Goal: Task Accomplishment & Management: Use online tool/utility

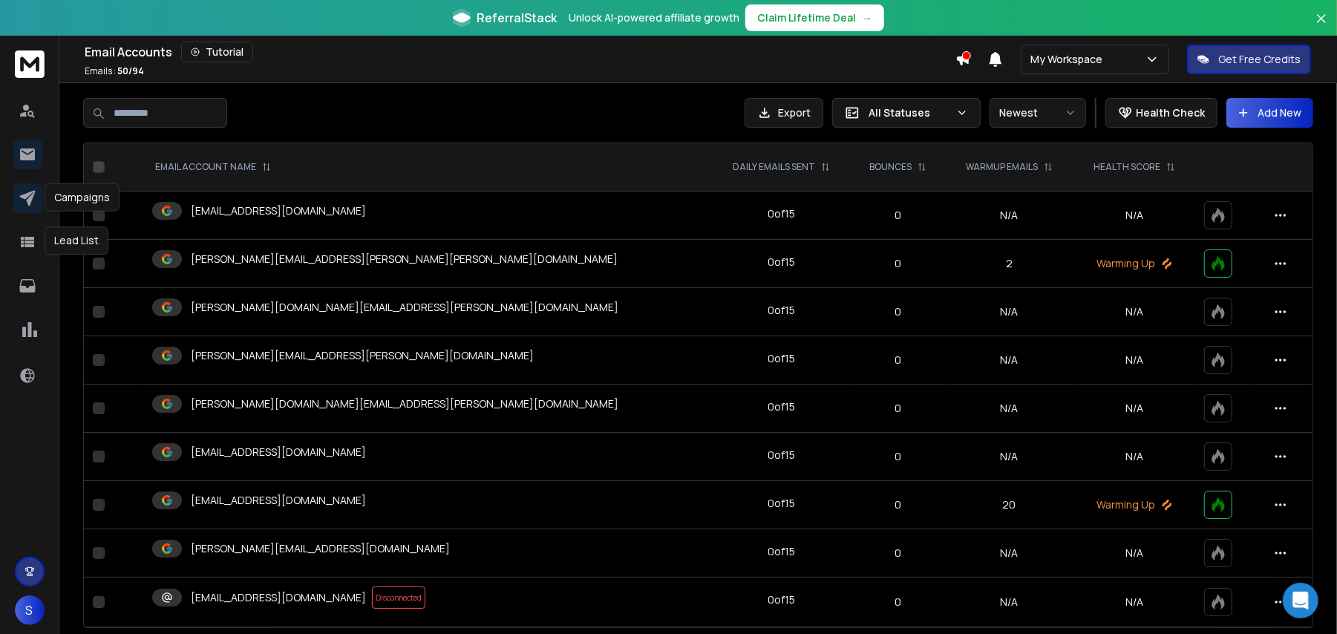
click at [21, 194] on icon at bounding box center [27, 199] width 16 height 16
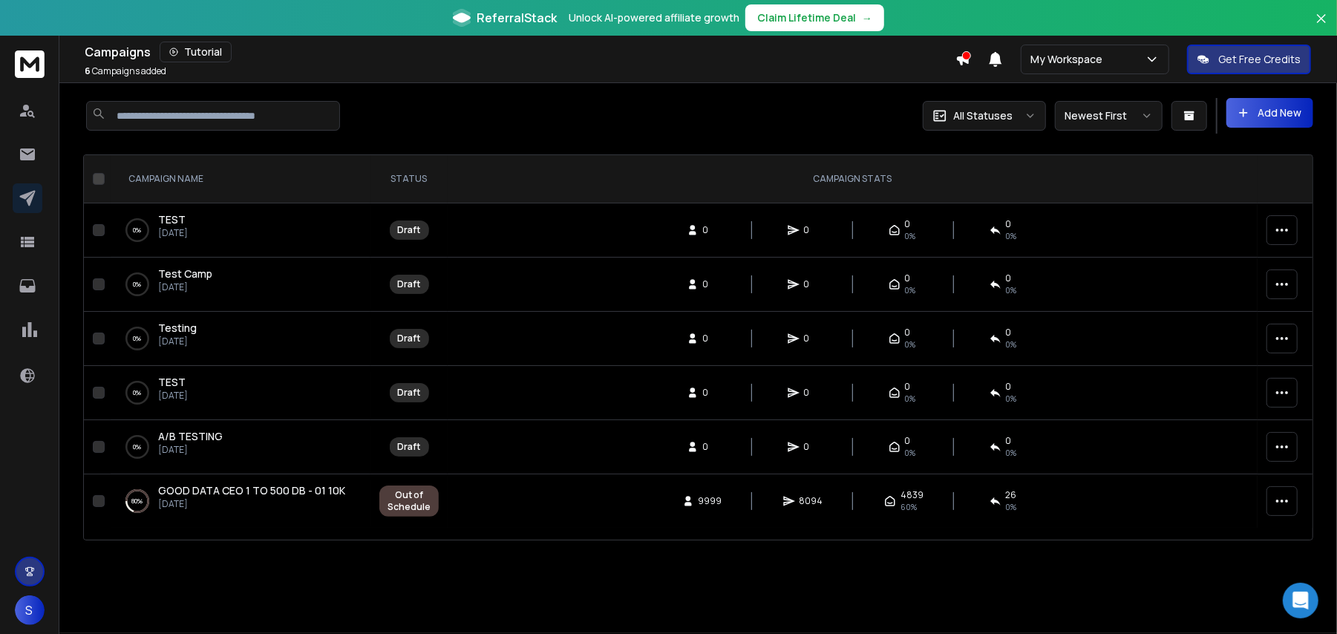
click at [174, 435] on span "A/B TESTING" at bounding box center [190, 436] width 65 height 14
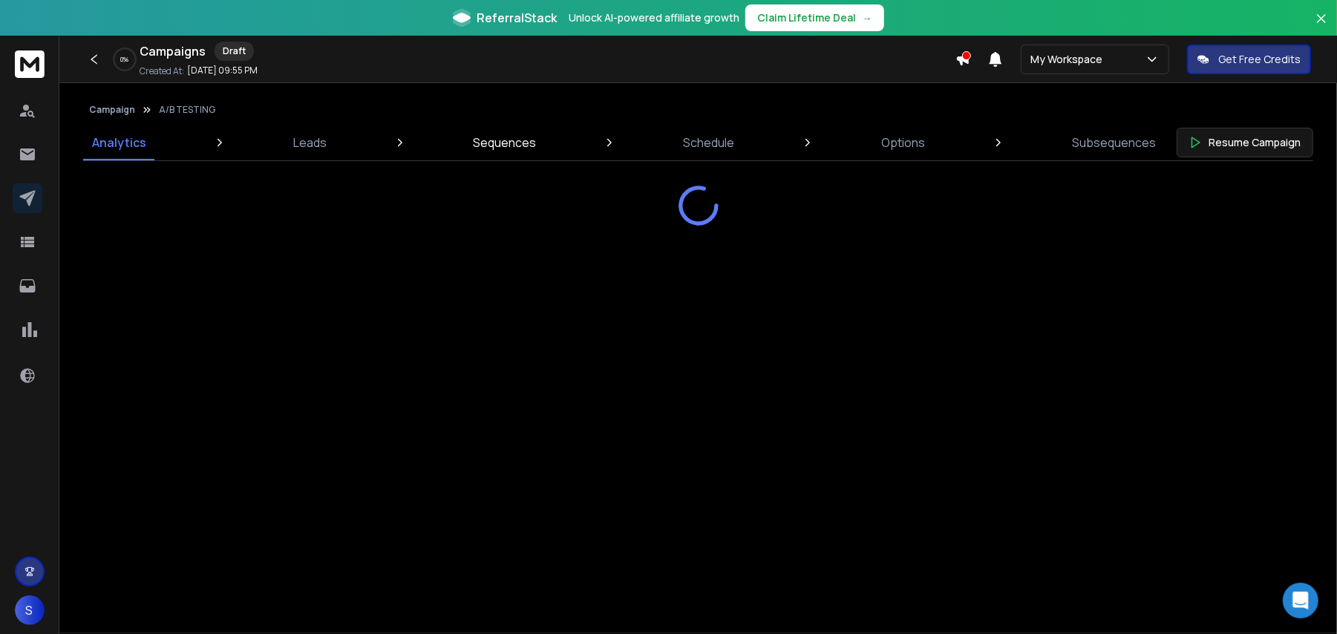
click at [531, 142] on p "Sequences" at bounding box center [505, 143] width 63 height 18
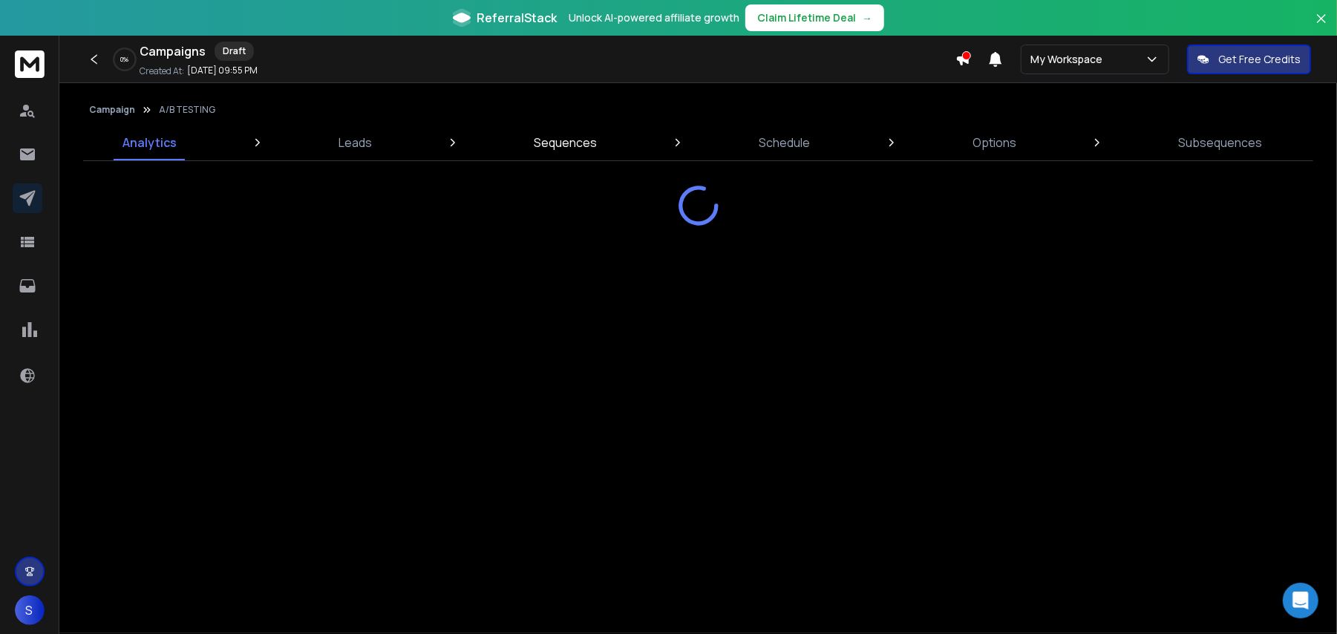
click at [559, 138] on p "Sequences" at bounding box center [565, 143] width 63 height 18
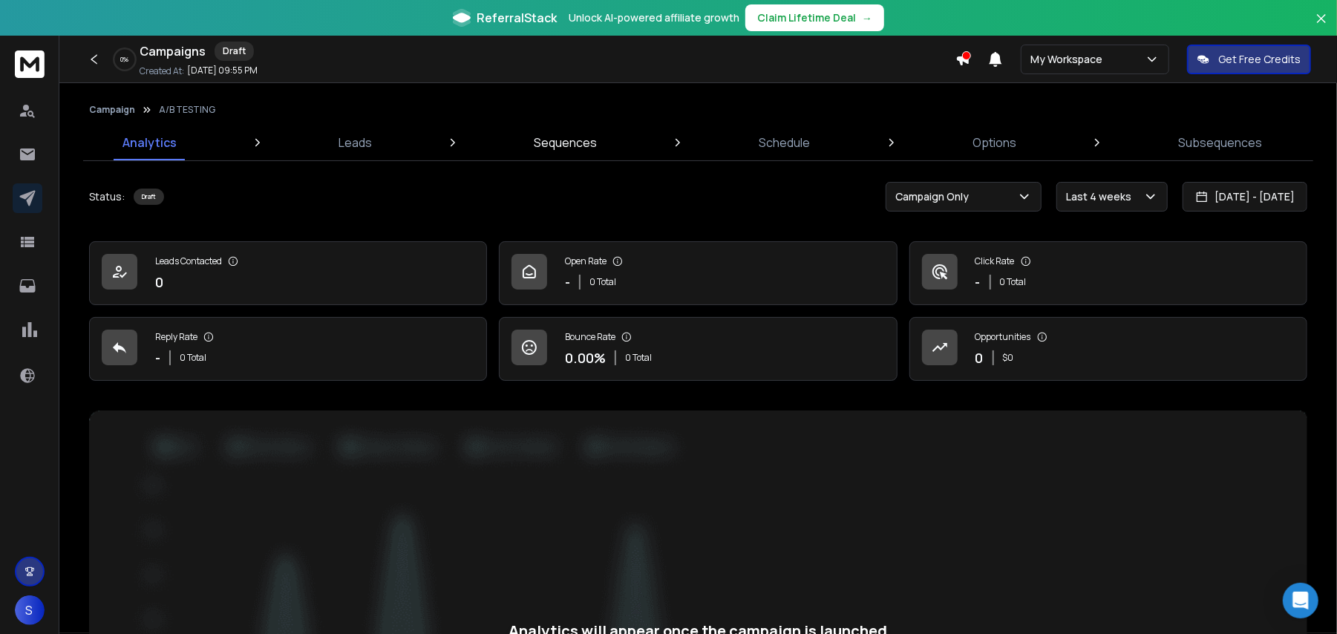
click at [559, 138] on p "Sequences" at bounding box center [565, 143] width 63 height 18
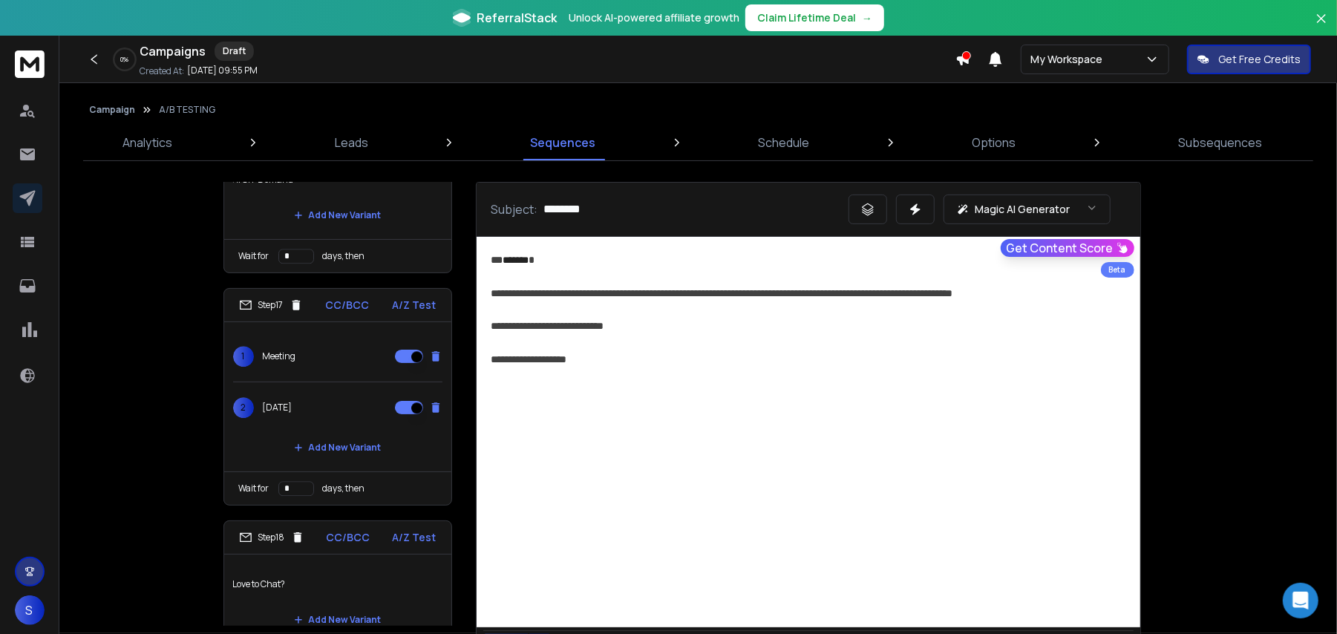
scroll to position [2805, 0]
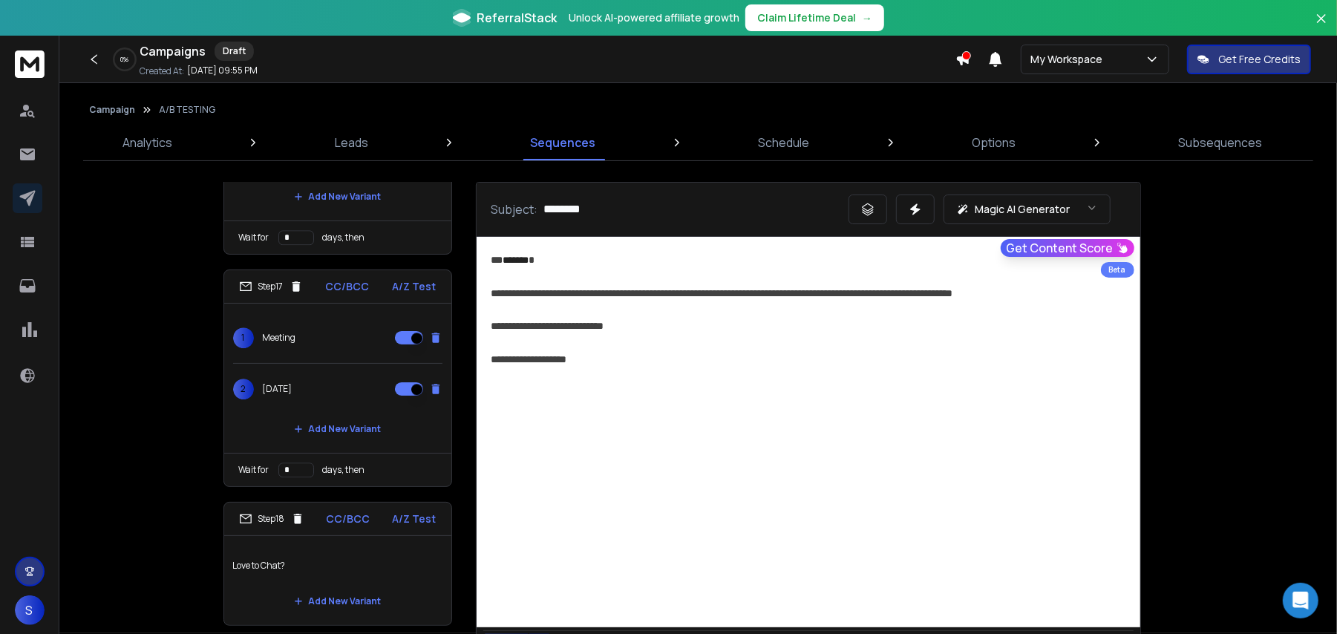
click at [330, 327] on div "1 Meeting" at bounding box center [337, 337] width 209 height 51
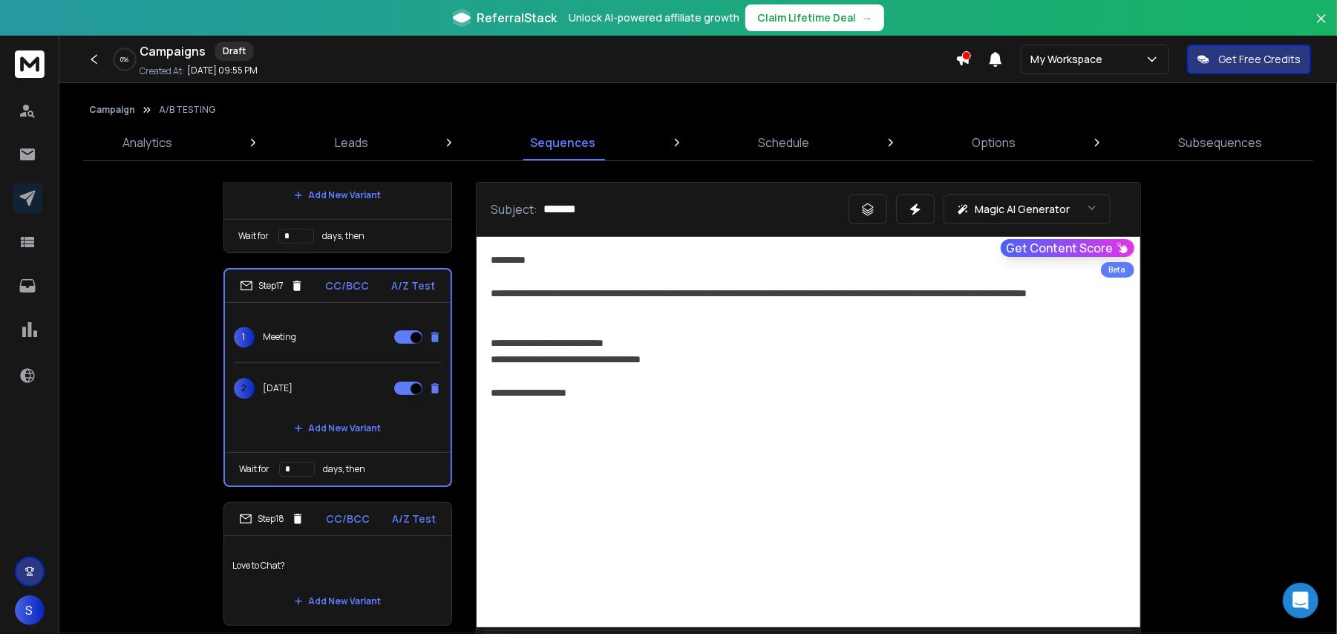
click at [301, 384] on div "2 [DATE]" at bounding box center [338, 388] width 208 height 50
type input "******"
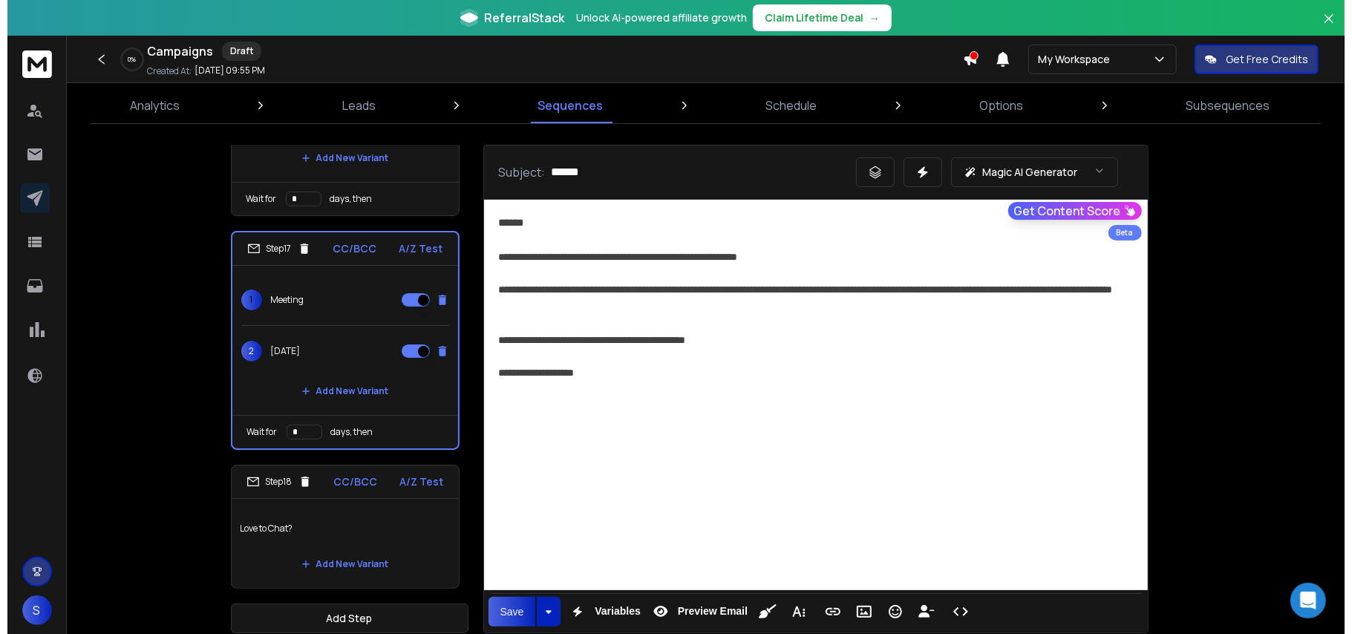
scroll to position [57, 0]
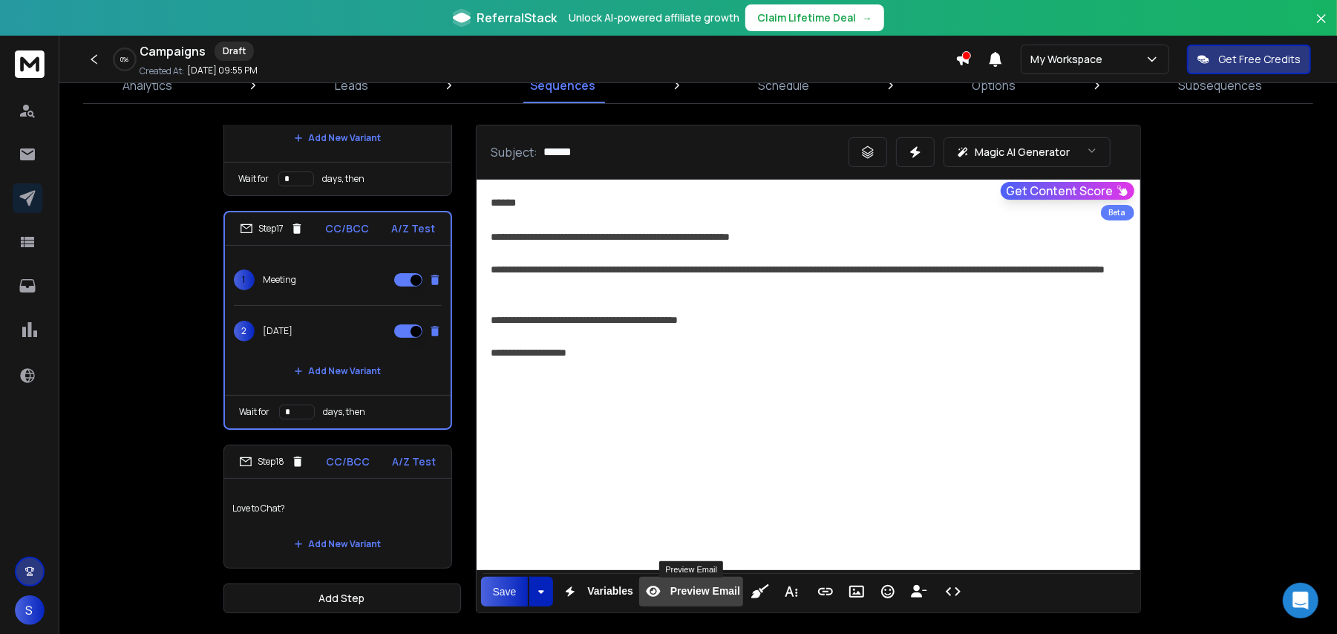
click at [681, 589] on span "Preview Email" at bounding box center [705, 591] width 76 height 13
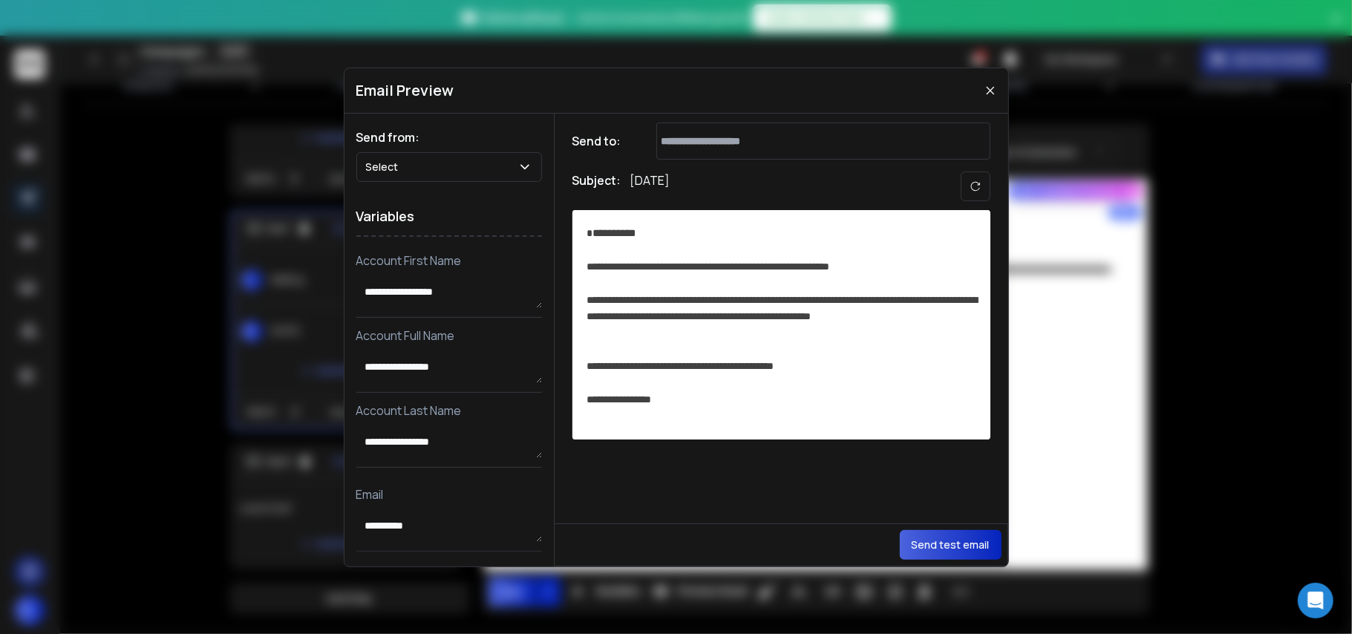
type textarea "********"
type textarea "**********"
type textarea "******"
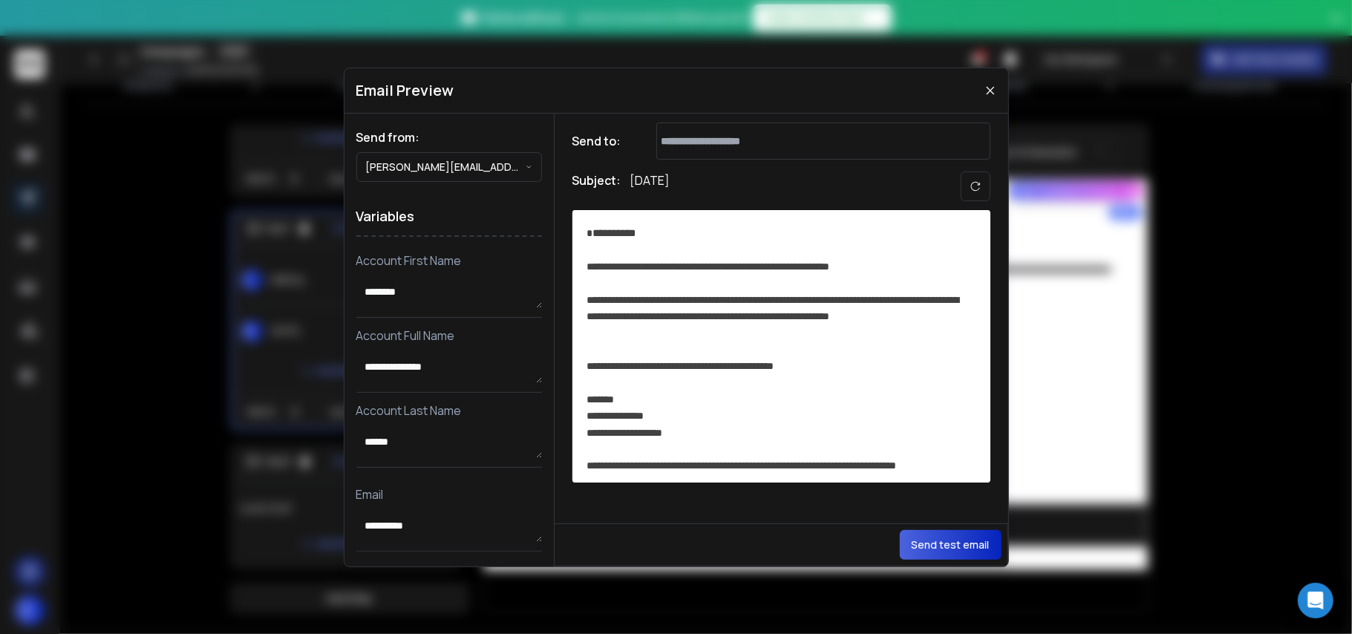
click at [702, 131] on input at bounding box center [823, 141] width 324 height 27
click at [447, 168] on p "[PERSON_NAME][EMAIL_ADDRESS][PERSON_NAME][DOMAIN_NAME]" at bounding box center [446, 167] width 160 height 15
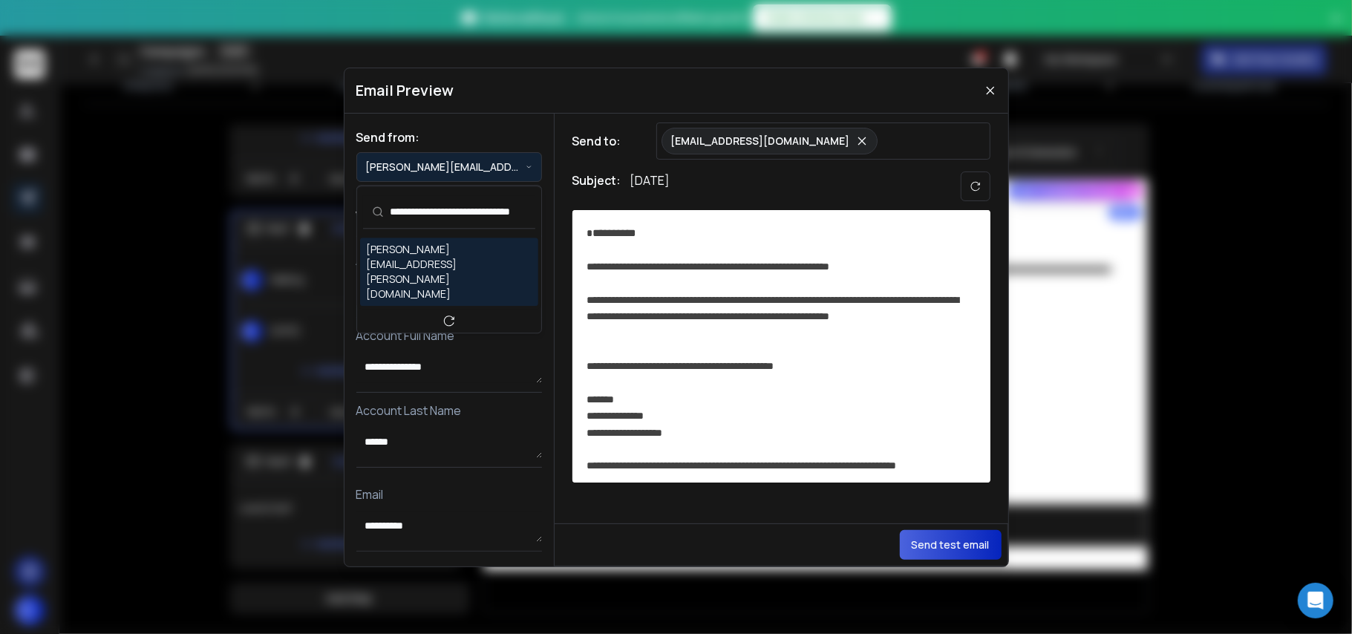
scroll to position [0, 27]
type input "**********"
click at [441, 243] on div "[PERSON_NAME][EMAIL_ADDRESS][PERSON_NAME][DOMAIN_NAME]" at bounding box center [449, 271] width 166 height 59
type textarea "*****"
type textarea "**********"
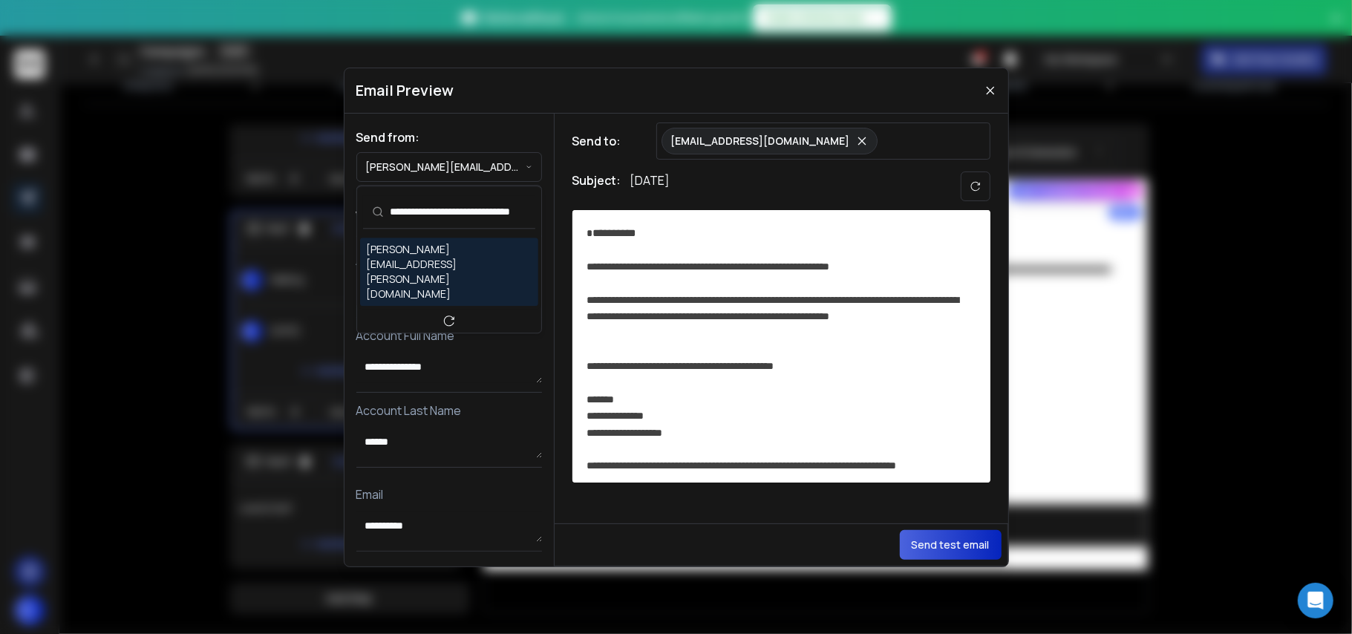
type textarea "********"
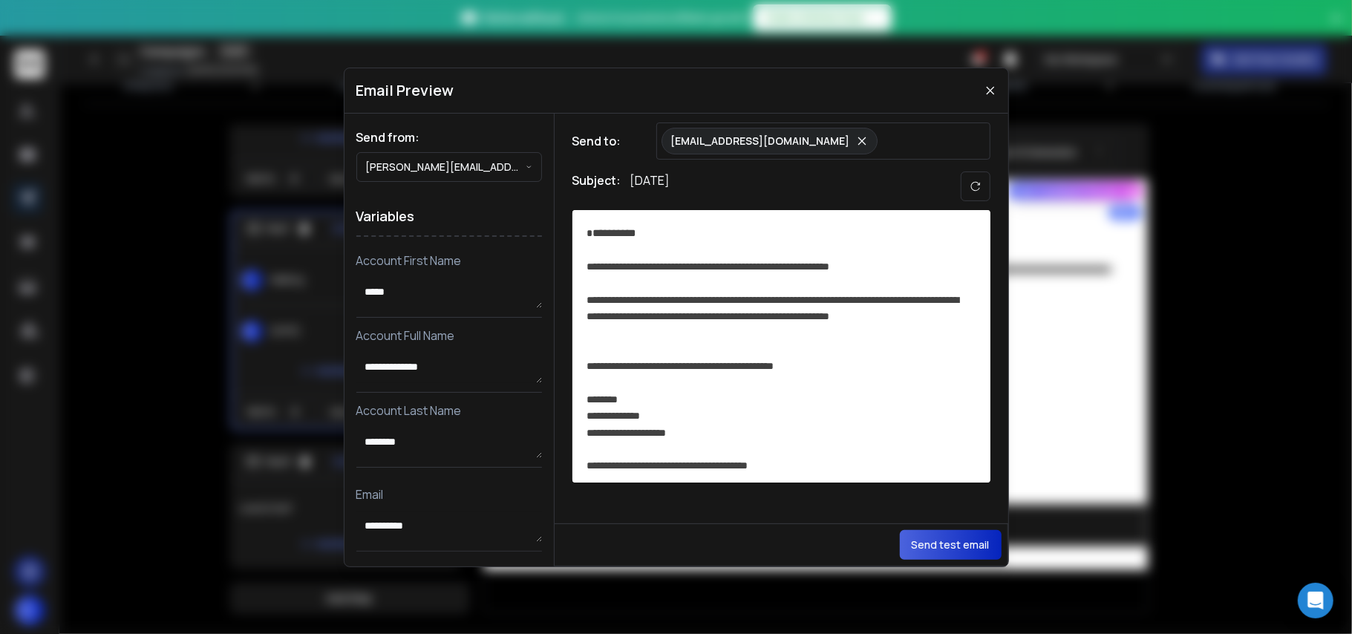
click at [959, 552] on button "Send test email" at bounding box center [951, 545] width 102 height 30
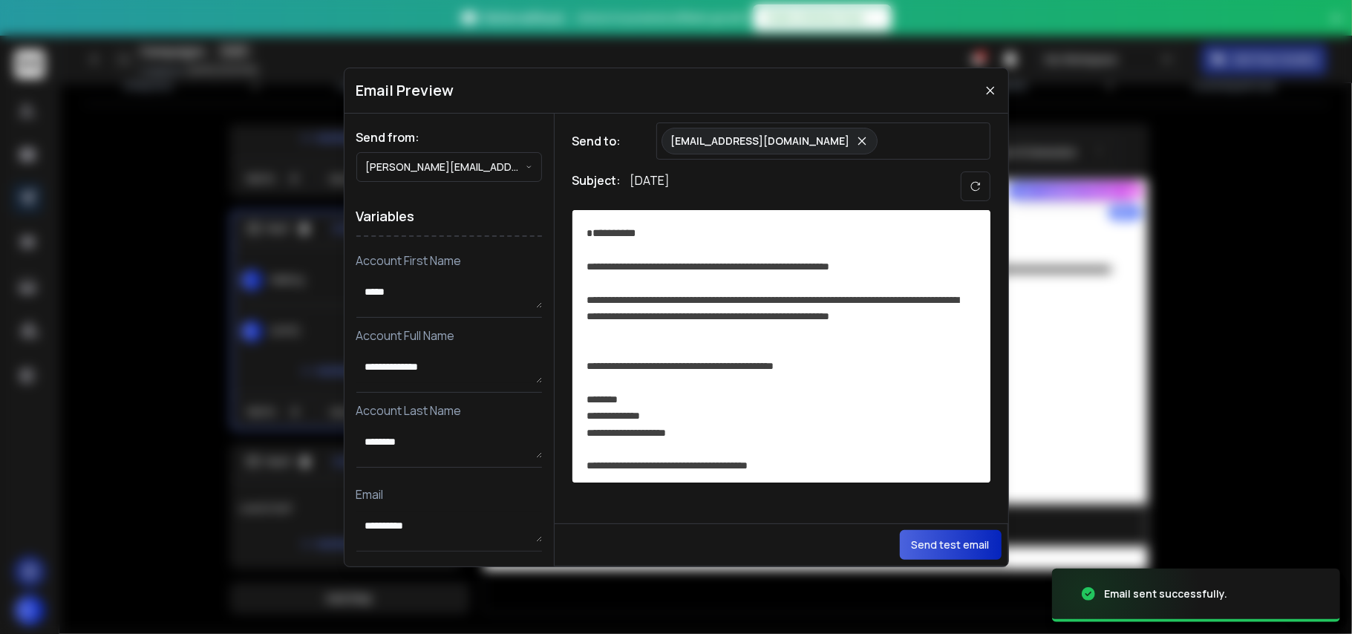
click at [877, 140] on div "[EMAIL_ADDRESS][DOMAIN_NAME]" at bounding box center [769, 141] width 216 height 27
click at [868, 137] on icon at bounding box center [862, 141] width 12 height 12
click at [880, 137] on input at bounding box center [823, 141] width 324 height 27
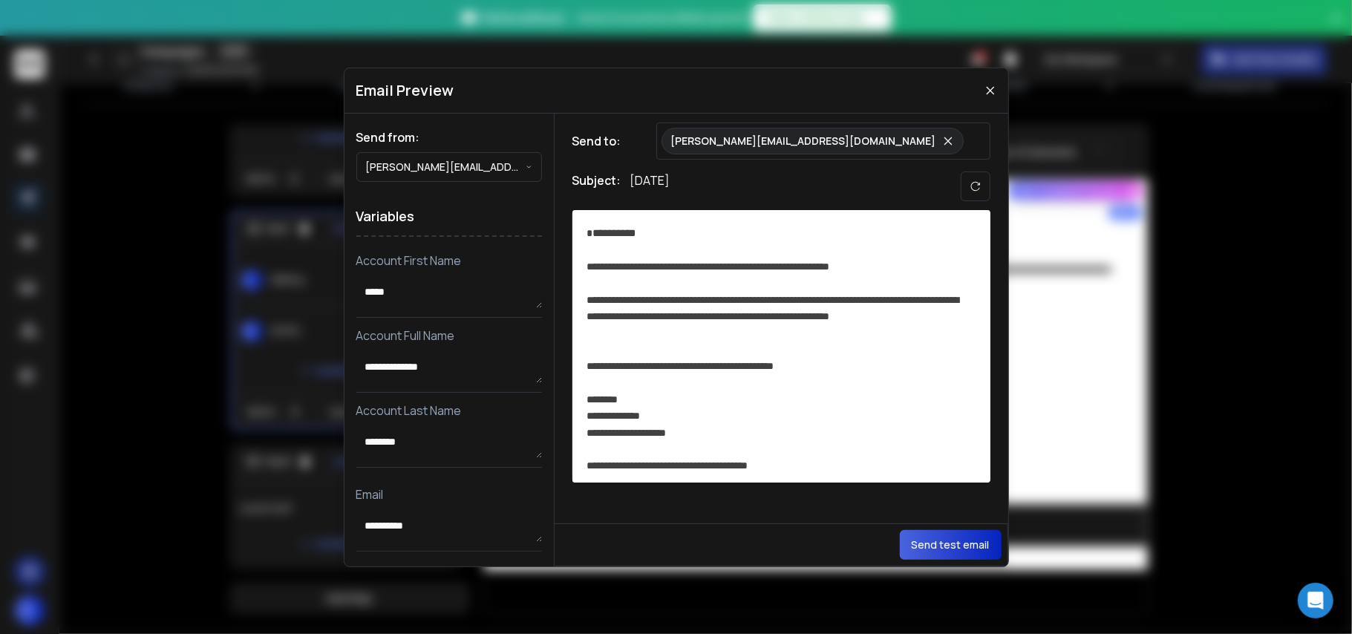
click at [957, 539] on button "Send test email" at bounding box center [951, 545] width 102 height 30
click at [990, 90] on icon at bounding box center [990, 90] width 8 height 8
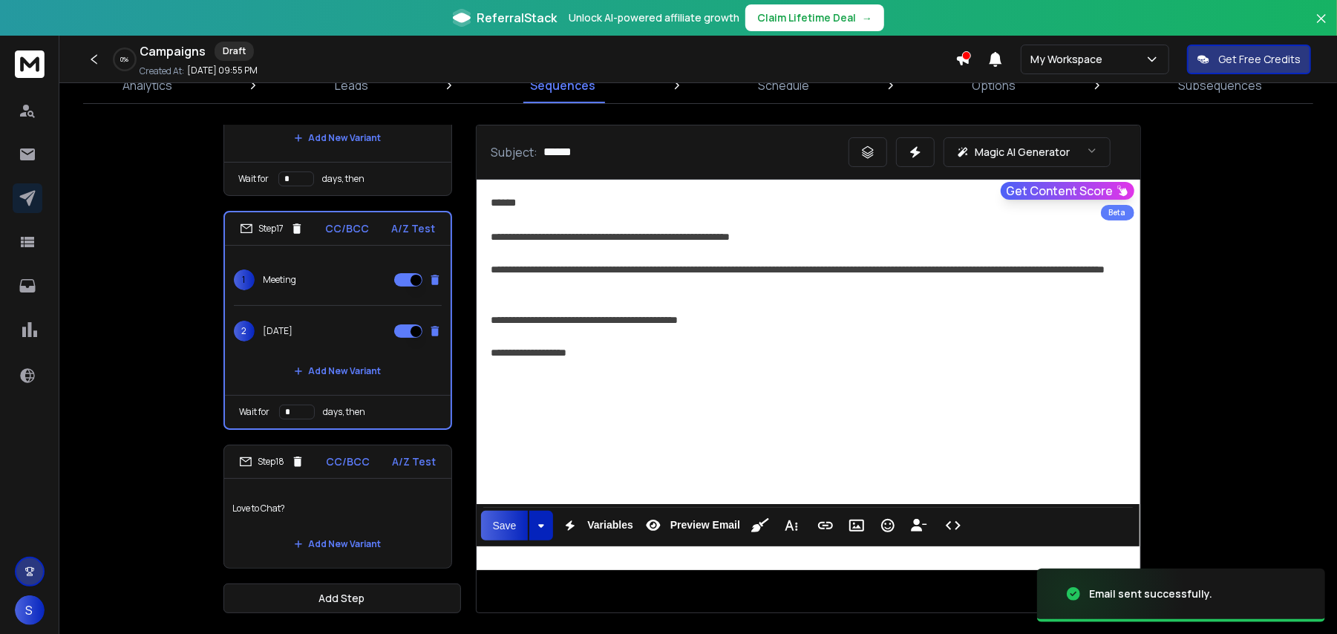
click at [678, 316] on div "**********" at bounding box center [807, 320] width 633 height 16
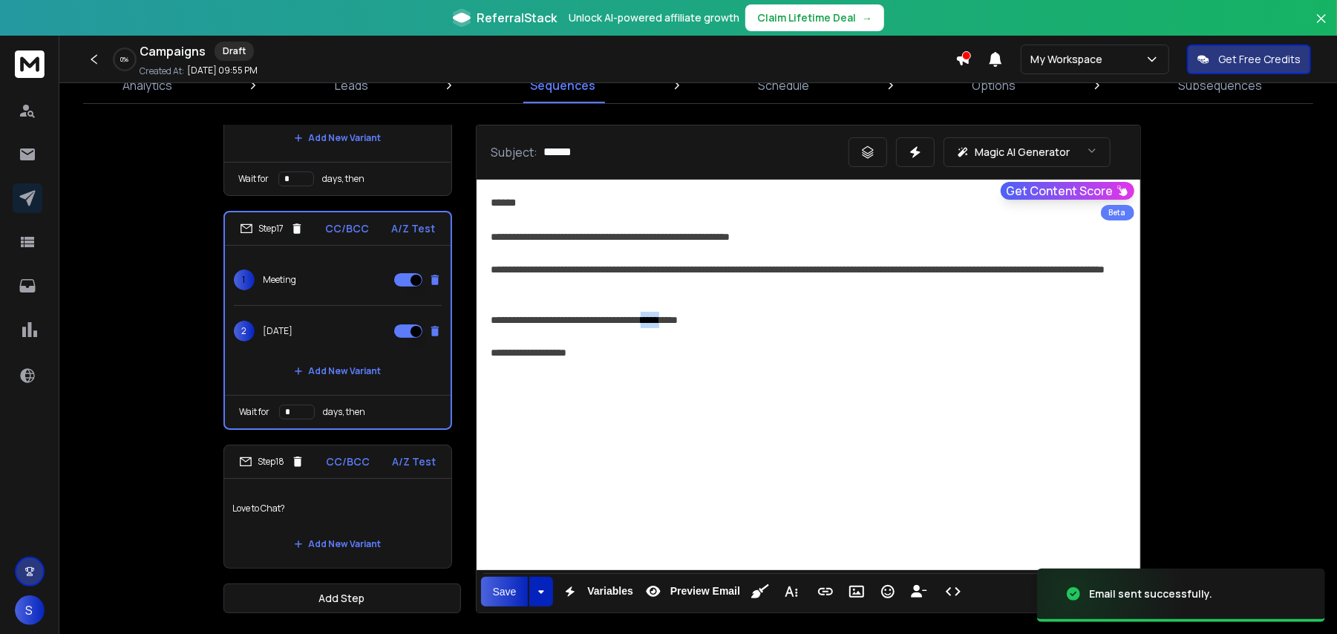
click at [678, 316] on div "**********" at bounding box center [807, 320] width 633 height 16
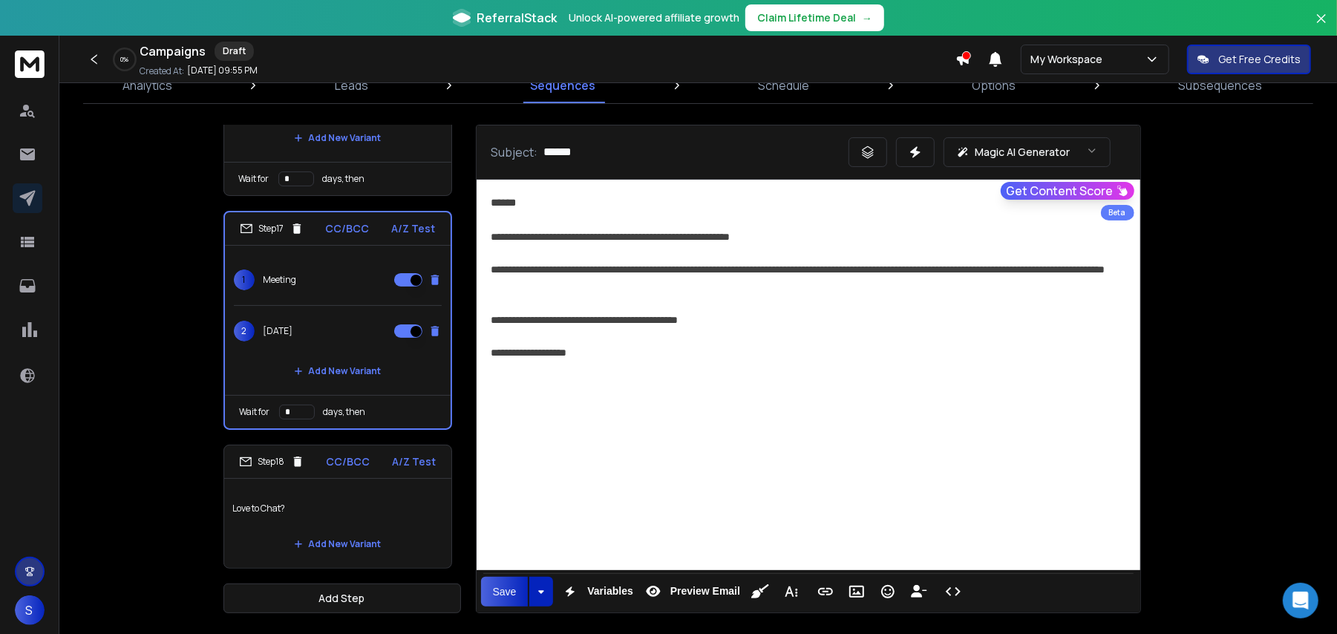
click at [508, 208] on span "***" at bounding box center [510, 202] width 13 height 10
click at [508, 211] on div "** ***" at bounding box center [807, 202] width 633 height 17
click at [500, 196] on div "****" at bounding box center [807, 202] width 633 height 17
click at [701, 588] on span "Preview Email" at bounding box center [705, 591] width 76 height 13
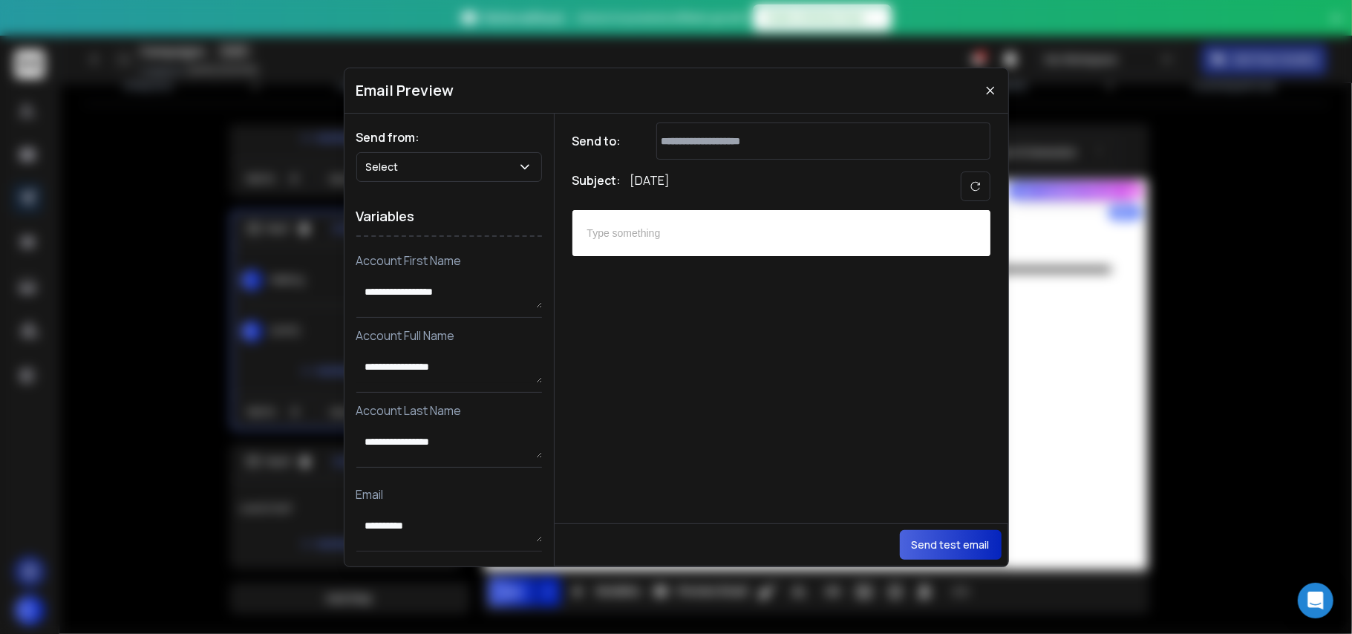
type textarea "********"
type textarea "**********"
type textarea "******"
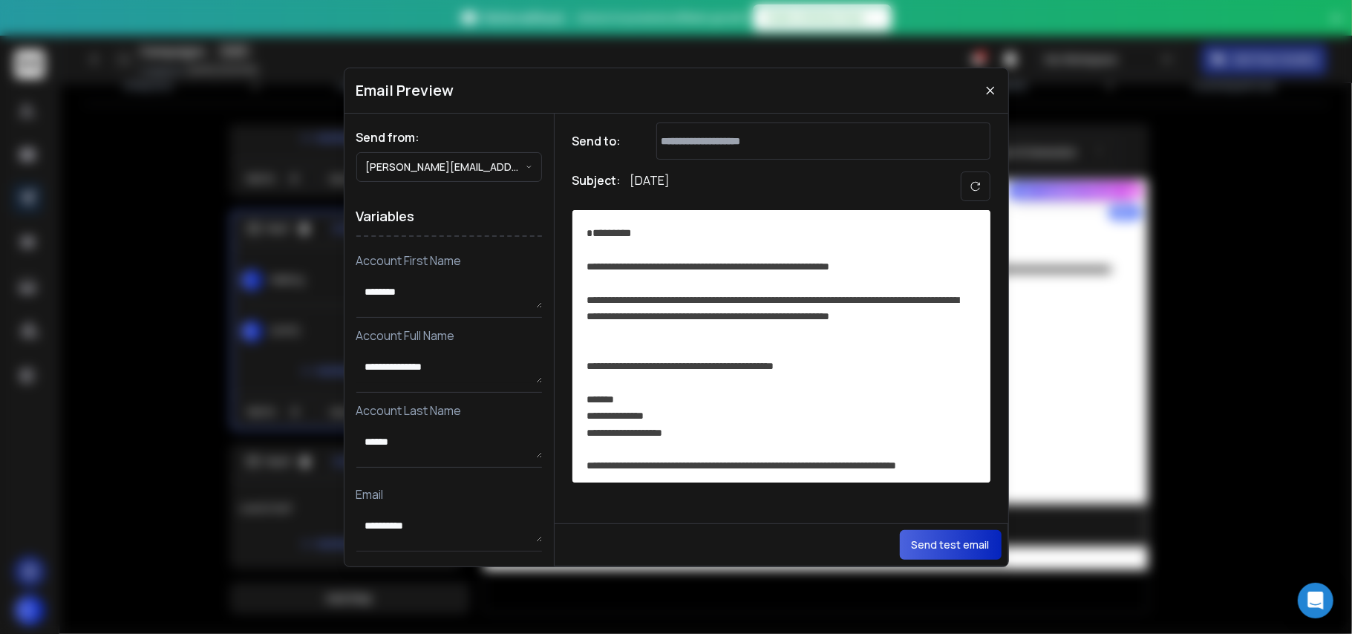
click at [731, 143] on input at bounding box center [823, 141] width 324 height 27
click at [506, 167] on p "[PERSON_NAME][EMAIL_ADDRESS][PERSON_NAME][DOMAIN_NAME]" at bounding box center [446, 167] width 160 height 15
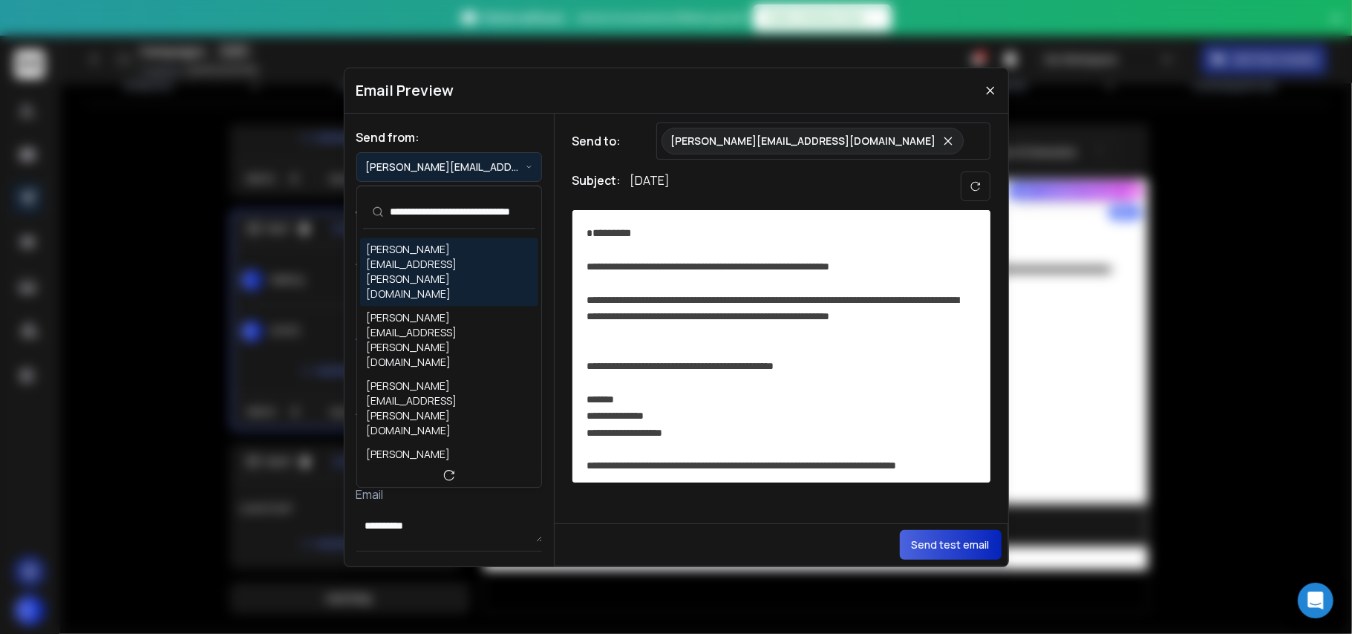
scroll to position [0, 27]
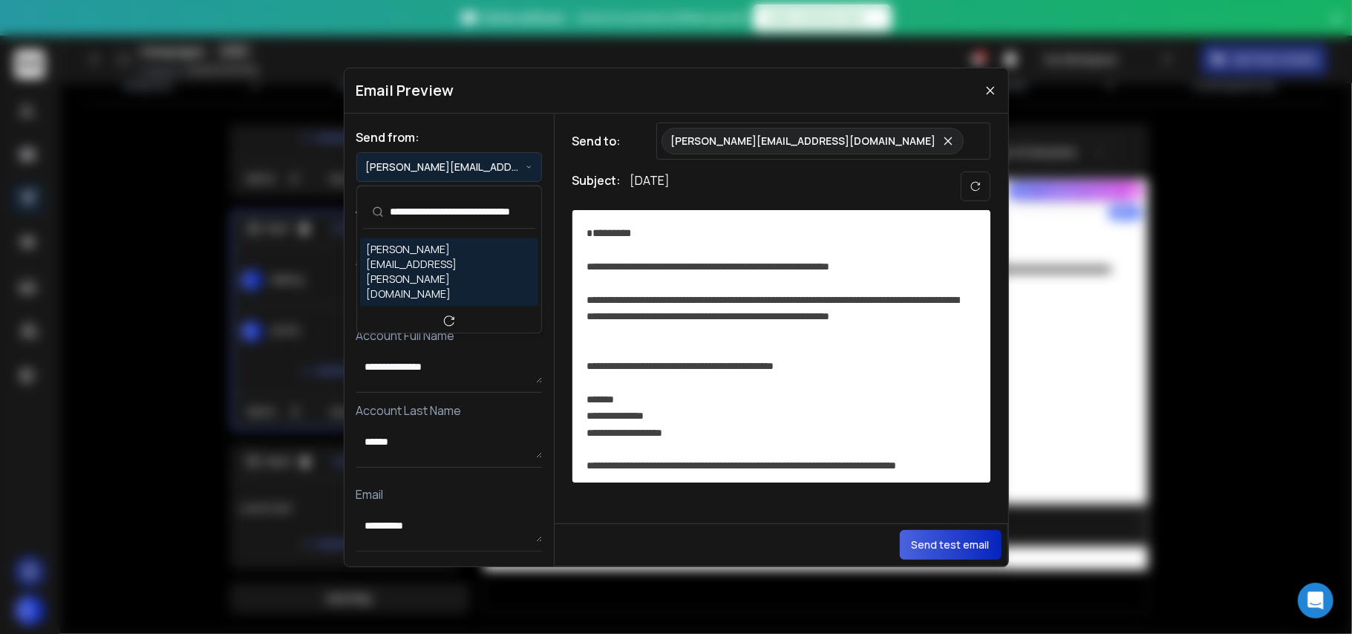
type input "**********"
click at [506, 167] on p "[PERSON_NAME][EMAIL_ADDRESS][PERSON_NAME][DOMAIN_NAME]" at bounding box center [446, 167] width 160 height 15
click at [479, 244] on div "[PERSON_NAME][EMAIL_ADDRESS][PERSON_NAME][DOMAIN_NAME]" at bounding box center [449, 267] width 166 height 59
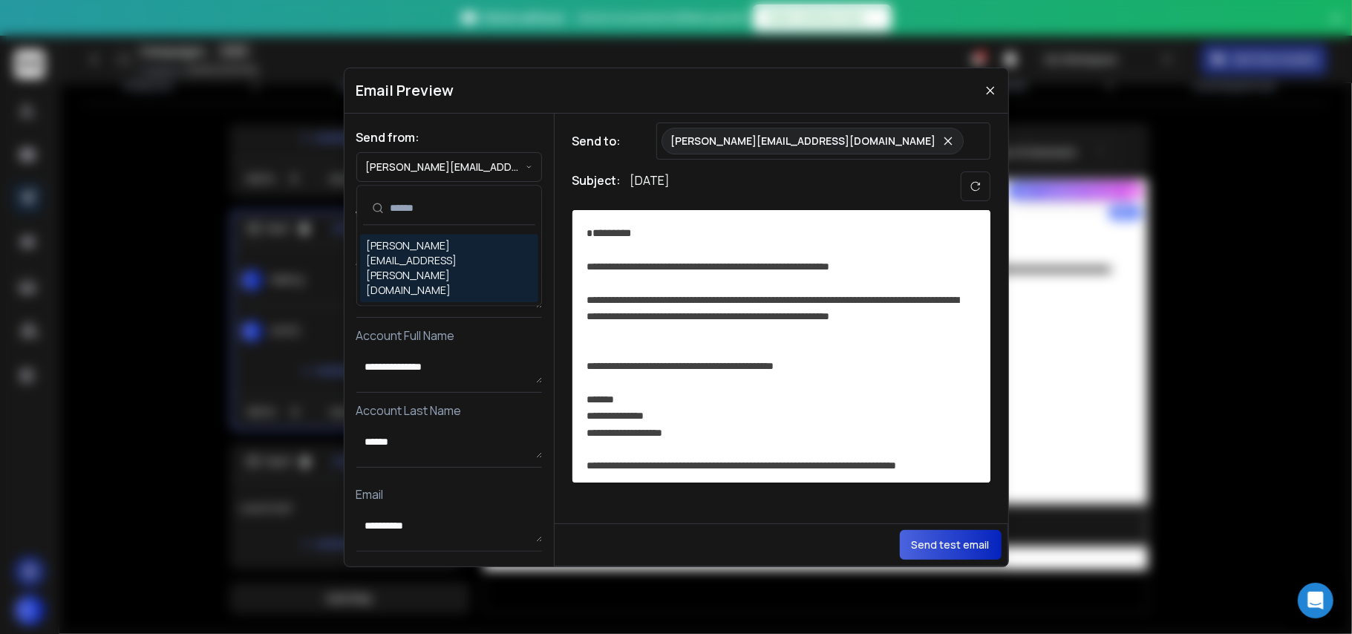
type textarea "*****"
type textarea "**********"
type textarea "********"
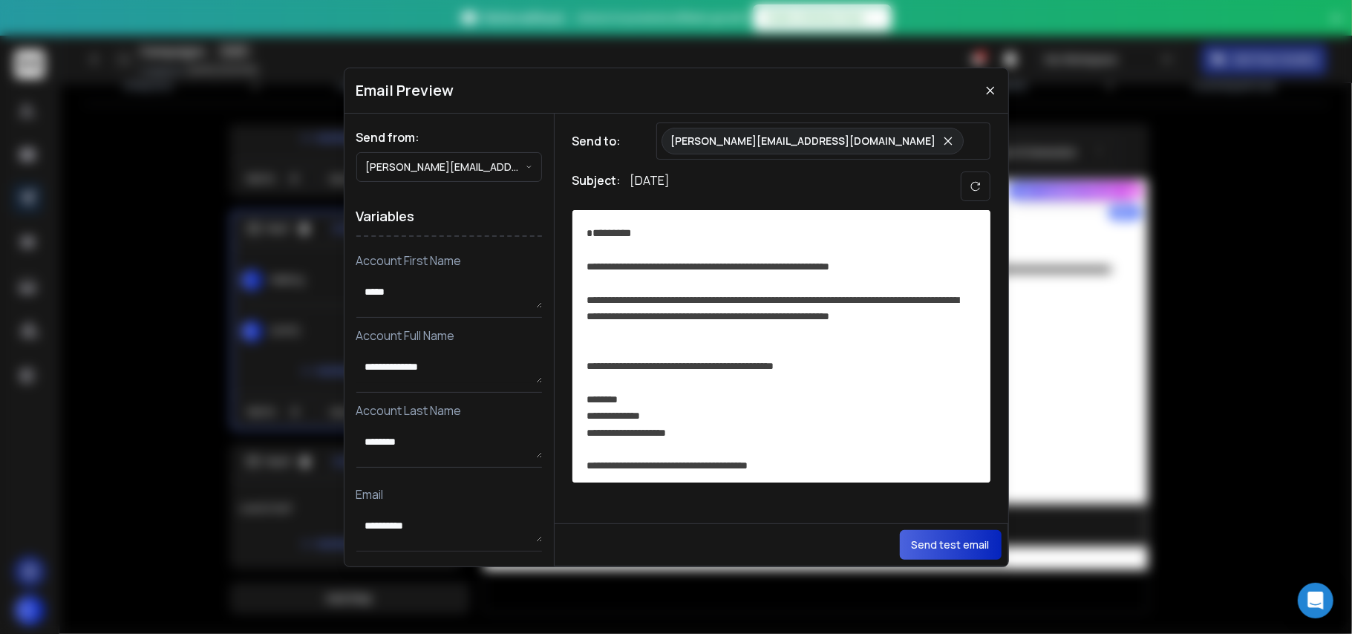
click at [986, 541] on button "Send test email" at bounding box center [951, 545] width 102 height 30
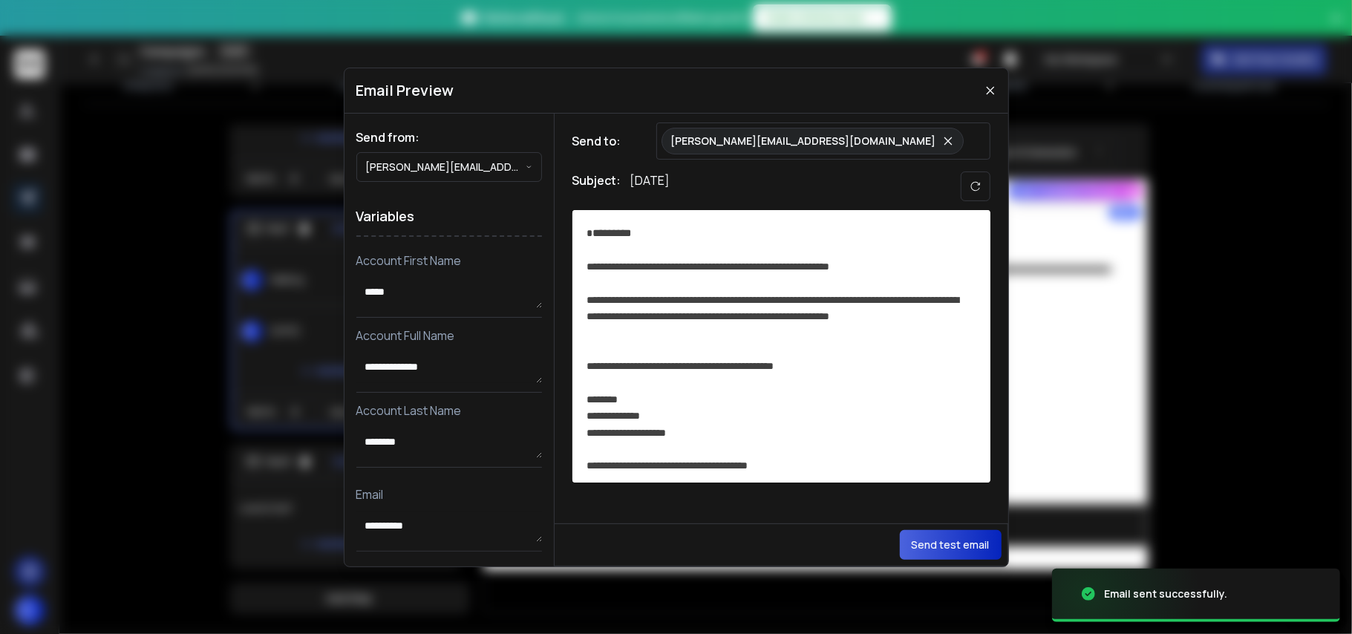
click at [942, 144] on icon at bounding box center [948, 141] width 12 height 12
click at [950, 549] on button "Send test email" at bounding box center [951, 545] width 102 height 30
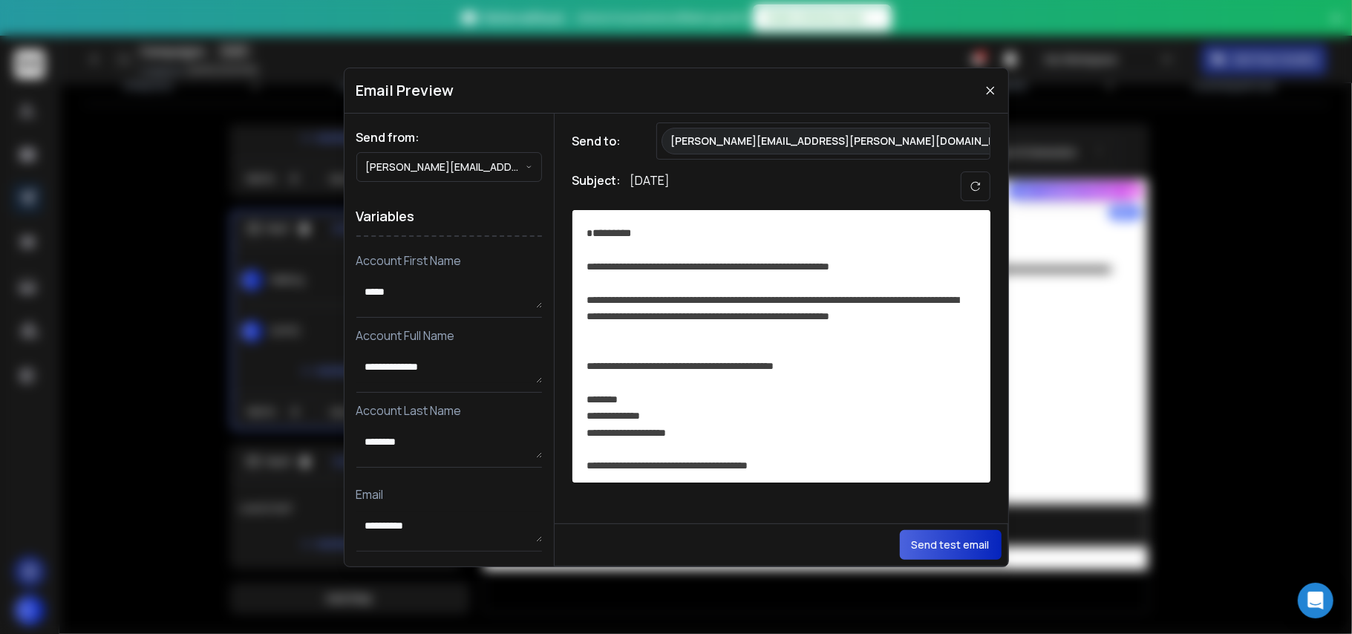
click at [947, 542] on button "Send test email" at bounding box center [951, 545] width 102 height 30
click at [1028, 137] on icon at bounding box center [1034, 141] width 12 height 12
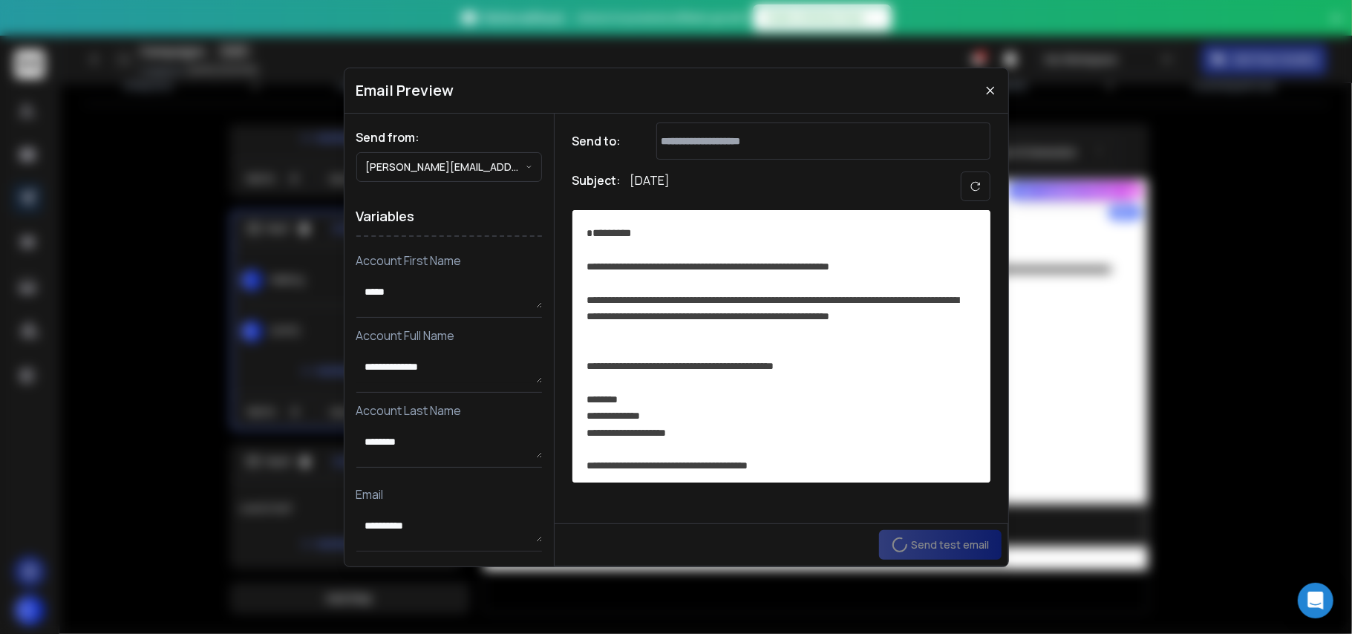
click at [871, 137] on input at bounding box center [823, 141] width 324 height 27
click at [937, 552] on div "Send test email" at bounding box center [780, 544] width 453 height 43
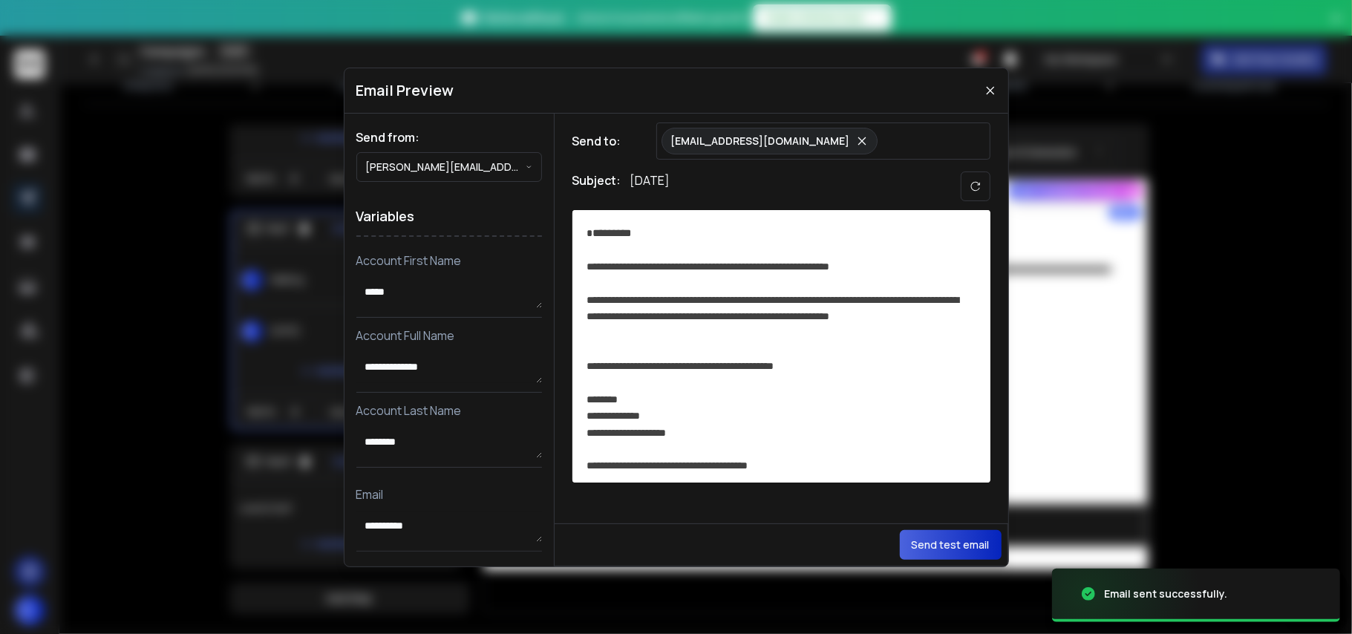
click at [962, 549] on button "Send test email" at bounding box center [951, 545] width 102 height 30
click at [856, 146] on icon at bounding box center [862, 141] width 12 height 12
click at [800, 146] on input at bounding box center [823, 141] width 324 height 27
click at [969, 552] on div "Send test email" at bounding box center [780, 544] width 453 height 43
click at [969, 551] on button "Send test email" at bounding box center [951, 545] width 102 height 30
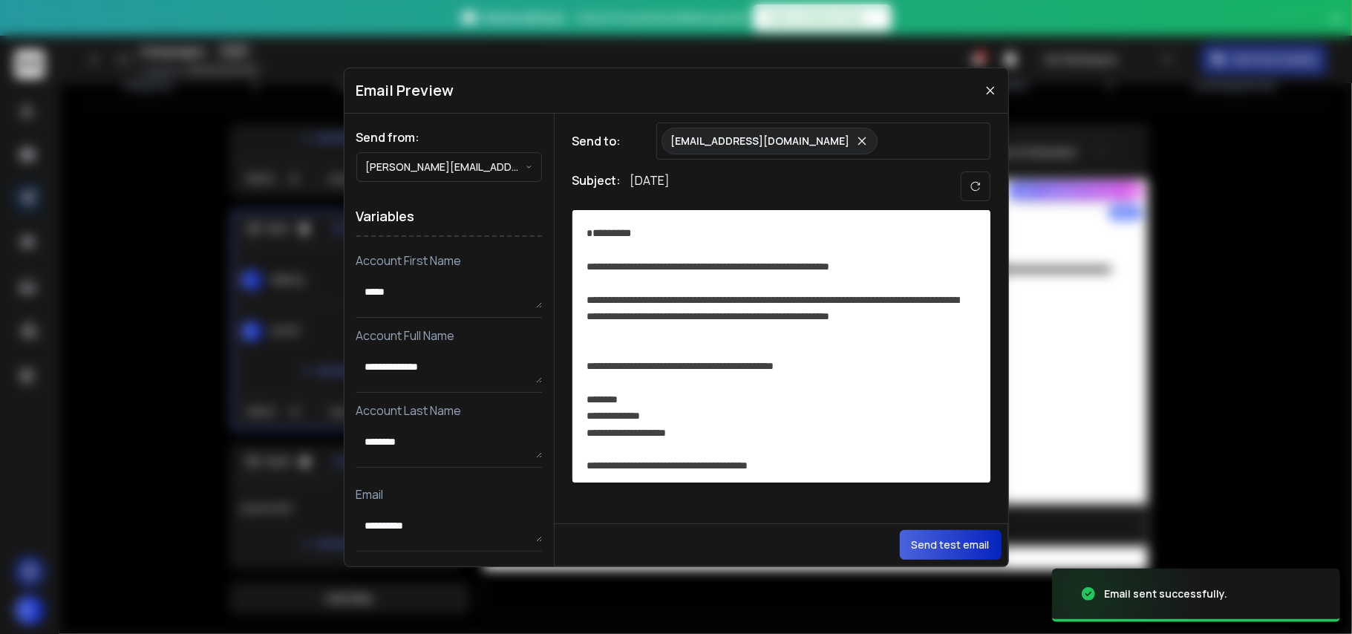
click at [856, 141] on icon at bounding box center [862, 141] width 12 height 12
click at [807, 141] on input at bounding box center [823, 141] width 324 height 27
click at [975, 539] on button "Send test email" at bounding box center [951, 545] width 102 height 30
click at [942, 142] on icon at bounding box center [948, 141] width 12 height 12
click at [969, 142] on input at bounding box center [1131, 141] width 324 height 27
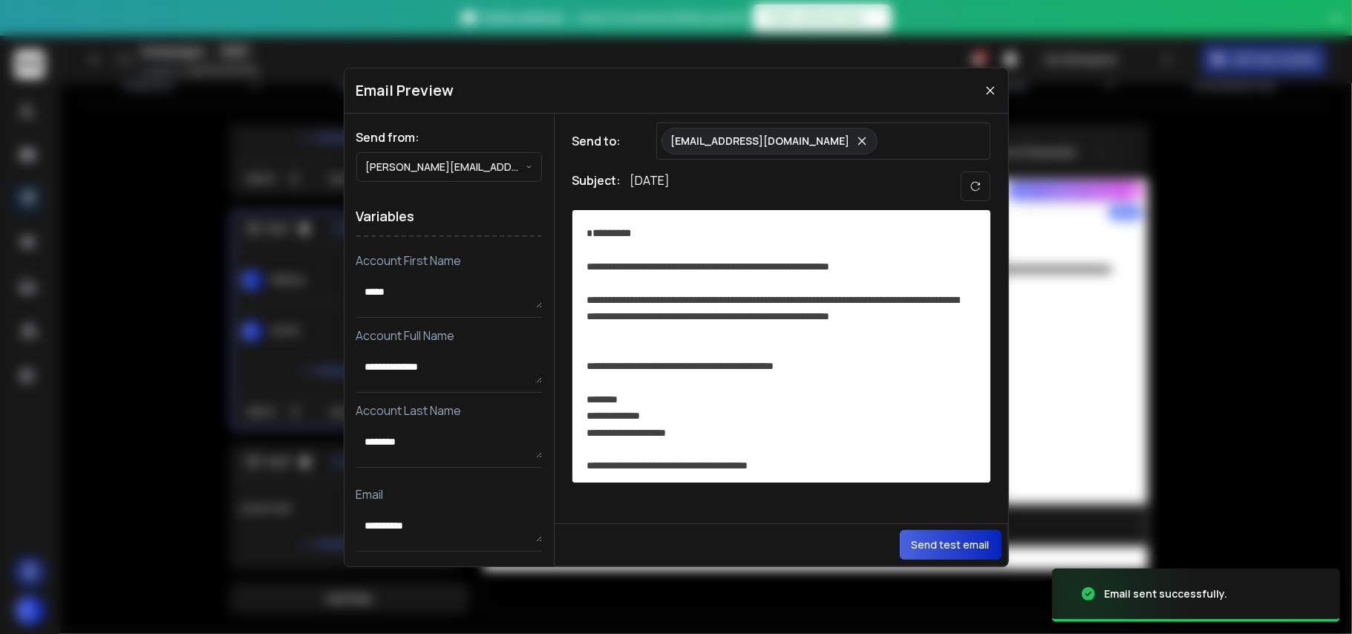
click at [966, 546] on button "Send test email" at bounding box center [951, 545] width 102 height 30
click at [857, 140] on icon at bounding box center [861, 141] width 8 height 8
click at [883, 140] on input at bounding box center [1045, 141] width 324 height 27
click at [951, 532] on button "Send test email" at bounding box center [951, 545] width 102 height 30
click at [942, 145] on icon at bounding box center [948, 141] width 12 height 12
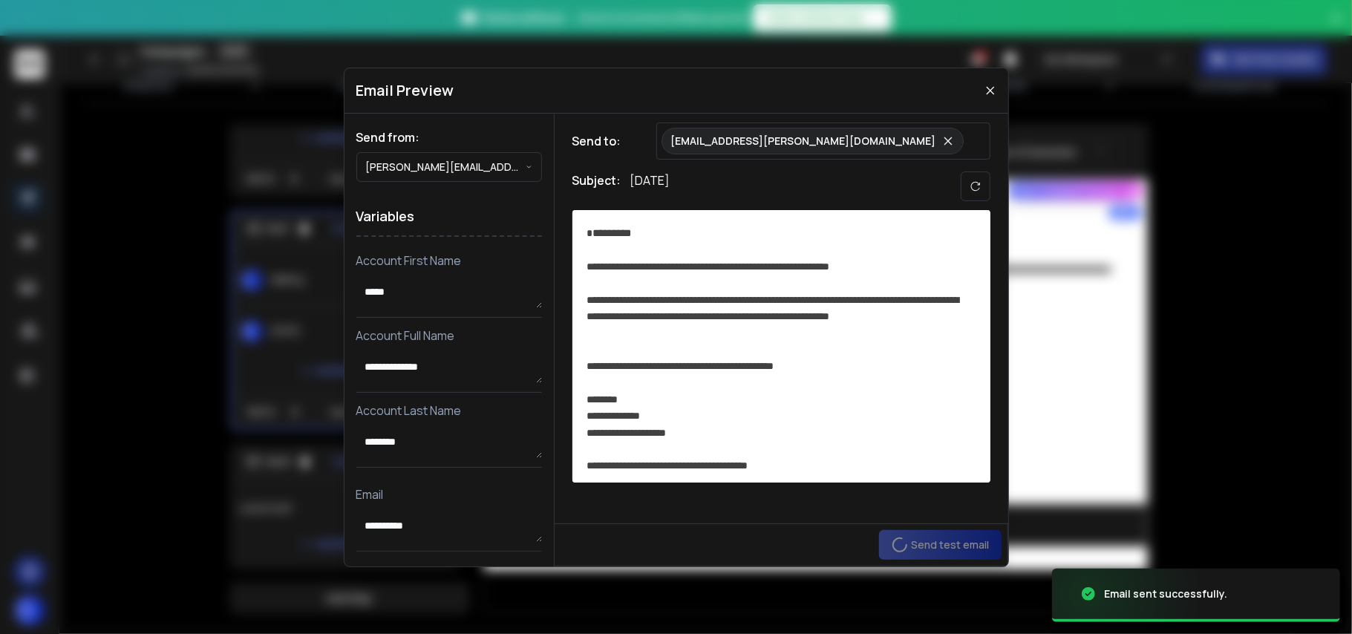
click at [969, 145] on input at bounding box center [1131, 141] width 324 height 27
click at [933, 543] on button "Send test email" at bounding box center [951, 545] width 102 height 30
click at [839, 148] on div "[EMAIL_ADDRESS][DOMAIN_NAME]" at bounding box center [769, 141] width 216 height 27
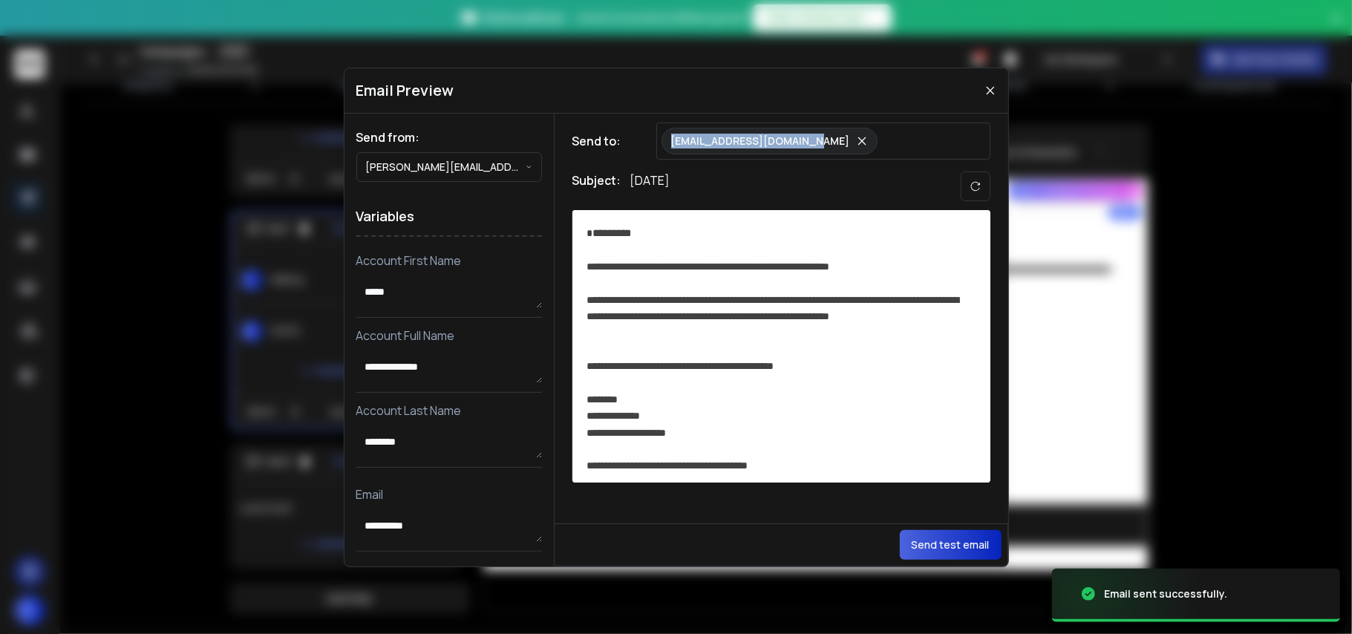
click at [856, 143] on icon at bounding box center [862, 141] width 12 height 12
click at [932, 540] on button "Send test email" at bounding box center [951, 545] width 102 height 30
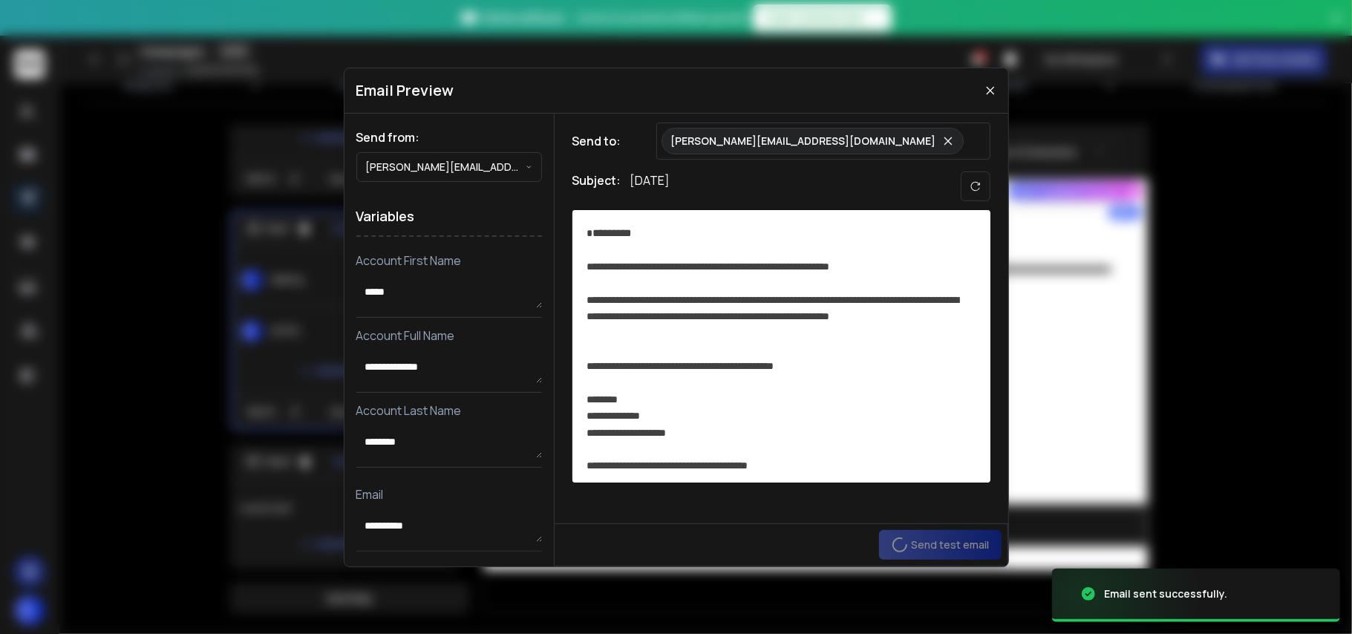
click at [942, 143] on icon at bounding box center [948, 141] width 12 height 12
click at [787, 143] on input at bounding box center [823, 141] width 324 height 27
click at [943, 547] on button "Send test email" at bounding box center [951, 545] width 102 height 30
click at [1028, 140] on icon at bounding box center [1034, 141] width 12 height 12
click at [1055, 140] on input at bounding box center [1217, 141] width 324 height 27
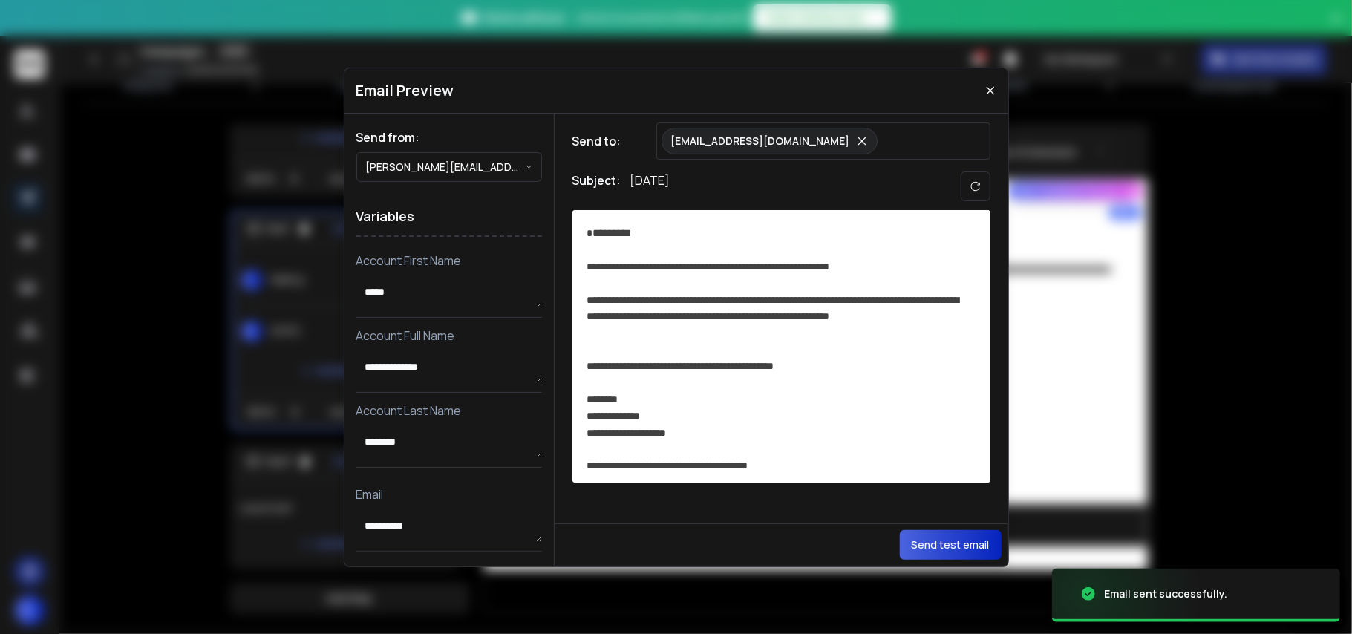
click at [969, 548] on button "Send test email" at bounding box center [951, 545] width 102 height 30
click at [800, 140] on div "[EMAIL_ADDRESS][DOMAIN_NAME]" at bounding box center [769, 141] width 216 height 27
click at [857, 141] on icon at bounding box center [861, 141] width 8 height 8
click at [808, 141] on div "[EMAIL_ADDRESS][DOMAIN_NAME]" at bounding box center [823, 140] width 334 height 37
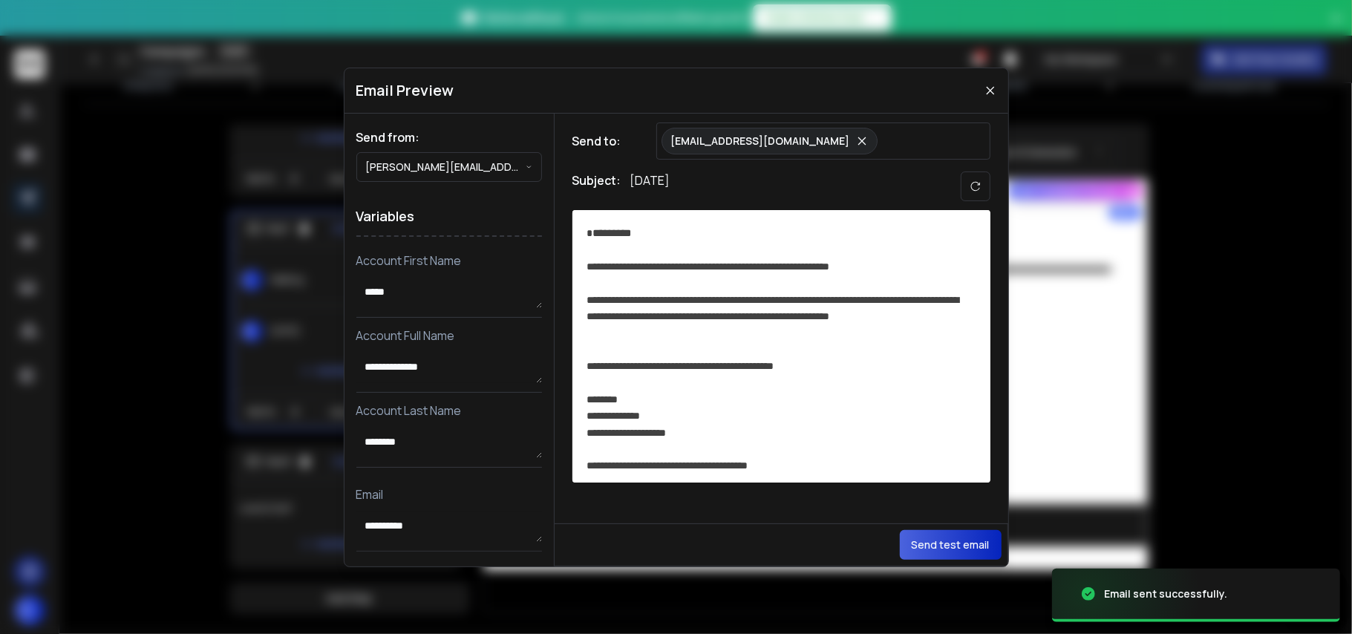
click at [959, 553] on button "Send test email" at bounding box center [951, 545] width 102 height 30
click at [857, 143] on icon at bounding box center [861, 141] width 8 height 8
click at [883, 143] on input at bounding box center [1045, 141] width 324 height 27
click at [977, 542] on button "Send test email" at bounding box center [951, 545] width 102 height 30
click at [1029, 138] on icon at bounding box center [1033, 141] width 8 height 8
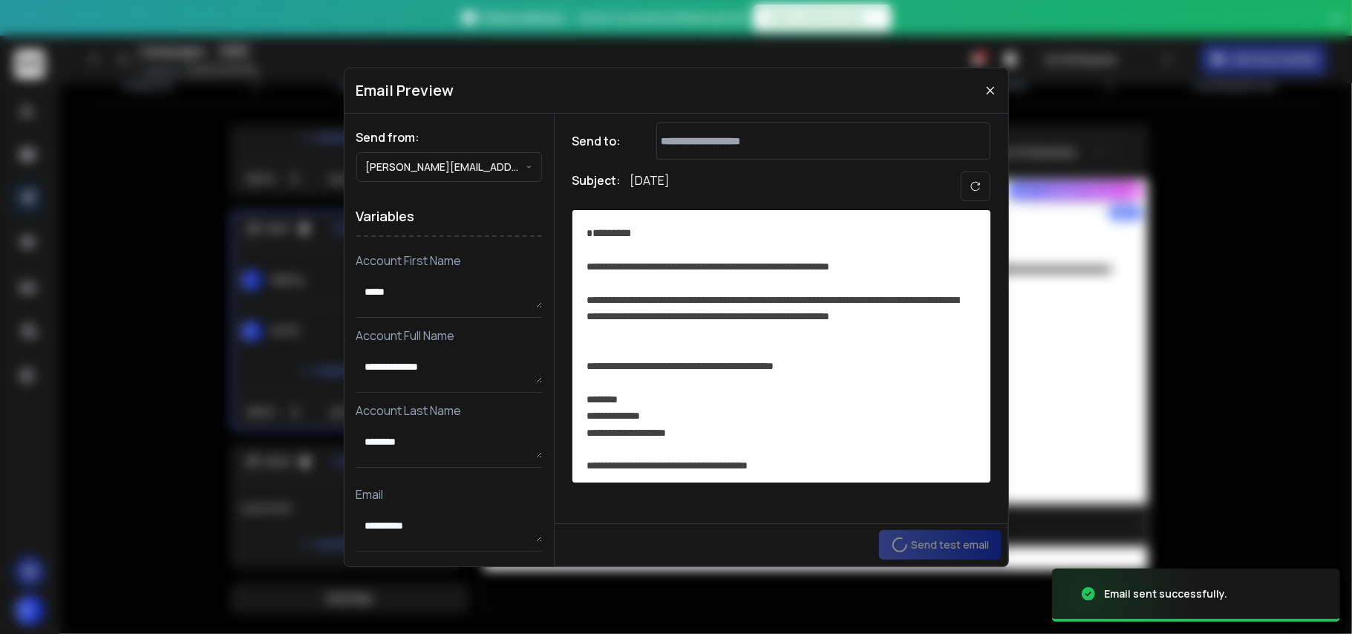
click at [836, 137] on input at bounding box center [823, 141] width 324 height 27
click at [923, 543] on button "Send test email" at bounding box center [951, 545] width 102 height 30
click at [856, 142] on icon at bounding box center [862, 141] width 12 height 12
click at [800, 141] on input at bounding box center [823, 141] width 324 height 27
click at [928, 550] on button "Send test email" at bounding box center [951, 545] width 102 height 30
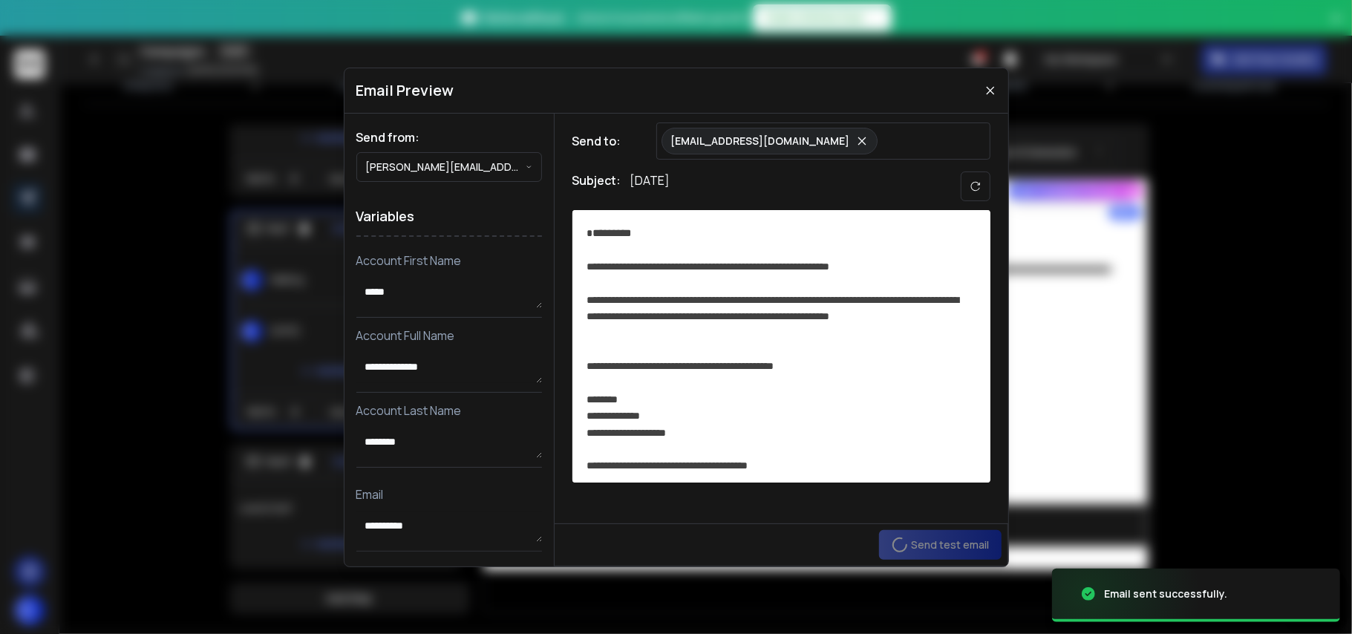
click at [856, 138] on icon at bounding box center [862, 141] width 12 height 12
click at [854, 138] on input at bounding box center [823, 141] width 324 height 27
click at [960, 544] on div "Send test email" at bounding box center [780, 544] width 453 height 43
click at [857, 141] on icon at bounding box center [861, 141] width 8 height 8
click at [883, 141] on input at bounding box center [1045, 141] width 324 height 27
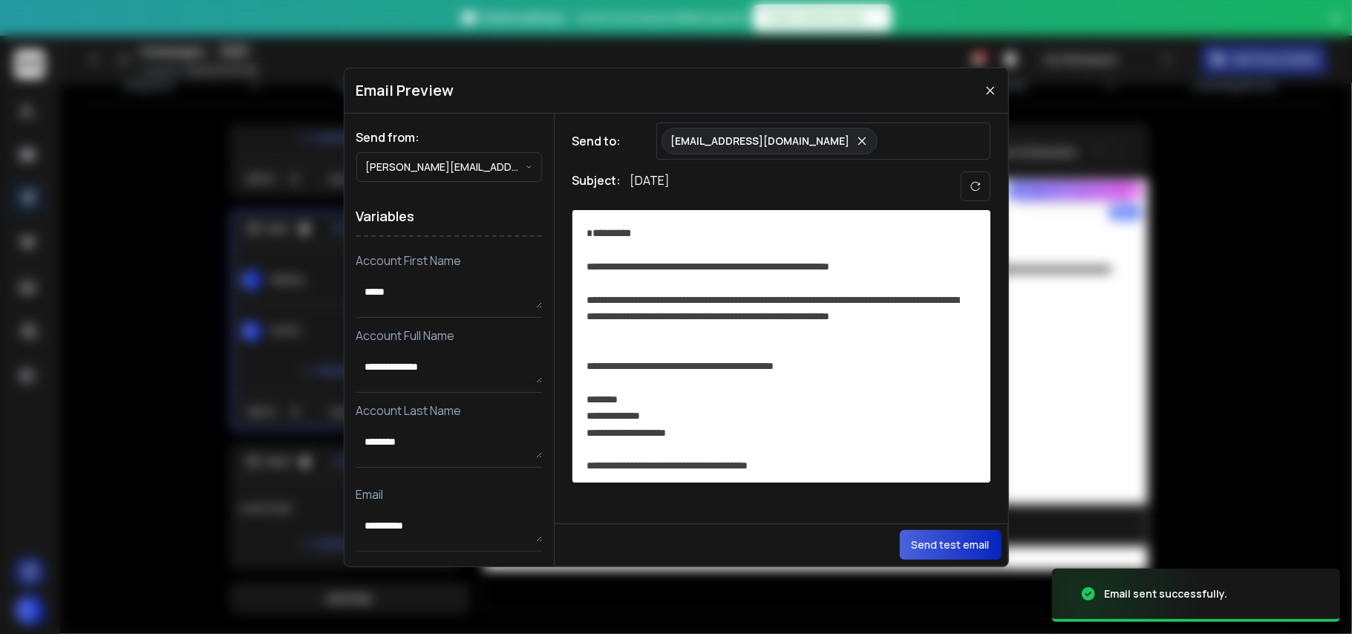
click at [944, 525] on div "Send test email" at bounding box center [780, 544] width 453 height 43
click at [949, 547] on button "Send test email" at bounding box center [951, 545] width 102 height 30
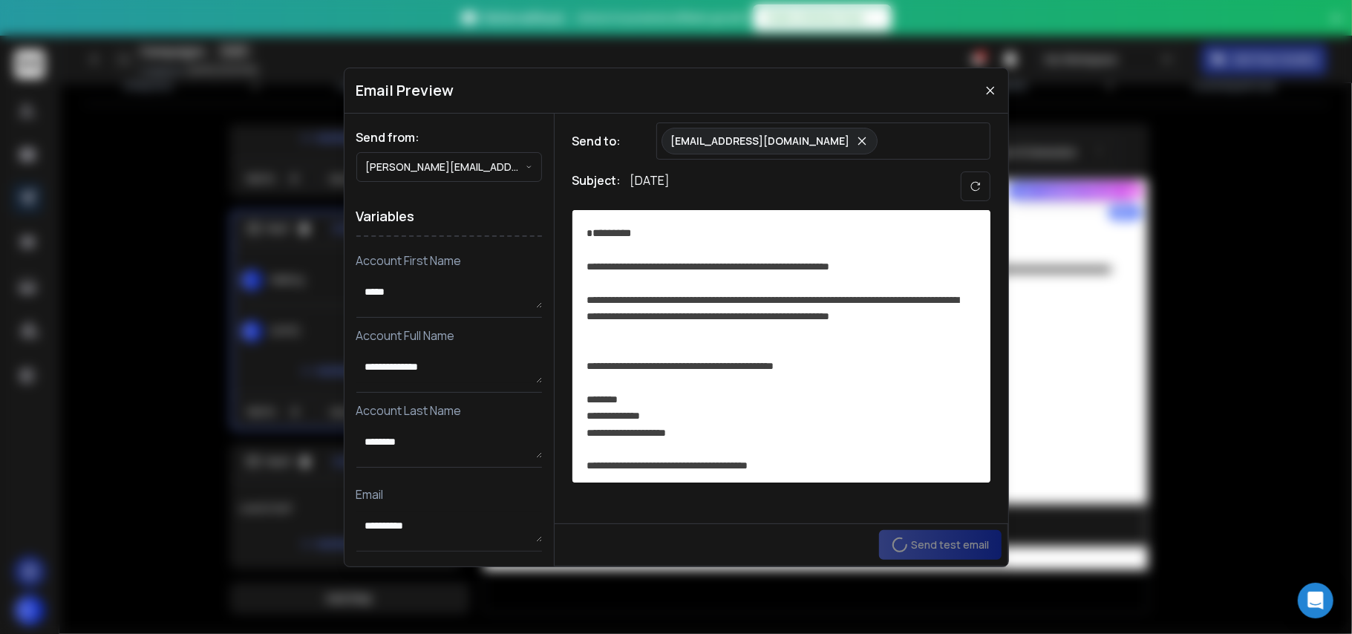
click at [859, 137] on icon at bounding box center [862, 141] width 12 height 12
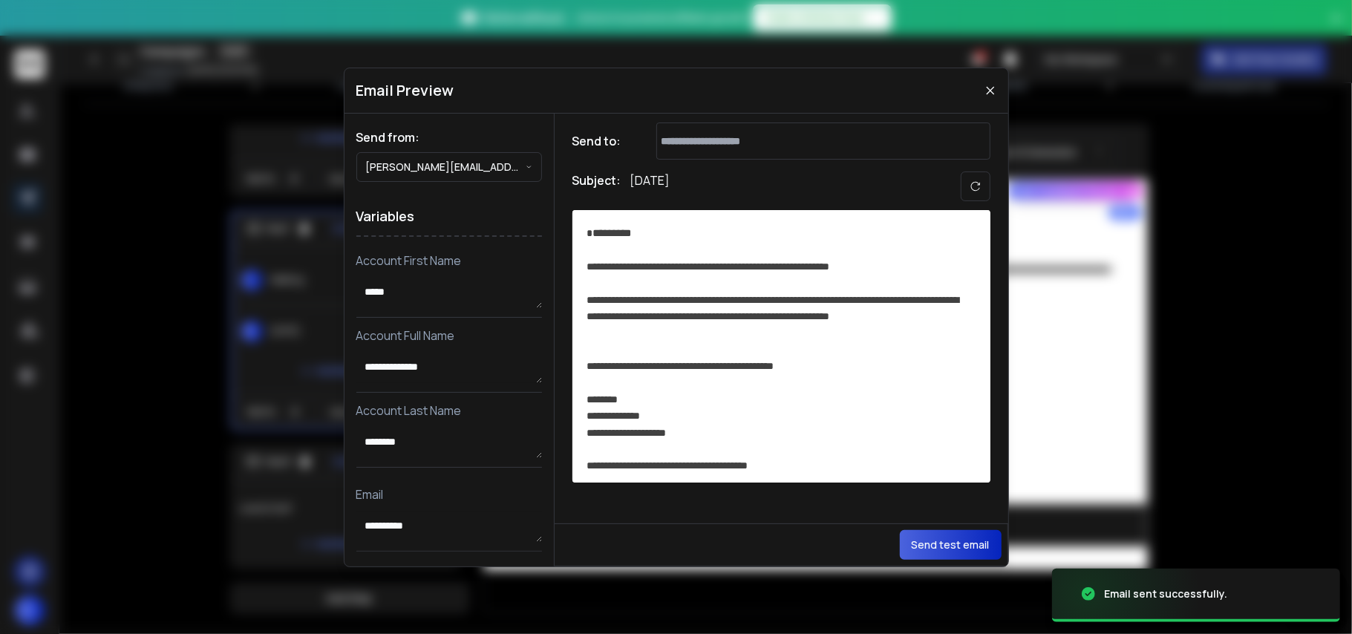
click at [859, 137] on input at bounding box center [823, 141] width 324 height 27
click at [940, 563] on div "Send test email" at bounding box center [780, 544] width 453 height 43
click at [949, 545] on button "Send test email" at bounding box center [951, 545] width 102 height 30
click at [943, 140] on icon at bounding box center [947, 141] width 8 height 8
click at [968, 548] on button "Send test email" at bounding box center [951, 545] width 102 height 30
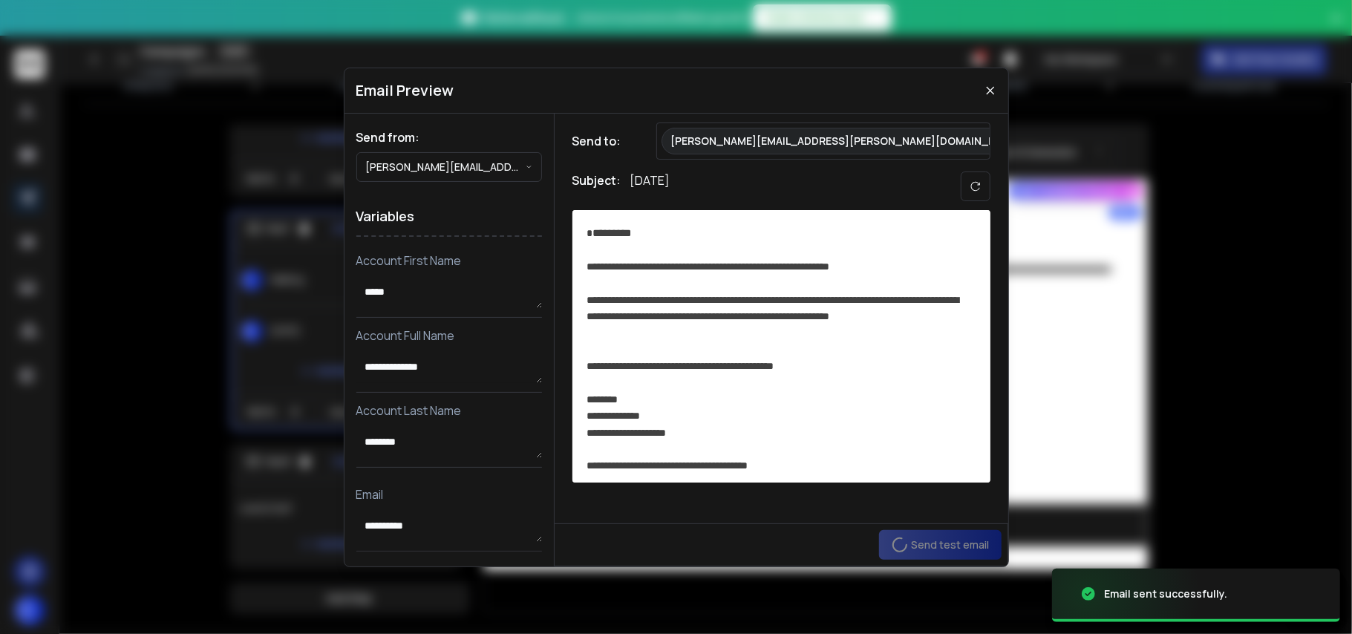
click at [1028, 138] on icon at bounding box center [1034, 141] width 12 height 12
click at [805, 138] on input at bounding box center [823, 141] width 324 height 27
click at [953, 554] on button "Send test email" at bounding box center [951, 545] width 102 height 30
click at [856, 137] on icon at bounding box center [862, 141] width 12 height 12
click at [883, 137] on input at bounding box center [1045, 141] width 324 height 27
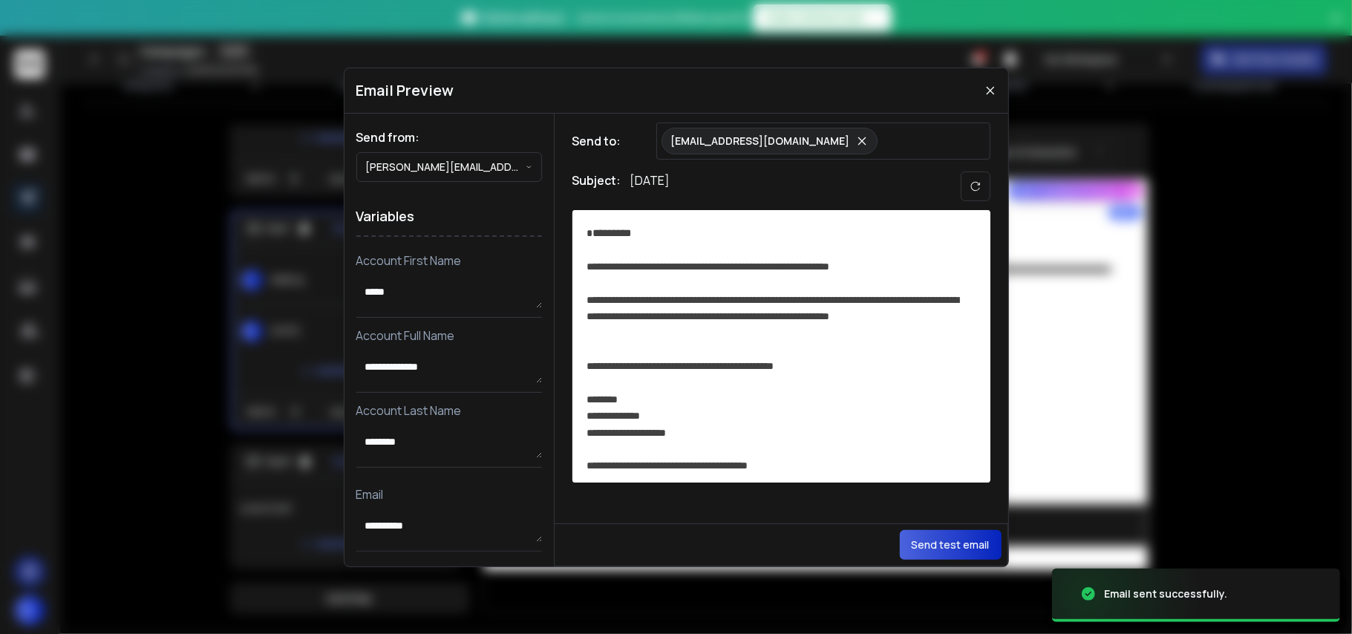
click at [944, 540] on button "Send test email" at bounding box center [951, 545] width 102 height 30
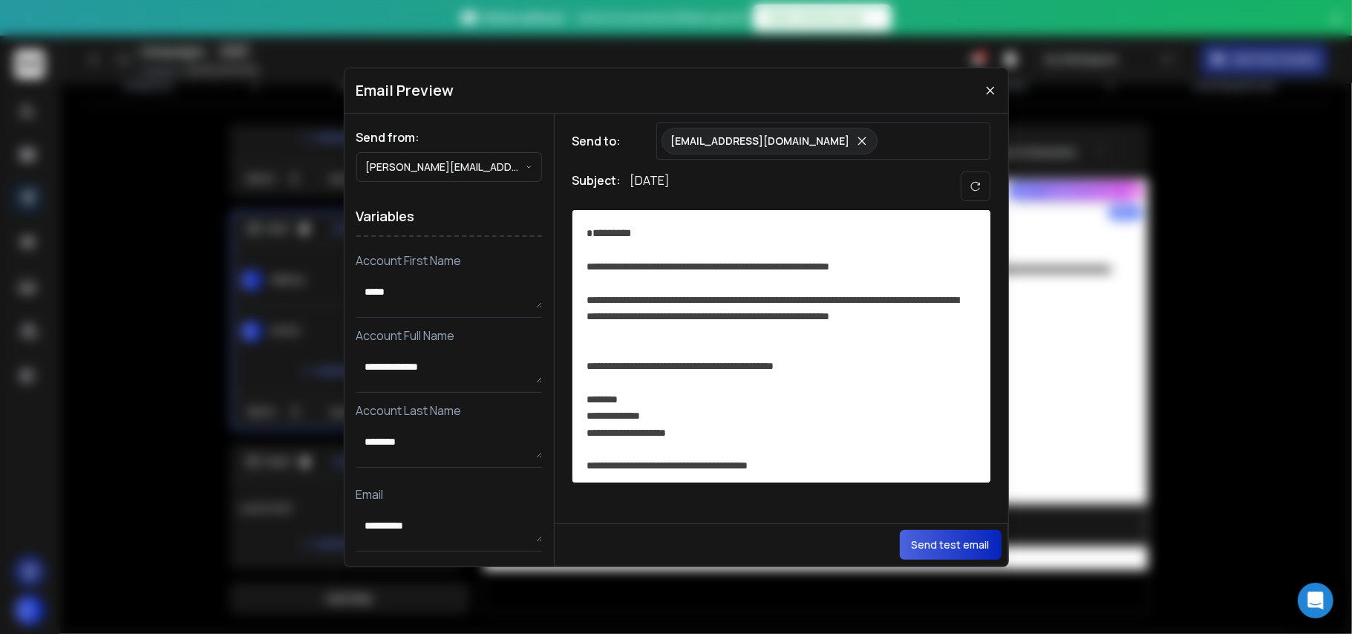
click at [877, 137] on div "[EMAIL_ADDRESS][DOMAIN_NAME]" at bounding box center [769, 141] width 216 height 27
click at [864, 141] on icon at bounding box center [862, 141] width 12 height 12
click at [864, 141] on input at bounding box center [823, 141] width 324 height 27
click at [949, 546] on button "Send test email" at bounding box center [951, 545] width 102 height 30
click at [856, 137] on icon at bounding box center [862, 141] width 12 height 12
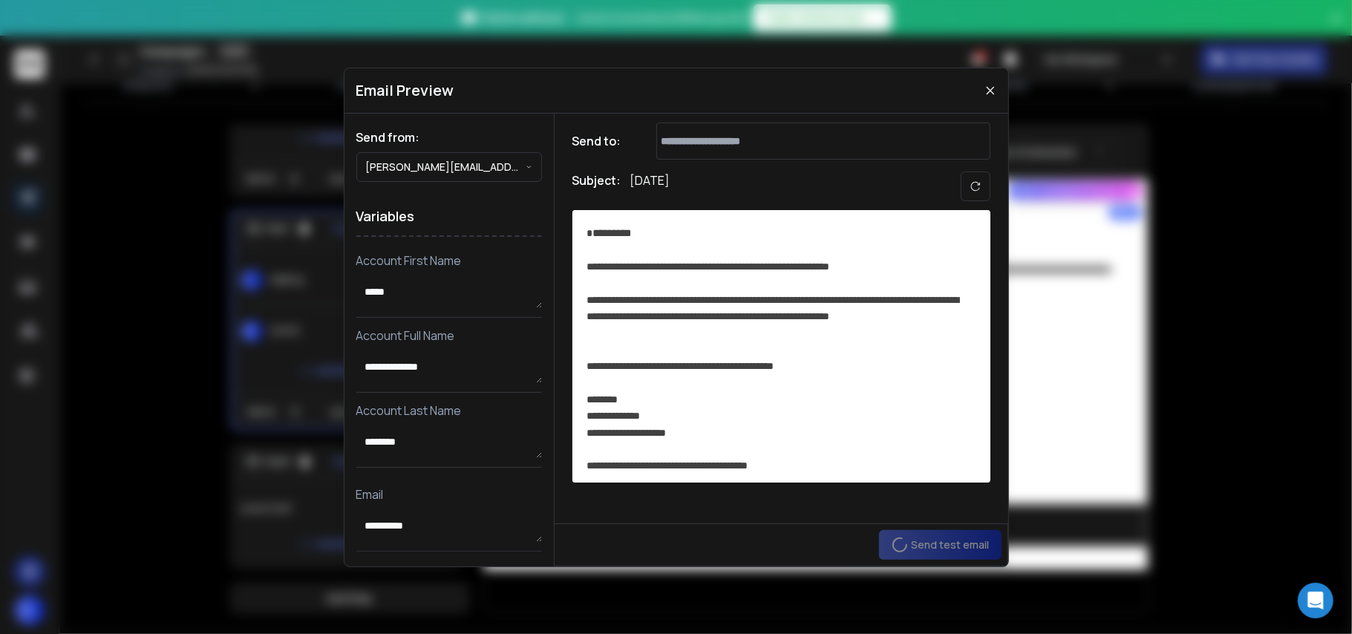
click at [853, 137] on input at bounding box center [823, 141] width 324 height 27
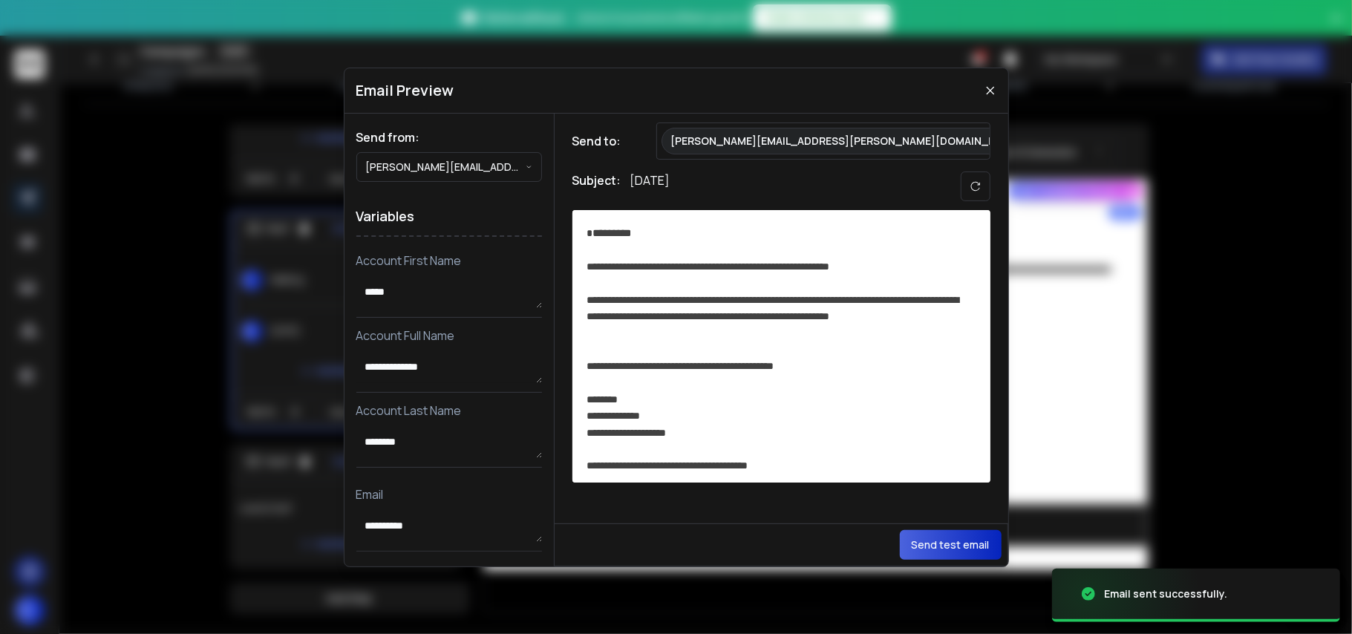
click at [954, 542] on button "Send test email" at bounding box center [951, 545] width 102 height 30
click at [1028, 141] on icon at bounding box center [1034, 141] width 12 height 12
click at [1055, 141] on input at bounding box center [1217, 141] width 324 height 27
click at [943, 549] on button "Send test email" at bounding box center [951, 545] width 102 height 30
click at [942, 142] on icon at bounding box center [948, 141] width 12 height 12
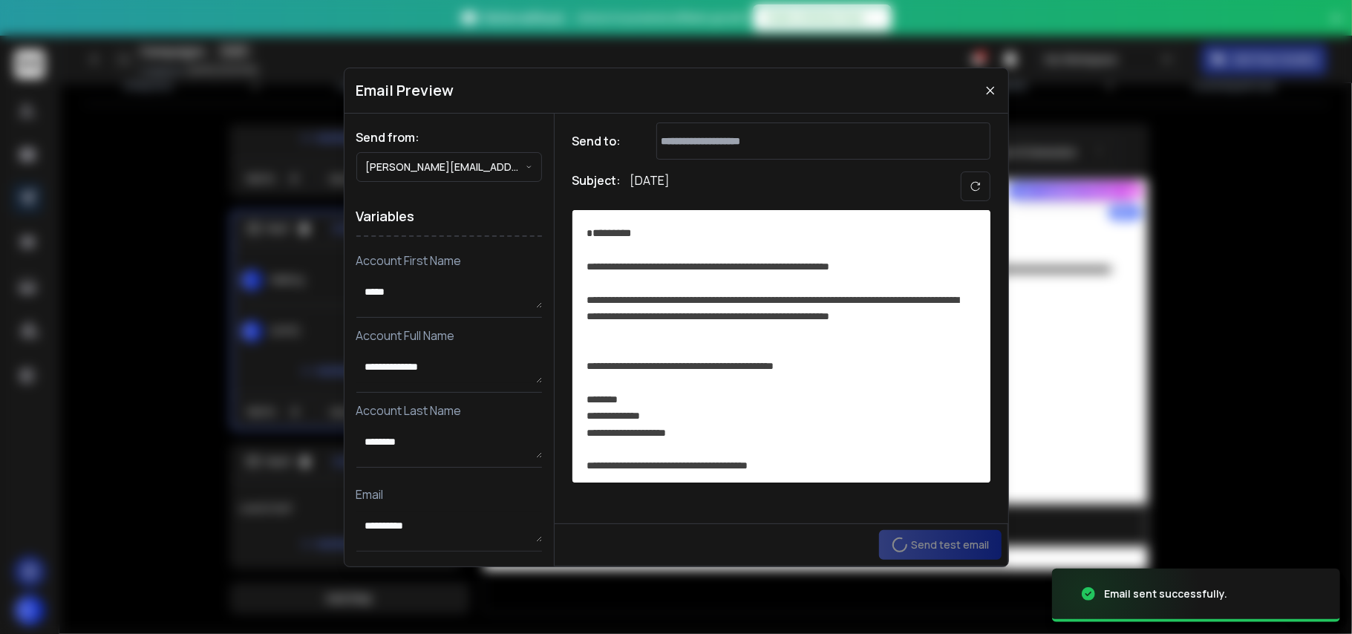
click at [790, 142] on input at bounding box center [823, 141] width 324 height 27
click at [944, 553] on button "Send test email" at bounding box center [951, 545] width 102 height 30
click at [832, 149] on div "[PERSON_NAME][EMAIL_ADDRESS][DOMAIN_NAME]" at bounding box center [812, 141] width 302 height 27
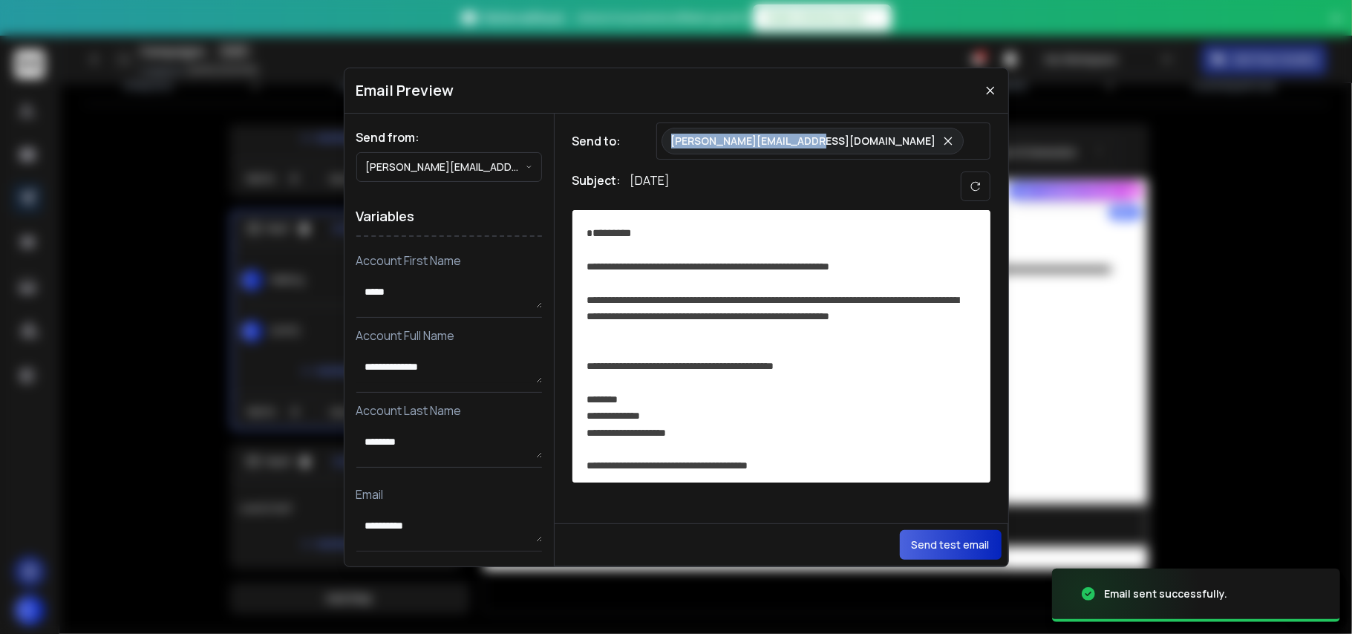
click at [942, 140] on icon at bounding box center [948, 141] width 12 height 12
click at [840, 140] on input at bounding box center [823, 141] width 324 height 27
click at [974, 559] on div "Send test email" at bounding box center [780, 544] width 453 height 43
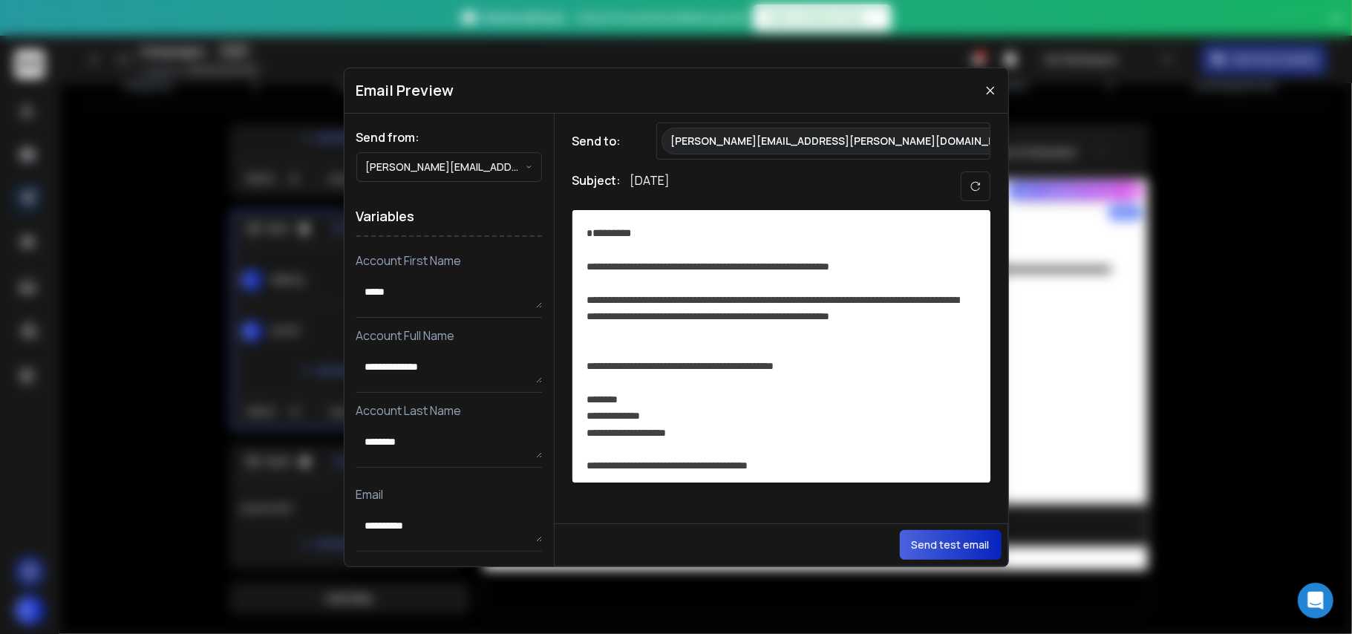
click at [1028, 135] on icon at bounding box center [1034, 141] width 12 height 12
click at [898, 135] on input at bounding box center [823, 141] width 324 height 27
click at [978, 550] on button "Send test email" at bounding box center [951, 545] width 102 height 30
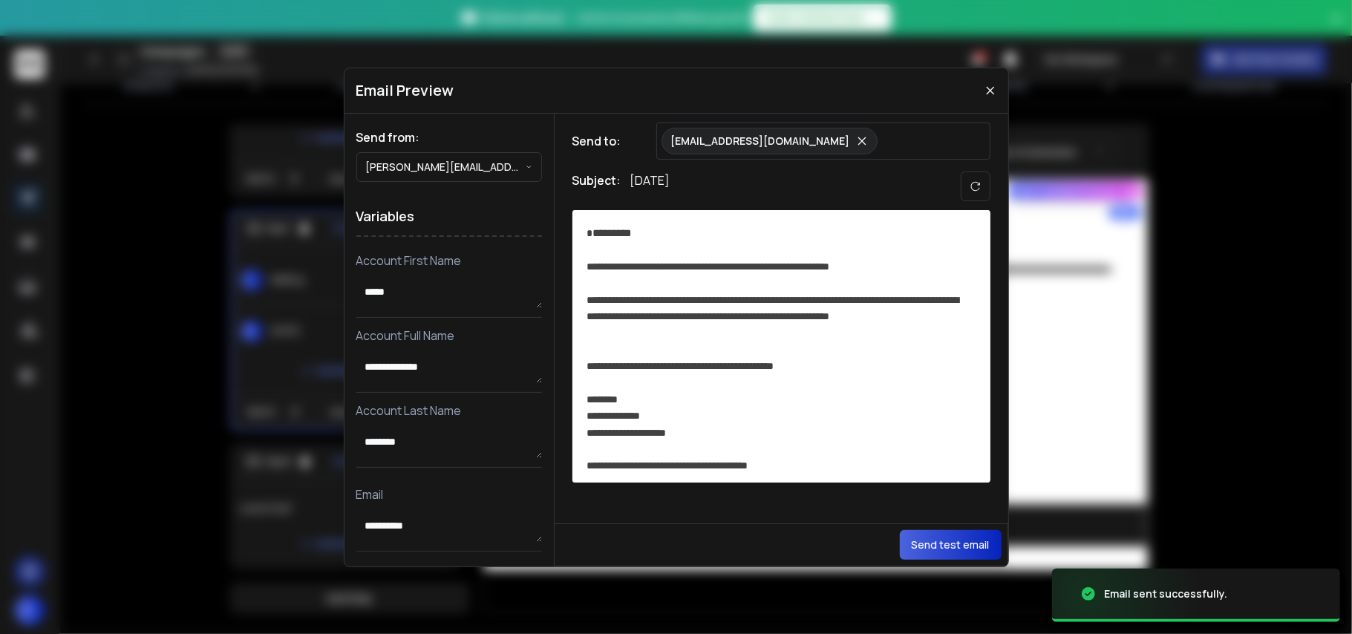
click at [856, 141] on icon at bounding box center [862, 141] width 12 height 12
click at [883, 141] on input at bounding box center [1045, 141] width 324 height 27
click at [951, 536] on button "Send test email" at bounding box center [951, 545] width 102 height 30
click at [856, 144] on icon at bounding box center [862, 141] width 12 height 12
click at [883, 144] on input at bounding box center [1045, 141] width 324 height 27
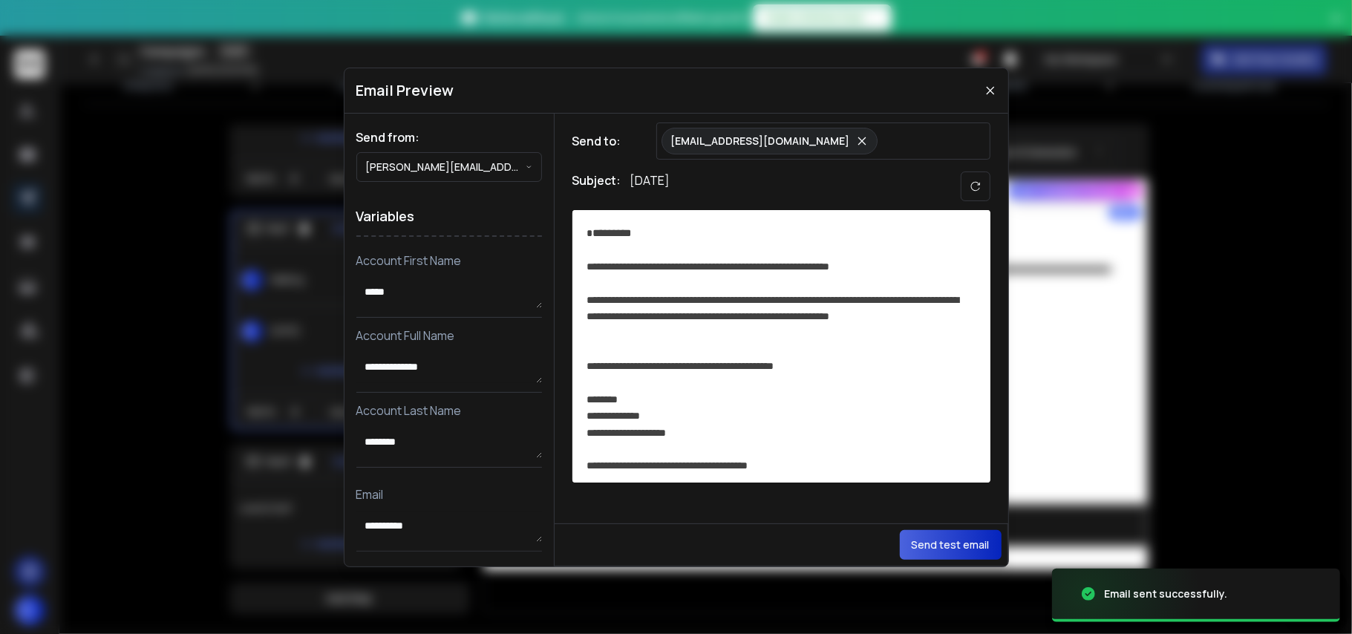
click at [938, 549] on button "Send test email" at bounding box center [951, 545] width 102 height 30
click at [856, 142] on icon at bounding box center [862, 141] width 12 height 12
click at [833, 142] on input at bounding box center [823, 141] width 324 height 27
click at [986, 551] on button "Send test email" at bounding box center [951, 545] width 102 height 30
click at [1028, 137] on icon at bounding box center [1034, 141] width 12 height 12
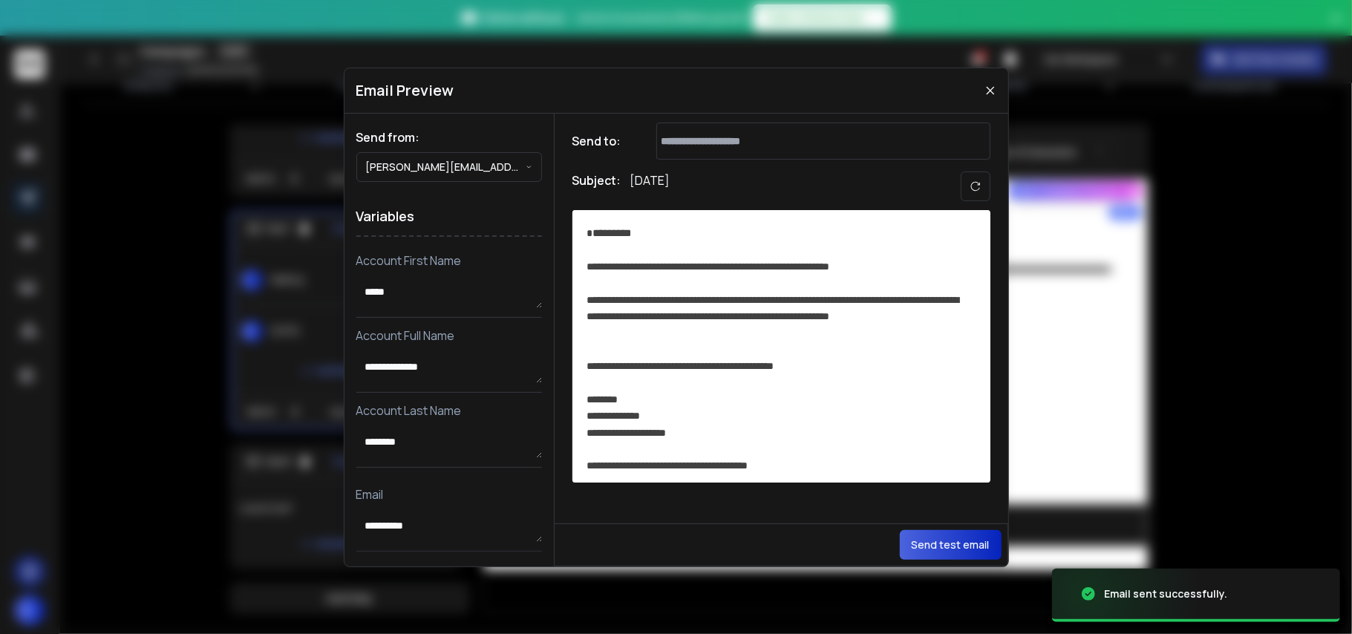
click at [841, 137] on input at bounding box center [823, 141] width 324 height 27
click at [977, 549] on button "Send test email" at bounding box center [951, 545] width 102 height 30
click at [479, 163] on p "[PERSON_NAME][EMAIL_ADDRESS][PERSON_NAME][DOMAIN_NAME]" at bounding box center [446, 167] width 160 height 15
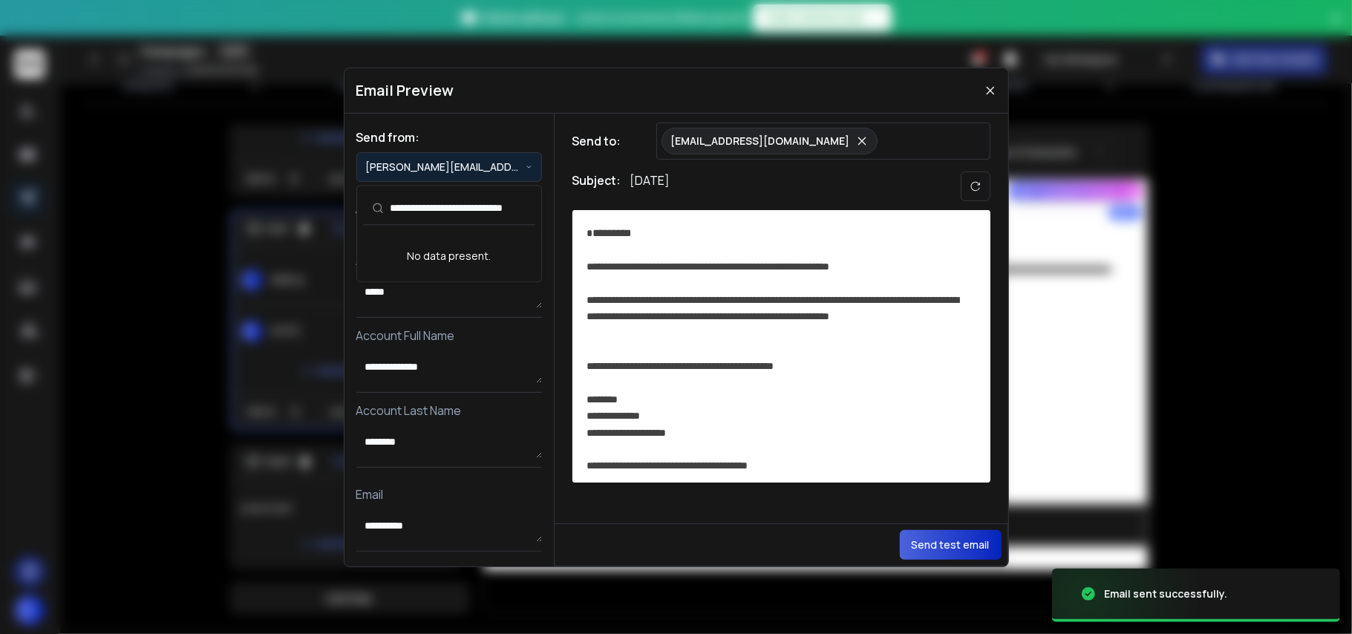
scroll to position [0, 16]
type input "**********"
click at [479, 169] on p "[PERSON_NAME][EMAIL_ADDRESS][PERSON_NAME][DOMAIN_NAME]" at bounding box center [446, 167] width 160 height 15
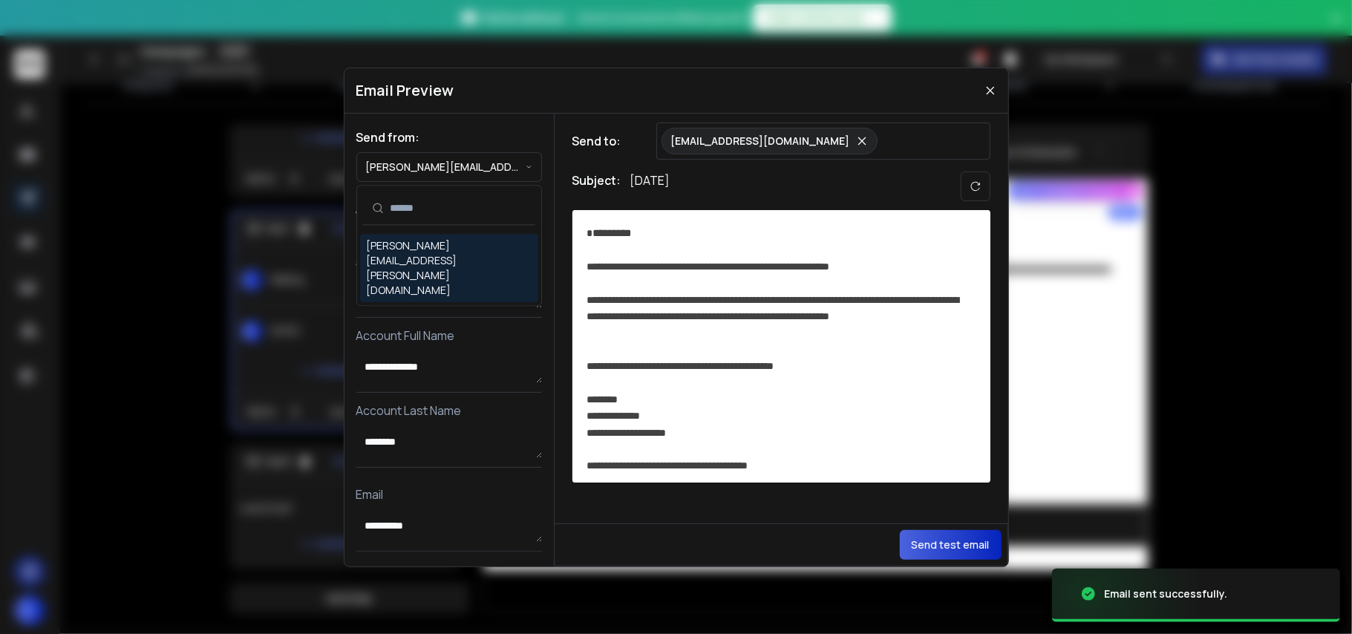
click at [478, 239] on div "[PERSON_NAME][EMAIL_ADDRESS][PERSON_NAME][DOMAIN_NAME]" at bounding box center [449, 268] width 178 height 68
type textarea "*****"
type textarea "**********"
type textarea "******"
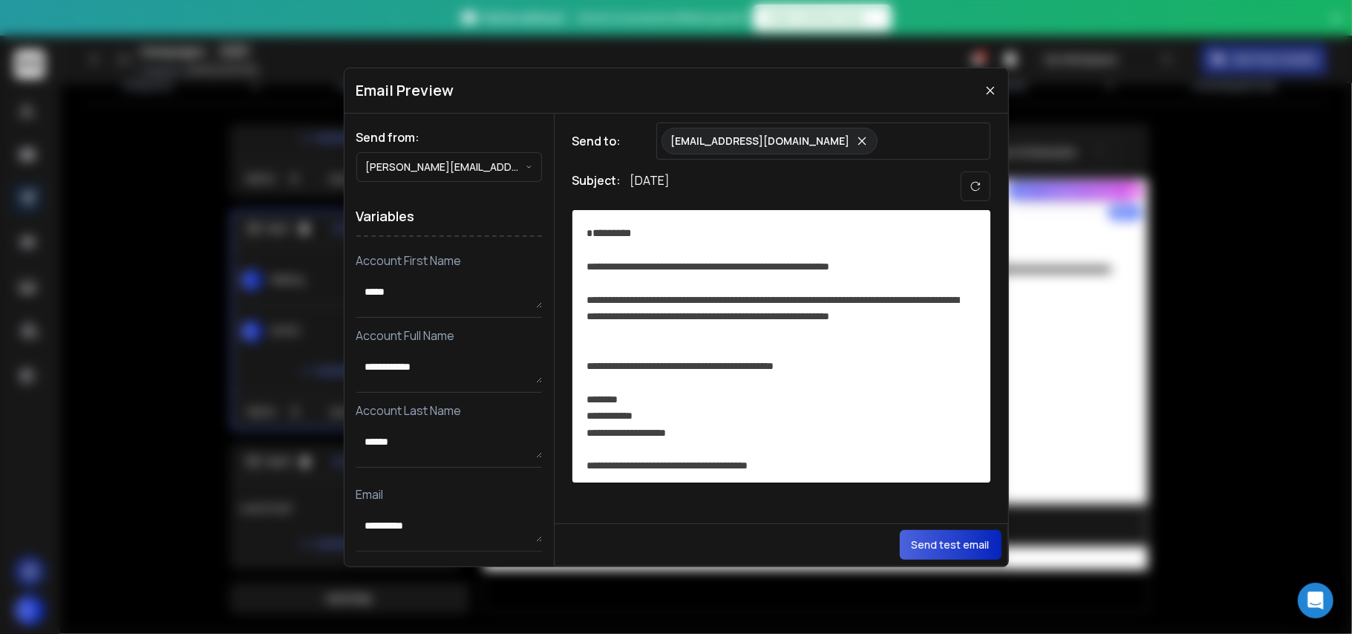
click at [856, 137] on icon at bounding box center [862, 141] width 12 height 12
click at [883, 137] on input at bounding box center [1045, 141] width 324 height 27
click at [963, 543] on button "Send test email" at bounding box center [951, 545] width 102 height 30
click at [856, 141] on icon at bounding box center [862, 141] width 12 height 12
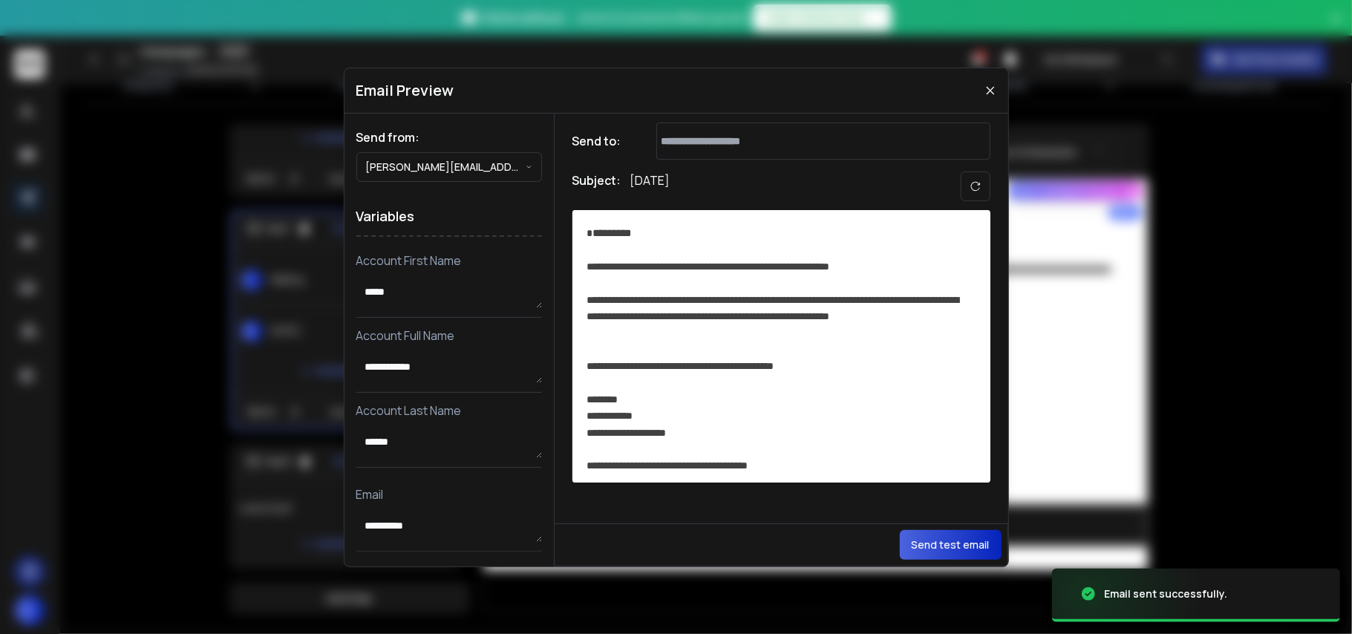
click at [851, 141] on input at bounding box center [823, 141] width 324 height 27
click at [943, 534] on button "Send test email" at bounding box center [951, 545] width 102 height 30
click at [857, 140] on icon at bounding box center [861, 141] width 8 height 8
click at [925, 540] on button "Send test email" at bounding box center [951, 545] width 102 height 30
click at [856, 140] on icon at bounding box center [862, 141] width 12 height 12
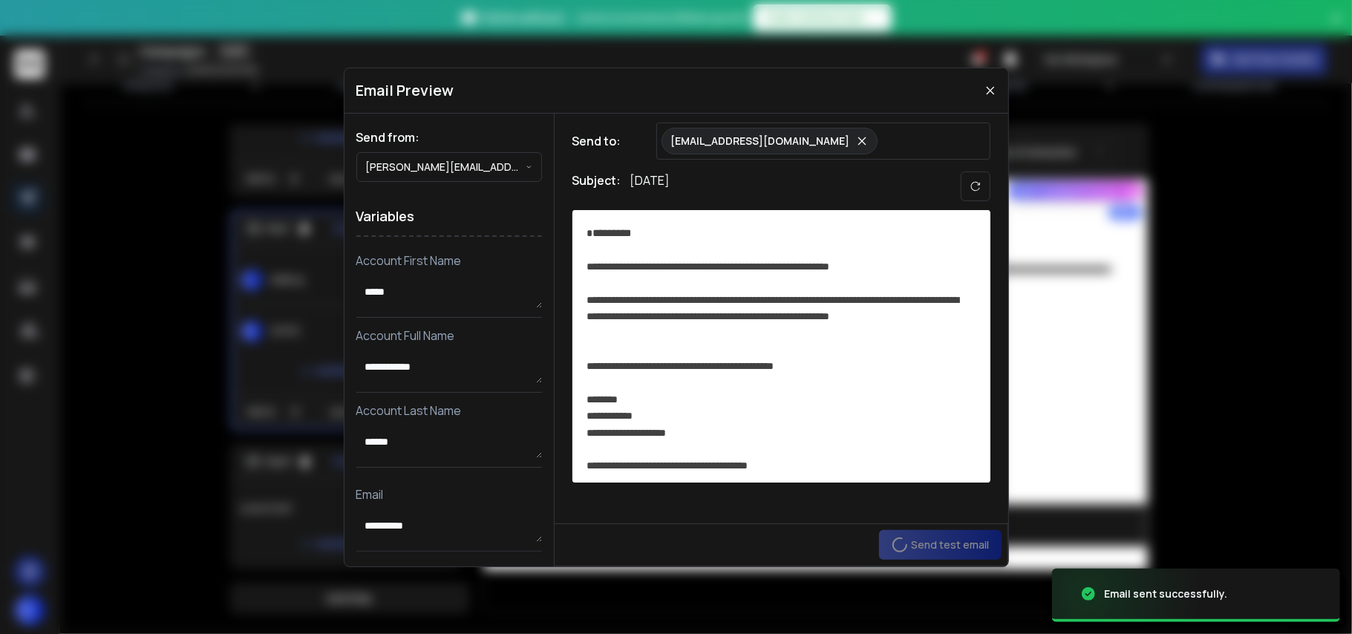
click at [883, 140] on input at bounding box center [1045, 141] width 324 height 27
click at [951, 559] on div "Send test email" at bounding box center [780, 544] width 453 height 43
click at [959, 545] on button "Send test email" at bounding box center [951, 545] width 102 height 30
click at [856, 137] on icon at bounding box center [862, 141] width 12 height 12
click at [817, 137] on input at bounding box center [823, 141] width 324 height 27
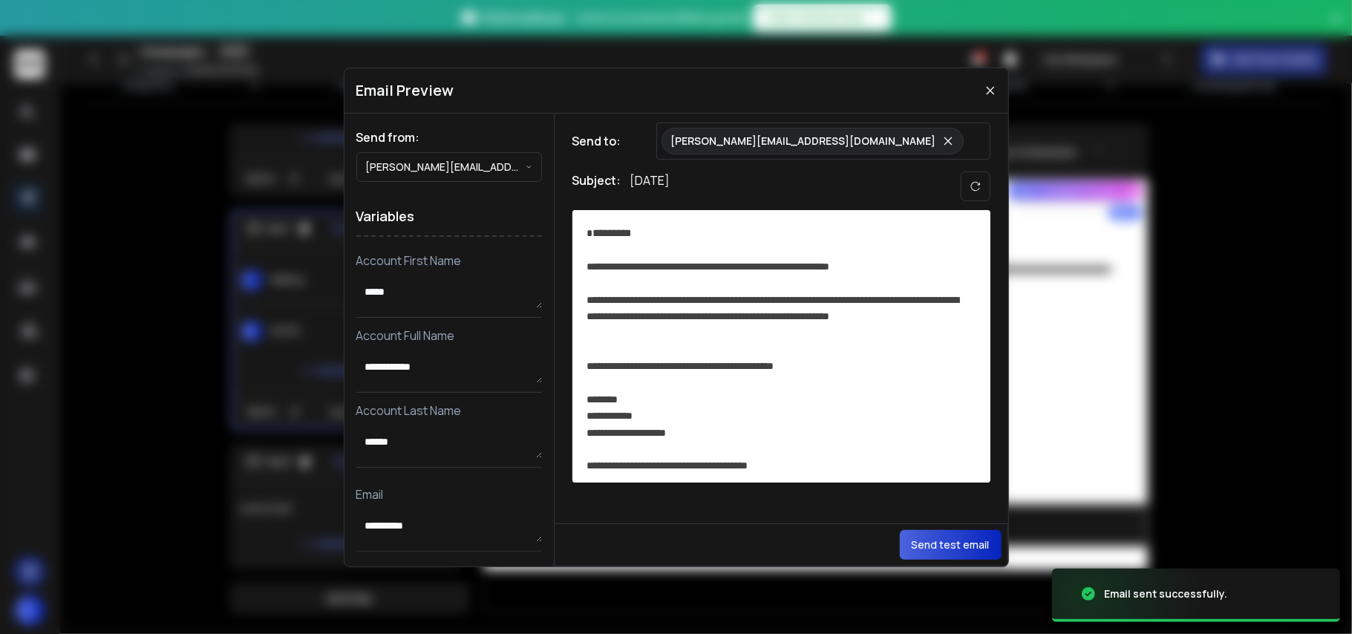
click at [936, 554] on button "Send test email" at bounding box center [951, 545] width 102 height 30
click at [943, 144] on icon at bounding box center [947, 141] width 8 height 8
click at [843, 144] on input at bounding box center [823, 141] width 324 height 27
click at [936, 533] on button "Send test email" at bounding box center [951, 545] width 102 height 30
click at [943, 140] on icon at bounding box center [947, 141] width 8 height 8
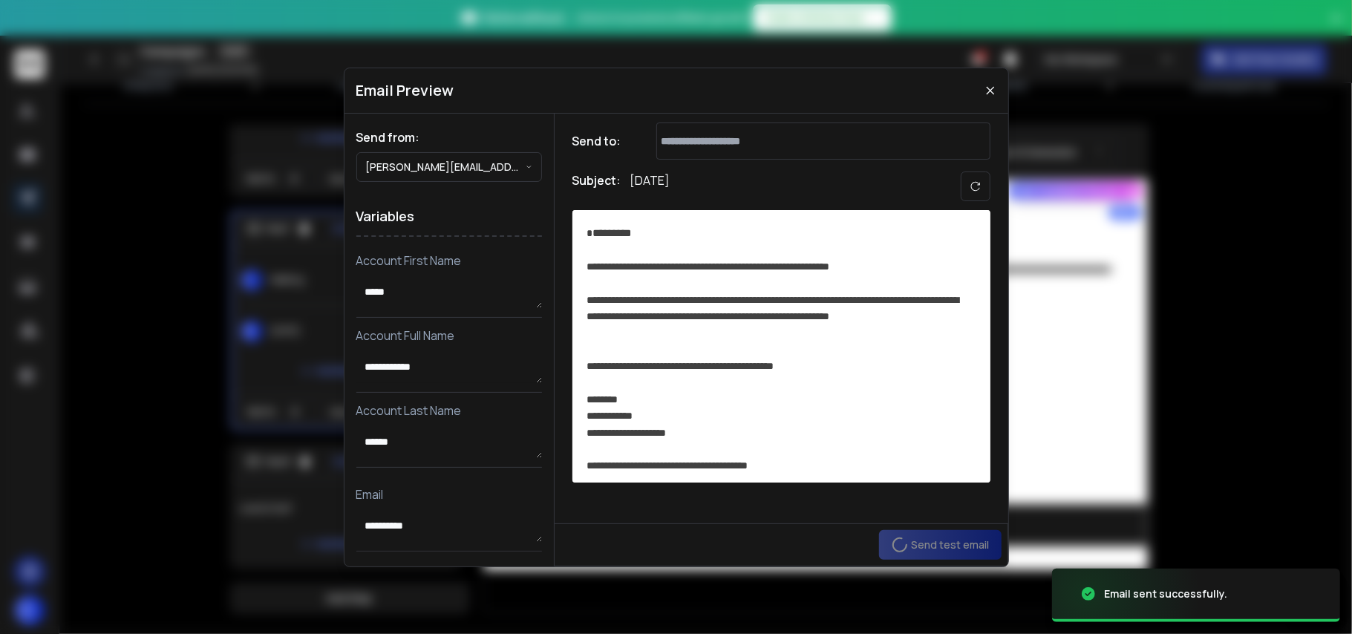
click at [787, 140] on input at bounding box center [823, 141] width 324 height 27
click at [931, 546] on button "Send test email" at bounding box center [951, 545] width 102 height 30
click at [856, 140] on icon at bounding box center [862, 141] width 12 height 12
click at [796, 140] on input at bounding box center [823, 141] width 324 height 27
click at [934, 548] on button "Send test email" at bounding box center [951, 545] width 102 height 30
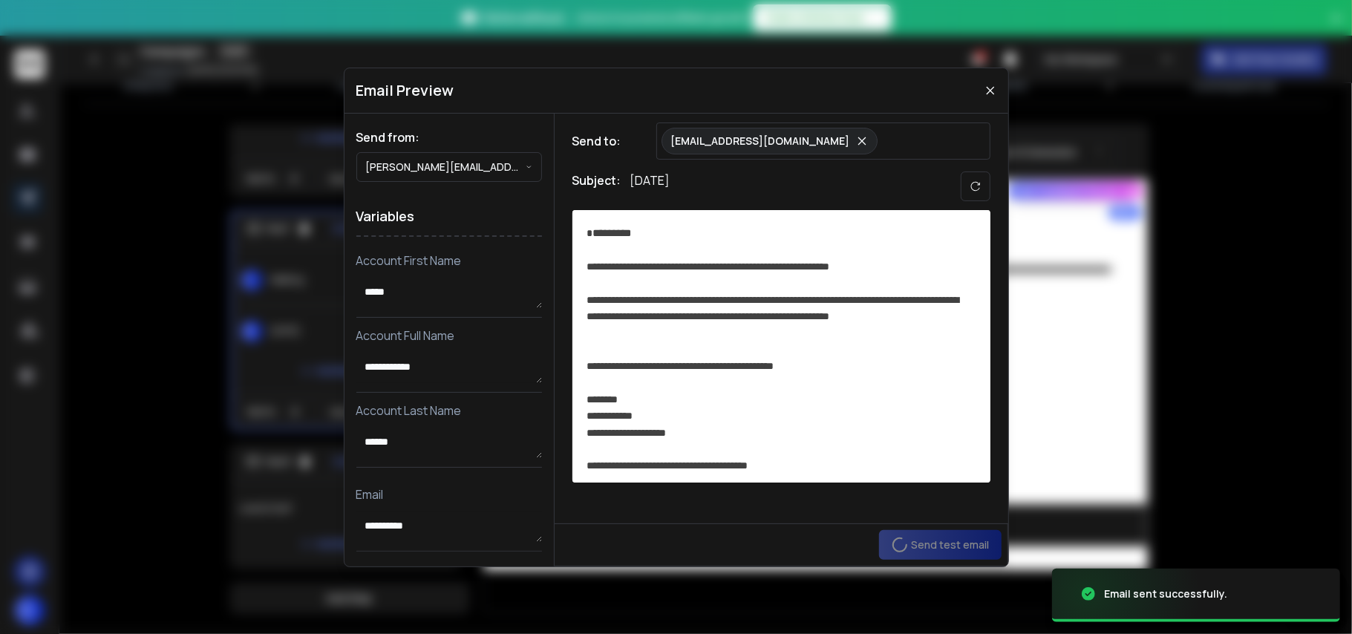
click at [856, 145] on icon at bounding box center [862, 141] width 12 height 12
click at [779, 145] on input at bounding box center [823, 141] width 324 height 27
click at [969, 542] on button "Send test email" at bounding box center [951, 545] width 102 height 30
click at [856, 140] on icon at bounding box center [862, 141] width 12 height 12
click at [832, 140] on input at bounding box center [823, 141] width 324 height 27
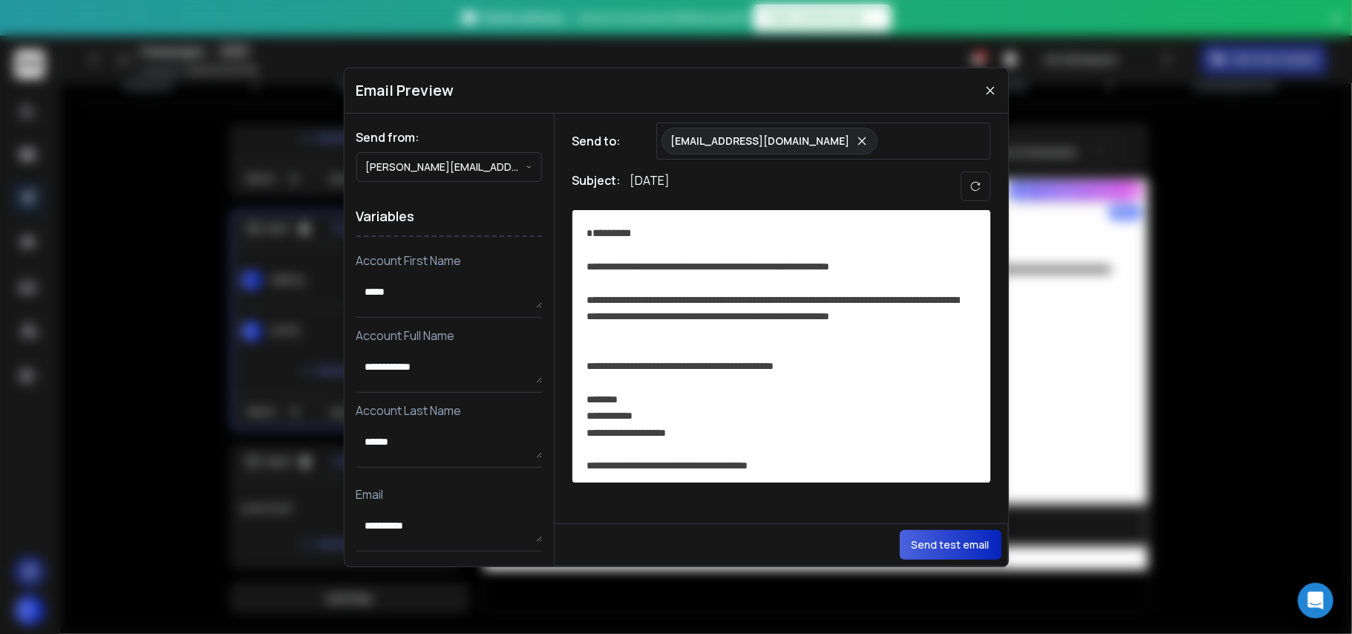
click at [972, 539] on button "Send test email" at bounding box center [951, 545] width 102 height 30
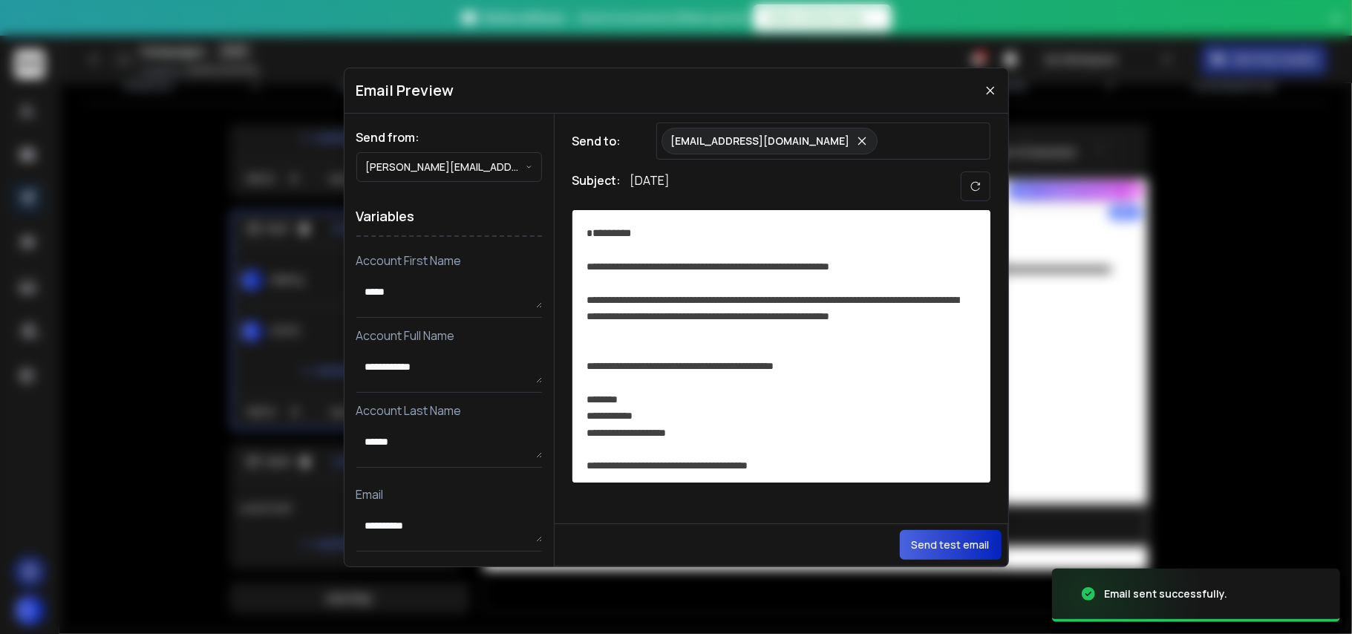
click at [865, 140] on icon at bounding box center [861, 141] width 8 height 8
click at [877, 140] on input at bounding box center [823, 141] width 324 height 27
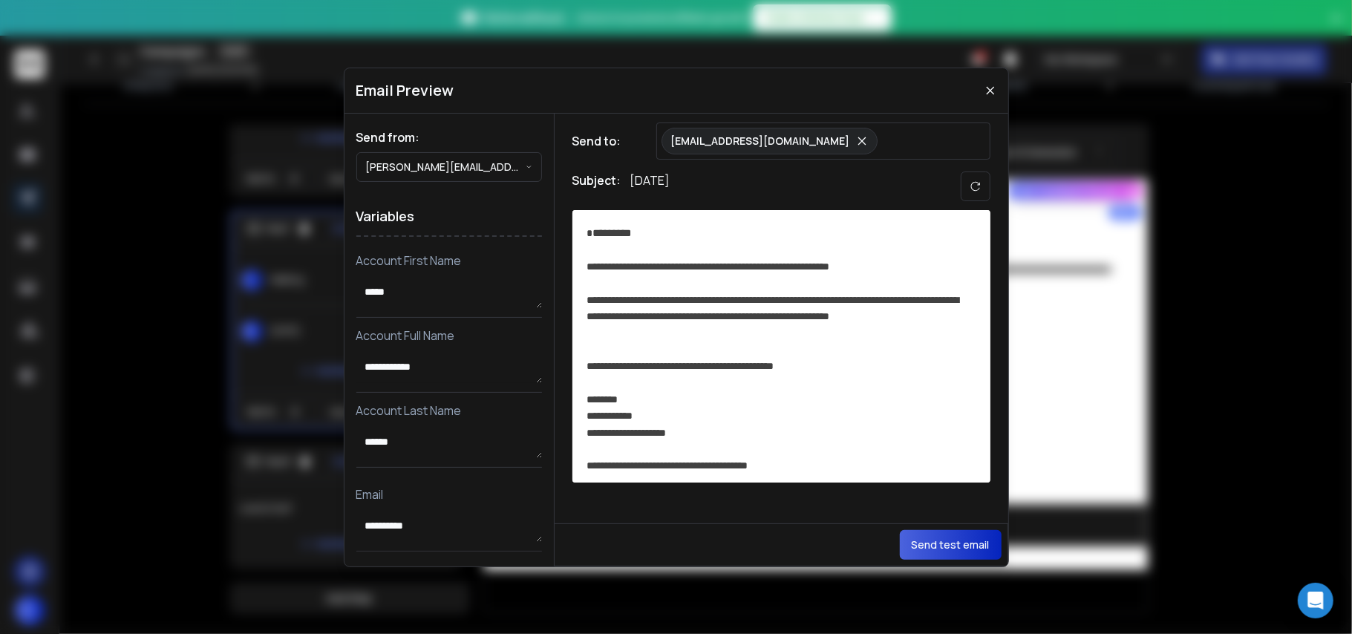
click at [924, 551] on button "Send test email" at bounding box center [951, 545] width 102 height 30
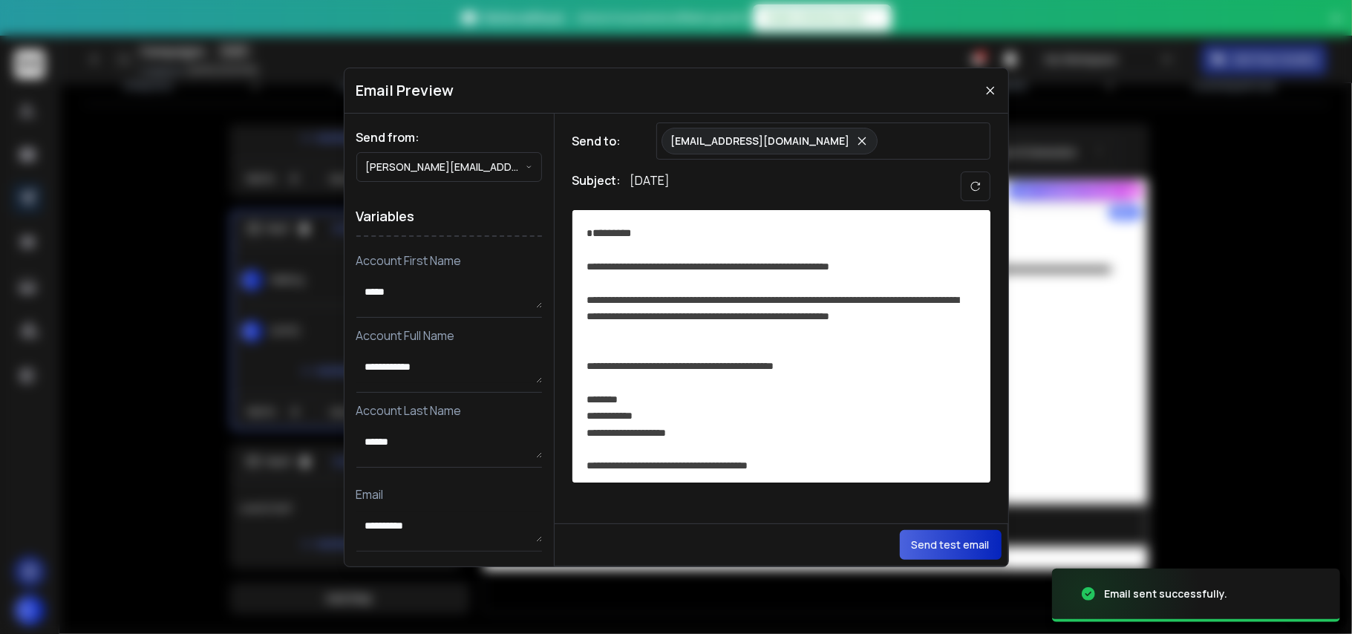
click at [856, 140] on icon at bounding box center [862, 141] width 12 height 12
click at [781, 140] on input at bounding box center [823, 141] width 324 height 27
click at [933, 545] on button "Send test email" at bounding box center [951, 545] width 102 height 30
click at [856, 142] on icon at bounding box center [862, 141] width 12 height 12
click at [781, 142] on input at bounding box center [823, 141] width 324 height 27
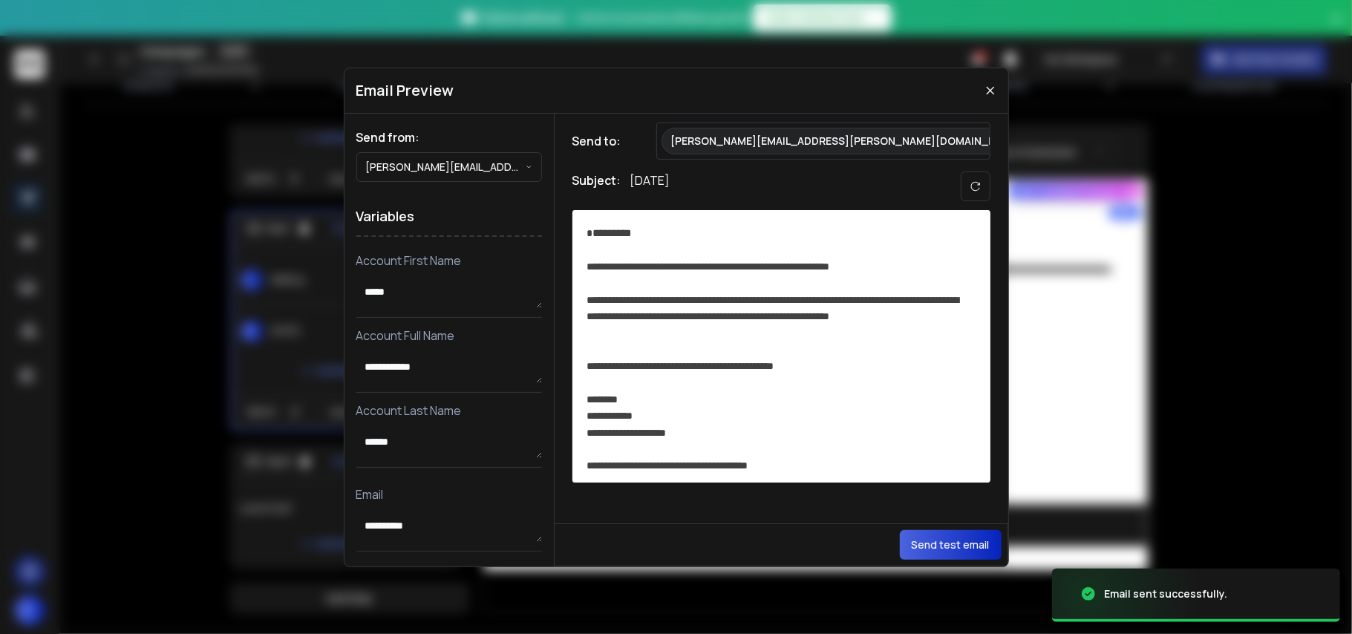
click at [932, 535] on button "Send test email" at bounding box center [951, 545] width 102 height 30
click at [842, 134] on div "[PERSON_NAME][EMAIL_ADDRESS][PERSON_NAME][DOMAIN_NAME]" at bounding box center [855, 141] width 388 height 27
click at [1029, 140] on icon at bounding box center [1033, 141] width 8 height 8
click at [842, 140] on input at bounding box center [823, 141] width 324 height 27
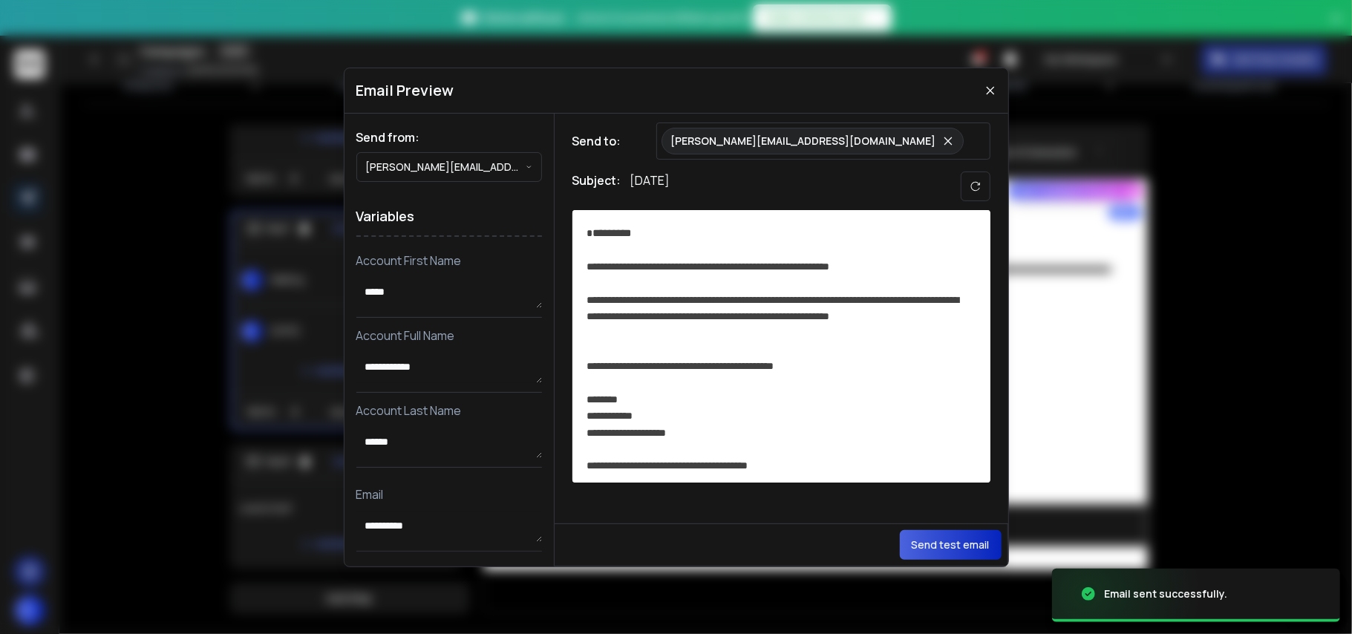
click at [966, 540] on button "Send test email" at bounding box center [951, 545] width 102 height 30
click at [851, 149] on div "[PERSON_NAME][EMAIL_ADDRESS][DOMAIN_NAME]" at bounding box center [812, 141] width 302 height 27
click at [852, 147] on div "[PERSON_NAME][EMAIL_ADDRESS][DOMAIN_NAME]" at bounding box center [812, 141] width 302 height 27
click at [942, 145] on icon at bounding box center [948, 141] width 12 height 12
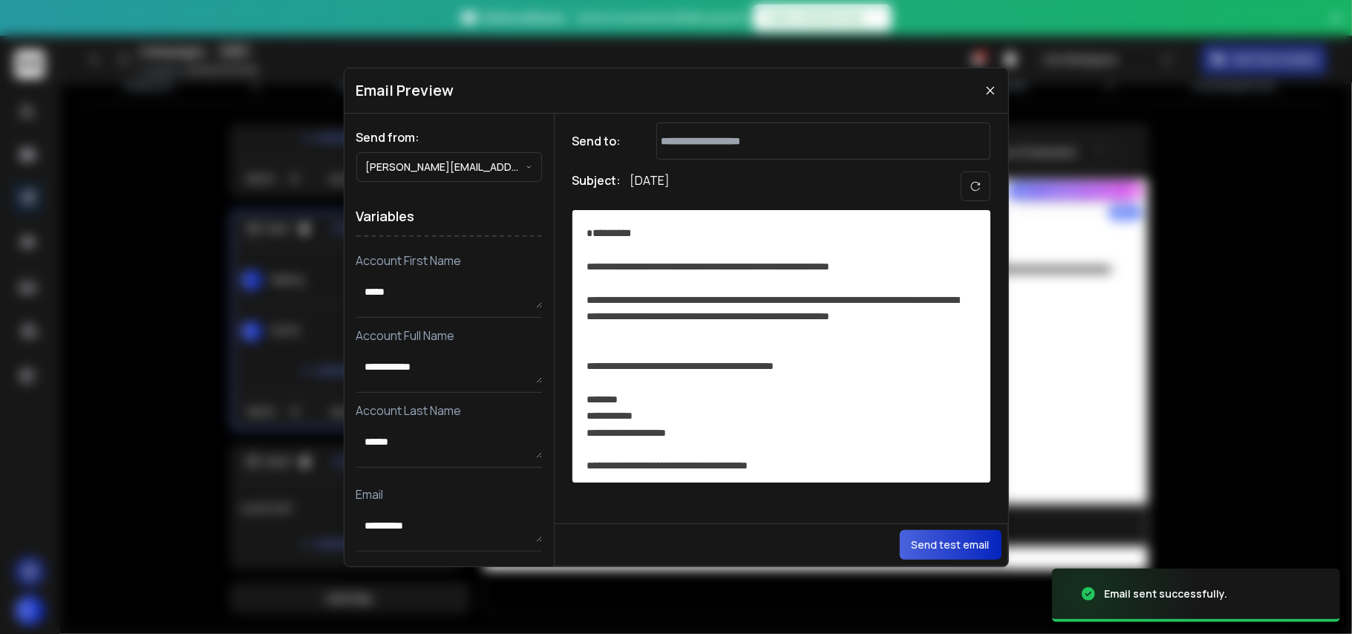
click at [852, 145] on input at bounding box center [823, 141] width 324 height 27
click at [927, 532] on button "Send test email" at bounding box center [951, 545] width 102 height 30
click at [856, 135] on icon at bounding box center [862, 141] width 12 height 12
click at [883, 135] on input at bounding box center [1045, 141] width 324 height 27
click at [949, 541] on button "Send test email" at bounding box center [951, 545] width 102 height 30
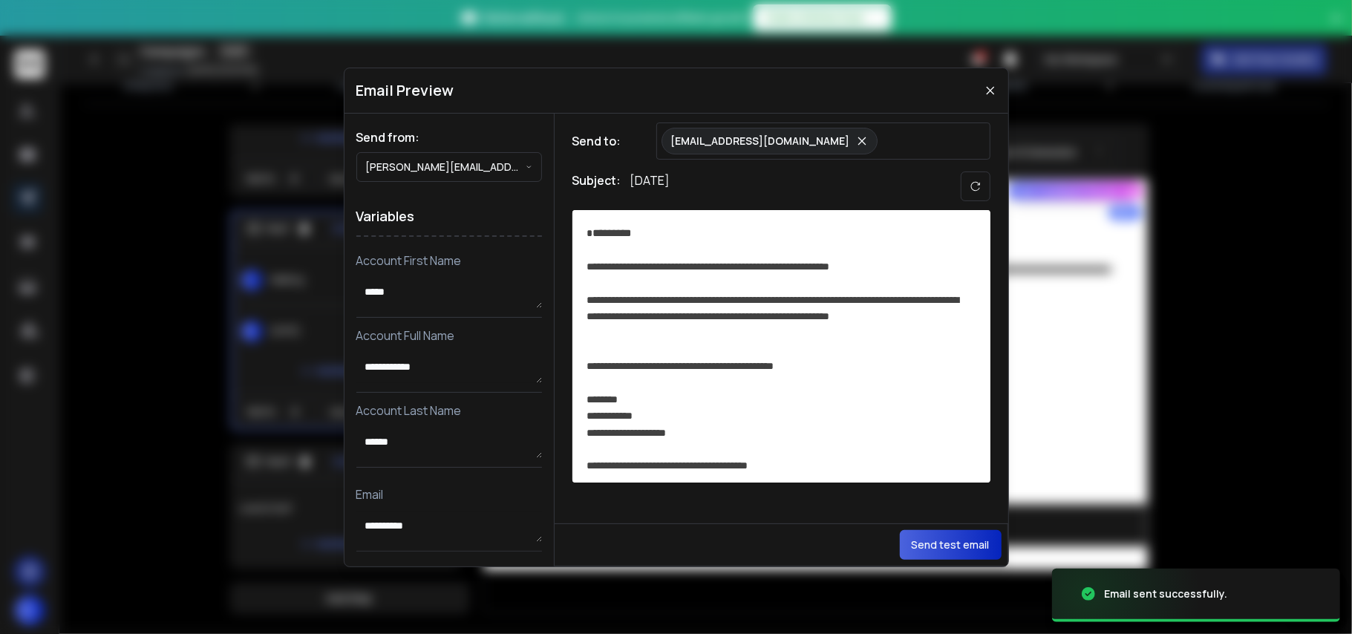
click at [856, 137] on icon at bounding box center [862, 141] width 12 height 12
click at [815, 137] on input at bounding box center [823, 141] width 324 height 27
click at [962, 537] on button "Send test email" at bounding box center [951, 545] width 102 height 30
click at [857, 143] on icon at bounding box center [861, 141] width 8 height 8
click at [850, 143] on input at bounding box center [823, 141] width 324 height 27
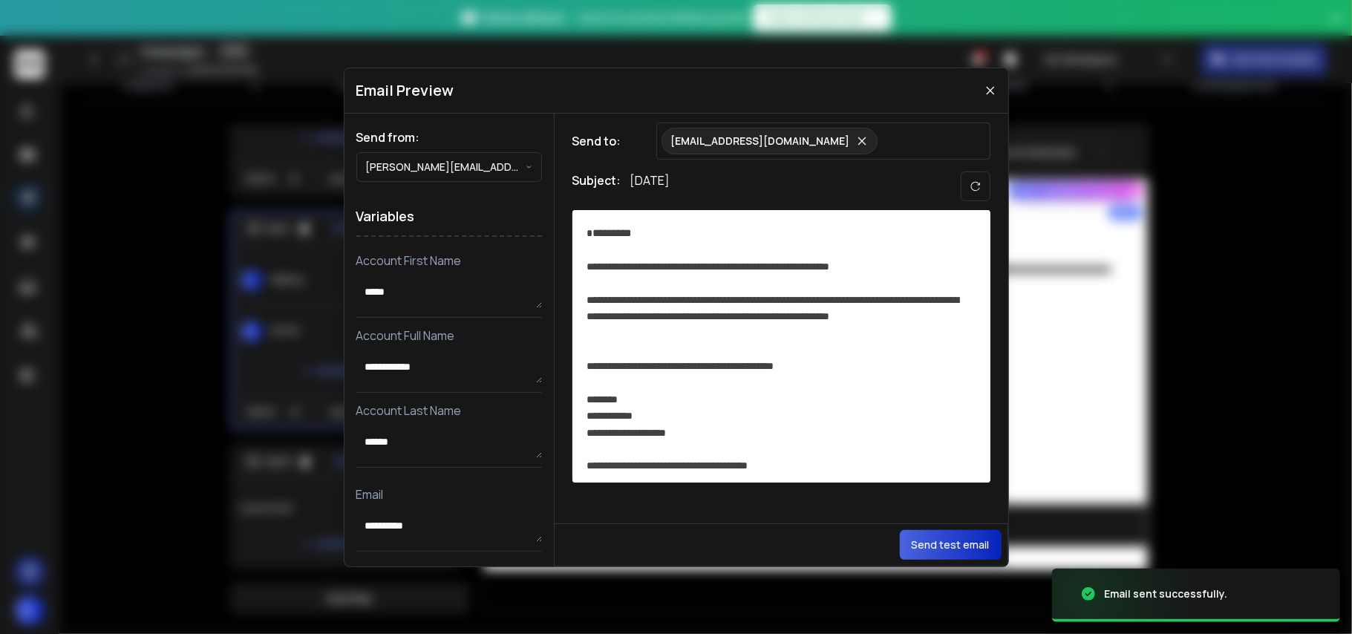
click at [959, 545] on button "Send test email" at bounding box center [951, 545] width 102 height 30
click at [857, 142] on icon at bounding box center [861, 141] width 8 height 8
click at [796, 142] on input at bounding box center [823, 141] width 324 height 27
click at [980, 540] on button "Send test email" at bounding box center [951, 545] width 102 height 30
click at [856, 138] on div "[PERSON_NAME][EMAIL_ADDRESS][PERSON_NAME][PERSON_NAME][DOMAIN_NAME]" at bounding box center [898, 141] width 474 height 27
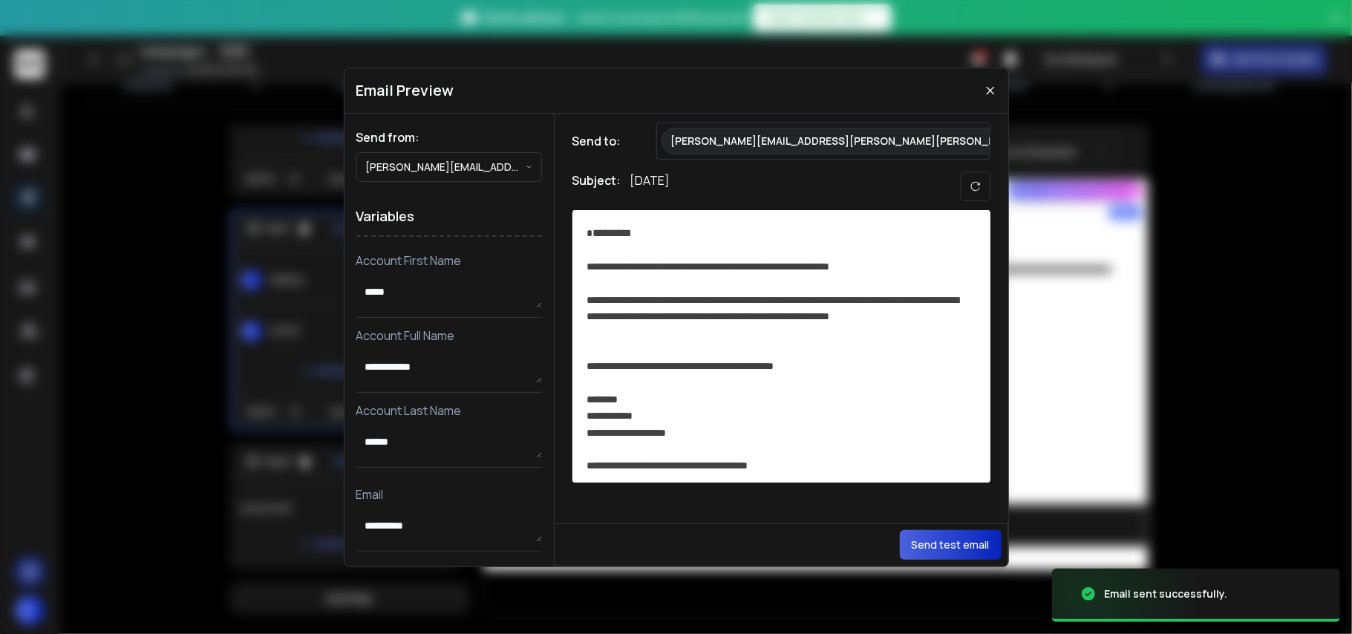
click at [1114, 137] on icon at bounding box center [1120, 141] width 12 height 12
click at [1141, 137] on input at bounding box center [1303, 141] width 324 height 27
click at [951, 540] on button "Send test email" at bounding box center [951, 545] width 102 height 30
click at [856, 137] on icon at bounding box center [862, 141] width 12 height 12
click at [799, 137] on input at bounding box center [823, 141] width 324 height 27
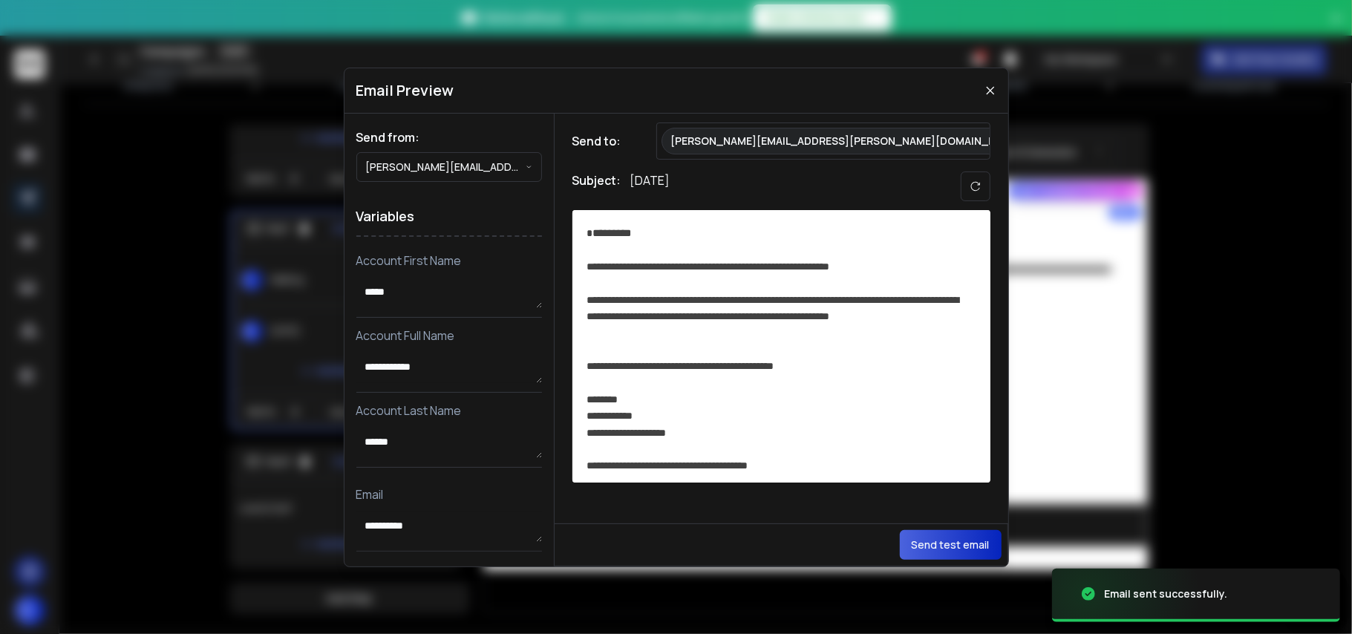
click at [953, 545] on button "Send test email" at bounding box center [951, 545] width 102 height 30
click at [1028, 145] on icon at bounding box center [1034, 141] width 12 height 12
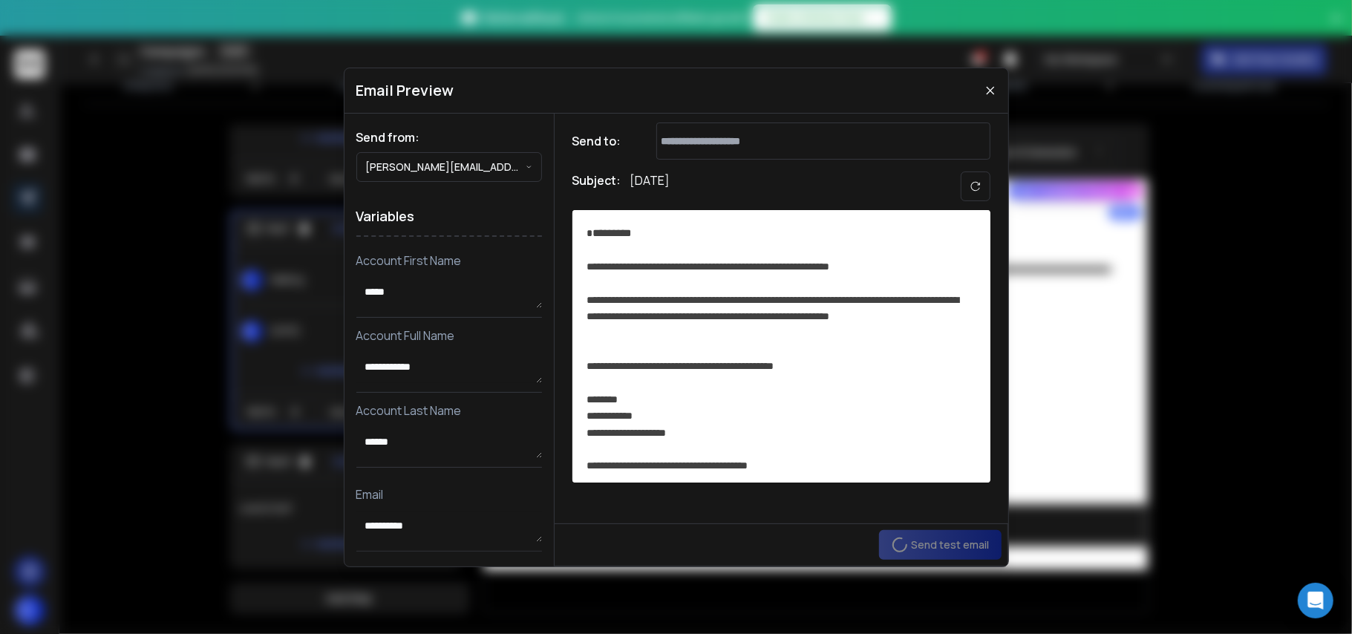
click at [838, 140] on input at bounding box center [823, 141] width 324 height 27
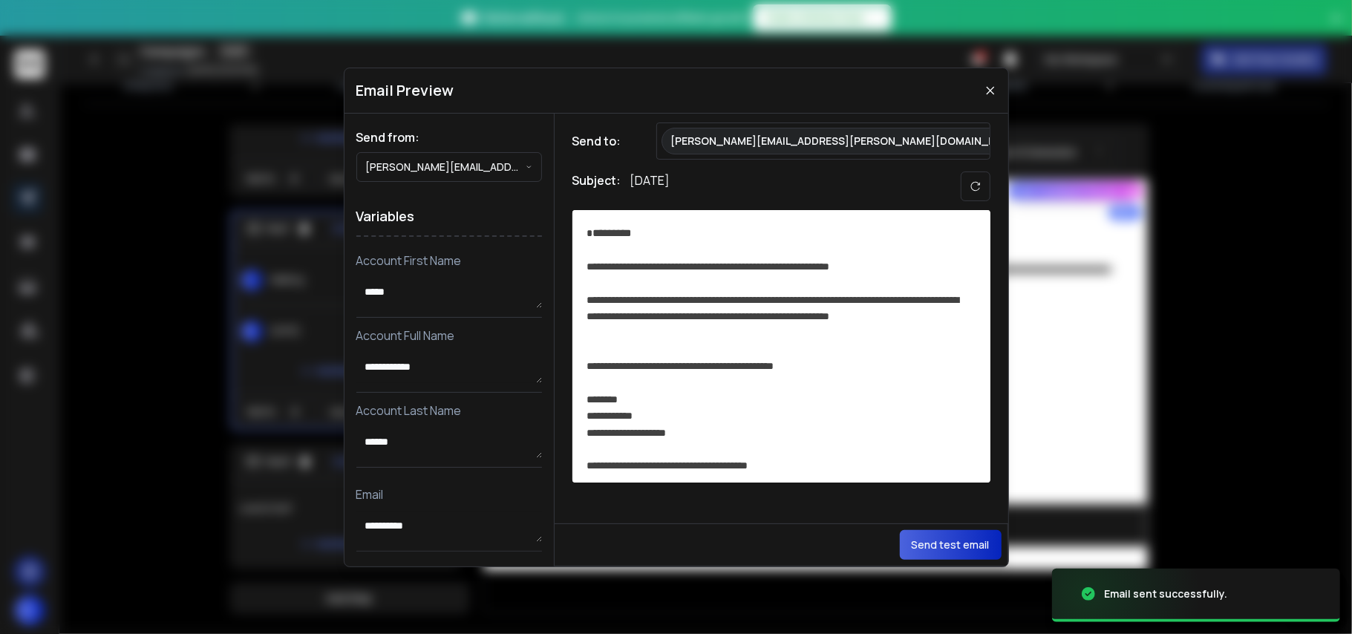
click at [951, 554] on button "Send test email" at bounding box center [951, 545] width 102 height 30
click at [1028, 141] on icon at bounding box center [1034, 141] width 12 height 12
click at [834, 141] on input at bounding box center [823, 141] width 324 height 27
click at [965, 550] on button "Send test email" at bounding box center [951, 545] width 102 height 30
click at [942, 141] on icon at bounding box center [948, 141] width 12 height 12
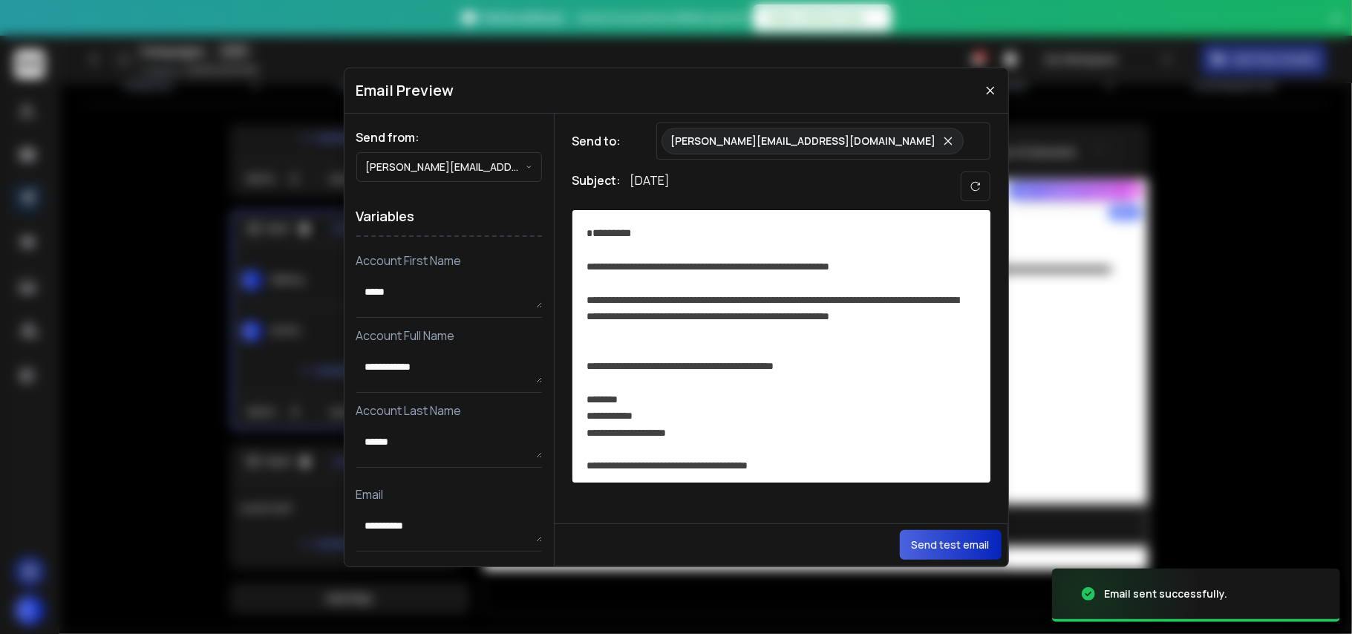
click at [969, 141] on input at bounding box center [1131, 141] width 324 height 27
click at [943, 538] on button "Send test email" at bounding box center [951, 545] width 102 height 30
click at [1028, 138] on icon at bounding box center [1034, 141] width 12 height 12
click at [797, 138] on input at bounding box center [823, 141] width 324 height 27
click at [922, 547] on button "Send test email" at bounding box center [951, 545] width 102 height 30
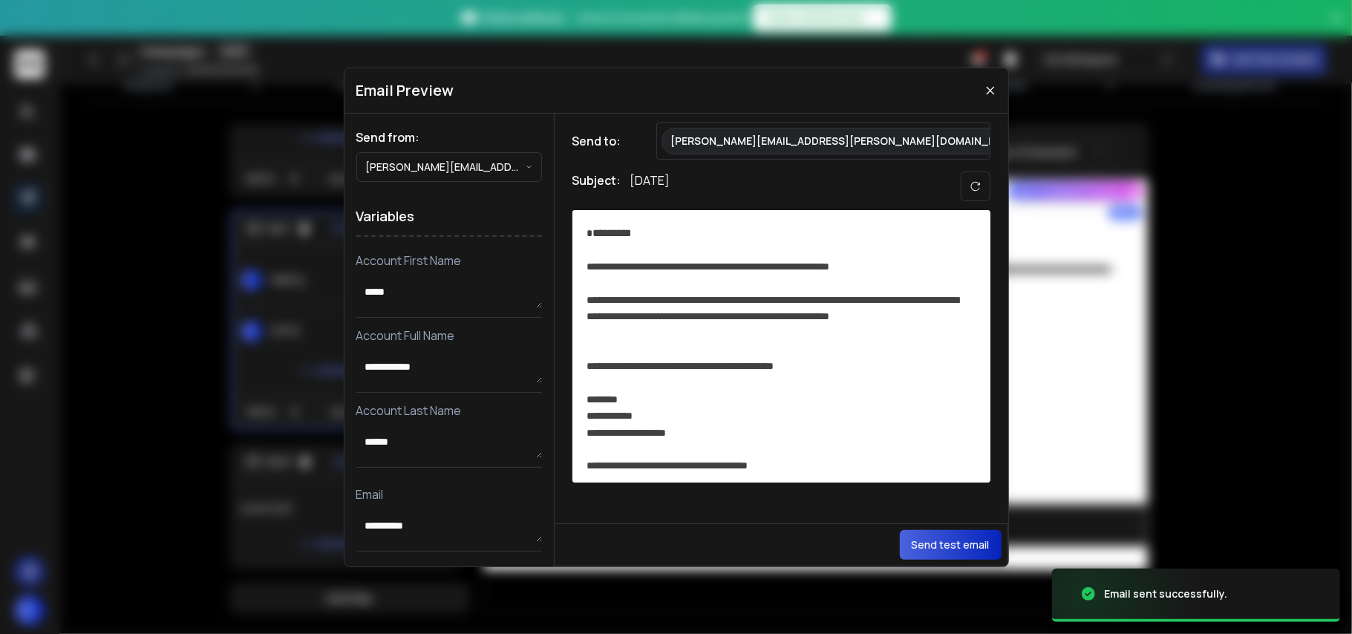
click at [1028, 142] on icon at bounding box center [1034, 141] width 12 height 12
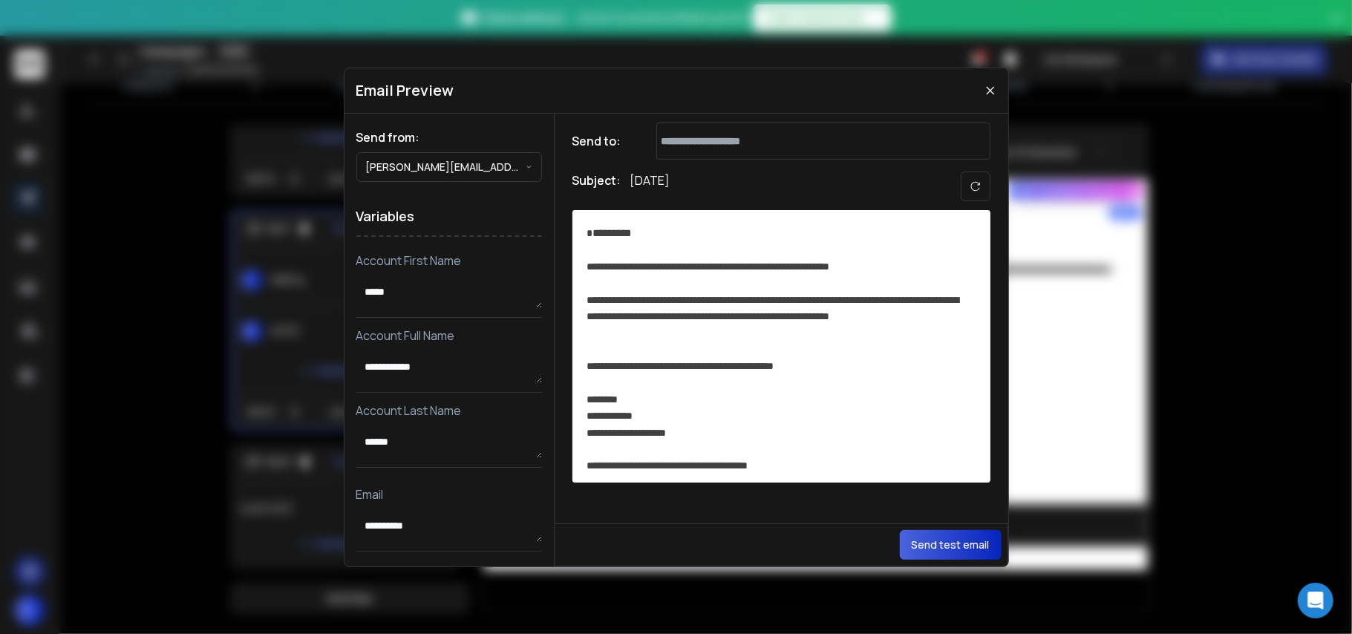
click at [894, 149] on input at bounding box center [823, 141] width 324 height 27
click at [969, 538] on button "Send test email" at bounding box center [951, 545] width 102 height 30
click at [856, 137] on icon at bounding box center [862, 141] width 12 height 12
click at [811, 137] on input at bounding box center [823, 141] width 324 height 27
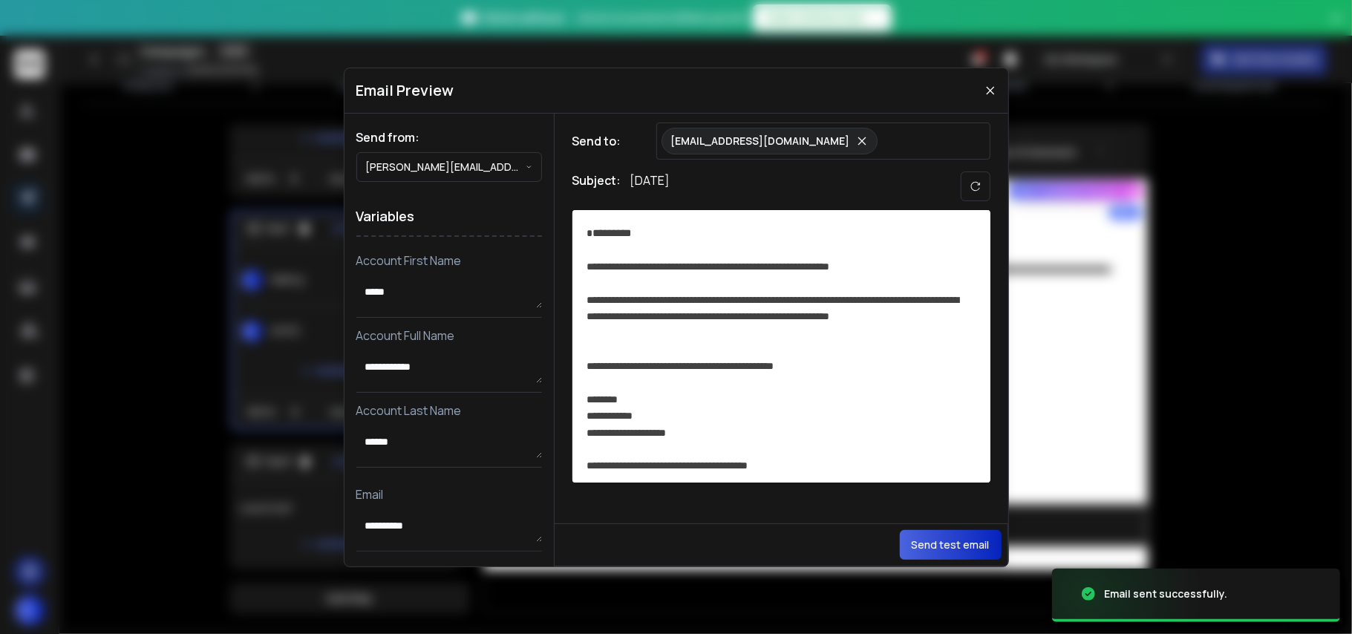
click at [971, 540] on button "Send test email" at bounding box center [951, 545] width 102 height 30
click at [856, 142] on icon at bounding box center [862, 141] width 12 height 12
click at [883, 142] on input at bounding box center [1045, 141] width 324 height 27
click at [966, 543] on button "Send test email" at bounding box center [951, 545] width 102 height 30
click at [815, 131] on div "[EMAIL_ADDRESS][PERSON_NAME][DOMAIN_NAME]" at bounding box center [812, 141] width 302 height 27
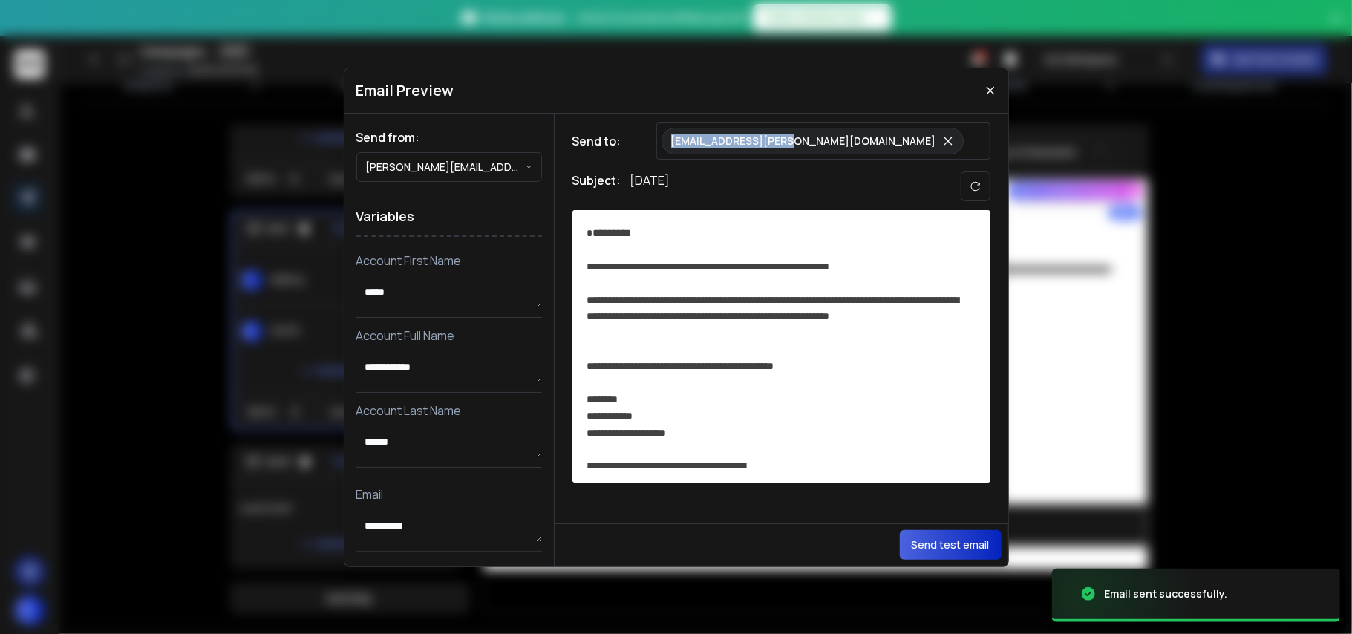
click at [815, 131] on div "[EMAIL_ADDRESS][PERSON_NAME][DOMAIN_NAME]" at bounding box center [812, 141] width 302 height 27
click at [942, 140] on icon at bounding box center [948, 141] width 12 height 12
click at [812, 140] on div at bounding box center [823, 140] width 334 height 37
click at [936, 539] on button "Send test email" at bounding box center [951, 545] width 102 height 30
click at [856, 144] on icon at bounding box center [862, 141] width 12 height 12
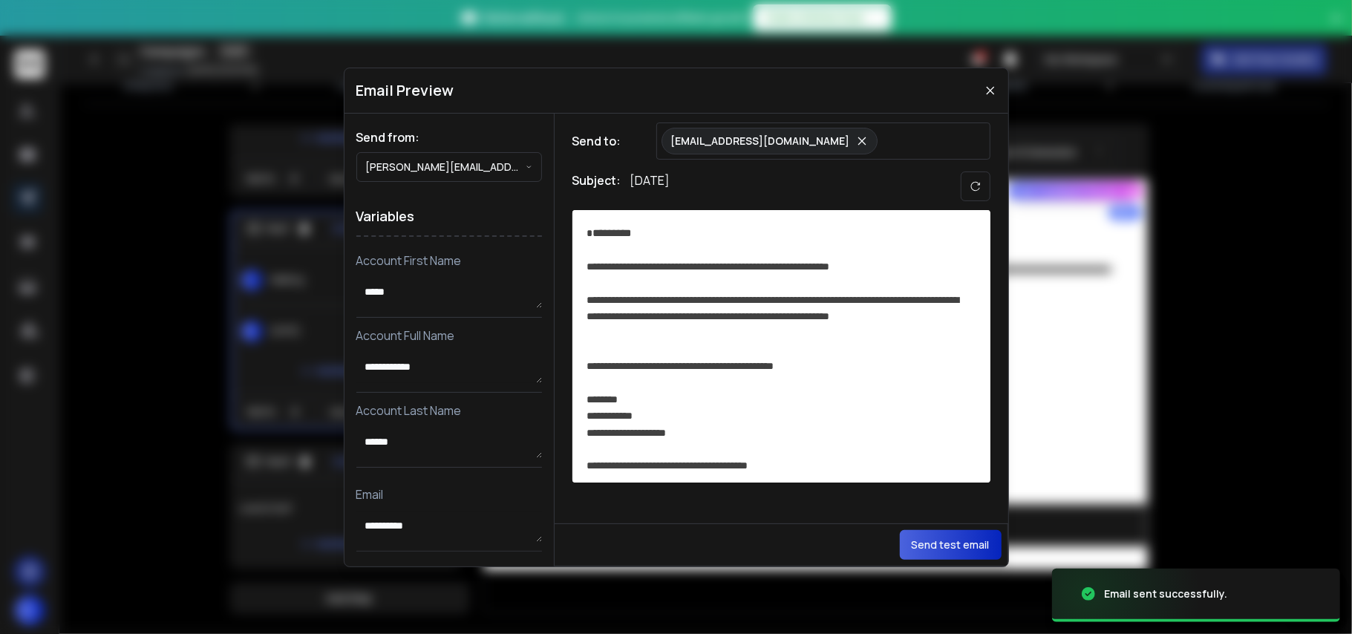
click at [883, 144] on input at bounding box center [1045, 141] width 324 height 27
click at [963, 553] on button "Send test email" at bounding box center [951, 545] width 102 height 30
click at [857, 140] on icon at bounding box center [861, 141] width 8 height 8
click at [883, 140] on input at bounding box center [1045, 141] width 324 height 27
click at [969, 538] on button "Send test email" at bounding box center [951, 545] width 102 height 30
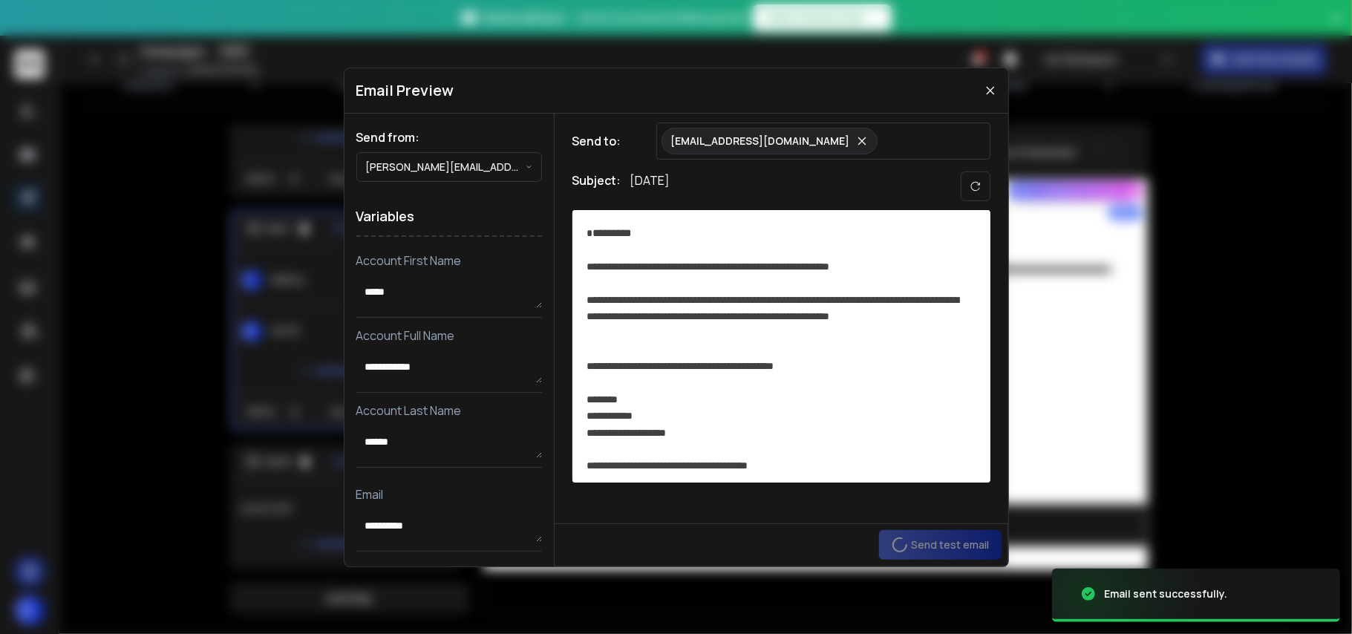
click at [856, 142] on icon at bounding box center [862, 141] width 12 height 12
click at [799, 142] on div "[EMAIL_ADDRESS][DOMAIN_NAME]" at bounding box center [823, 140] width 334 height 37
click at [948, 545] on button "Send test email" at bounding box center [951, 545] width 102 height 30
click at [857, 140] on icon at bounding box center [861, 141] width 8 height 8
click at [826, 140] on input at bounding box center [823, 141] width 324 height 27
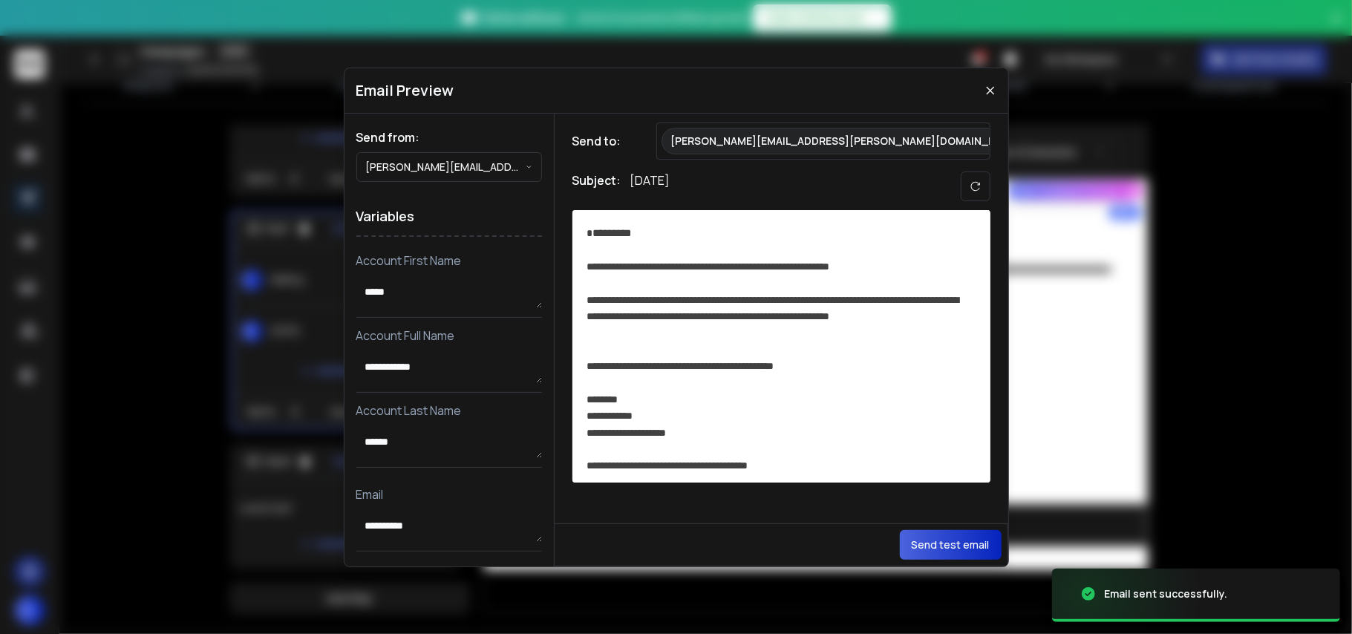
click at [946, 540] on button "Send test email" at bounding box center [951, 545] width 102 height 30
click at [1028, 144] on icon at bounding box center [1034, 141] width 12 height 12
click at [1055, 144] on input at bounding box center [1217, 141] width 324 height 27
click at [942, 544] on button "Send test email" at bounding box center [951, 545] width 102 height 30
click at [1028, 142] on icon at bounding box center [1034, 141] width 12 height 12
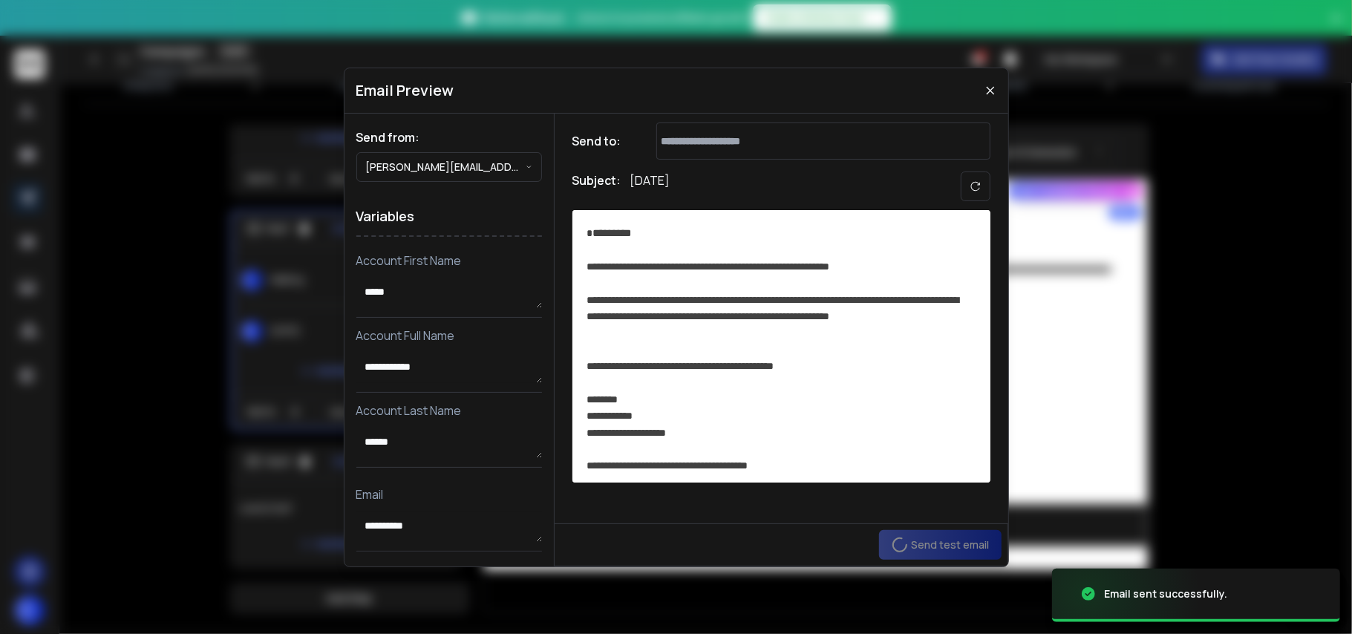
click at [826, 142] on input at bounding box center [823, 141] width 324 height 27
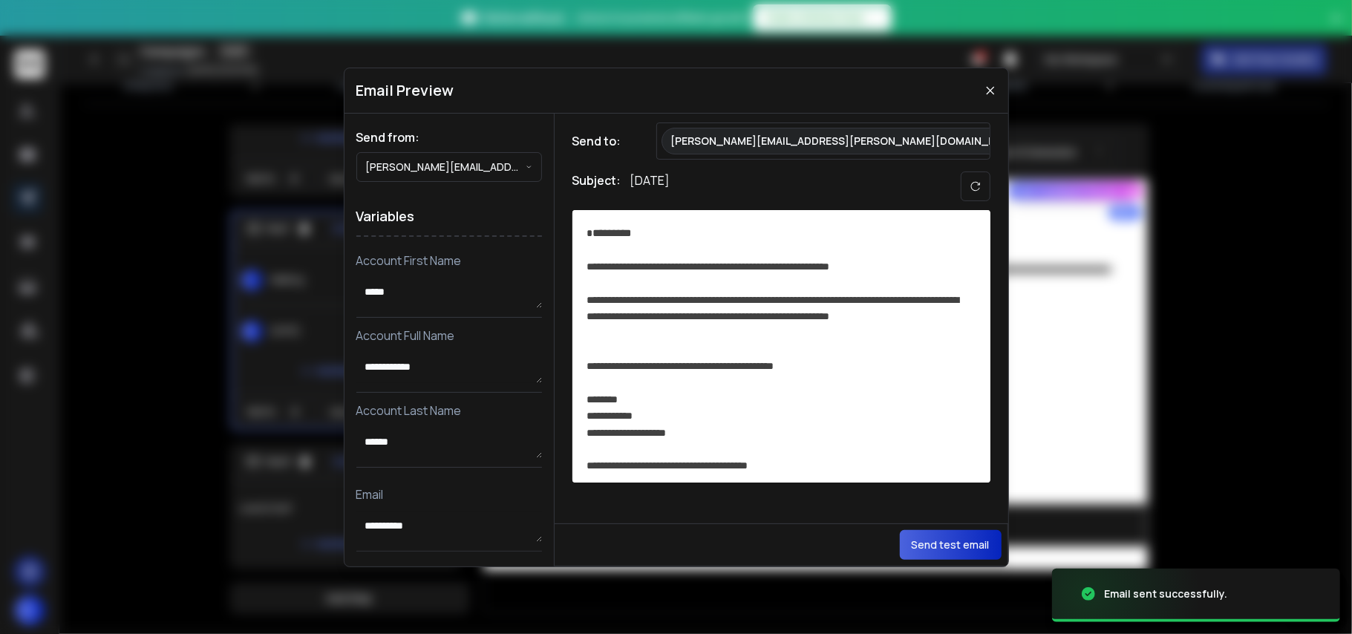
click at [957, 549] on button "Send test email" at bounding box center [951, 545] width 102 height 30
click at [1028, 142] on icon at bounding box center [1034, 141] width 12 height 12
click at [823, 142] on input at bounding box center [823, 141] width 324 height 27
click at [963, 541] on button "Send test email" at bounding box center [951, 545] width 102 height 30
click at [802, 147] on div "[PERSON_NAME][EMAIL_ADDRESS][PERSON_NAME][DOMAIN_NAME]" at bounding box center [855, 141] width 388 height 27
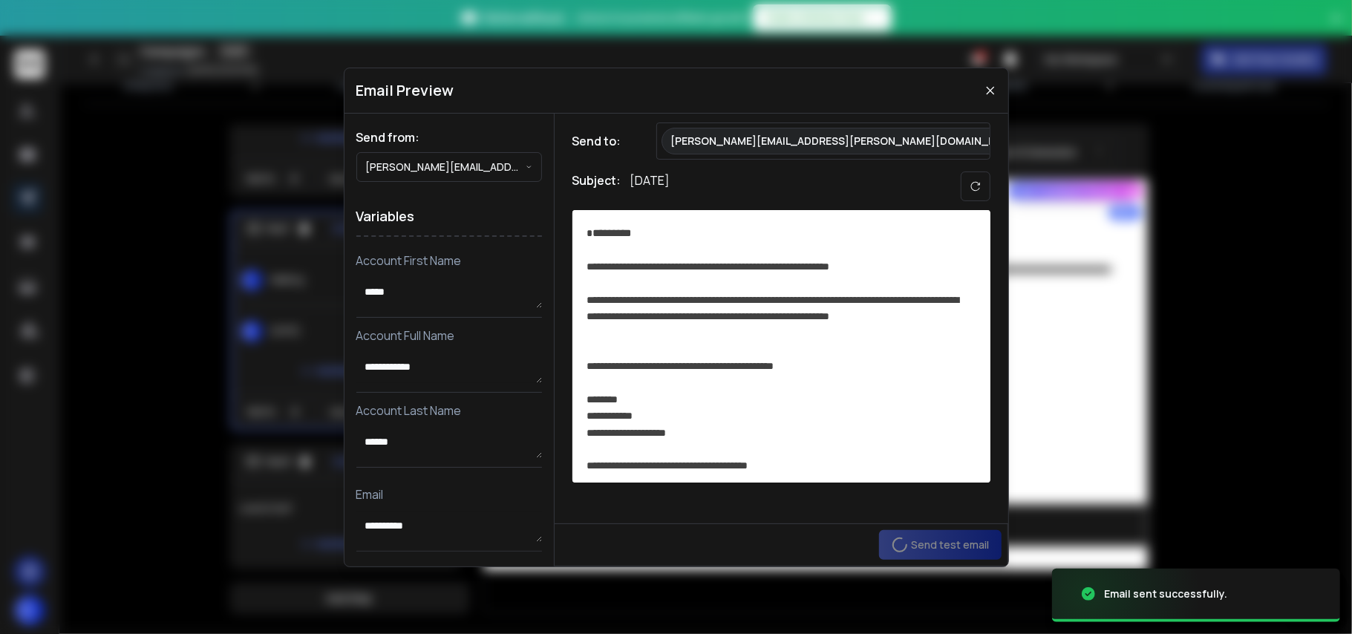
click at [1028, 140] on icon at bounding box center [1034, 141] width 12 height 12
click at [1055, 140] on input at bounding box center [1217, 141] width 324 height 27
click at [980, 540] on button "Send test email" at bounding box center [951, 545] width 102 height 30
click at [1005, 140] on icon at bounding box center [1011, 141] width 12 height 12
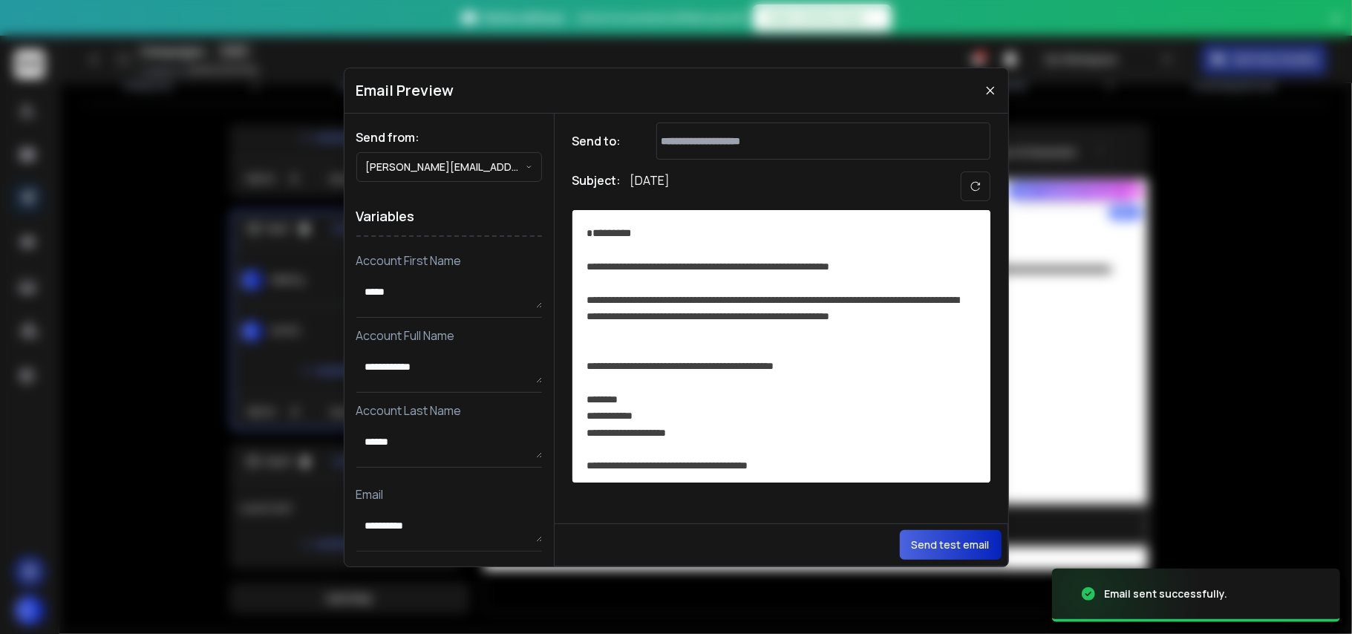
click at [839, 141] on input at bounding box center [823, 141] width 324 height 27
click at [972, 552] on button "Send test email" at bounding box center [951, 545] width 102 height 30
click at [856, 138] on icon at bounding box center [862, 141] width 12 height 12
click at [764, 138] on input at bounding box center [823, 141] width 324 height 27
click at [966, 543] on button "Send test email" at bounding box center [951, 545] width 102 height 30
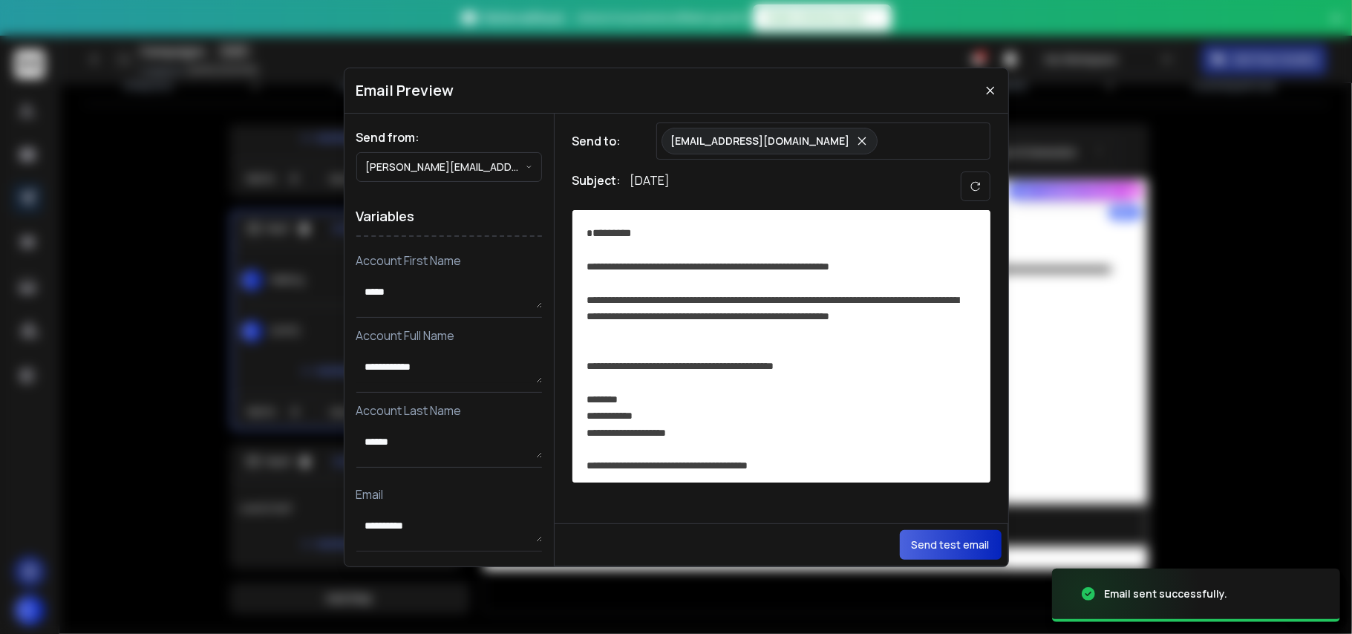
click at [856, 141] on icon at bounding box center [862, 141] width 12 height 12
click at [812, 141] on div at bounding box center [823, 140] width 334 height 37
click at [481, 178] on button "[PERSON_NAME][EMAIL_ADDRESS][PERSON_NAME][DOMAIN_NAME]" at bounding box center [449, 167] width 186 height 30
type input "**********"
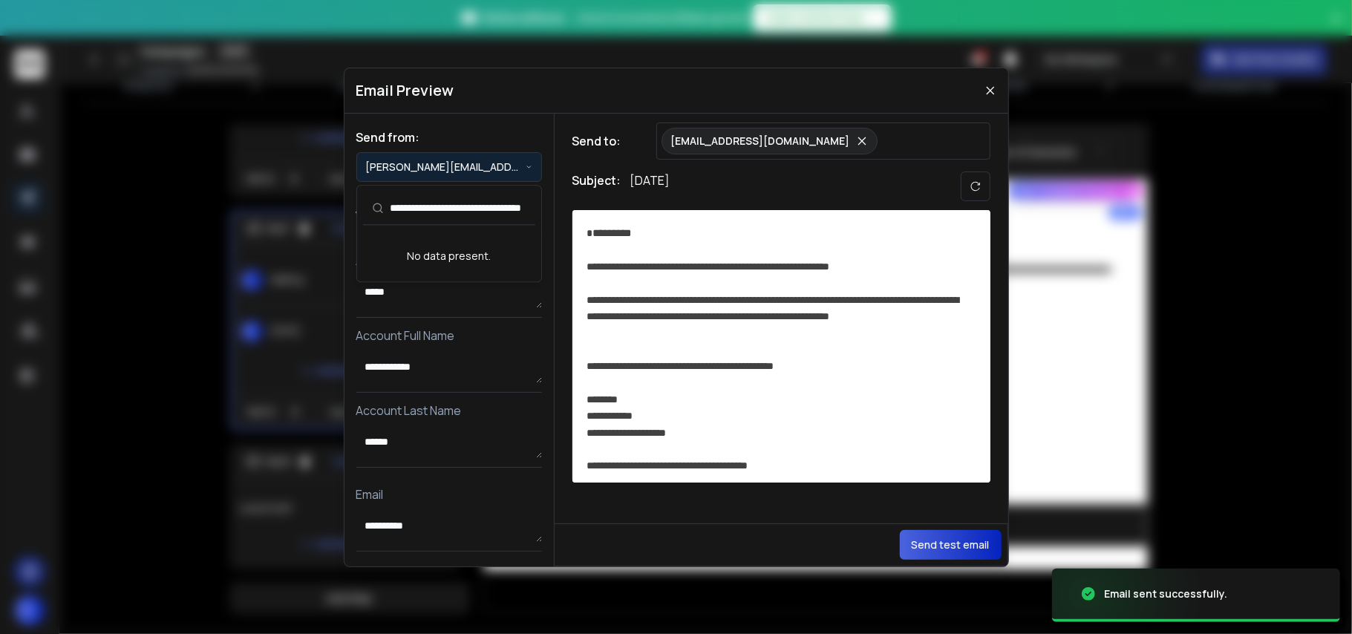
click at [479, 174] on p "[PERSON_NAME][EMAIL_ADDRESS][PERSON_NAME][DOMAIN_NAME]" at bounding box center [446, 167] width 160 height 15
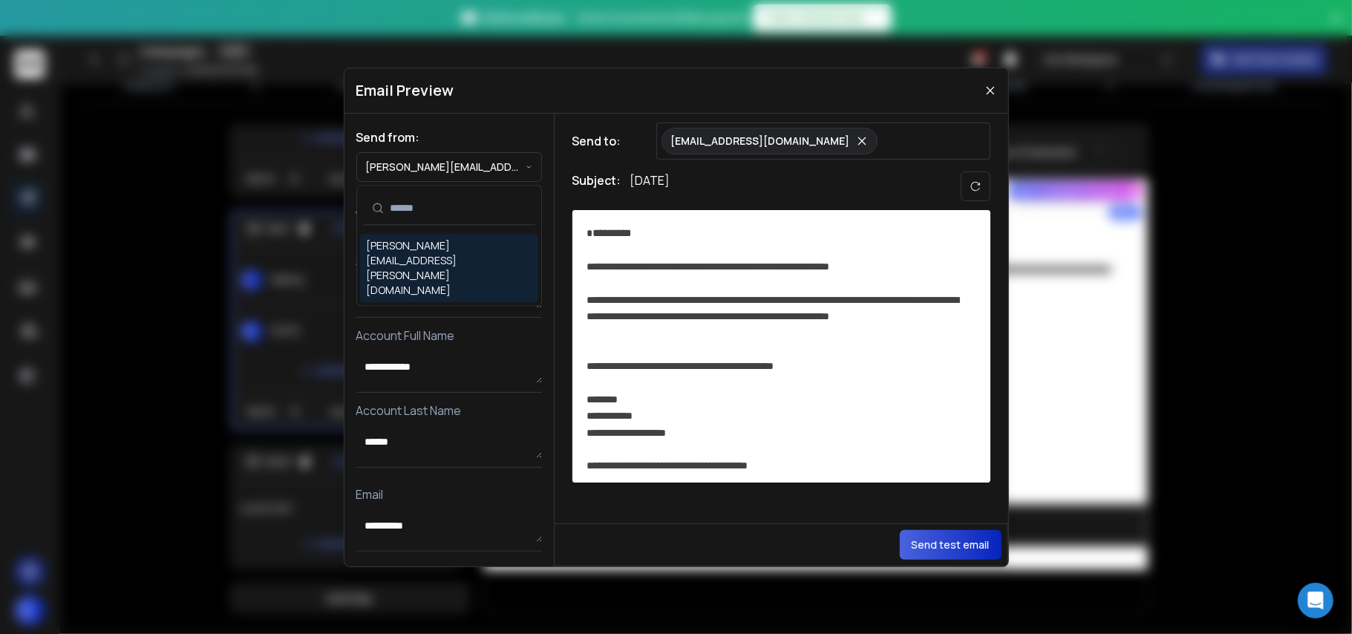
click at [484, 257] on div "[PERSON_NAME][EMAIL_ADDRESS][PERSON_NAME][DOMAIN_NAME]" at bounding box center [449, 268] width 178 height 68
type textarea "*********"
type textarea "**********"
type textarea "*******"
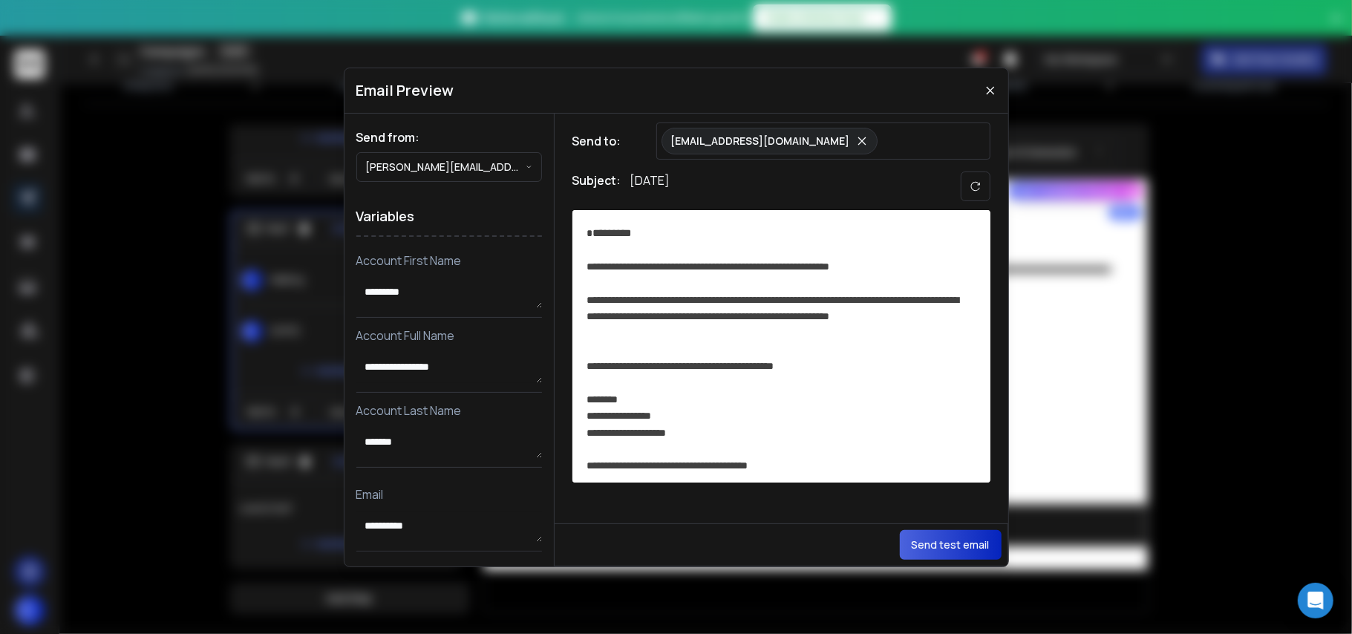
click at [856, 140] on icon at bounding box center [862, 141] width 12 height 12
click at [809, 140] on input at bounding box center [823, 141] width 324 height 27
click at [935, 541] on button "Send test email" at bounding box center [951, 545] width 102 height 30
click at [942, 142] on icon at bounding box center [948, 141] width 12 height 12
click at [755, 142] on input at bounding box center [823, 141] width 324 height 27
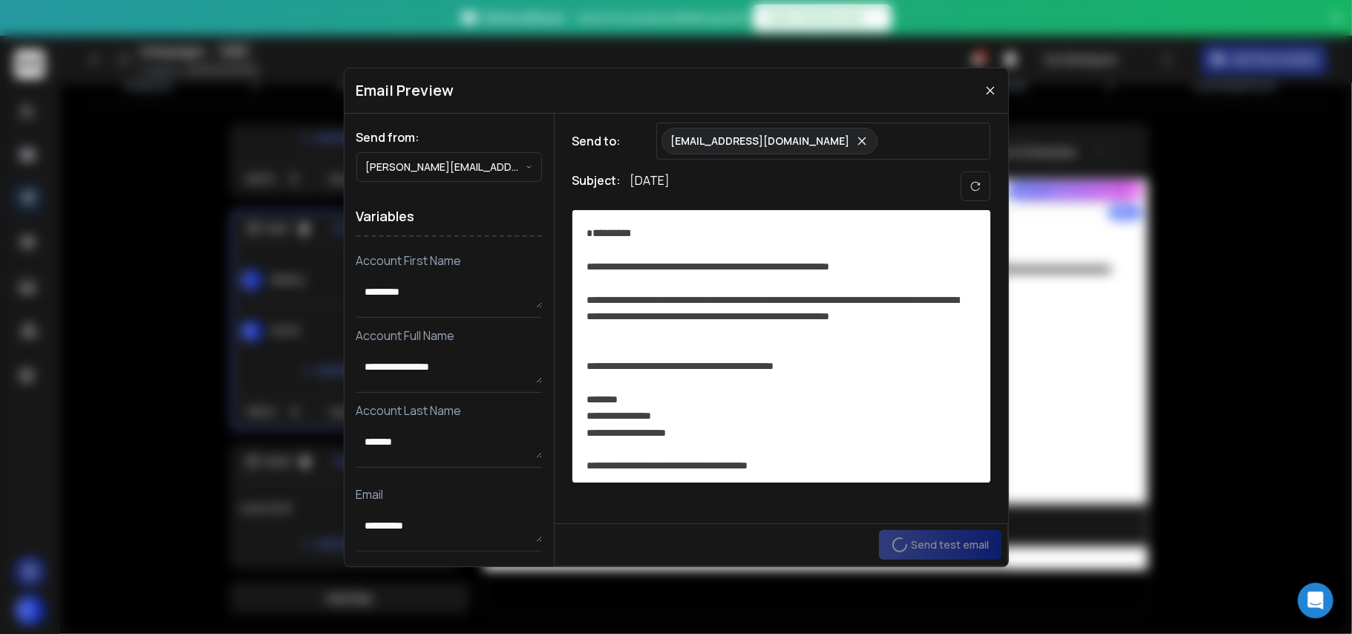
click at [935, 556] on div "Send test email" at bounding box center [780, 544] width 453 height 43
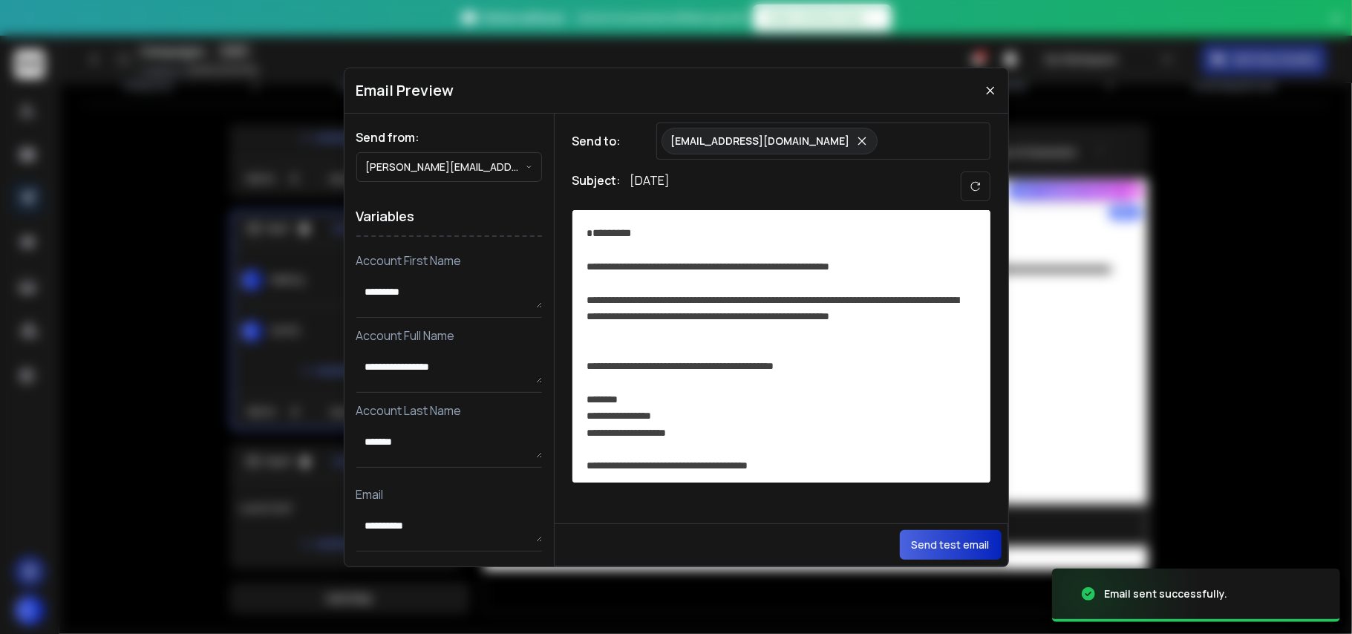
click at [937, 543] on button "Send test email" at bounding box center [951, 545] width 102 height 30
click at [856, 140] on icon at bounding box center [862, 141] width 12 height 12
click at [812, 140] on input at bounding box center [823, 141] width 324 height 27
click at [928, 543] on button "Send test email" at bounding box center [951, 545] width 102 height 30
click at [856, 141] on icon at bounding box center [862, 141] width 12 height 12
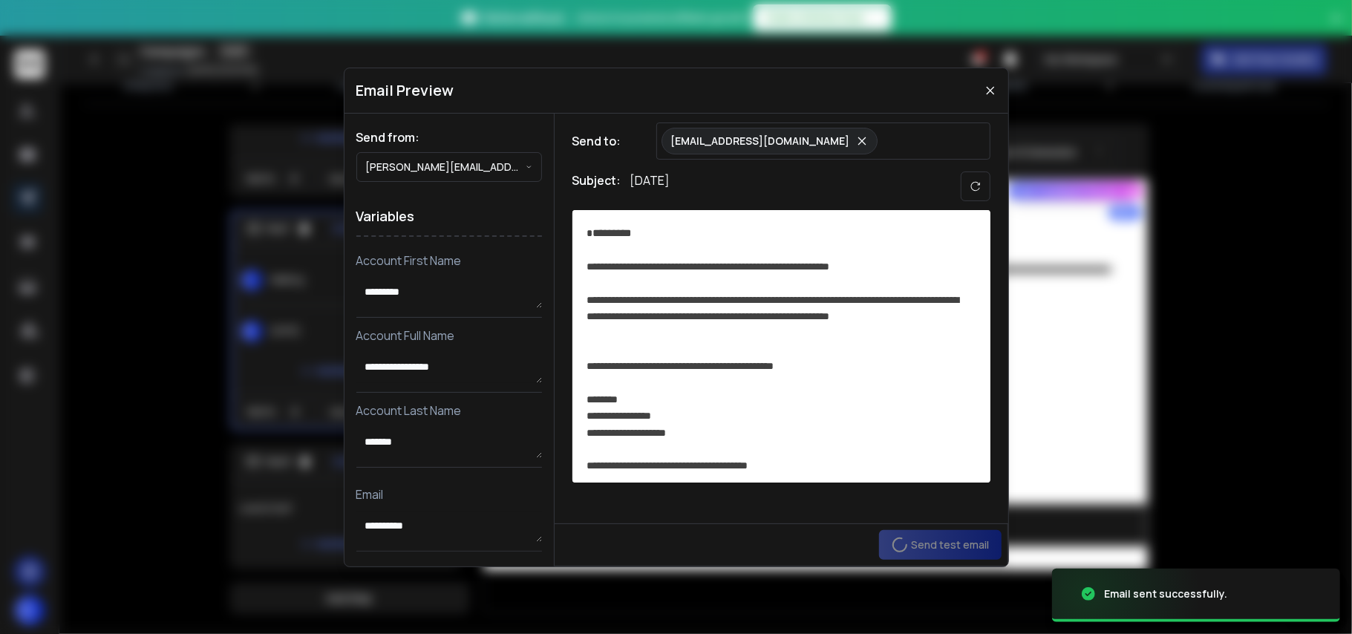
click at [883, 141] on input at bounding box center [1045, 141] width 324 height 27
click at [953, 545] on button "Send test email" at bounding box center [951, 545] width 102 height 30
click at [856, 142] on icon at bounding box center [862, 141] width 12 height 12
click at [806, 142] on input at bounding box center [823, 141] width 324 height 27
click at [931, 538] on button "Send test email" at bounding box center [951, 545] width 102 height 30
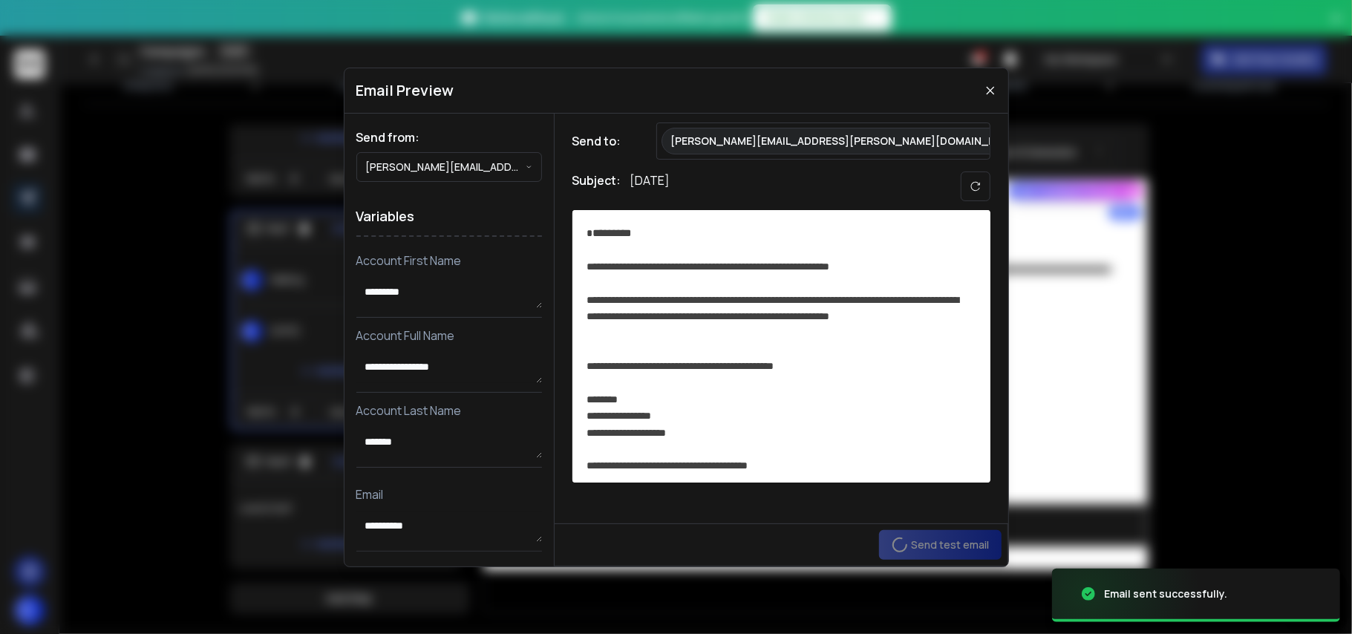
click at [1028, 143] on icon at bounding box center [1034, 141] width 12 height 12
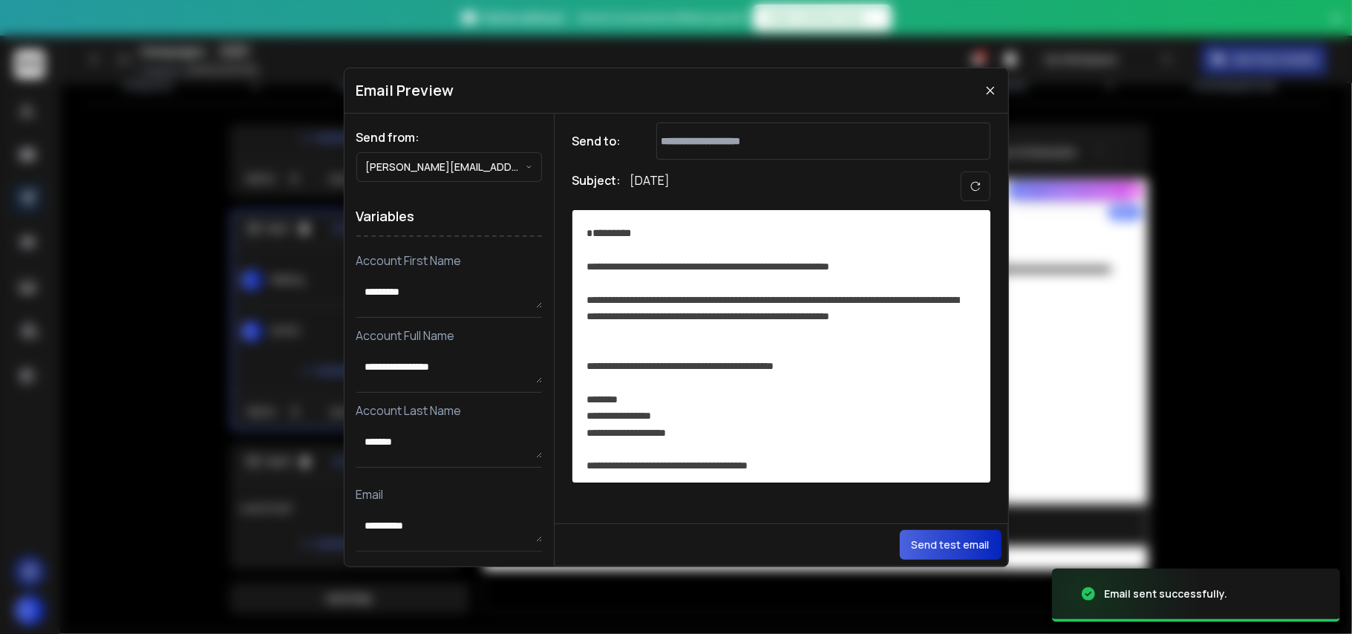
click at [822, 143] on input at bounding box center [823, 141] width 324 height 27
click at [948, 550] on button "Send test email" at bounding box center [951, 545] width 102 height 30
click at [856, 142] on icon at bounding box center [862, 141] width 12 height 12
click at [848, 142] on input at bounding box center [823, 141] width 324 height 27
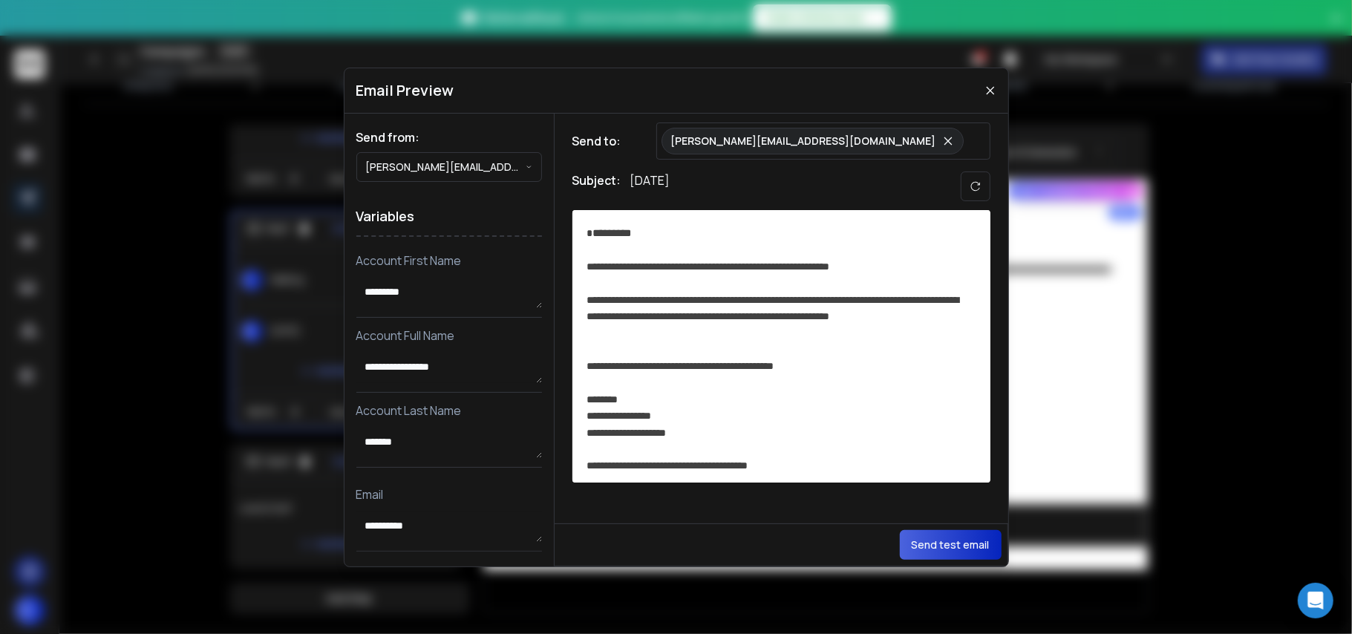
click at [951, 539] on button "Send test email" at bounding box center [951, 545] width 102 height 30
click at [942, 145] on icon at bounding box center [948, 141] width 12 height 12
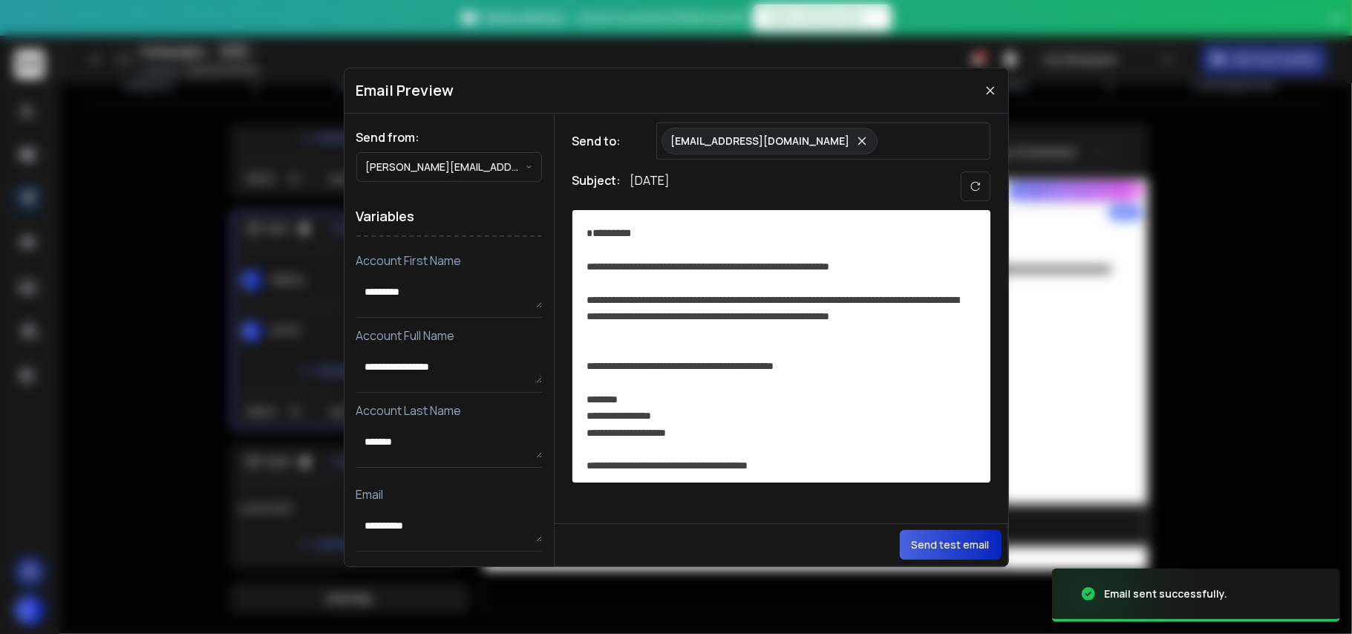
click at [939, 542] on button "Send test email" at bounding box center [951, 545] width 102 height 30
click at [857, 140] on icon at bounding box center [861, 141] width 8 height 8
click at [790, 140] on div "[EMAIL_ADDRESS][DOMAIN_NAME]" at bounding box center [823, 140] width 334 height 37
click at [960, 537] on button "Send test email" at bounding box center [951, 545] width 102 height 30
click at [857, 142] on icon at bounding box center [861, 141] width 8 height 8
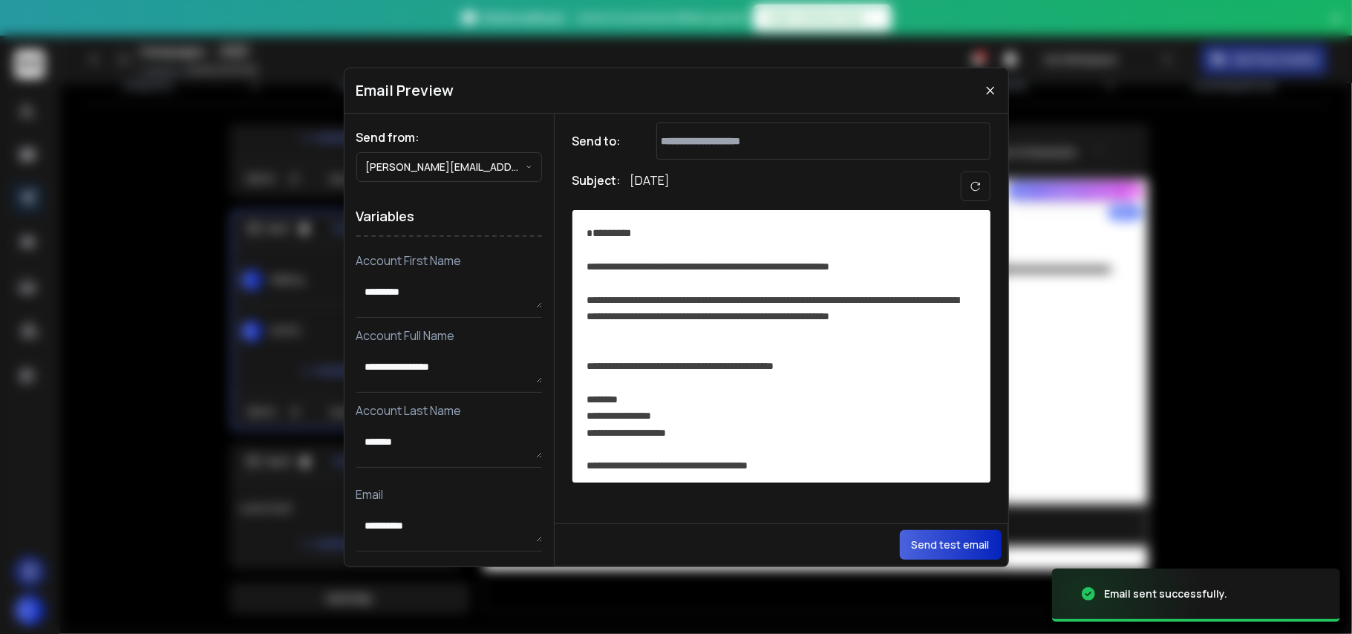
click at [855, 142] on input at bounding box center [823, 141] width 324 height 27
click at [966, 527] on div "Send test email" at bounding box center [780, 544] width 453 height 43
click at [974, 546] on button "Send test email" at bounding box center [951, 545] width 102 height 30
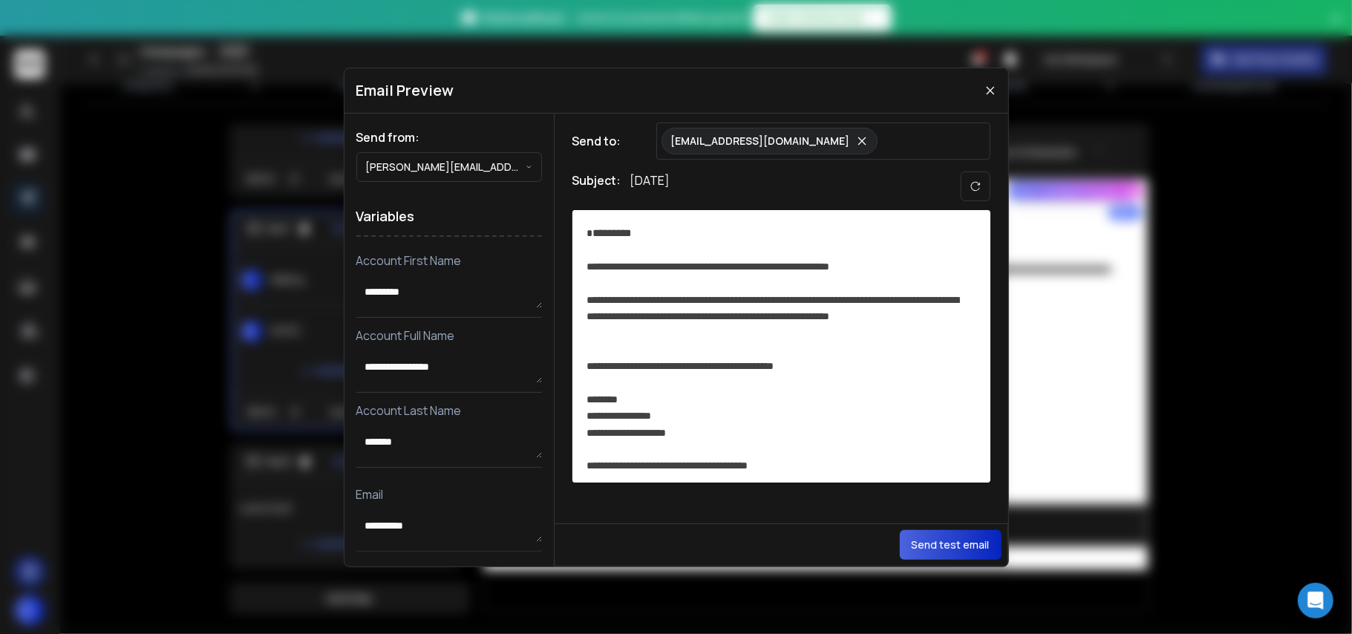
click at [856, 135] on icon at bounding box center [862, 141] width 12 height 12
click at [883, 135] on input at bounding box center [1045, 141] width 324 height 27
click at [992, 551] on button "Send test email" at bounding box center [951, 545] width 102 height 30
click at [856, 140] on icon at bounding box center [862, 141] width 12 height 12
click at [827, 140] on input at bounding box center [823, 141] width 324 height 27
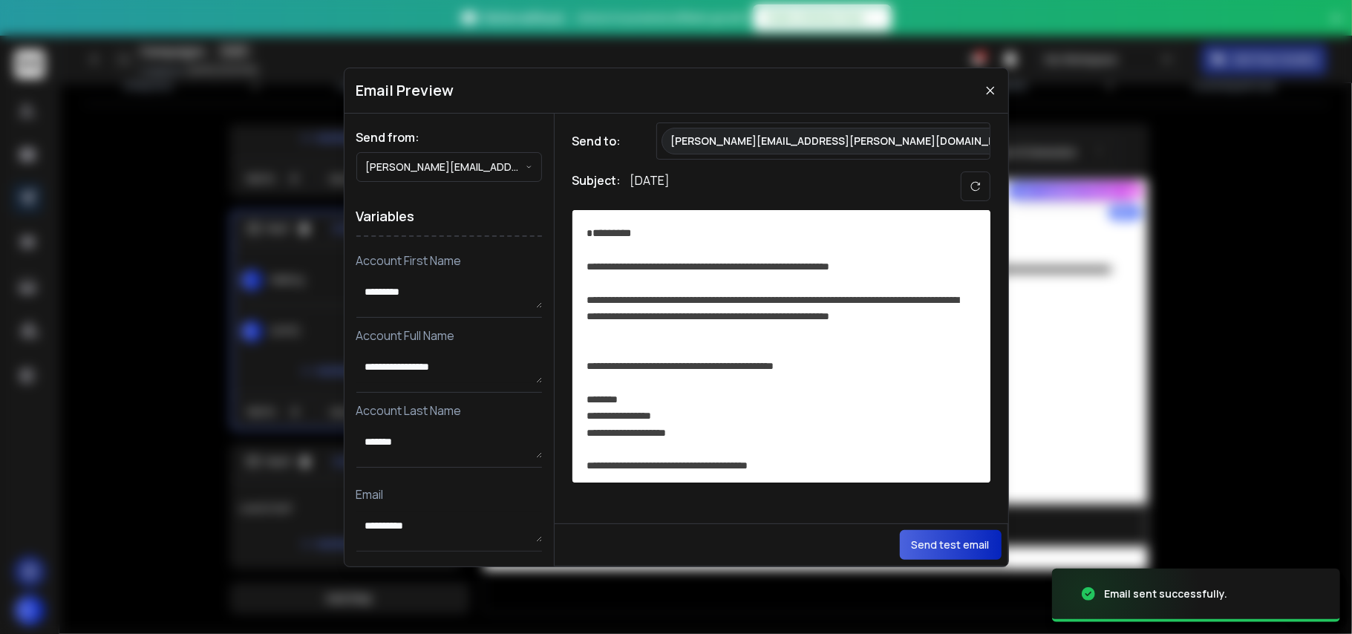
click at [971, 551] on button "Send test email" at bounding box center [951, 545] width 102 height 30
click at [800, 137] on div "[PERSON_NAME][EMAIL_ADDRESS][PERSON_NAME][DOMAIN_NAME]" at bounding box center [855, 141] width 388 height 27
click at [1029, 142] on icon at bounding box center [1033, 141] width 8 height 8
click at [1055, 142] on input at bounding box center [1217, 141] width 324 height 27
click at [960, 548] on button "Send test email" at bounding box center [951, 545] width 102 height 30
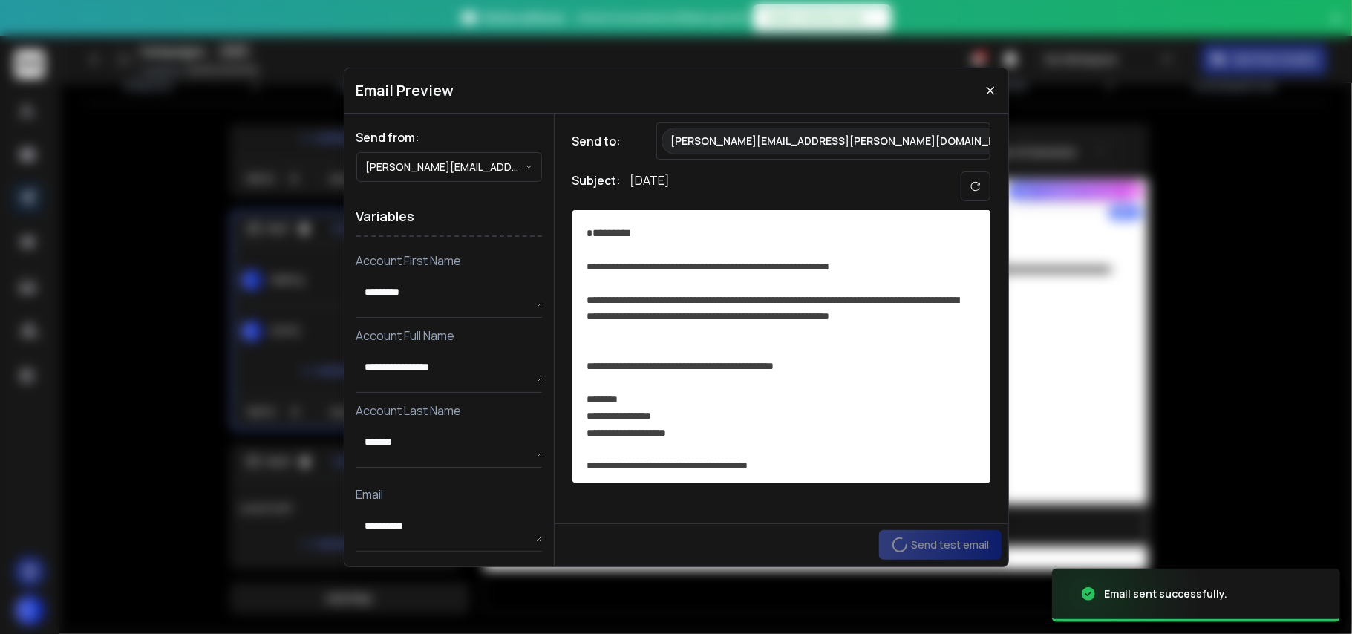
click at [802, 134] on div "[PERSON_NAME][EMAIL_ADDRESS][PERSON_NAME][DOMAIN_NAME]" at bounding box center [855, 141] width 388 height 27
click at [803, 134] on div "[PERSON_NAME][EMAIL_ADDRESS][PERSON_NAME][DOMAIN_NAME]" at bounding box center [855, 141] width 388 height 27
click at [1029, 142] on icon at bounding box center [1033, 141] width 8 height 8
click at [1055, 142] on input at bounding box center [1217, 141] width 324 height 27
click at [977, 541] on button "Send test email" at bounding box center [951, 545] width 102 height 30
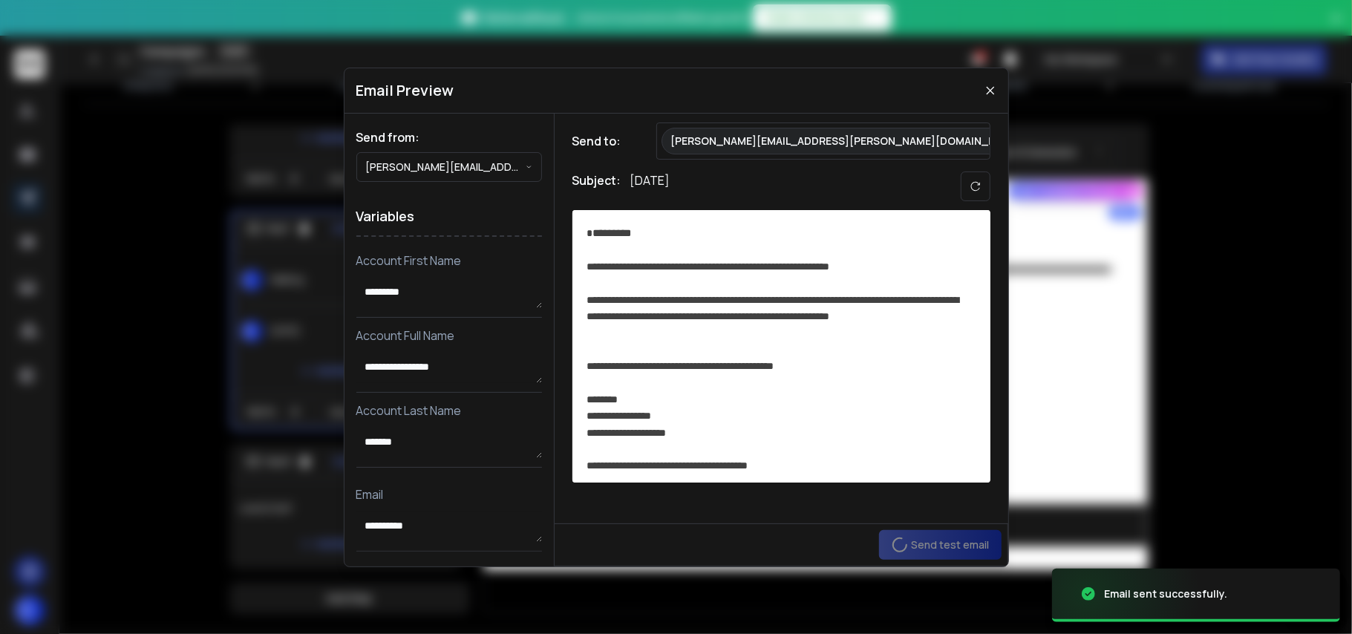
click at [845, 148] on div "[PERSON_NAME][EMAIL_ADDRESS][PERSON_NAME][DOMAIN_NAME]" at bounding box center [855, 141] width 388 height 27
click at [1029, 145] on icon at bounding box center [1033, 141] width 8 height 8
click at [847, 144] on input at bounding box center [823, 141] width 324 height 27
click at [924, 544] on button "Send test email" at bounding box center [951, 545] width 102 height 30
click at [857, 143] on icon at bounding box center [861, 141] width 8 height 8
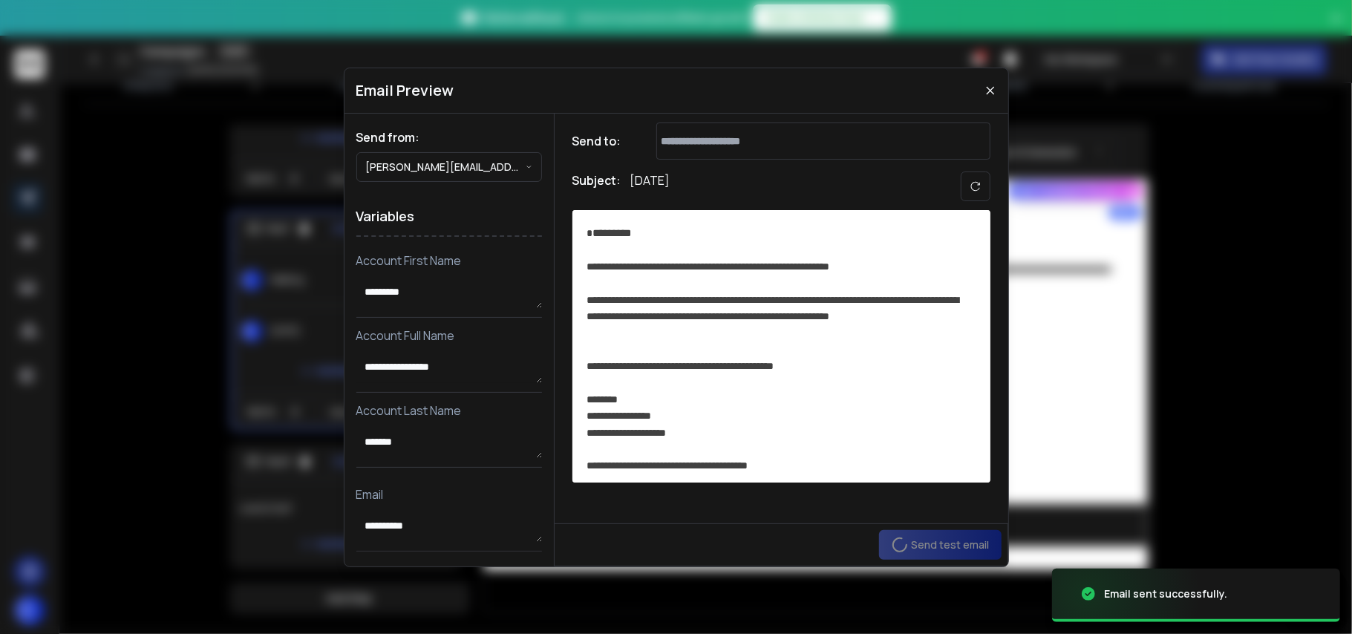
click at [808, 143] on input at bounding box center [823, 141] width 324 height 27
click at [931, 549] on button "Send test email" at bounding box center [951, 545] width 102 height 30
click at [856, 140] on icon at bounding box center [862, 141] width 12 height 12
click at [883, 140] on input at bounding box center [1045, 141] width 324 height 27
click at [957, 549] on button "Send test email" at bounding box center [951, 545] width 102 height 30
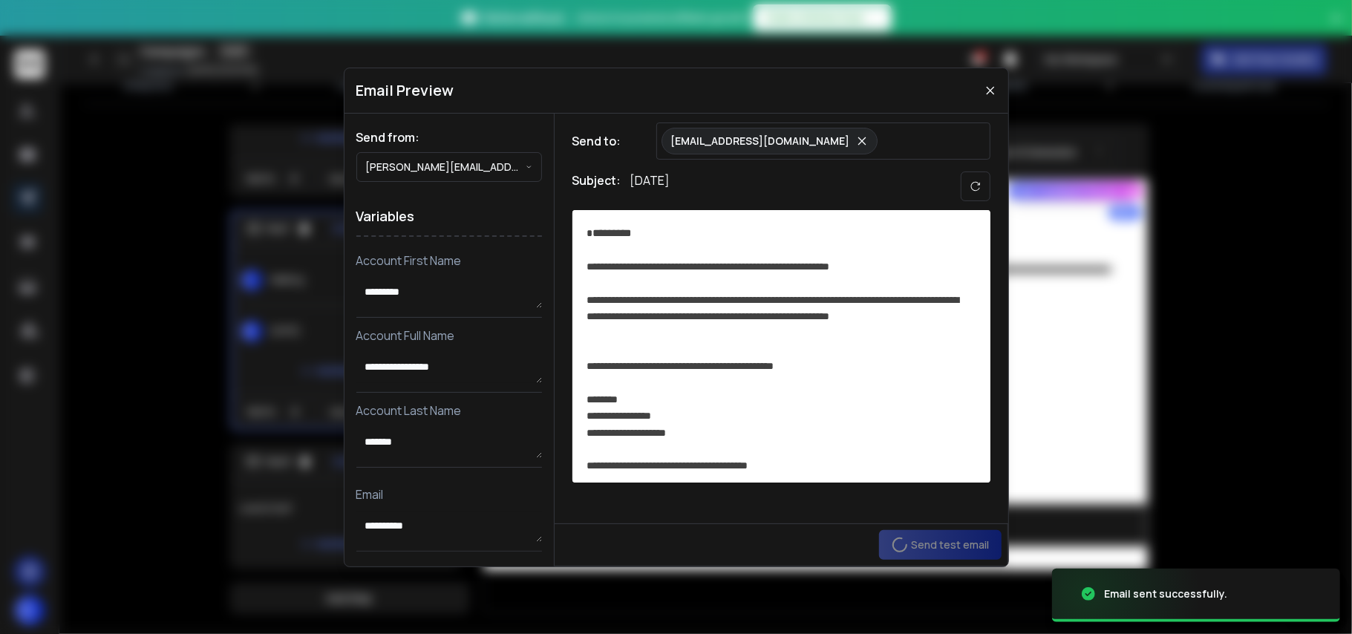
click at [839, 132] on div "[EMAIL_ADDRESS][DOMAIN_NAME]" at bounding box center [769, 141] width 216 height 27
drag, startPoint x: 839, startPoint y: 132, endPoint x: 841, endPoint y: 140, distance: 7.7
click at [840, 132] on div "[EMAIL_ADDRESS][DOMAIN_NAME]" at bounding box center [769, 141] width 216 height 27
click at [856, 140] on icon at bounding box center [862, 141] width 12 height 12
click at [841, 140] on input at bounding box center [823, 141] width 324 height 27
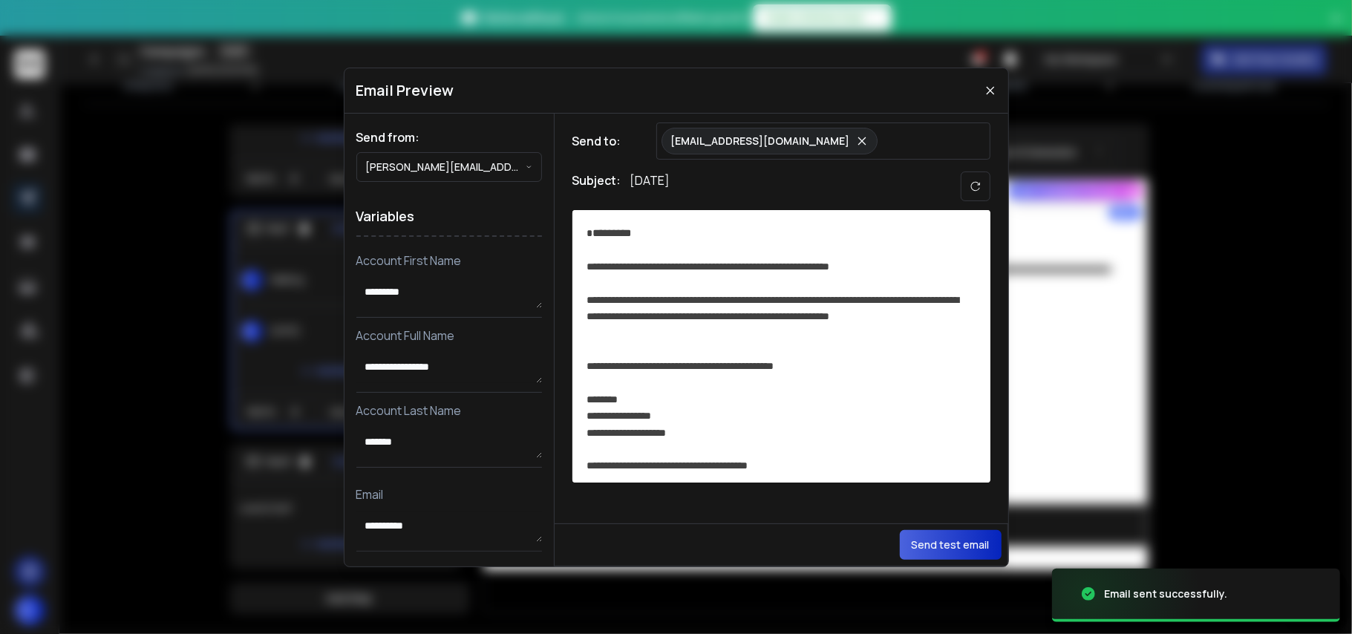
click at [918, 535] on button "Send test email" at bounding box center [951, 545] width 102 height 30
click at [788, 137] on div "[EMAIL_ADDRESS][DOMAIN_NAME]" at bounding box center [769, 141] width 216 height 27
click at [856, 141] on icon at bounding box center [862, 141] width 12 height 12
click at [883, 141] on input at bounding box center [1045, 141] width 324 height 27
click at [945, 555] on button "Send test email" at bounding box center [951, 545] width 102 height 30
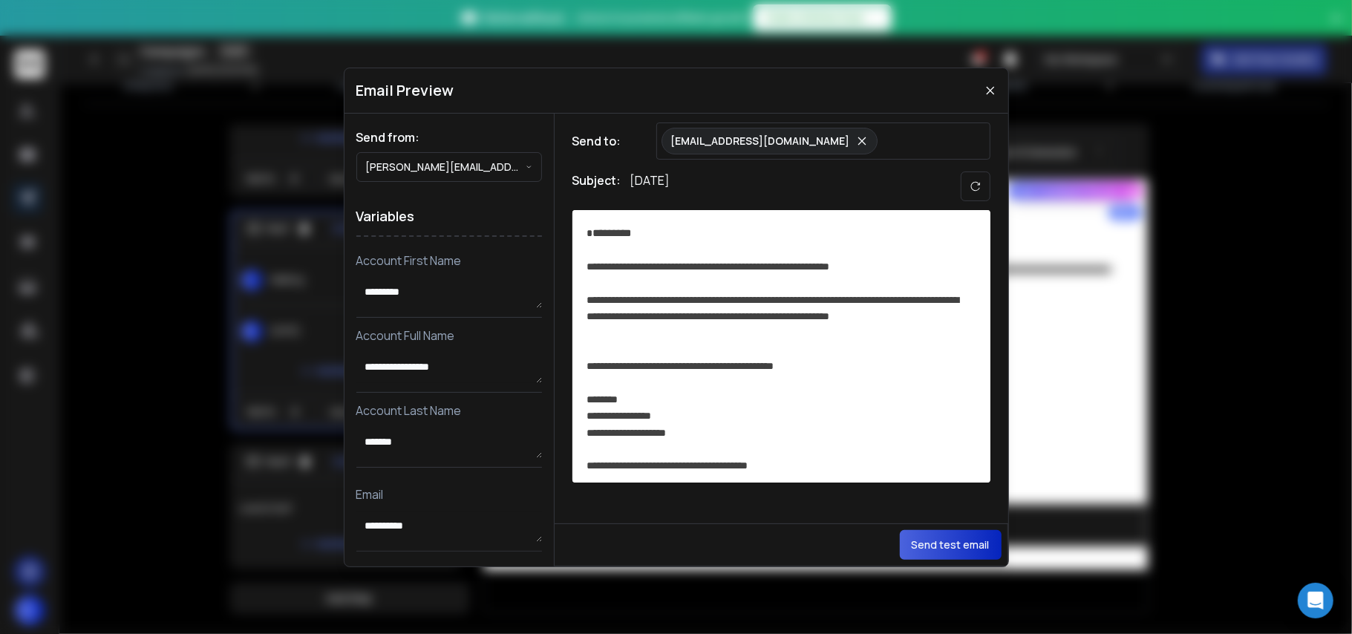
click at [857, 140] on icon at bounding box center [861, 141] width 8 height 8
click at [883, 140] on input at bounding box center [1045, 141] width 324 height 27
click at [946, 550] on button "Send test email" at bounding box center [951, 545] width 102 height 30
click at [942, 146] on icon at bounding box center [948, 141] width 12 height 12
click at [823, 146] on input at bounding box center [823, 141] width 324 height 27
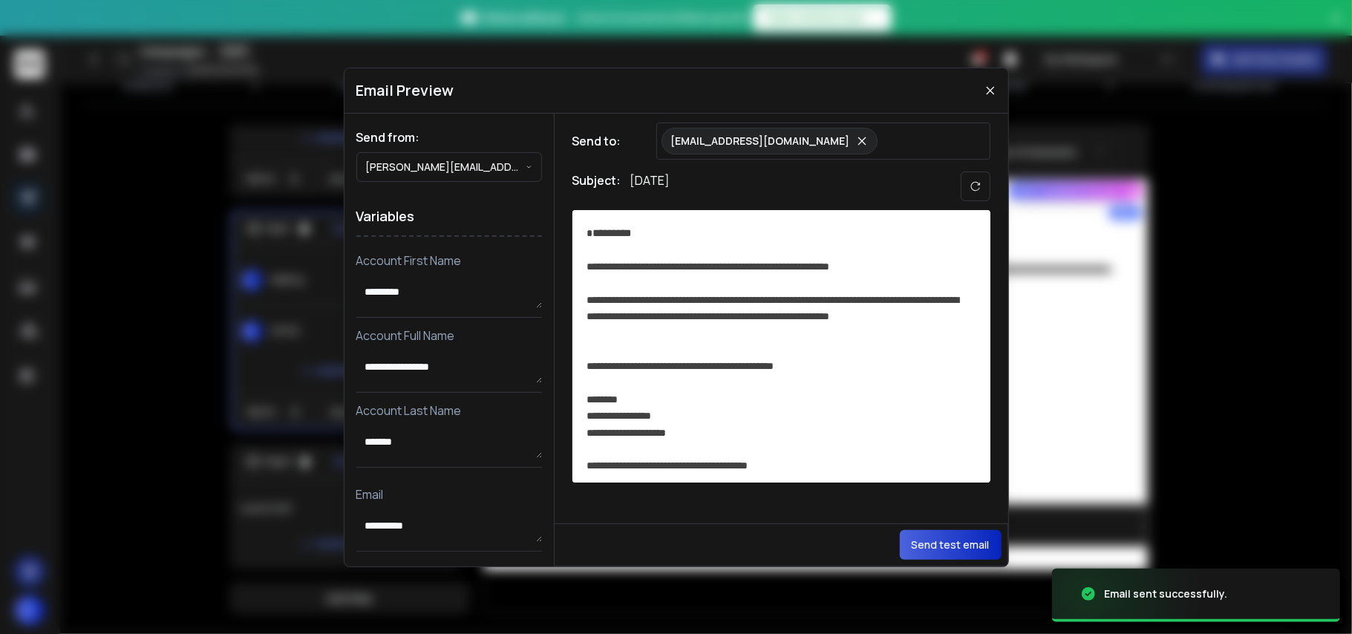
drag, startPoint x: 923, startPoint y: 522, endPoint x: 926, endPoint y: 533, distance: 10.8
click at [923, 524] on div "**********" at bounding box center [781, 340] width 454 height 453
click at [927, 545] on button "Send test email" at bounding box center [951, 545] width 102 height 30
click at [857, 140] on icon at bounding box center [861, 141] width 8 height 8
click at [833, 140] on input at bounding box center [823, 141] width 324 height 27
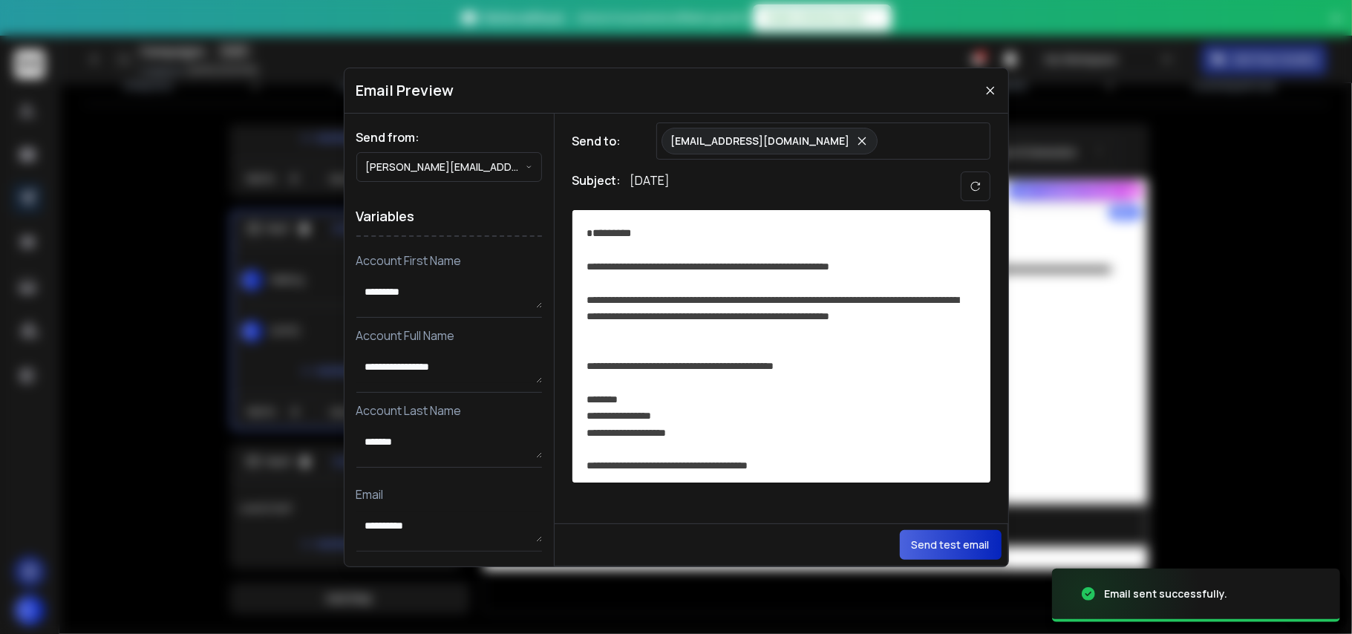
click at [965, 549] on button "Send test email" at bounding box center [951, 545] width 102 height 30
click at [856, 137] on icon at bounding box center [862, 141] width 12 height 12
click at [787, 137] on div at bounding box center [823, 140] width 334 height 37
click at [923, 539] on button "Send test email" at bounding box center [951, 545] width 102 height 30
click at [856, 143] on icon at bounding box center [862, 141] width 12 height 12
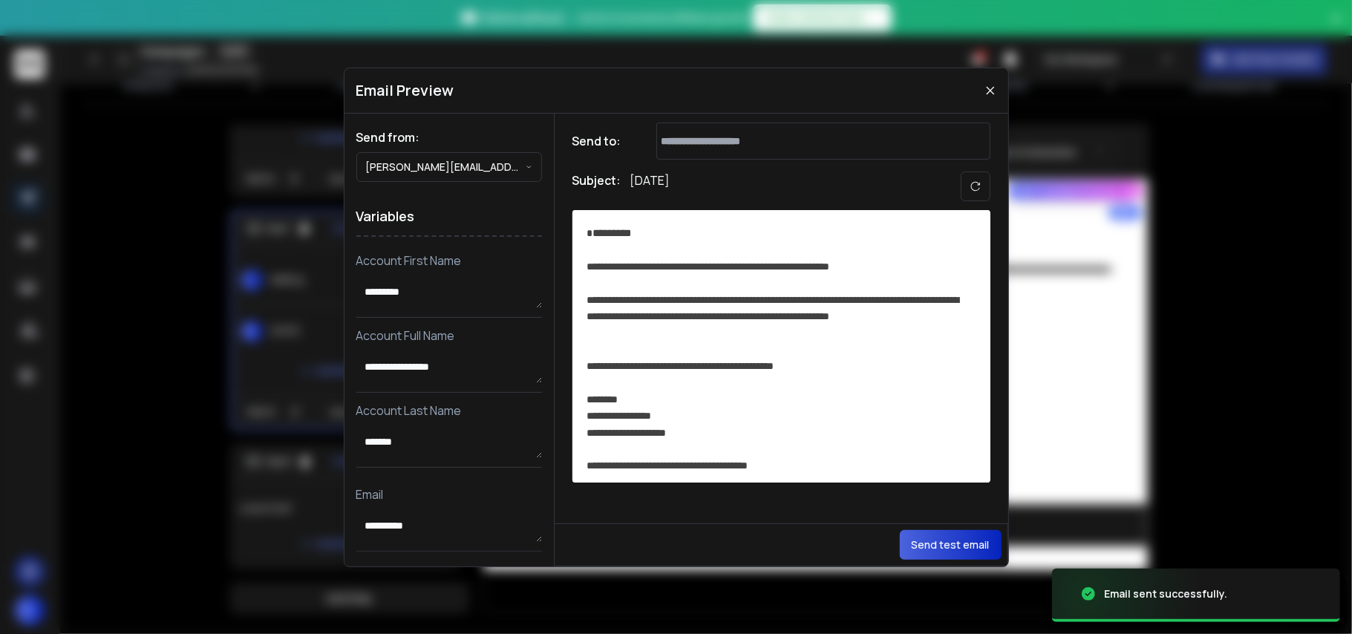
click at [784, 143] on input at bounding box center [823, 141] width 324 height 27
click at [989, 536] on button "Send test email" at bounding box center [951, 545] width 102 height 30
click at [943, 142] on icon at bounding box center [947, 141] width 8 height 8
click at [797, 142] on div at bounding box center [823, 140] width 334 height 37
click at [937, 540] on button "Send test email" at bounding box center [951, 545] width 102 height 30
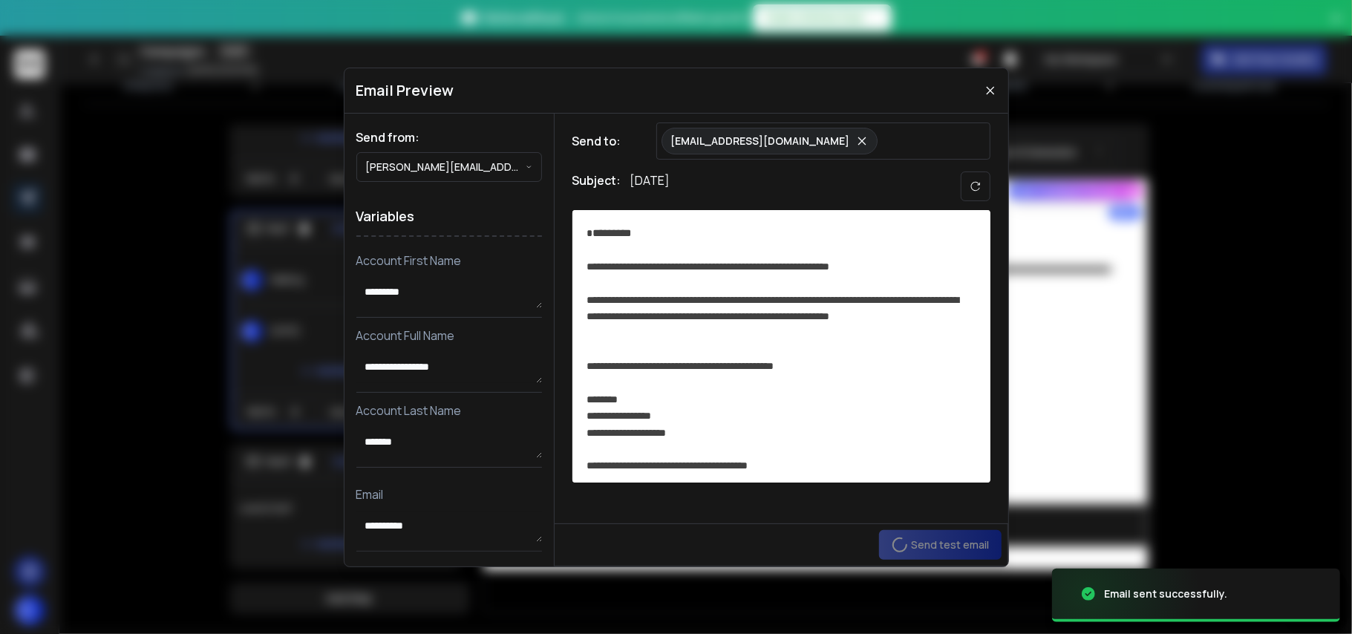
click at [857, 142] on icon at bounding box center [861, 141] width 8 height 8
click at [883, 142] on input at bounding box center [1045, 141] width 324 height 27
click at [945, 549] on button "Send test email" at bounding box center [951, 545] width 102 height 30
click at [856, 141] on icon at bounding box center [862, 141] width 12 height 12
click at [883, 141] on input at bounding box center [1045, 141] width 324 height 27
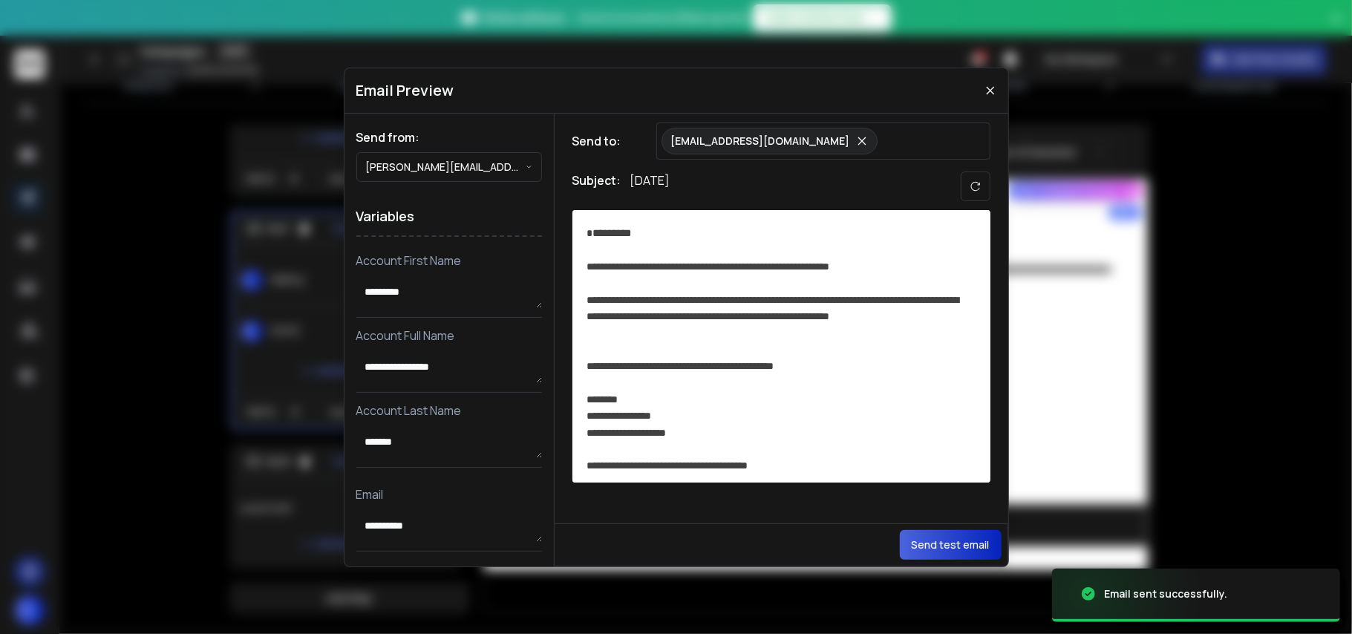
click at [969, 544] on button "Send test email" at bounding box center [951, 545] width 102 height 30
click at [856, 141] on icon at bounding box center [862, 141] width 12 height 12
click at [787, 141] on input at bounding box center [823, 141] width 324 height 27
click at [943, 547] on button "Send test email" at bounding box center [951, 545] width 102 height 30
drag, startPoint x: 810, startPoint y: 142, endPoint x: 799, endPoint y: 146, distance: 11.7
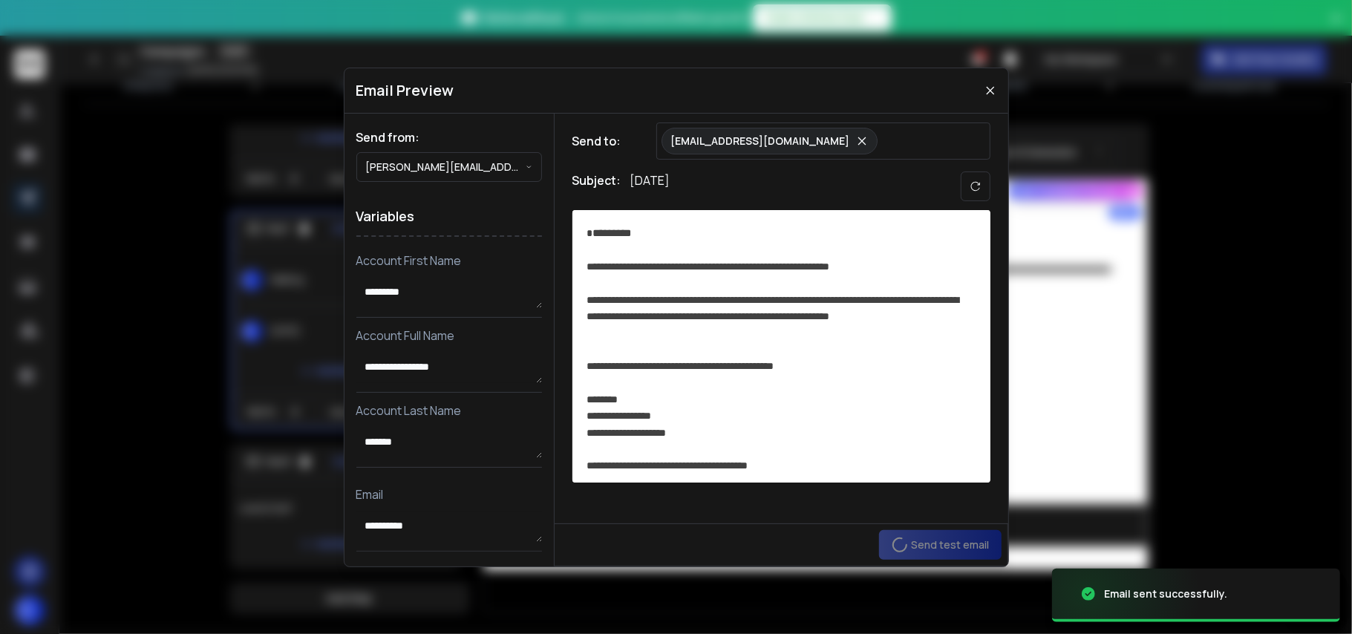
click at [809, 141] on div "[EMAIL_ADDRESS][DOMAIN_NAME]" at bounding box center [769, 141] width 216 height 27
click at [856, 144] on icon at bounding box center [862, 141] width 12 height 12
click at [803, 144] on input at bounding box center [823, 141] width 324 height 27
click at [974, 543] on button "Send test email" at bounding box center [951, 545] width 102 height 30
click at [856, 142] on icon at bounding box center [862, 141] width 12 height 12
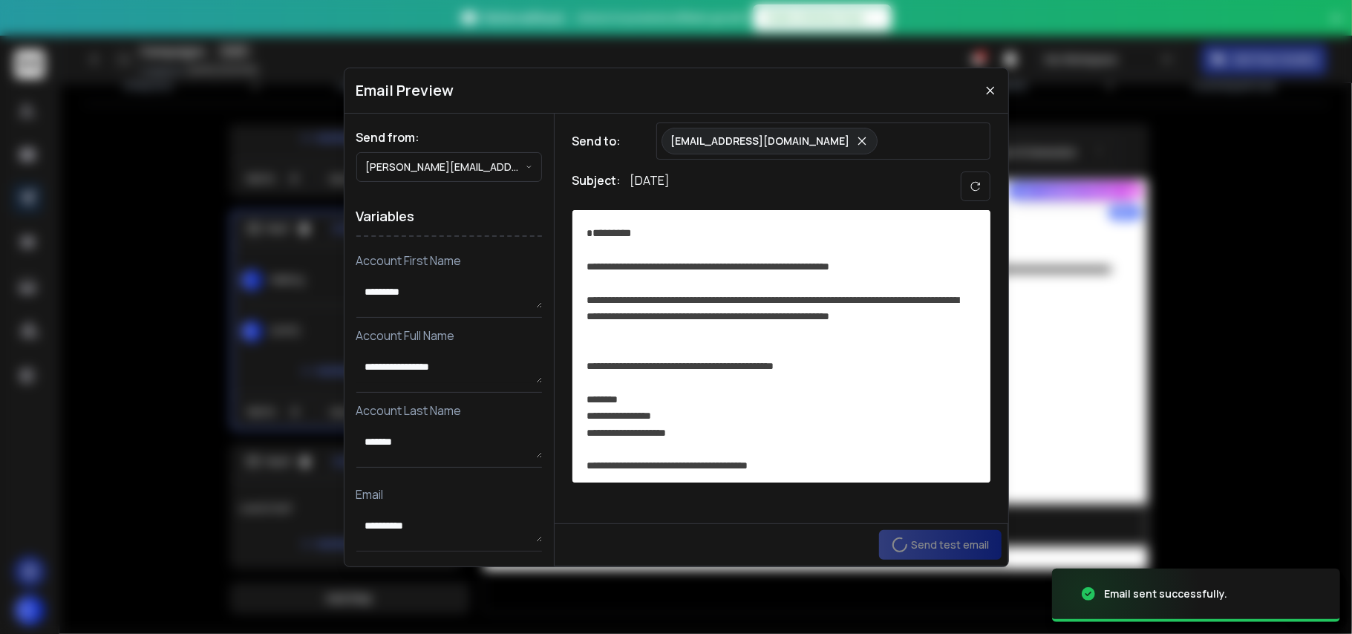
click at [883, 142] on input at bounding box center [1045, 141] width 324 height 27
click at [957, 539] on button "Send test email" at bounding box center [951, 545] width 102 height 30
click at [856, 140] on icon at bounding box center [862, 141] width 12 height 12
click at [817, 140] on input at bounding box center [823, 141] width 324 height 27
click at [963, 524] on div "Send test email" at bounding box center [780, 544] width 453 height 43
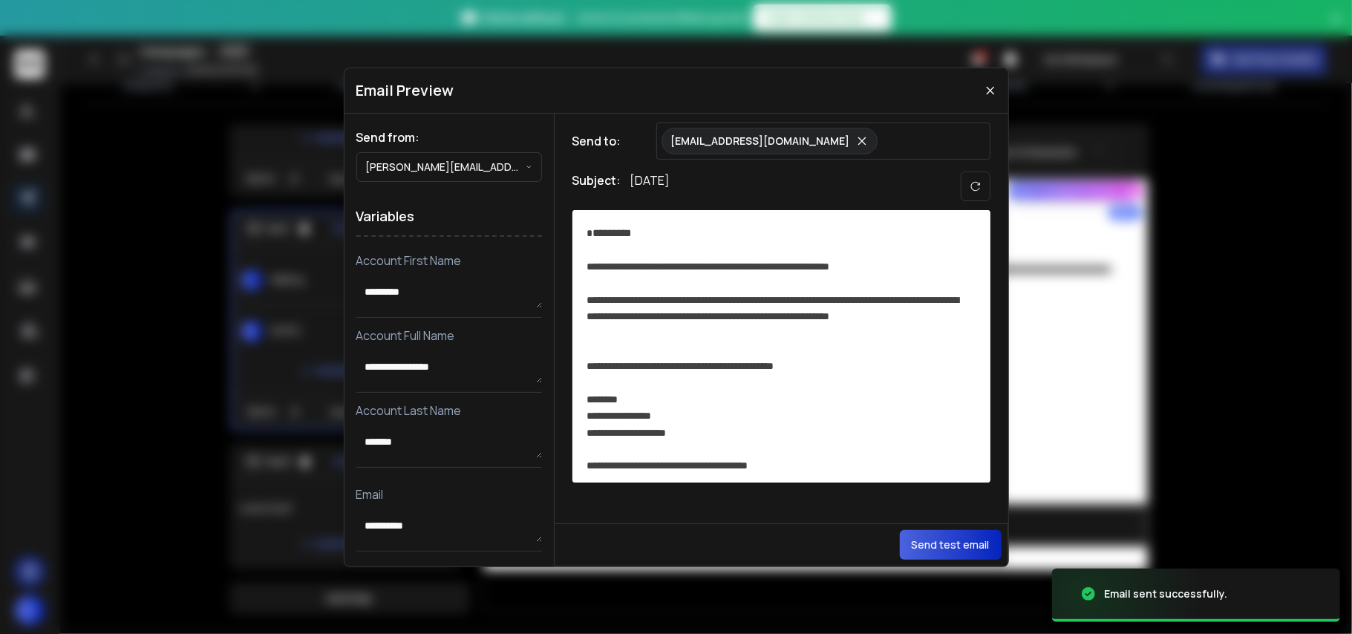
click at [951, 558] on button "Send test email" at bounding box center [951, 545] width 102 height 30
click at [951, 556] on div "Send test email" at bounding box center [780, 544] width 453 height 43
click at [856, 137] on icon at bounding box center [862, 141] width 12 height 12
click at [823, 137] on input at bounding box center [823, 141] width 324 height 27
click at [1003, 550] on div "Send test email" at bounding box center [780, 544] width 453 height 43
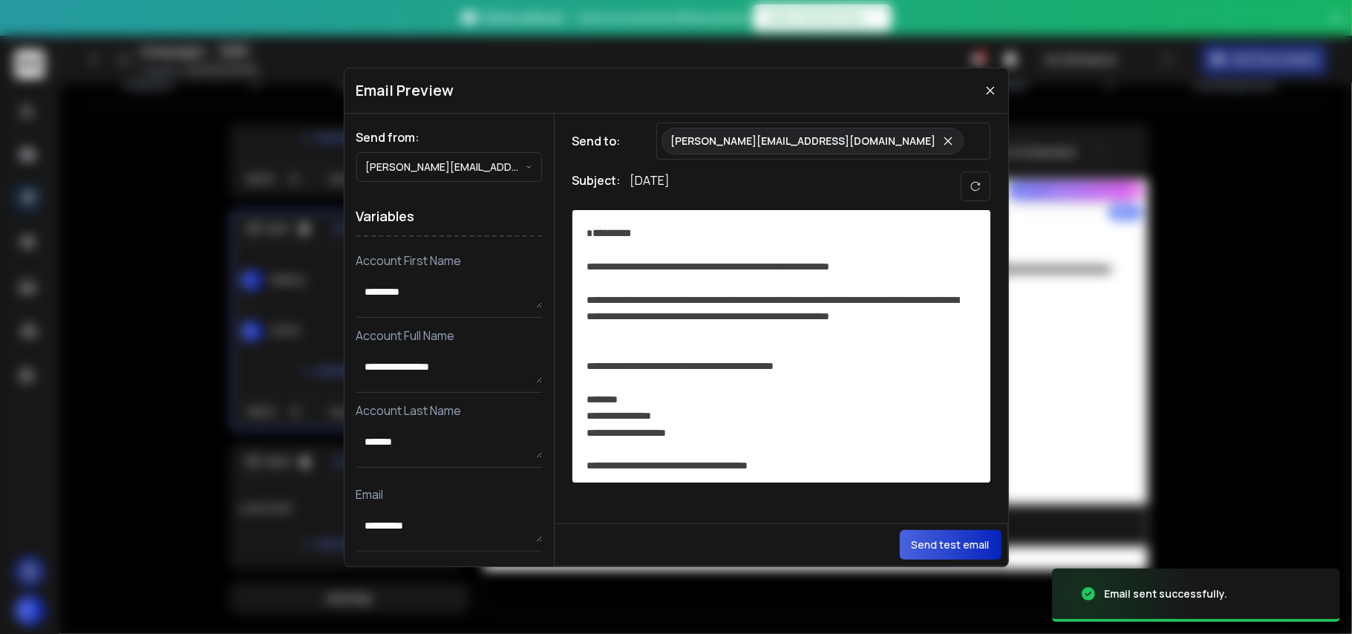
click at [997, 541] on button "Send test email" at bounding box center [951, 545] width 102 height 30
click at [942, 140] on icon at bounding box center [948, 141] width 12 height 12
click at [947, 546] on button "Send test email" at bounding box center [951, 545] width 102 height 30
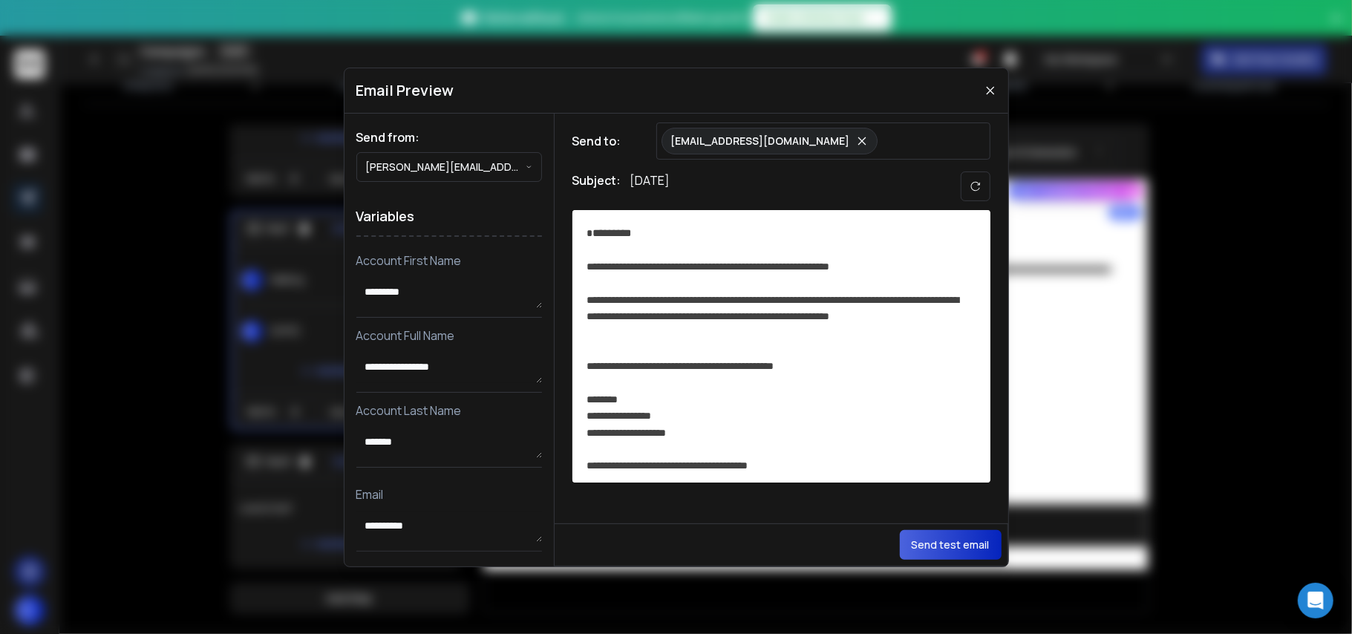
click at [856, 141] on icon at bounding box center [862, 141] width 12 height 12
click at [810, 141] on input at bounding box center [823, 141] width 324 height 27
click at [940, 544] on button "Send test email" at bounding box center [951, 545] width 102 height 30
click at [853, 151] on div "[PERSON_NAME][EMAIL_ADDRESS][DOMAIN_NAME]" at bounding box center [812, 141] width 302 height 27
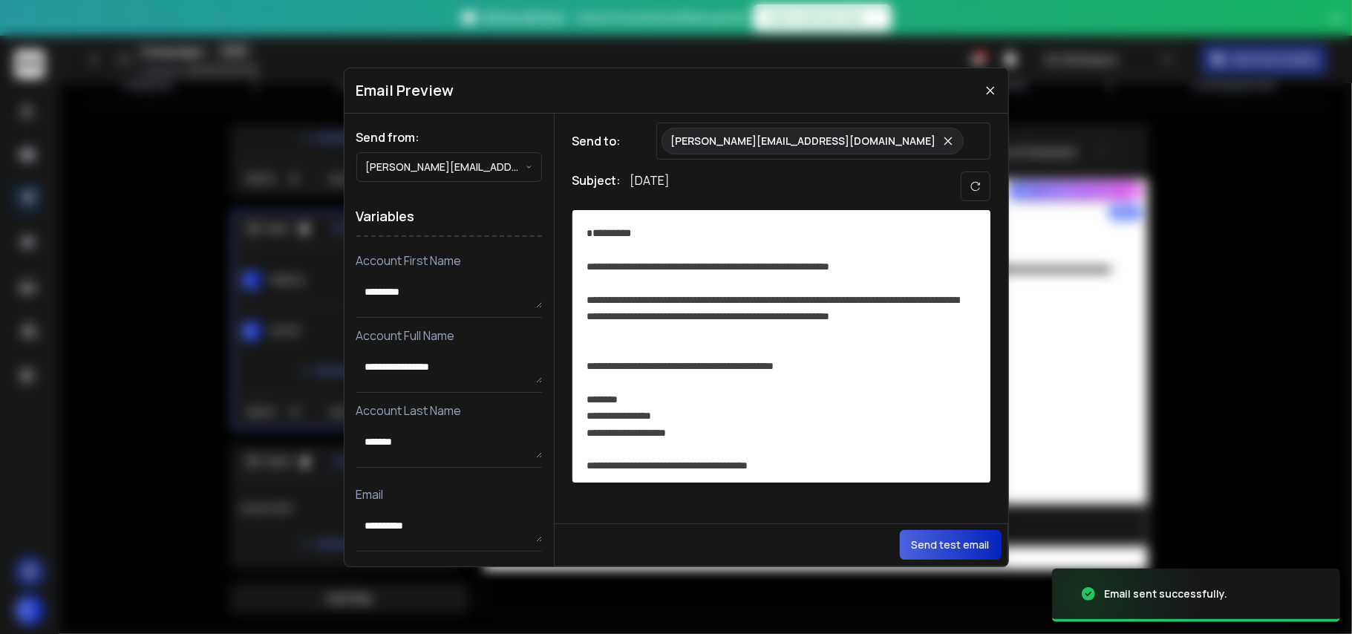
click at [942, 140] on icon at bounding box center [948, 141] width 12 height 12
click at [850, 140] on input at bounding box center [823, 141] width 324 height 27
click at [950, 541] on button "Send test email" at bounding box center [951, 545] width 102 height 30
click at [856, 137] on icon at bounding box center [862, 141] width 12 height 12
click at [808, 137] on input at bounding box center [823, 141] width 324 height 27
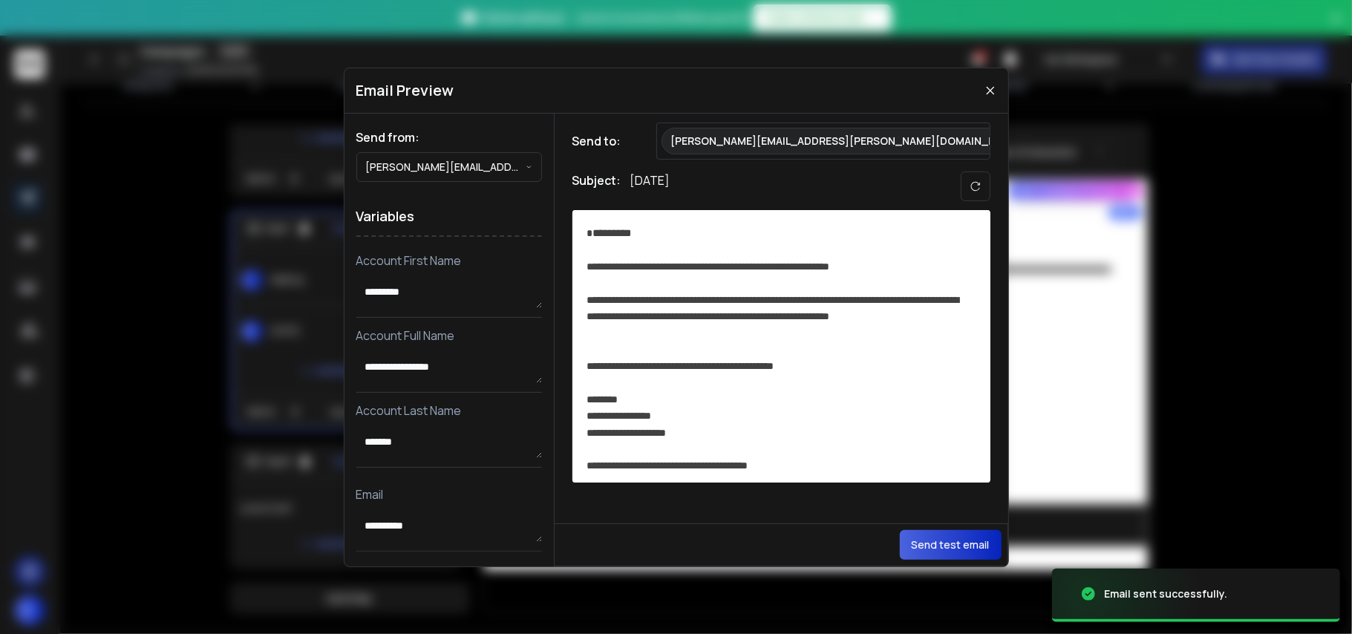
click at [941, 553] on button "Send test email" at bounding box center [951, 545] width 102 height 30
click at [1028, 143] on icon at bounding box center [1034, 141] width 12 height 12
click at [813, 143] on input at bounding box center [823, 141] width 324 height 27
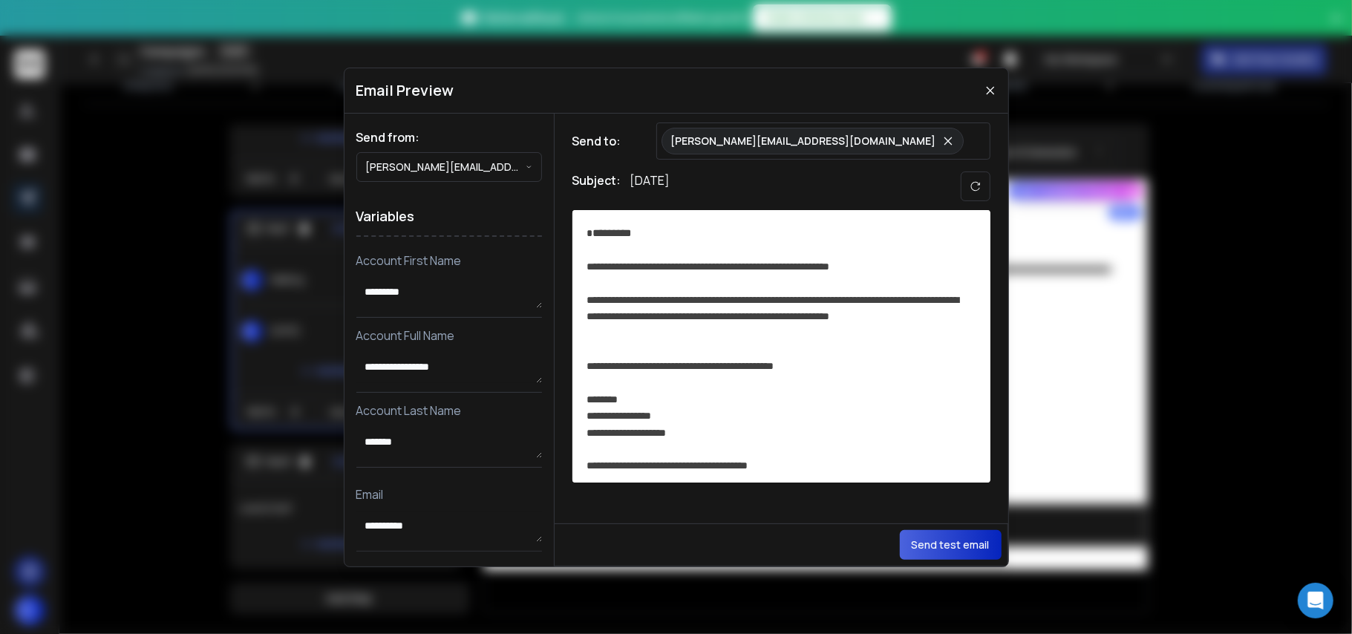
click at [942, 144] on icon at bounding box center [948, 141] width 12 height 12
click at [797, 144] on input at bounding box center [823, 141] width 324 height 27
click at [943, 140] on icon at bounding box center [947, 141] width 8 height 8
click at [969, 140] on input at bounding box center [1131, 141] width 324 height 27
click at [922, 548] on button "Send test email" at bounding box center [951, 545] width 102 height 30
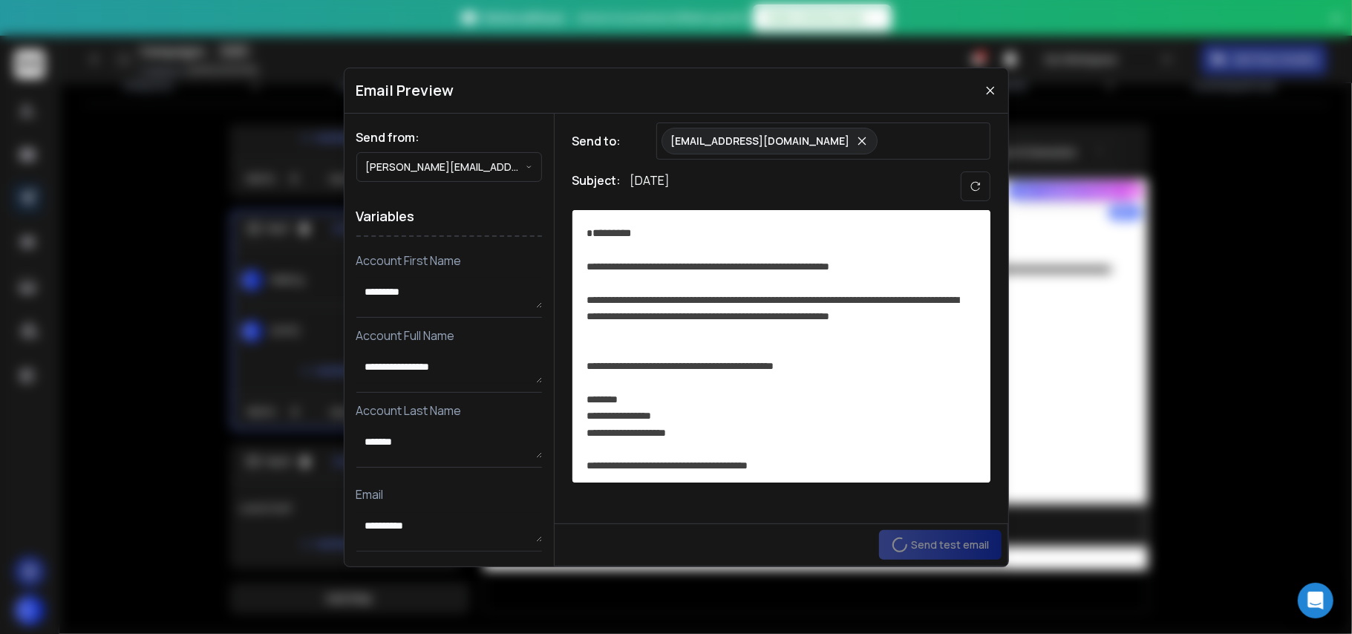
click at [856, 142] on icon at bounding box center [862, 141] width 12 height 12
click at [759, 142] on input at bounding box center [823, 141] width 324 height 27
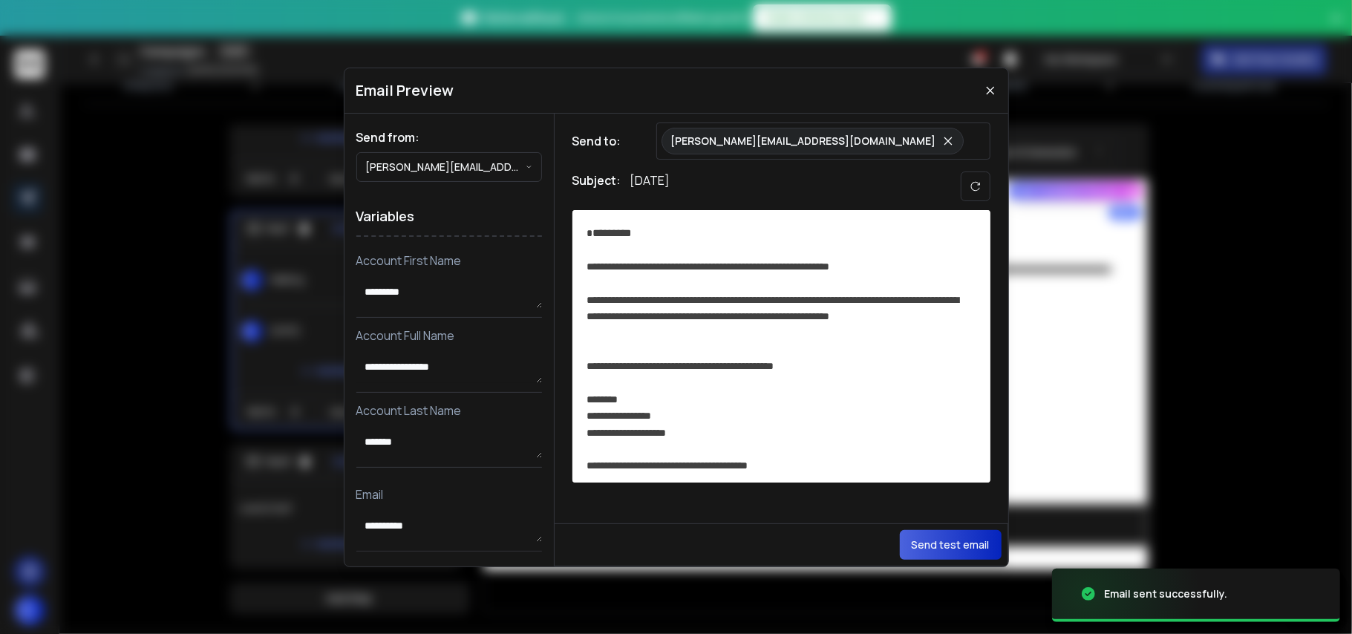
click at [966, 551] on button "Send test email" at bounding box center [951, 545] width 102 height 30
click at [943, 144] on icon at bounding box center [947, 141] width 8 height 8
click at [773, 144] on input at bounding box center [823, 141] width 324 height 27
click at [946, 557] on button "Send test email" at bounding box center [951, 545] width 102 height 30
click at [818, 140] on div "[EMAIL_ADDRESS][DOMAIN_NAME]" at bounding box center [769, 141] width 216 height 27
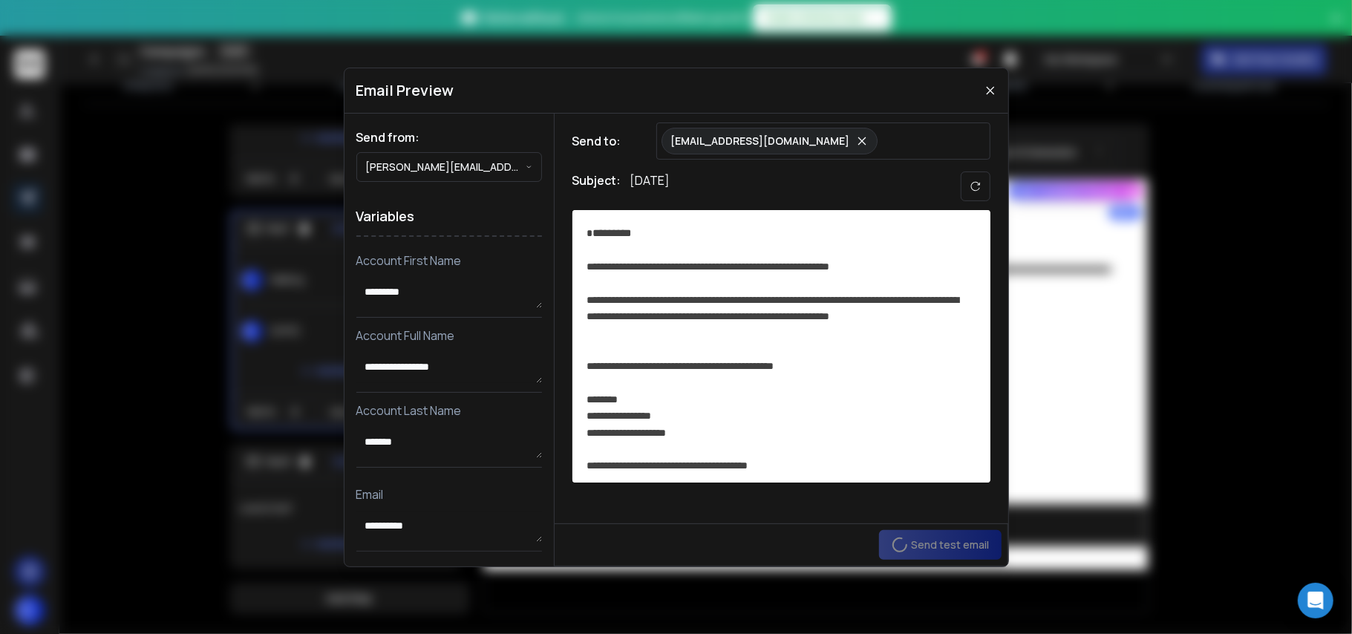
click at [856, 140] on icon at bounding box center [862, 141] width 12 height 12
click at [883, 140] on input at bounding box center [1045, 141] width 324 height 27
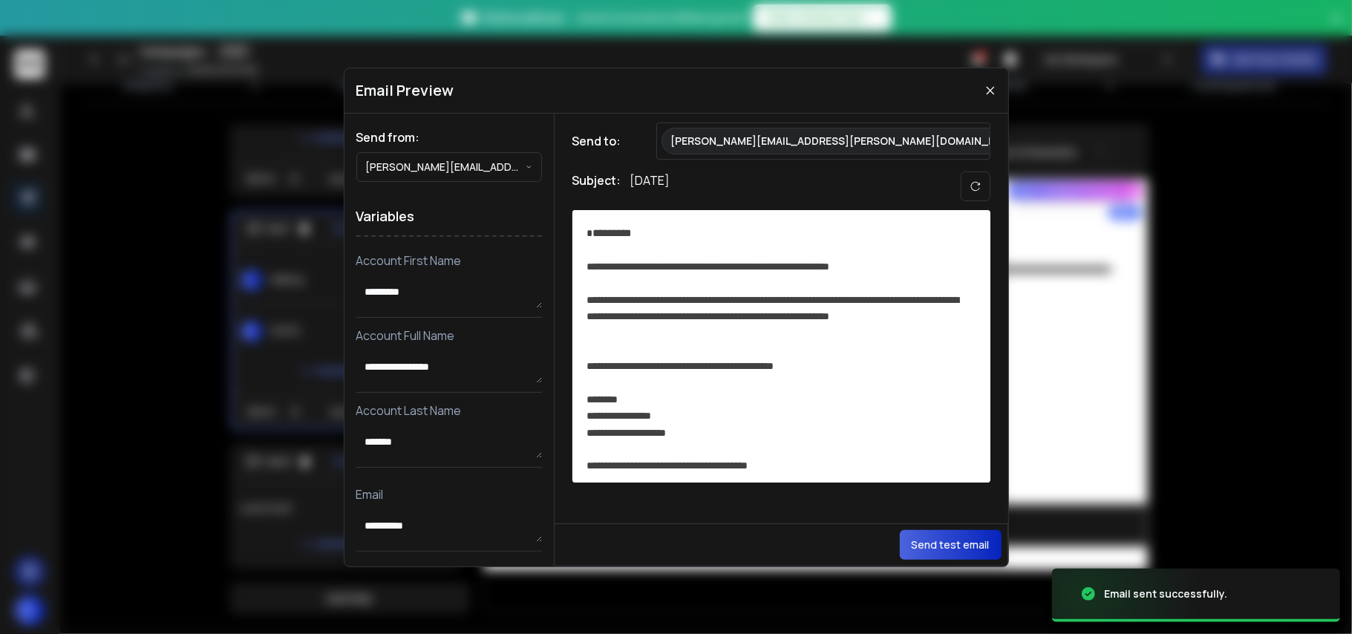
click at [965, 551] on button "Send test email" at bounding box center [951, 545] width 102 height 30
click at [829, 143] on div "[PERSON_NAME][EMAIL_ADDRESS][PERSON_NAME][DOMAIN_NAME]" at bounding box center [855, 141] width 388 height 27
click at [1028, 144] on icon at bounding box center [1034, 141] width 12 height 12
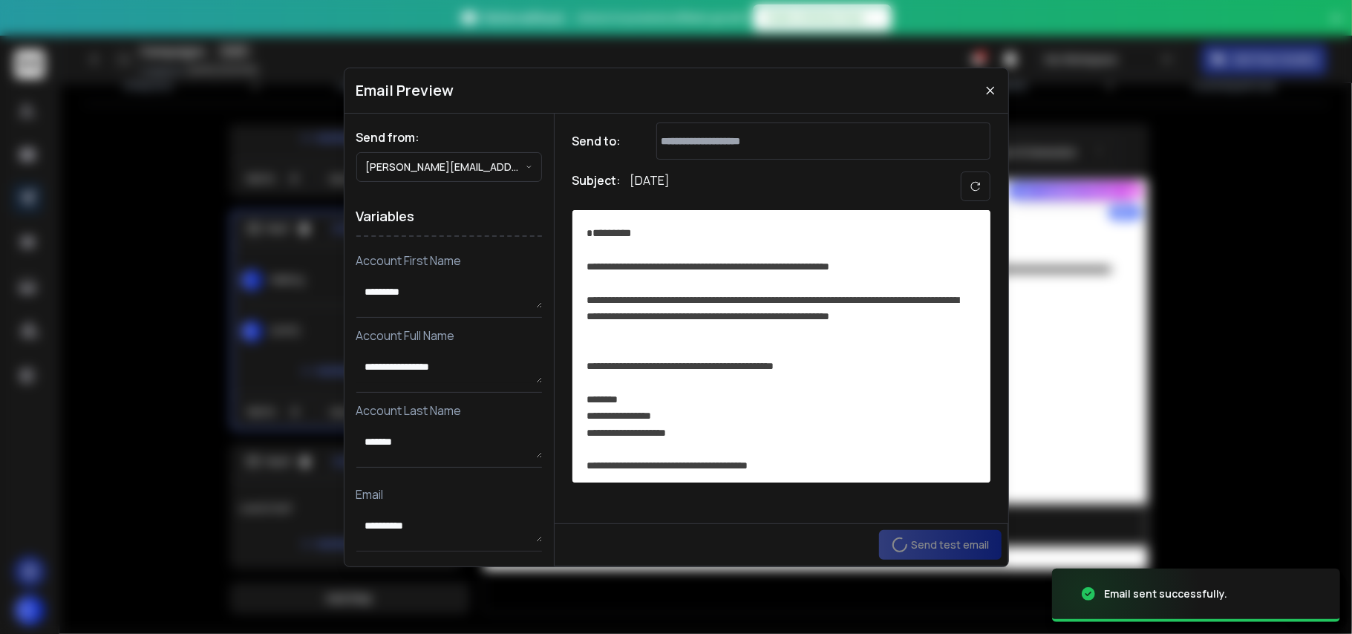
click at [822, 144] on input at bounding box center [823, 141] width 324 height 27
click at [986, 548] on button "Send test email" at bounding box center [951, 545] width 102 height 30
click at [856, 140] on icon at bounding box center [862, 141] width 12 height 12
click at [790, 140] on input at bounding box center [823, 141] width 324 height 27
click at [943, 553] on button "Send test email" at bounding box center [951, 545] width 102 height 30
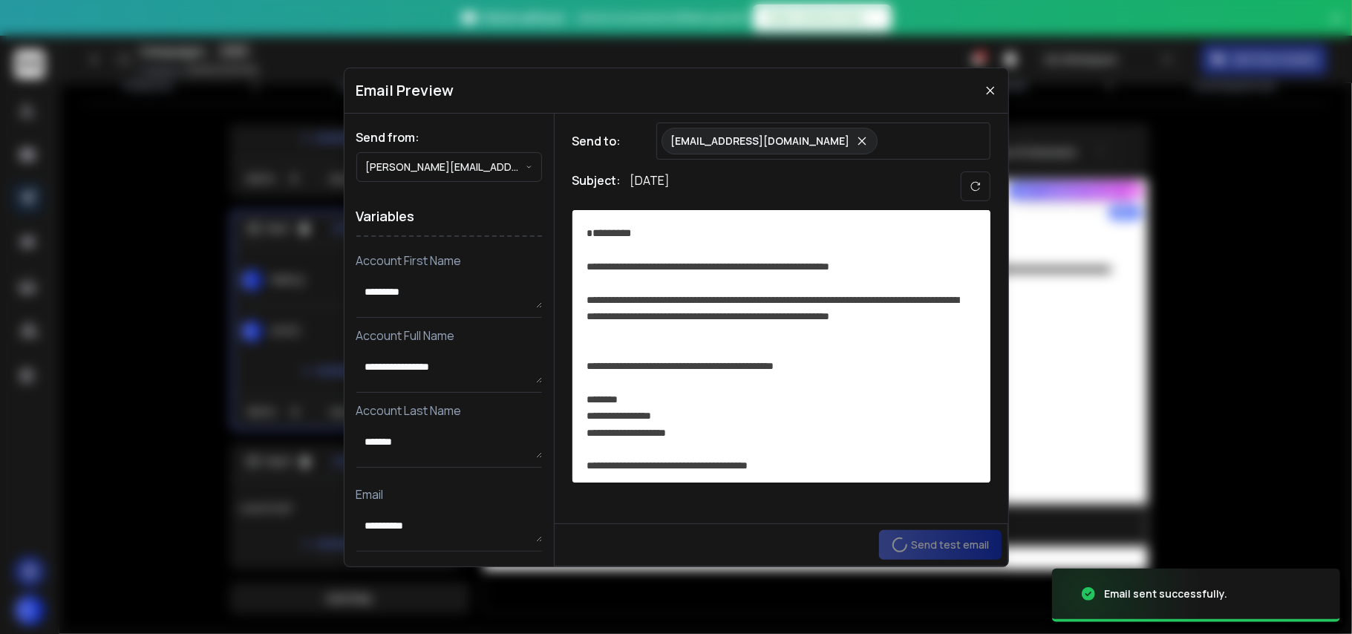
click at [856, 144] on icon at bounding box center [862, 141] width 12 height 12
click at [776, 144] on input at bounding box center [823, 141] width 324 height 27
click at [949, 548] on button "Send test email" at bounding box center [951, 545] width 102 height 30
click at [1028, 137] on icon at bounding box center [1034, 141] width 12 height 12
click at [1055, 137] on input at bounding box center [1217, 141] width 324 height 27
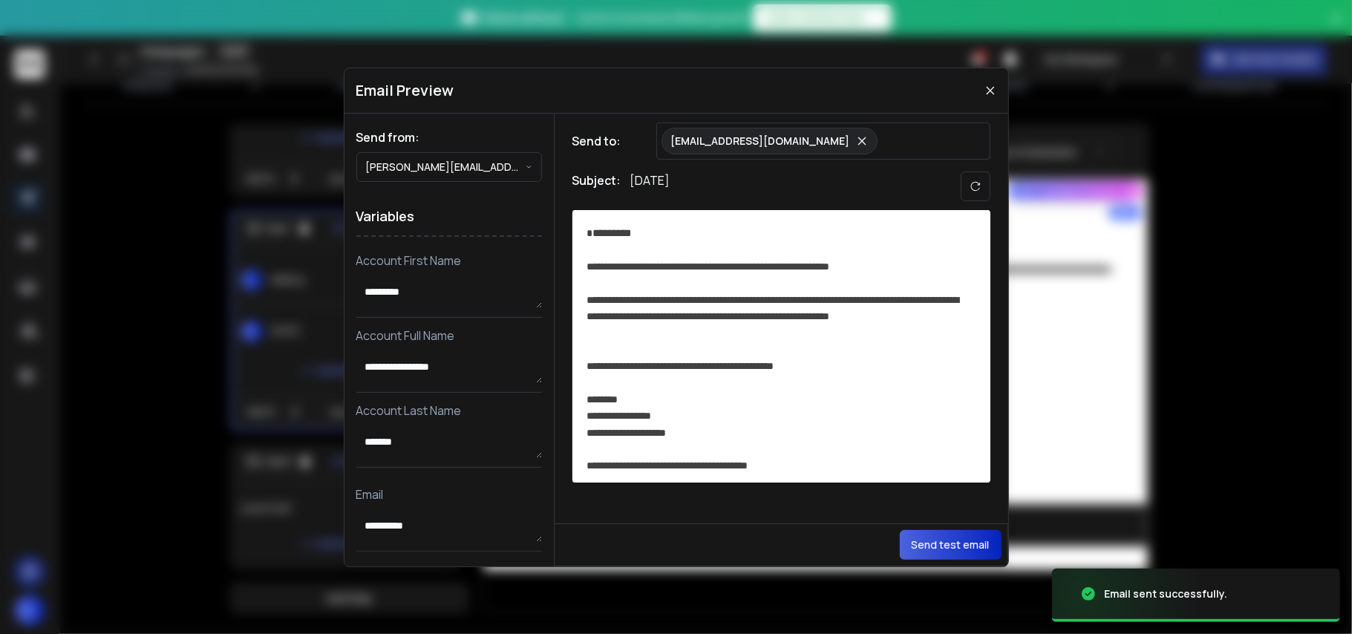
click at [938, 548] on button "Send test email" at bounding box center [951, 545] width 102 height 30
click at [856, 145] on icon at bounding box center [862, 141] width 12 height 12
click at [796, 145] on input at bounding box center [823, 141] width 324 height 27
click at [949, 557] on button "Send test email" at bounding box center [951, 545] width 102 height 30
click at [857, 142] on icon at bounding box center [861, 141] width 8 height 8
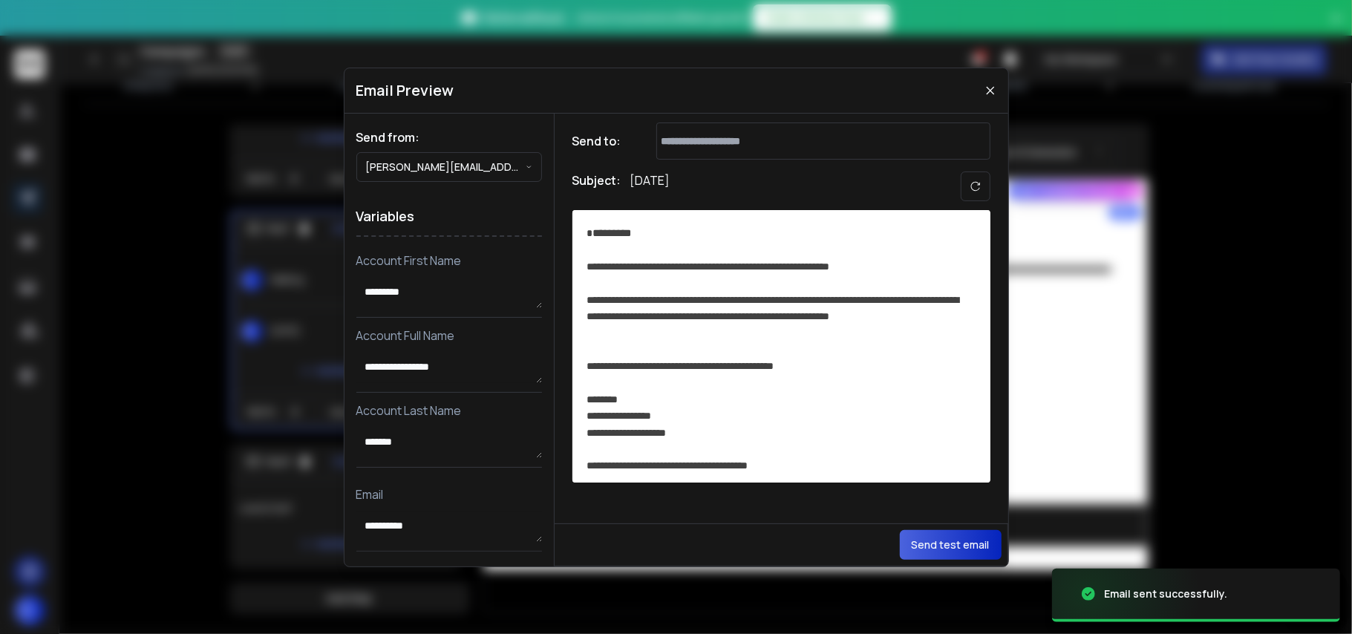
click at [779, 142] on input at bounding box center [823, 141] width 324 height 27
click at [944, 548] on button "Send test email" at bounding box center [951, 545] width 102 height 30
click at [856, 142] on icon at bounding box center [862, 141] width 12 height 12
click at [939, 539] on button "Send test email" at bounding box center [951, 545] width 102 height 30
click at [497, 174] on p "[PERSON_NAME][EMAIL_ADDRESS][PERSON_NAME][DOMAIN_NAME]" at bounding box center [446, 167] width 160 height 15
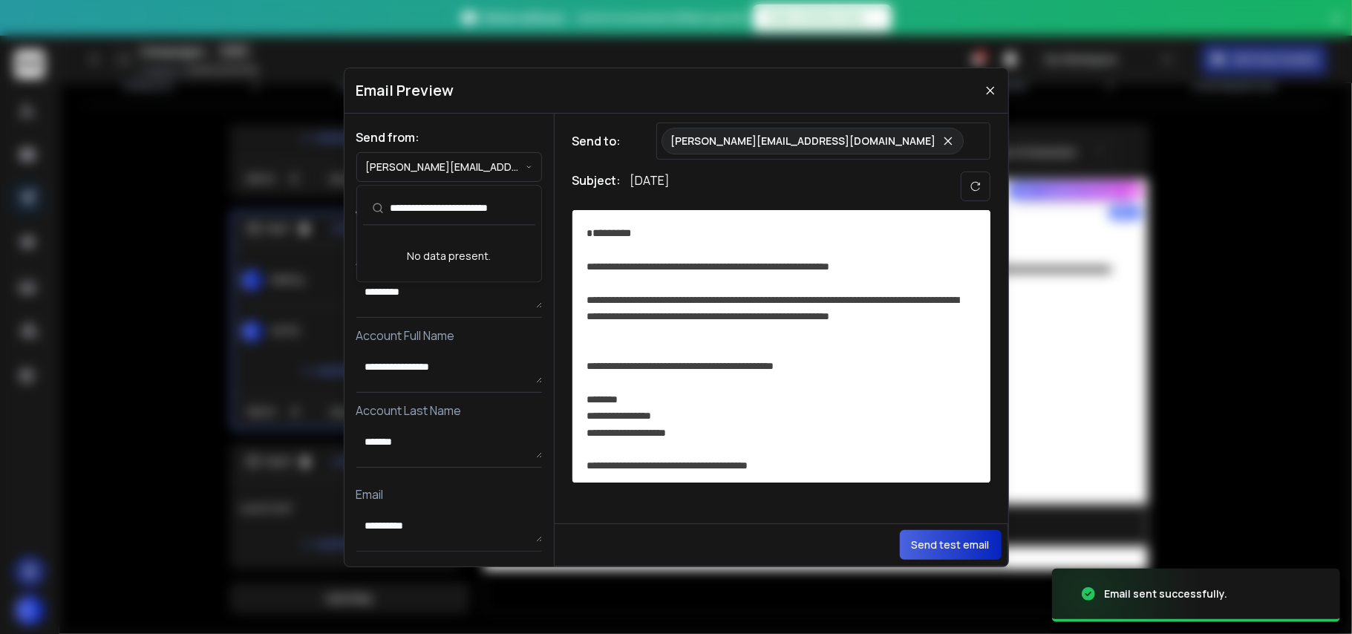
type input "**********"
click at [487, 182] on div "**********" at bounding box center [448, 339] width 209 height 423
click at [491, 174] on p "[PERSON_NAME][EMAIL_ADDRESS][PERSON_NAME][DOMAIN_NAME]" at bounding box center [446, 167] width 160 height 15
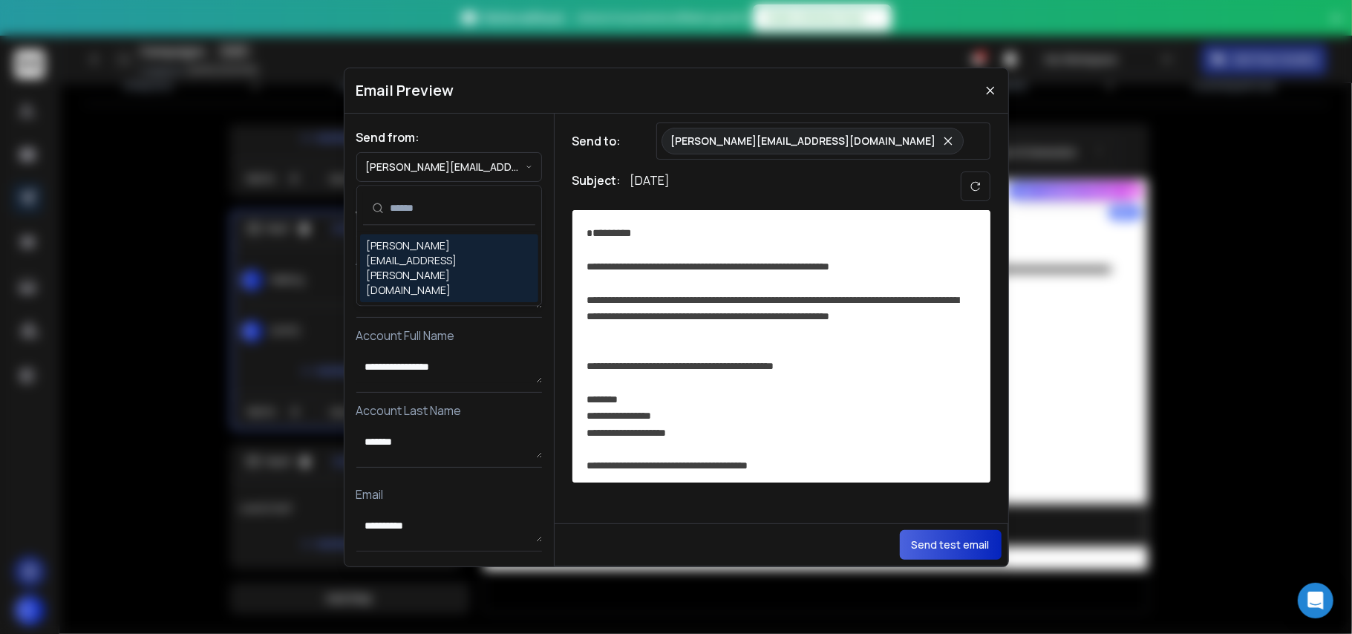
click at [420, 244] on div "[PERSON_NAME][EMAIL_ADDRESS][PERSON_NAME][DOMAIN_NAME]" at bounding box center [449, 267] width 166 height 59
type textarea "****"
type textarea "**********"
type textarea "******"
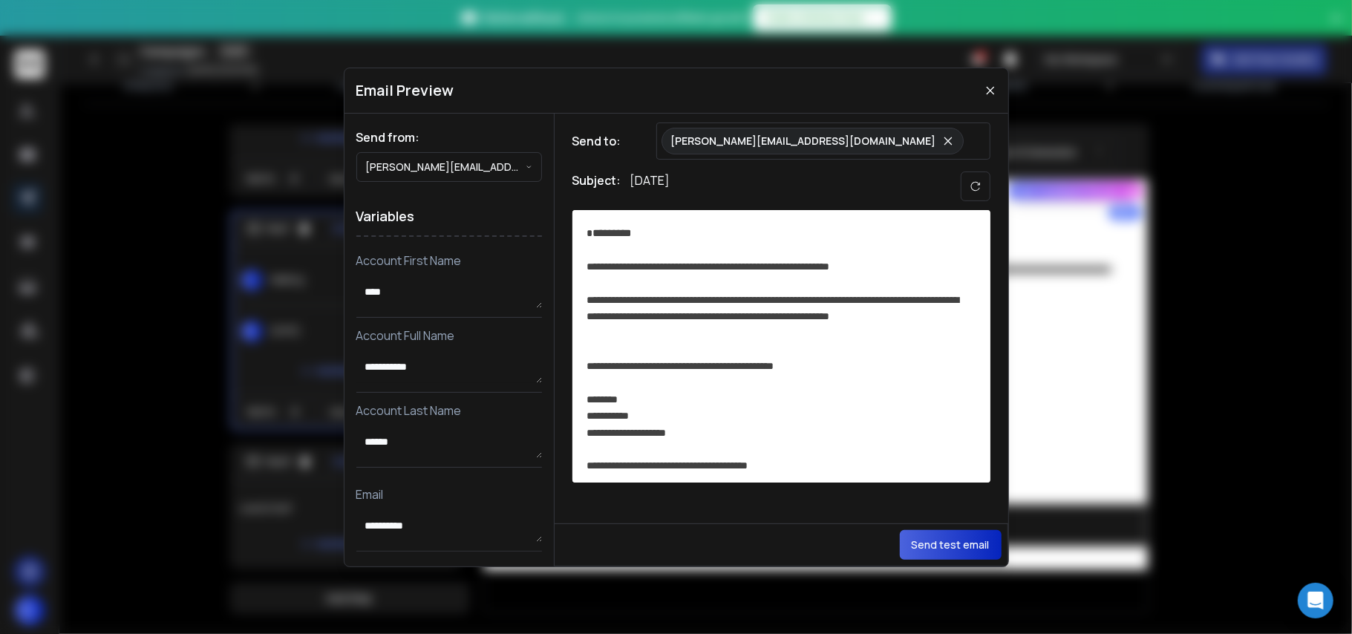
click at [942, 135] on icon at bounding box center [948, 141] width 12 height 12
click at [824, 135] on input at bounding box center [823, 141] width 324 height 27
click at [969, 546] on button "Send test email" at bounding box center [951, 545] width 102 height 30
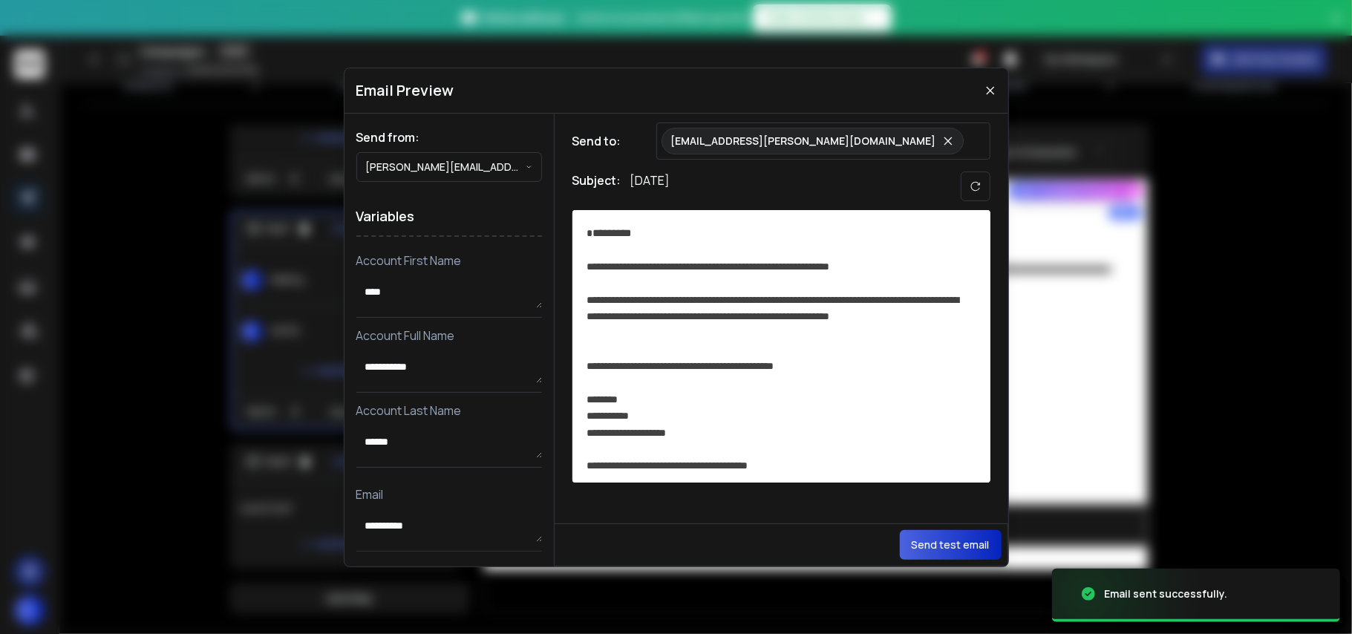
click at [942, 140] on icon at bounding box center [948, 141] width 12 height 12
click at [790, 140] on input at bounding box center [823, 141] width 324 height 27
click at [950, 538] on button "Send test email" at bounding box center [951, 545] width 102 height 30
click at [856, 142] on icon at bounding box center [862, 141] width 12 height 12
click at [805, 142] on input at bounding box center [823, 141] width 324 height 27
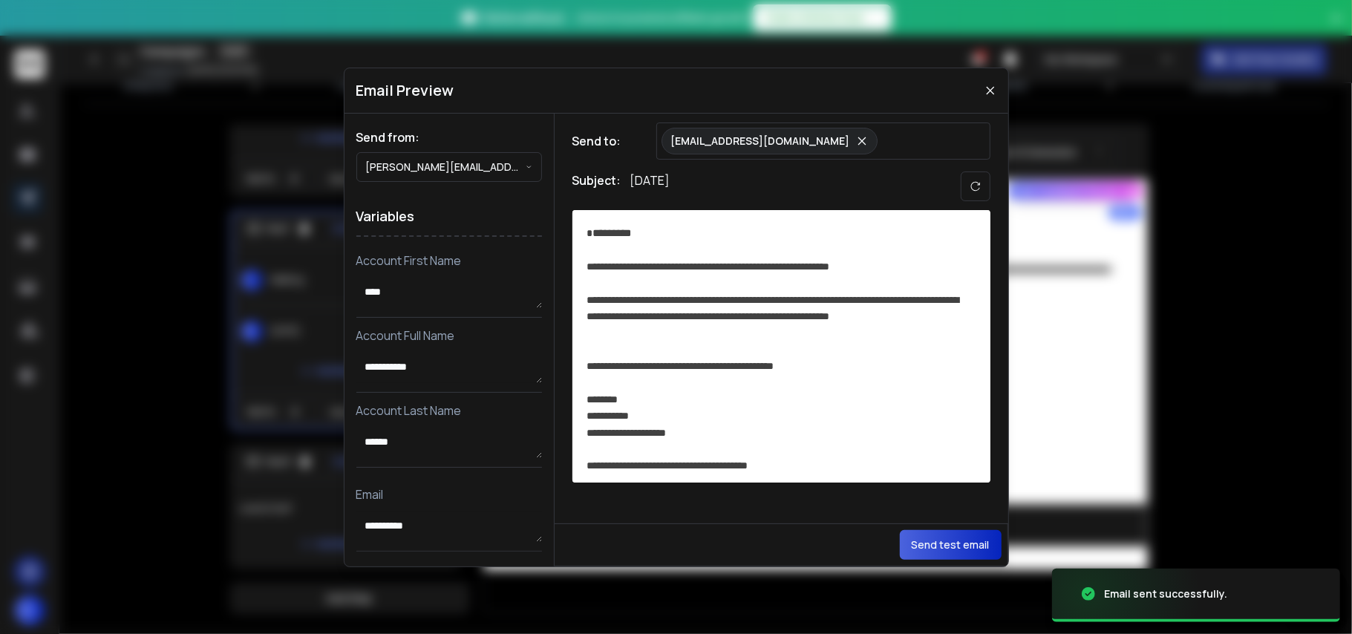
click at [936, 543] on button "Send test email" at bounding box center [951, 545] width 102 height 30
click at [856, 138] on icon at bounding box center [862, 141] width 12 height 12
click at [818, 138] on input at bounding box center [823, 141] width 324 height 27
click at [941, 547] on button "Send test email" at bounding box center [951, 545] width 102 height 30
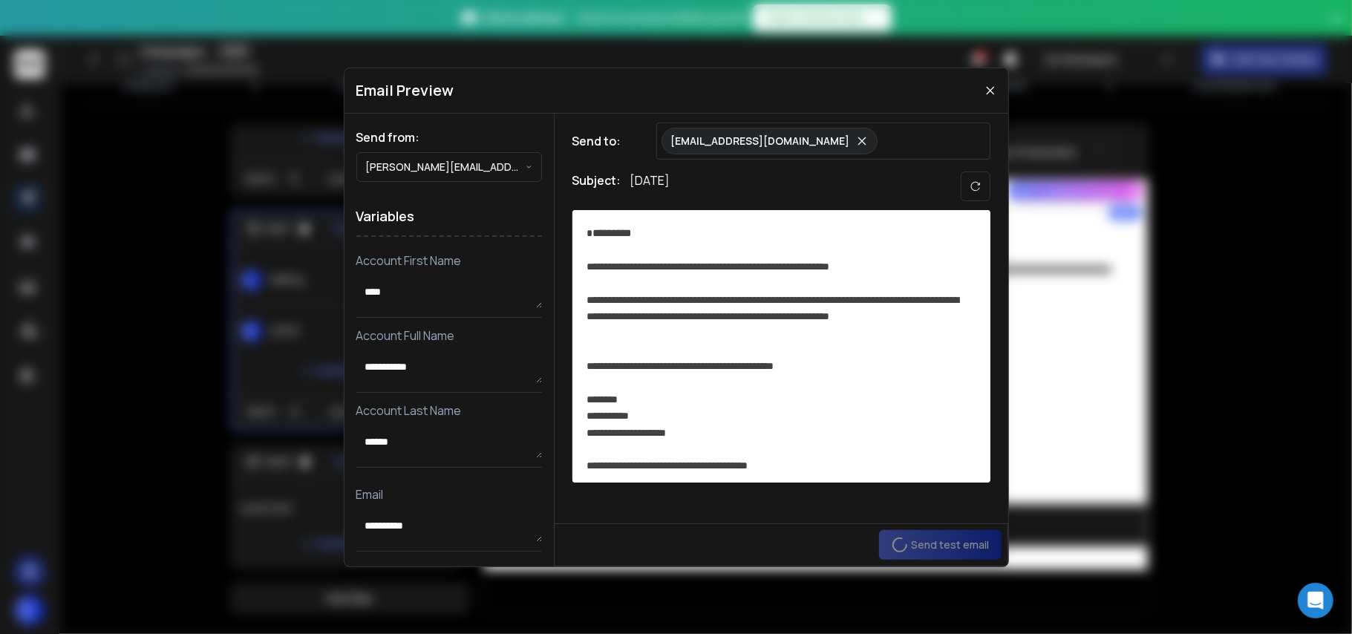
click at [868, 140] on icon at bounding box center [862, 141] width 12 height 12
click at [877, 140] on input at bounding box center [823, 141] width 324 height 27
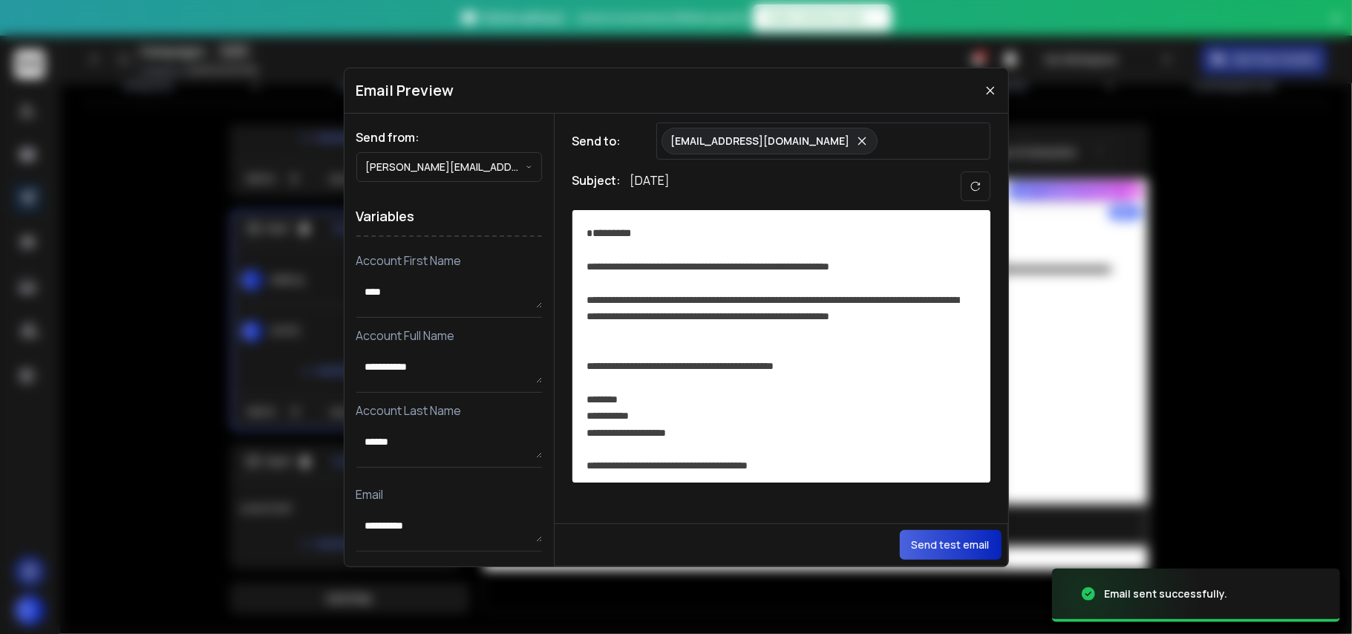
click at [972, 547] on button "Send test email" at bounding box center [951, 545] width 102 height 30
click at [856, 140] on icon at bounding box center [862, 141] width 12 height 12
click at [950, 543] on button "Send test email" at bounding box center [951, 545] width 102 height 30
click at [942, 135] on icon at bounding box center [948, 141] width 12 height 12
click at [803, 135] on input at bounding box center [823, 141] width 324 height 27
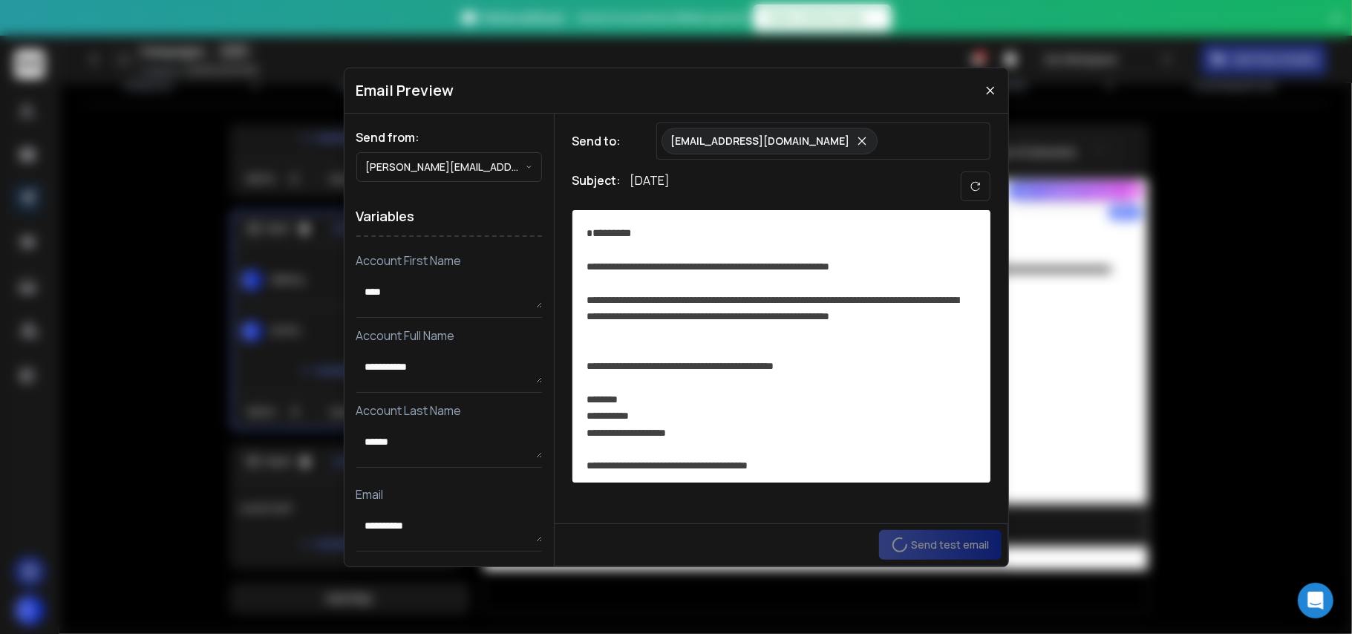
click at [942, 544] on div "Send test email" at bounding box center [780, 544] width 453 height 43
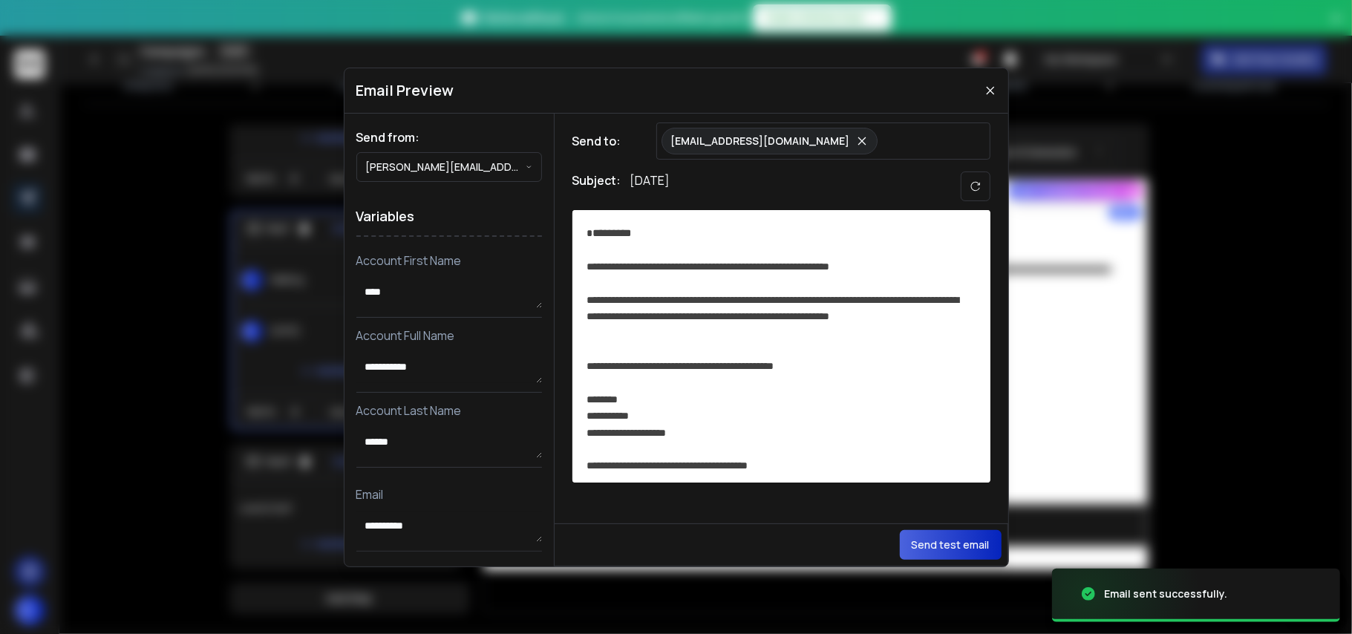
click at [942, 544] on button "Send test email" at bounding box center [951, 545] width 102 height 30
click at [969, 550] on div "Send test email" at bounding box center [780, 544] width 453 height 43
click at [856, 140] on icon at bounding box center [862, 141] width 12 height 12
click at [787, 140] on input at bounding box center [823, 141] width 324 height 27
click at [975, 552] on button "Send test email" at bounding box center [951, 545] width 102 height 30
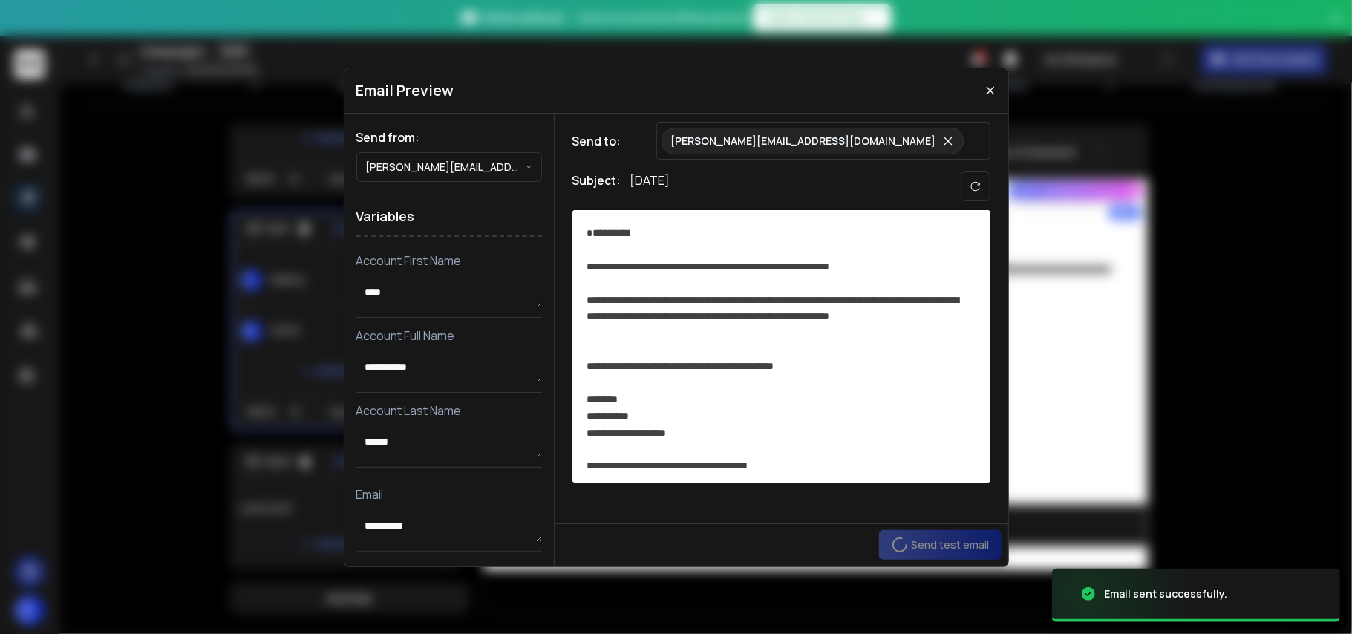
click at [942, 138] on icon at bounding box center [948, 141] width 12 height 12
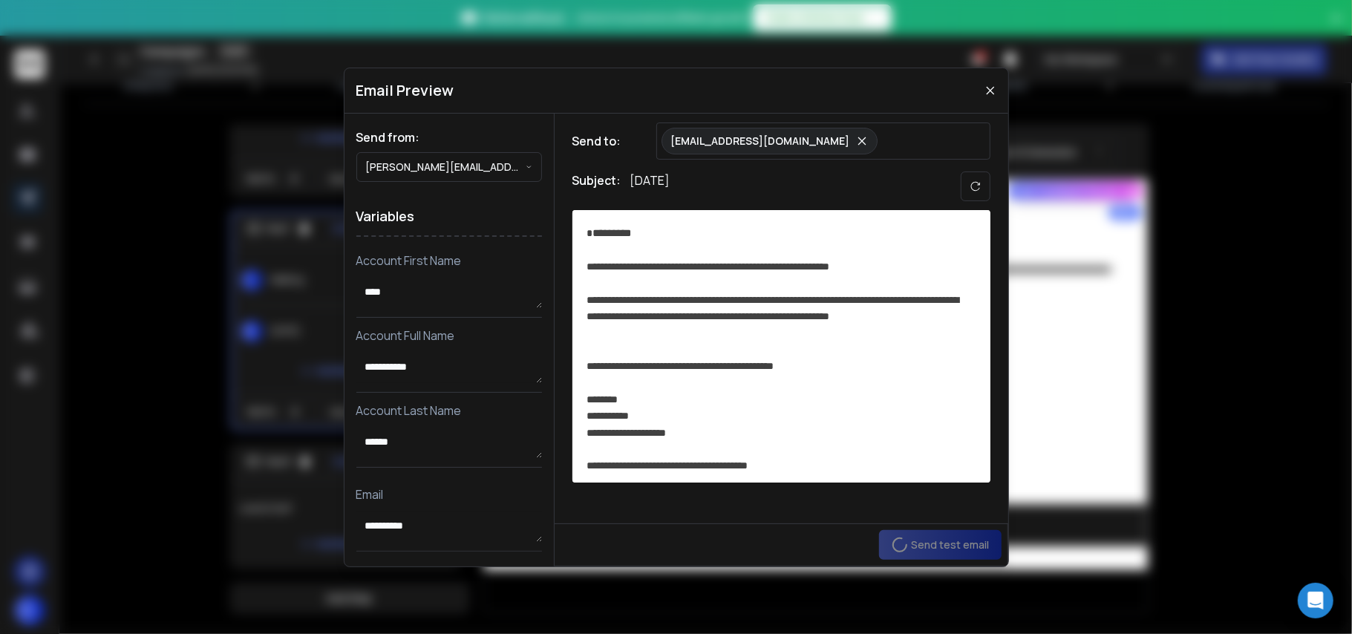
click at [957, 547] on div "Send test email" at bounding box center [780, 544] width 453 height 43
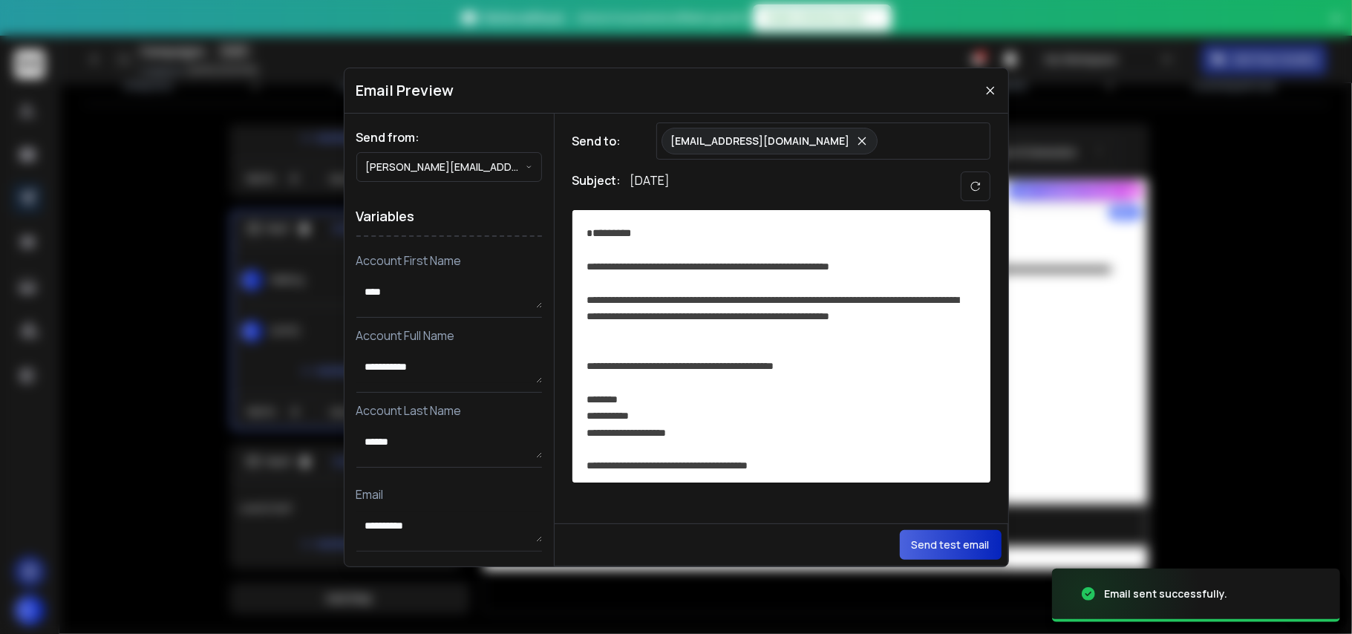
click at [959, 547] on button "Send test email" at bounding box center [951, 545] width 102 height 30
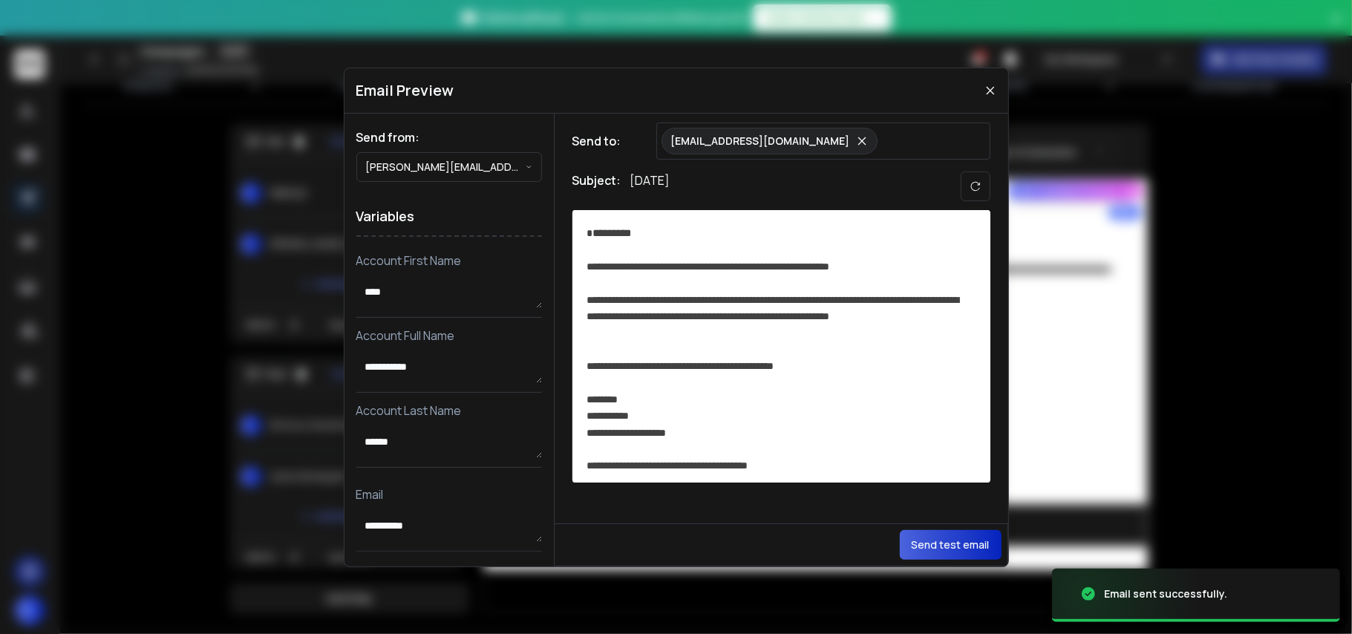
click at [857, 138] on icon at bounding box center [861, 141] width 8 height 8
click at [814, 138] on input at bounding box center [823, 141] width 324 height 27
click at [927, 536] on button "Send test email" at bounding box center [951, 545] width 102 height 30
click at [1028, 144] on icon at bounding box center [1034, 141] width 12 height 12
click at [848, 144] on input at bounding box center [823, 141] width 324 height 27
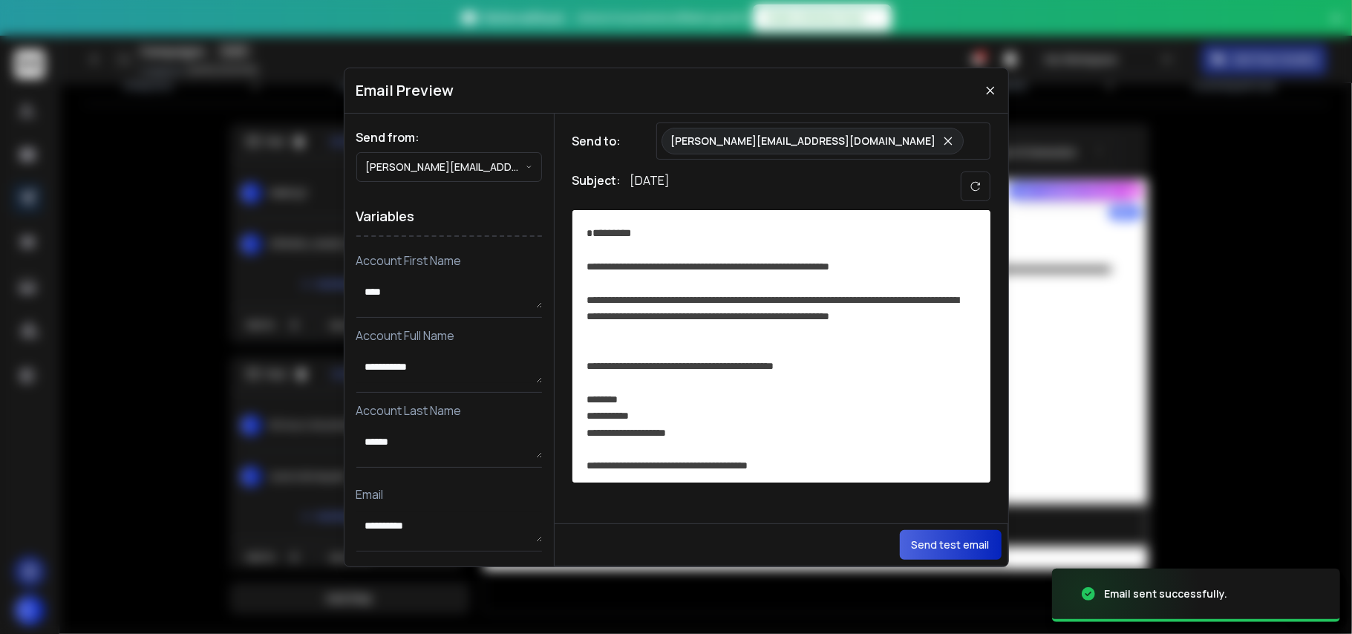
click at [919, 544] on button "Send test email" at bounding box center [951, 545] width 102 height 30
click at [791, 134] on div "[PERSON_NAME][EMAIL_ADDRESS][DOMAIN_NAME]" at bounding box center [812, 141] width 302 height 27
click at [942, 141] on icon at bounding box center [948, 141] width 12 height 12
click at [793, 142] on input at bounding box center [823, 141] width 324 height 27
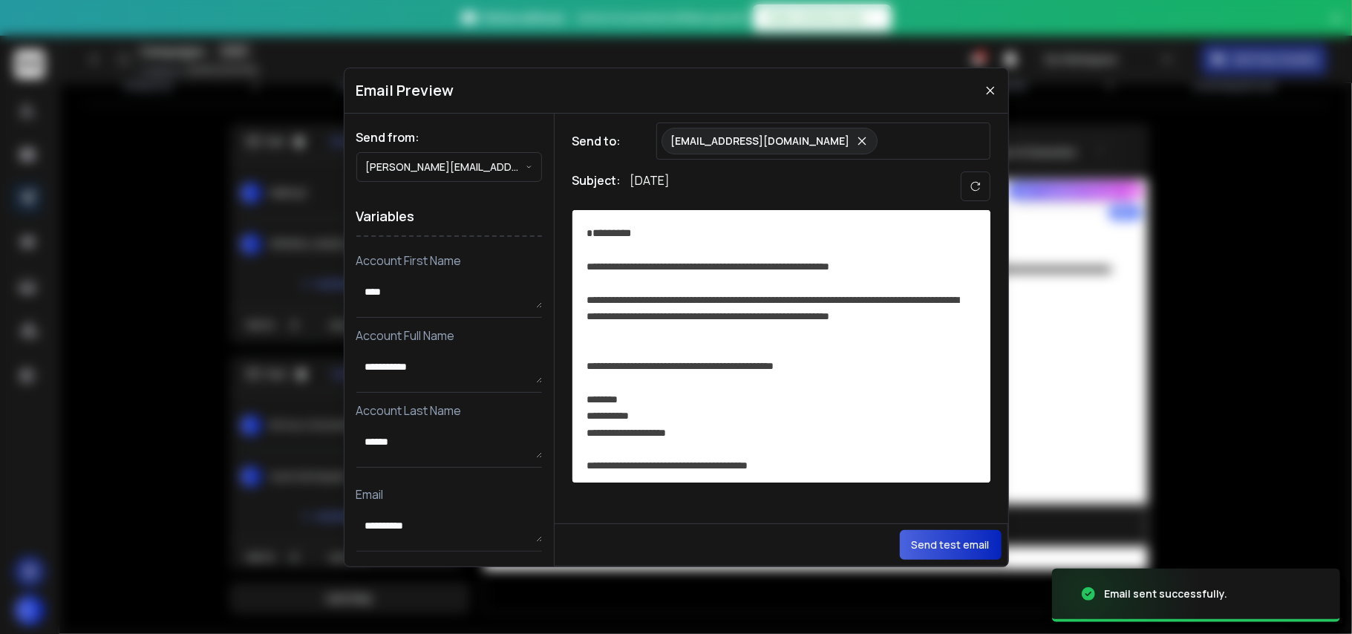
click at [963, 547] on button "Send test email" at bounding box center [951, 545] width 102 height 30
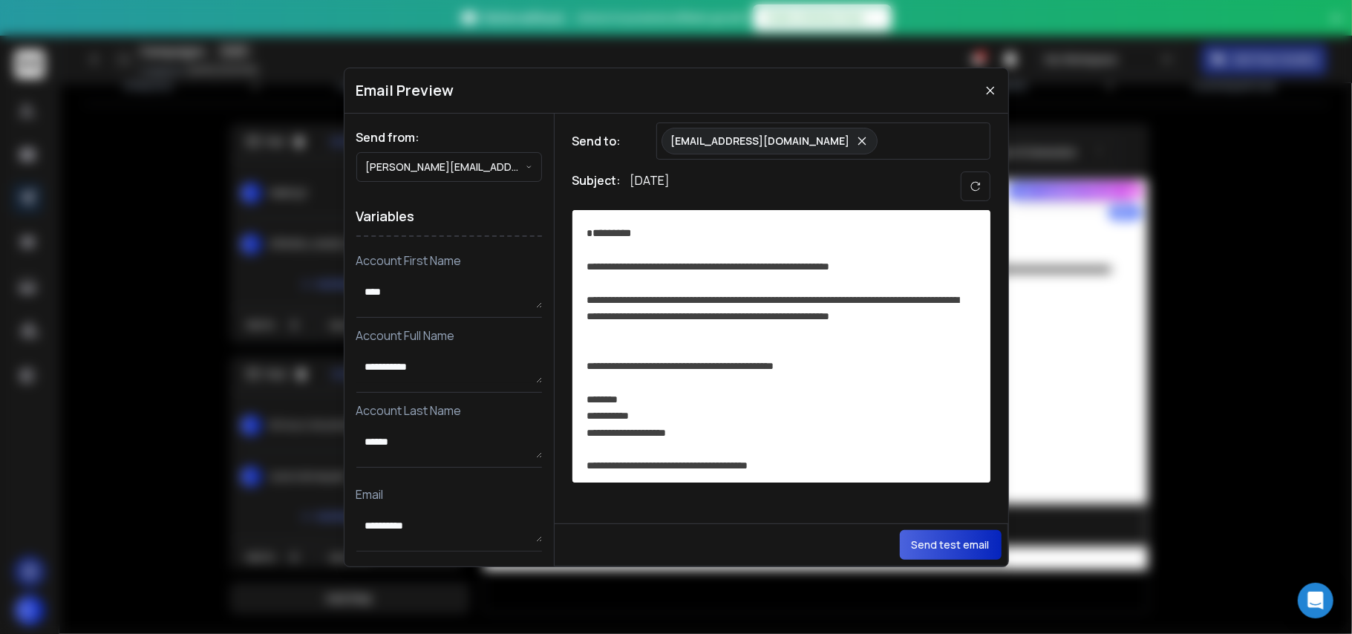
click at [856, 141] on icon at bounding box center [862, 141] width 12 height 12
click at [883, 141] on input at bounding box center [1045, 141] width 324 height 27
click at [930, 543] on button "Send test email" at bounding box center [951, 545] width 102 height 30
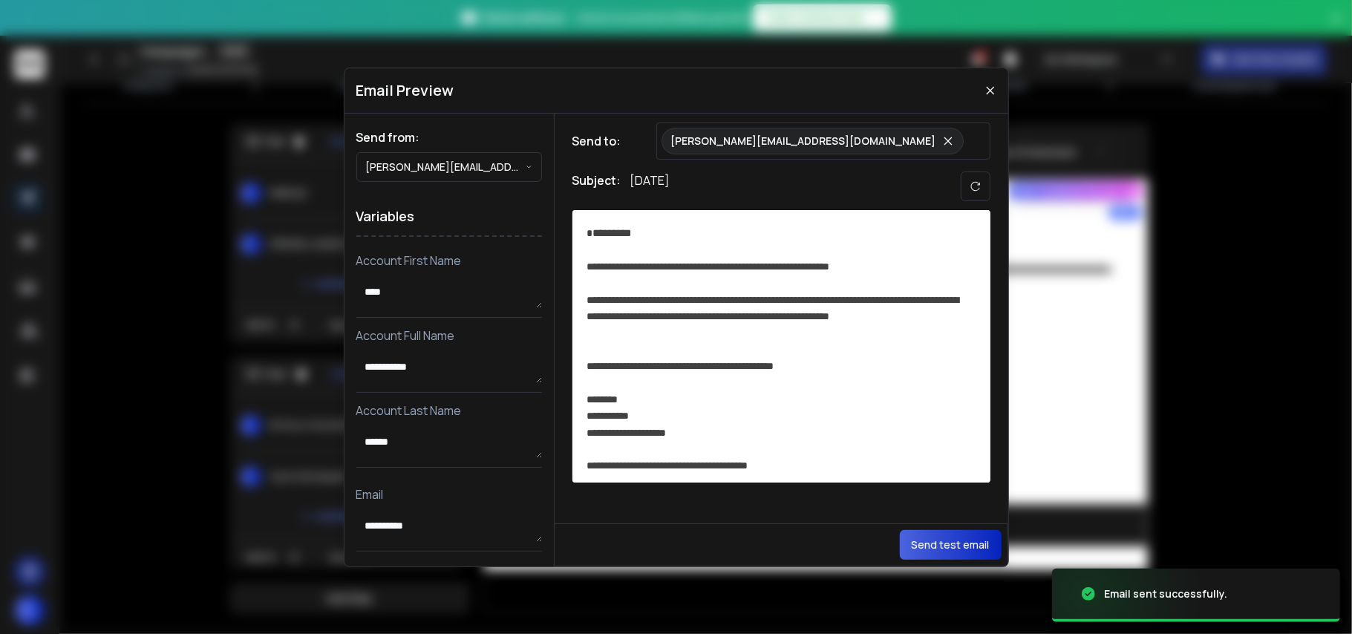
click at [942, 140] on icon at bounding box center [948, 141] width 12 height 12
click at [969, 140] on input at bounding box center [1131, 141] width 324 height 27
click at [947, 549] on button "Send test email" at bounding box center [951, 545] width 102 height 30
click at [800, 134] on div "[EMAIL_ADDRESS][DOMAIN_NAME]" at bounding box center [769, 141] width 216 height 27
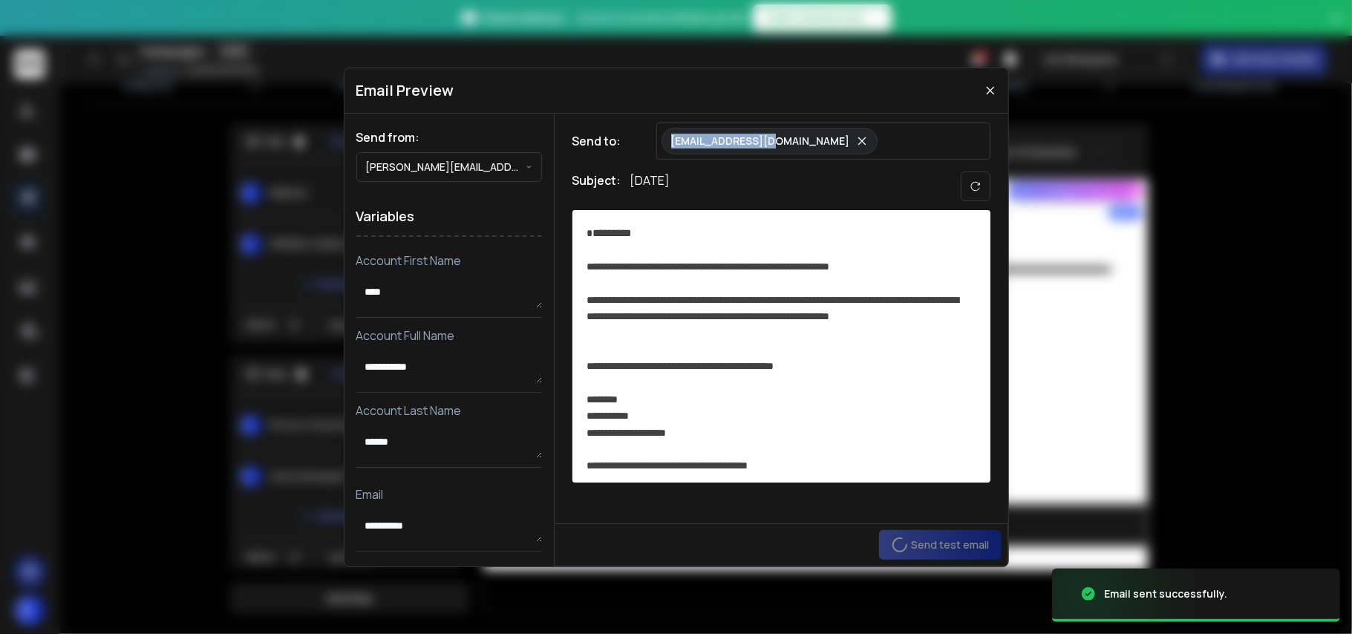
click at [856, 135] on icon at bounding box center [862, 141] width 12 height 12
click at [802, 135] on input at bounding box center [823, 141] width 324 height 27
click at [963, 545] on button "Send test email" at bounding box center [951, 545] width 102 height 30
click at [874, 140] on div "[EMAIL_ADDRESS][DOMAIN_NAME]" at bounding box center [769, 141] width 216 height 27
click at [865, 140] on icon at bounding box center [861, 141] width 8 height 8
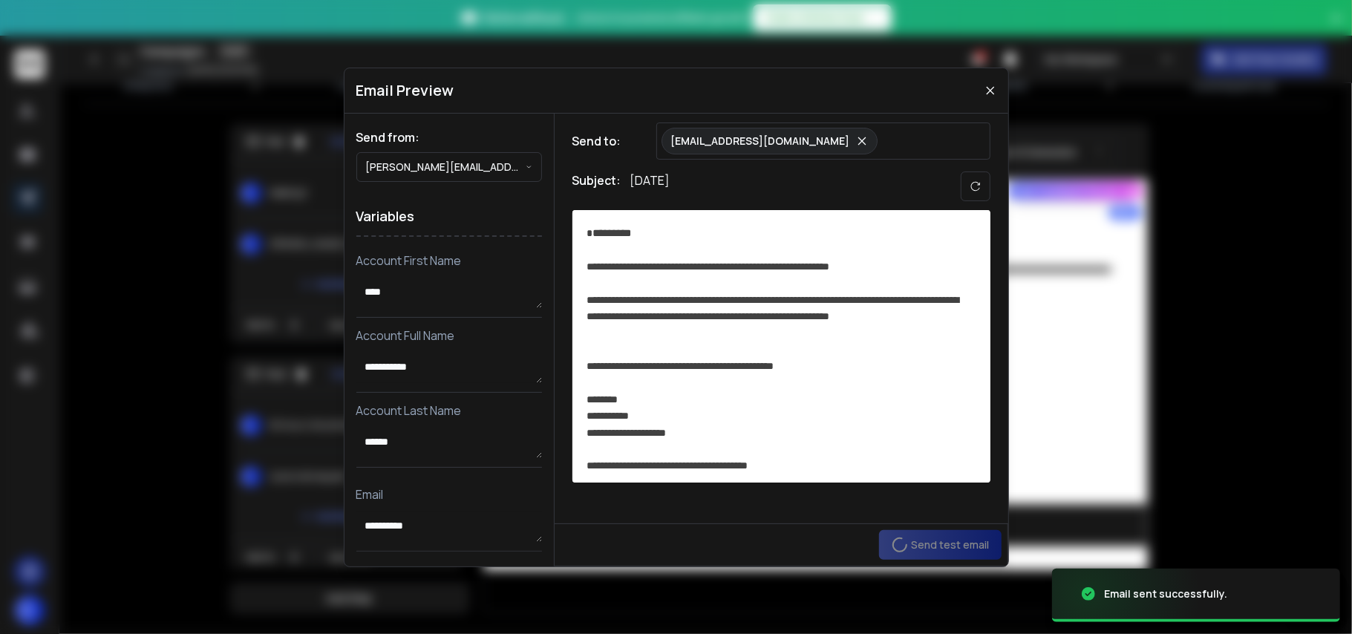
click at [883, 140] on input at bounding box center [1045, 141] width 324 height 27
click at [957, 562] on div "Send test email" at bounding box center [780, 544] width 453 height 43
click at [963, 546] on button "Send test email" at bounding box center [951, 545] width 102 height 30
click at [1029, 140] on icon at bounding box center [1033, 141] width 8 height 8
click at [779, 140] on input at bounding box center [823, 141] width 324 height 27
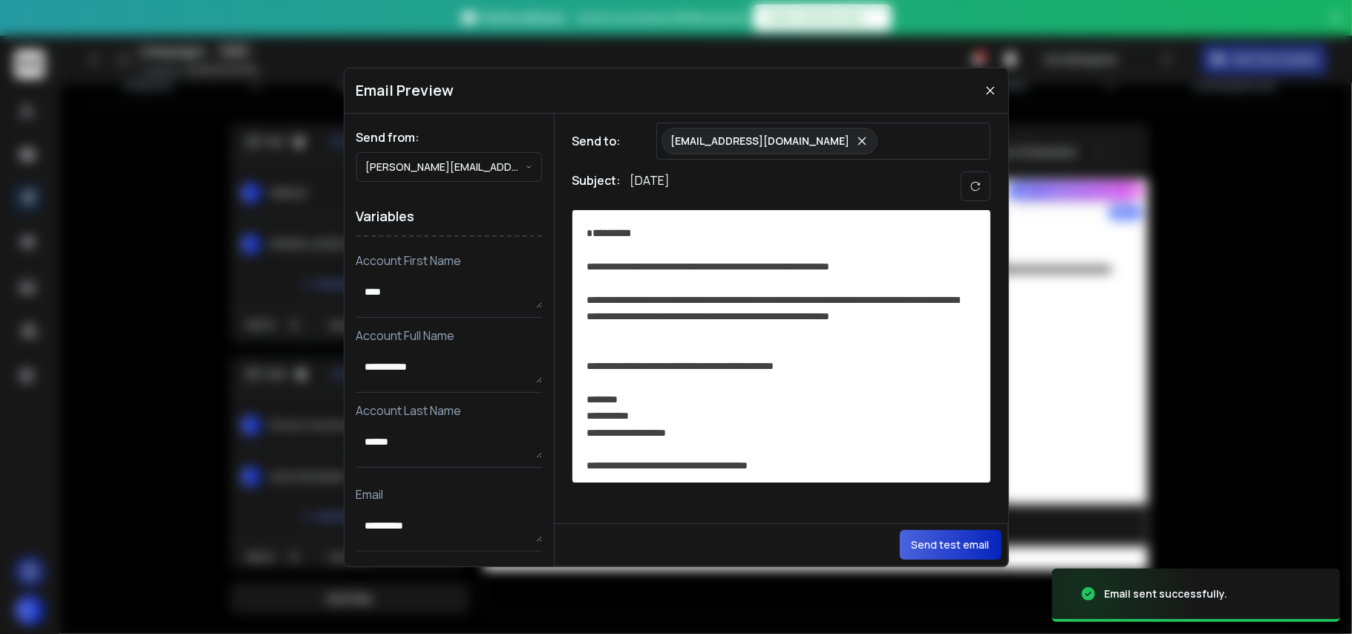
click at [960, 541] on button "Send test email" at bounding box center [951, 545] width 102 height 30
click at [855, 134] on div "[EMAIL_ADDRESS][DOMAIN_NAME]" at bounding box center [769, 141] width 216 height 27
click at [856, 140] on icon at bounding box center [862, 141] width 12 height 12
click at [851, 140] on div "[PERSON_NAME][EMAIL_ADDRESS][DOMAIN_NAME]" at bounding box center [823, 140] width 334 height 37
click at [928, 548] on button "Send test email" at bounding box center [951, 545] width 102 height 30
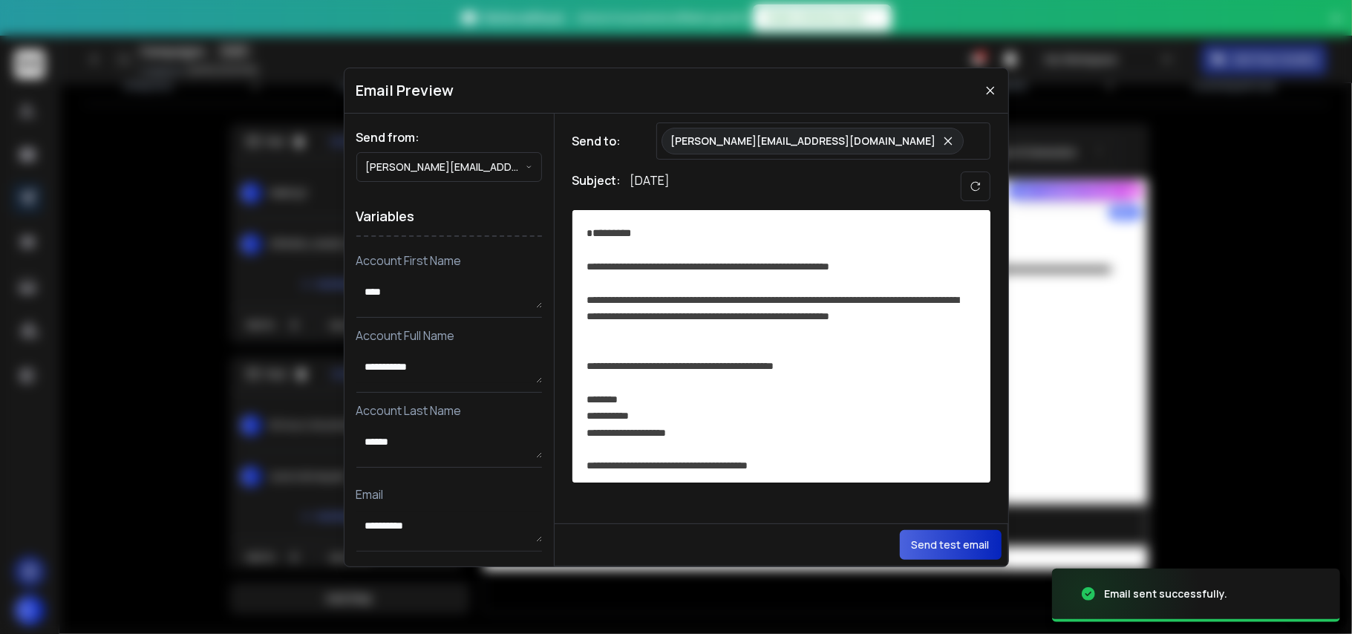
click at [942, 141] on icon at bounding box center [948, 141] width 12 height 12
click at [868, 141] on input at bounding box center [823, 141] width 324 height 27
click at [938, 537] on button "Send test email" at bounding box center [951, 545] width 102 height 30
click at [942, 137] on icon at bounding box center [948, 141] width 12 height 12
click at [823, 137] on input at bounding box center [823, 141] width 324 height 27
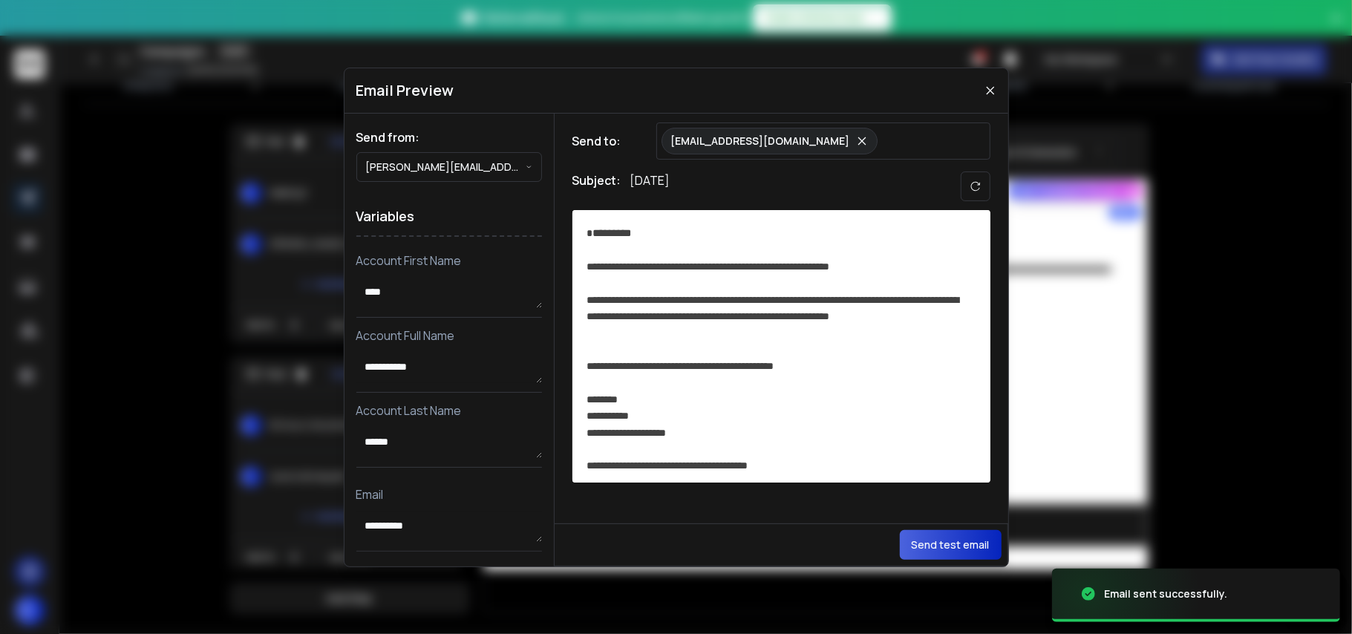
click at [989, 543] on button "Send test email" at bounding box center [951, 545] width 102 height 30
click at [856, 144] on icon at bounding box center [862, 141] width 12 height 12
click at [818, 144] on input at bounding box center [823, 141] width 324 height 27
click at [963, 554] on button "Send test email" at bounding box center [951, 545] width 102 height 30
click at [856, 142] on icon at bounding box center [862, 141] width 12 height 12
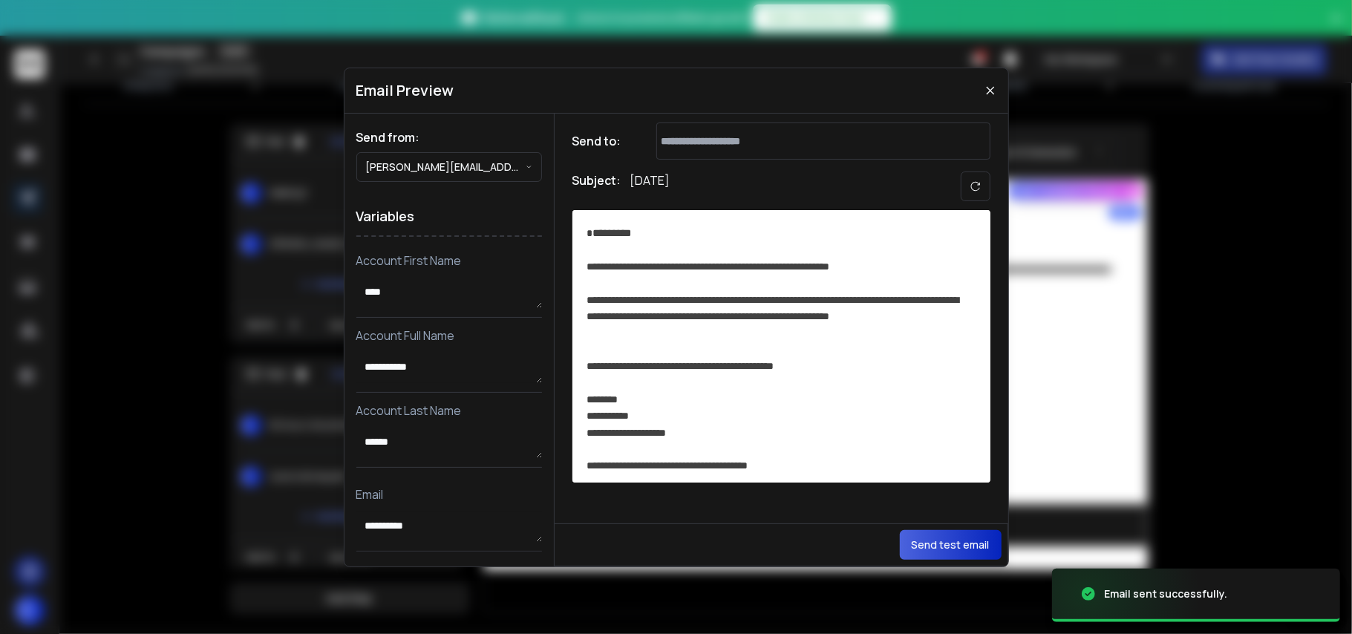
click at [817, 142] on input at bounding box center [823, 141] width 324 height 27
click at [972, 550] on button "Send test email" at bounding box center [951, 545] width 102 height 30
click at [856, 144] on icon at bounding box center [862, 141] width 12 height 12
click at [987, 558] on button "Send test email" at bounding box center [951, 545] width 102 height 30
click at [833, 137] on div "[PERSON_NAME][EMAIL_ADDRESS][DOMAIN_NAME]" at bounding box center [812, 141] width 302 height 27
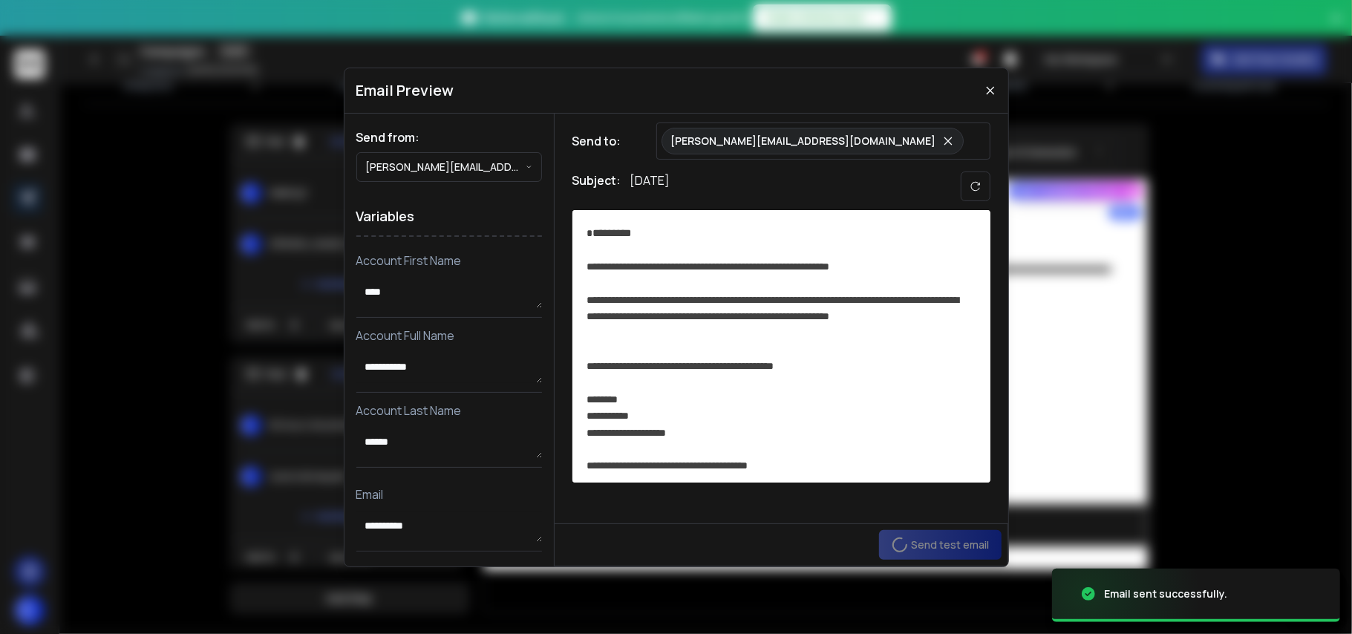
click at [942, 146] on icon at bounding box center [948, 141] width 12 height 12
drag, startPoint x: 953, startPoint y: 534, endPoint x: 951, endPoint y: 542, distance: 7.6
click at [953, 535] on button "Send test email" at bounding box center [951, 545] width 102 height 30
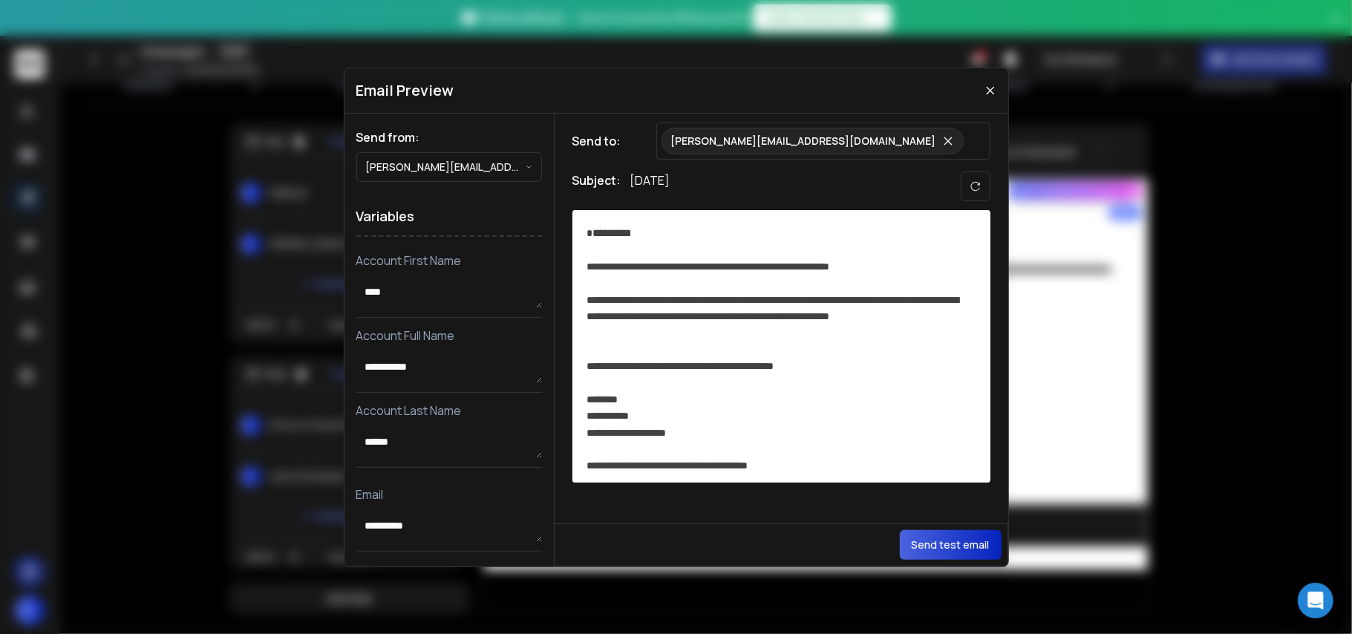
click at [942, 140] on icon at bounding box center [948, 141] width 12 height 12
click at [799, 140] on input at bounding box center [823, 141] width 324 height 27
click at [939, 539] on button "Send test email" at bounding box center [951, 545] width 102 height 30
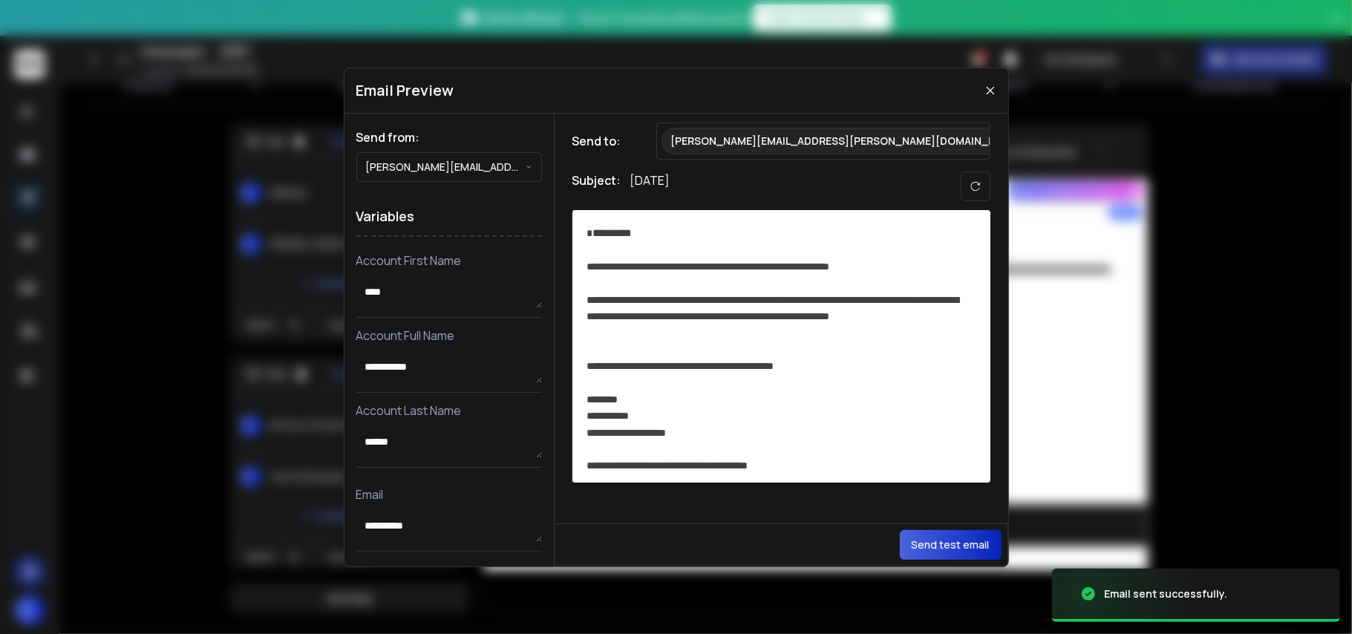
click at [1028, 140] on icon at bounding box center [1034, 141] width 12 height 12
click at [877, 140] on input at bounding box center [823, 141] width 324 height 27
click at [969, 544] on button "Send test email" at bounding box center [951, 545] width 102 height 30
click at [761, 152] on div "[EMAIL_ADDRESS][DOMAIN_NAME]" at bounding box center [769, 141] width 216 height 27
click at [856, 146] on icon at bounding box center [862, 141] width 12 height 12
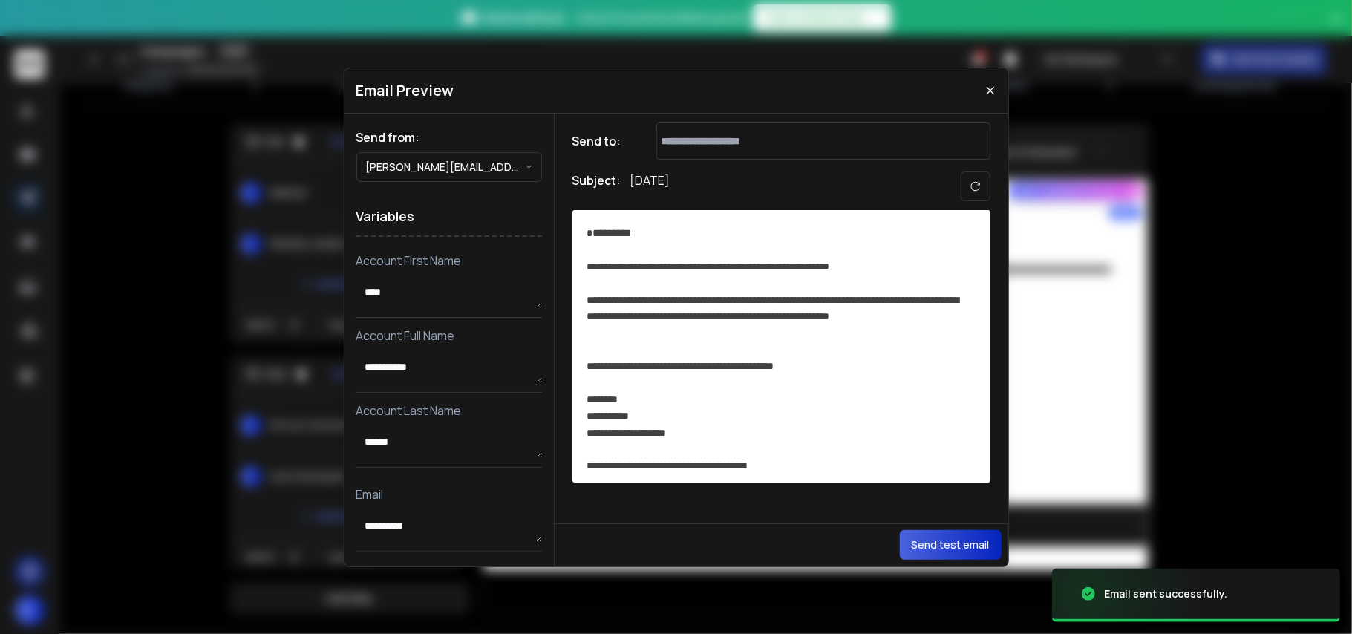
click at [764, 146] on input at bounding box center [823, 141] width 324 height 27
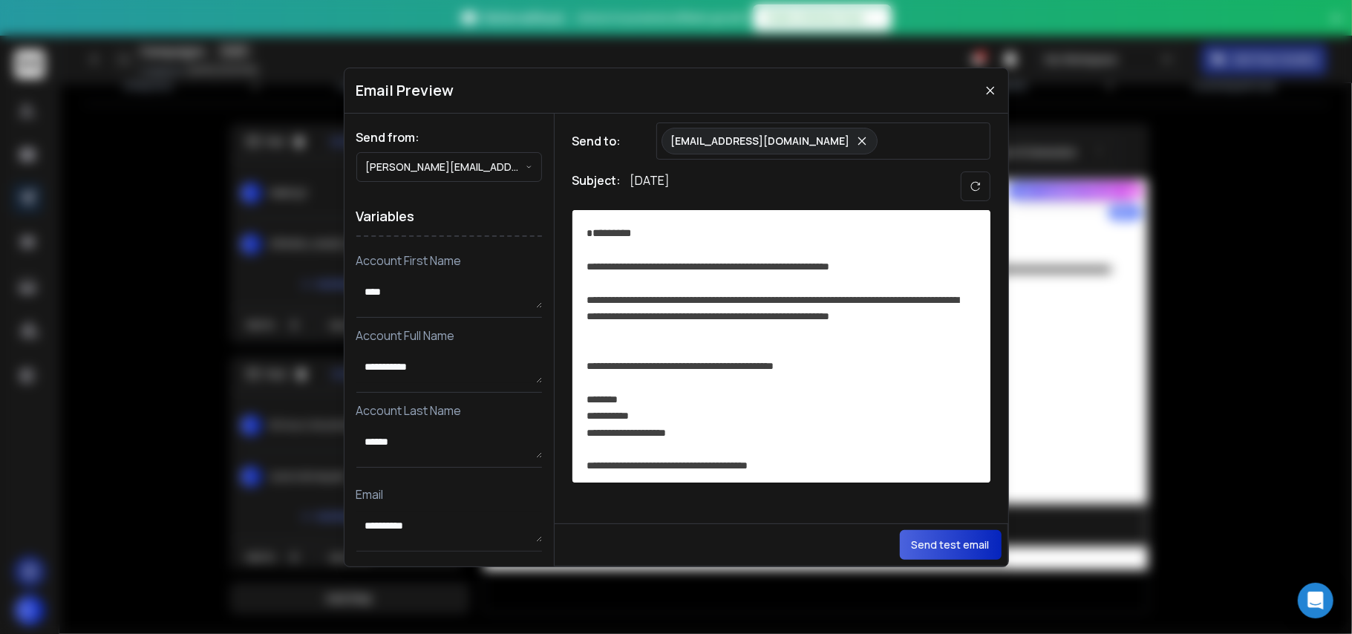
click at [943, 530] on button "Send test email" at bounding box center [951, 545] width 102 height 30
click at [941, 541] on div "Send test email" at bounding box center [780, 544] width 453 height 43
click at [856, 144] on icon at bounding box center [862, 141] width 12 height 12
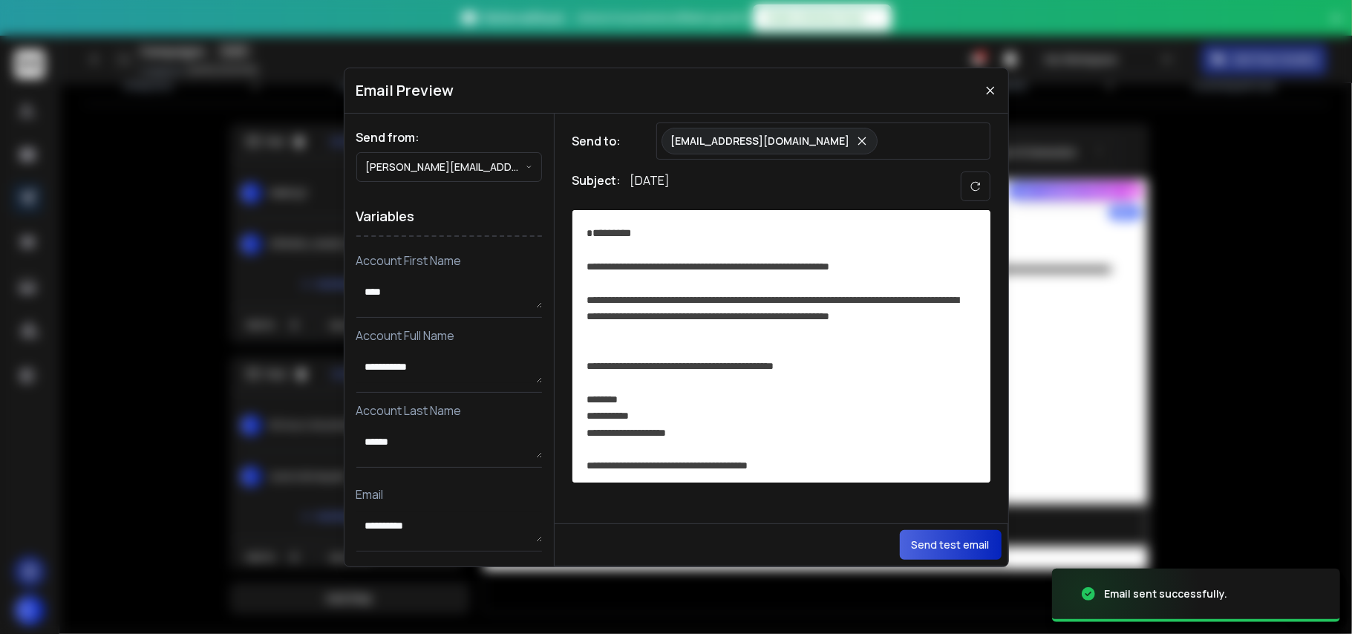
click at [942, 551] on button "Send test email" at bounding box center [951, 545] width 102 height 30
click at [856, 137] on icon at bounding box center [862, 141] width 12 height 12
click at [883, 137] on input at bounding box center [1045, 141] width 324 height 27
click at [932, 548] on button "Send test email" at bounding box center [951, 545] width 102 height 30
click at [856, 146] on icon at bounding box center [862, 141] width 12 height 12
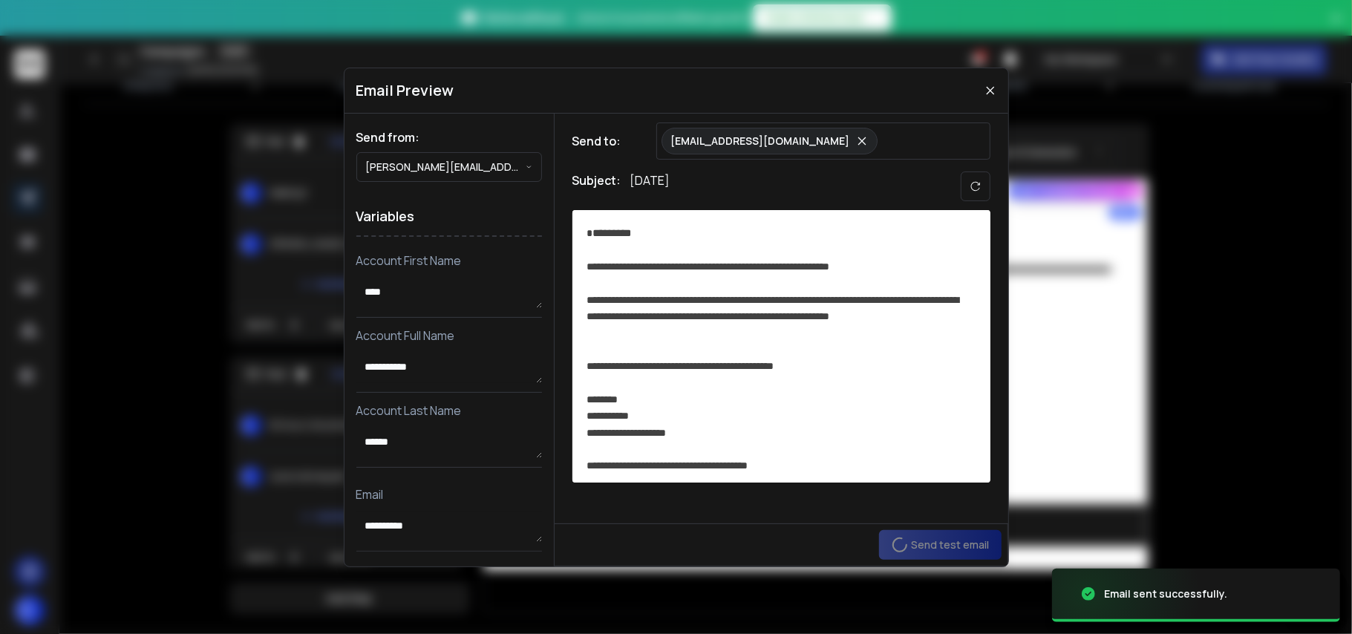
click at [883, 146] on input at bounding box center [1045, 141] width 324 height 27
click at [934, 550] on button "Send test email" at bounding box center [951, 545] width 102 height 30
click at [942, 140] on icon at bounding box center [948, 141] width 12 height 12
click at [867, 140] on input at bounding box center [823, 141] width 324 height 27
click at [986, 557] on button "Send test email" at bounding box center [951, 545] width 102 height 30
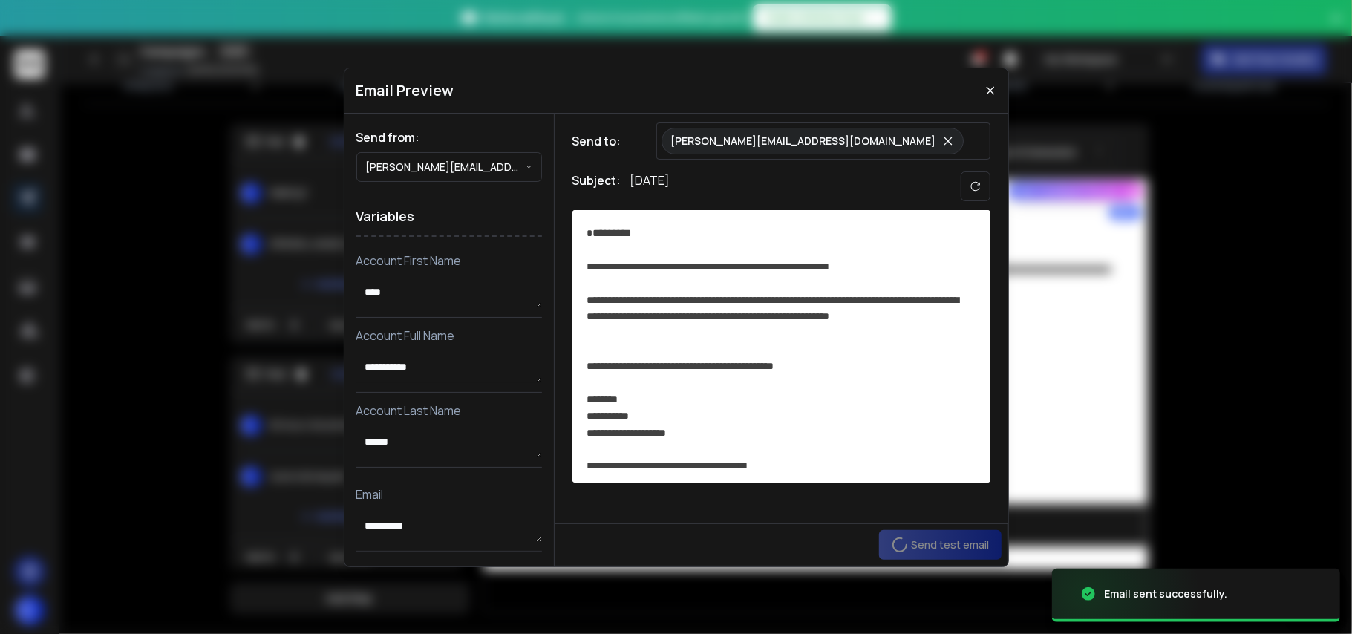
click at [820, 149] on div "[PERSON_NAME][EMAIL_ADDRESS][DOMAIN_NAME]" at bounding box center [812, 141] width 302 height 27
click at [942, 143] on icon at bounding box center [948, 141] width 12 height 12
click at [945, 547] on button "Send test email" at bounding box center [951, 545] width 102 height 30
click at [942, 142] on icon at bounding box center [948, 141] width 12 height 12
click at [862, 142] on input at bounding box center [823, 141] width 324 height 27
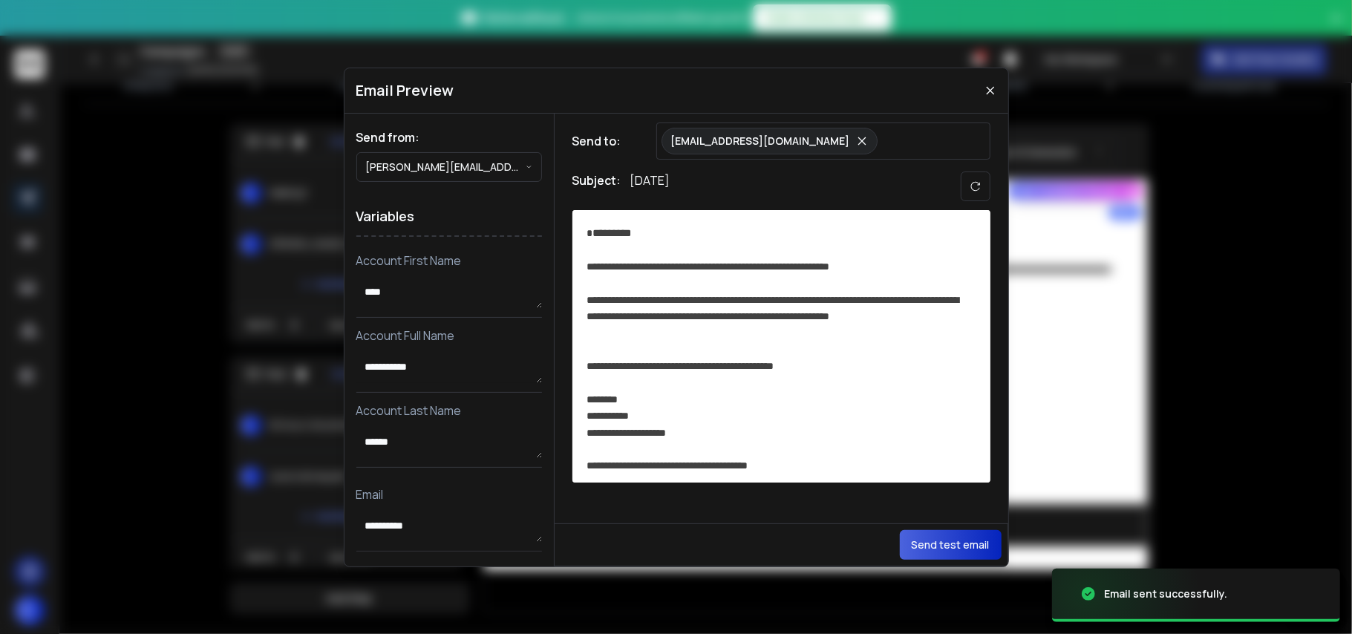
click at [972, 552] on button "Send test email" at bounding box center [951, 545] width 102 height 30
click at [857, 142] on icon at bounding box center [861, 141] width 8 height 8
click at [937, 540] on button "Send test email" at bounding box center [951, 545] width 102 height 30
click at [448, 172] on p "[PERSON_NAME][EMAIL_ADDRESS][PERSON_NAME][DOMAIN_NAME]" at bounding box center [446, 167] width 160 height 15
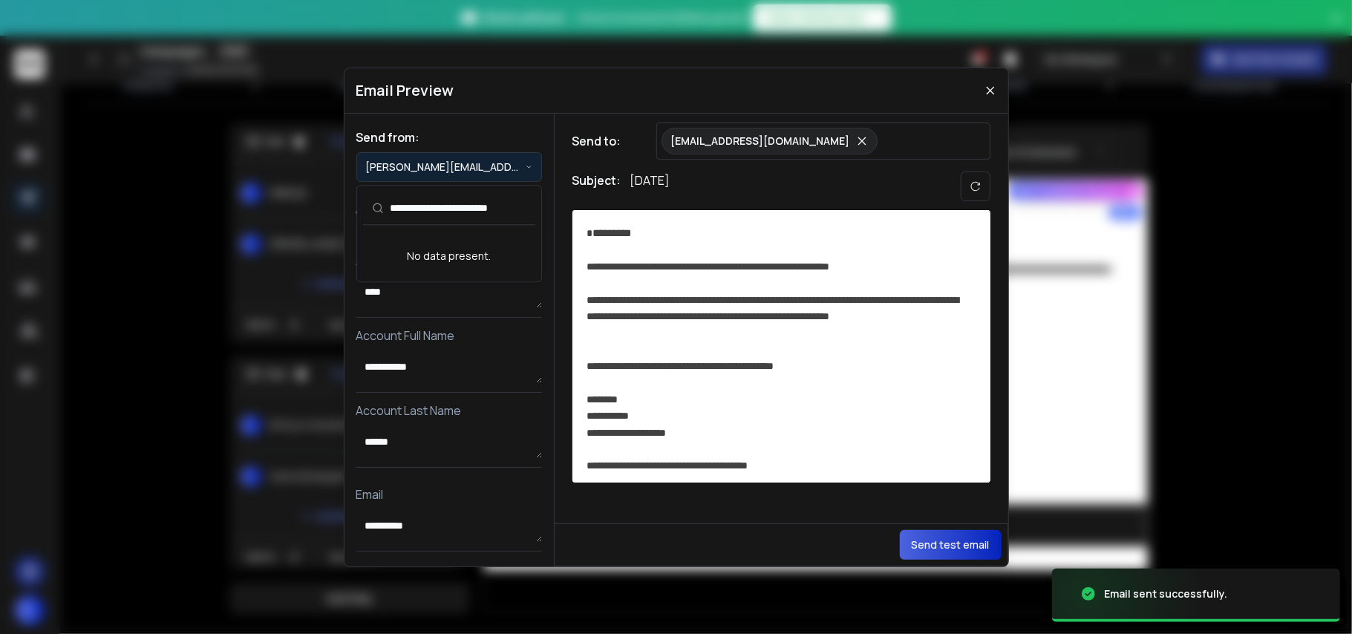
type input "**********"
click at [463, 178] on button "[PERSON_NAME][EMAIL_ADDRESS][PERSON_NAME][DOMAIN_NAME]" at bounding box center [449, 167] width 186 height 30
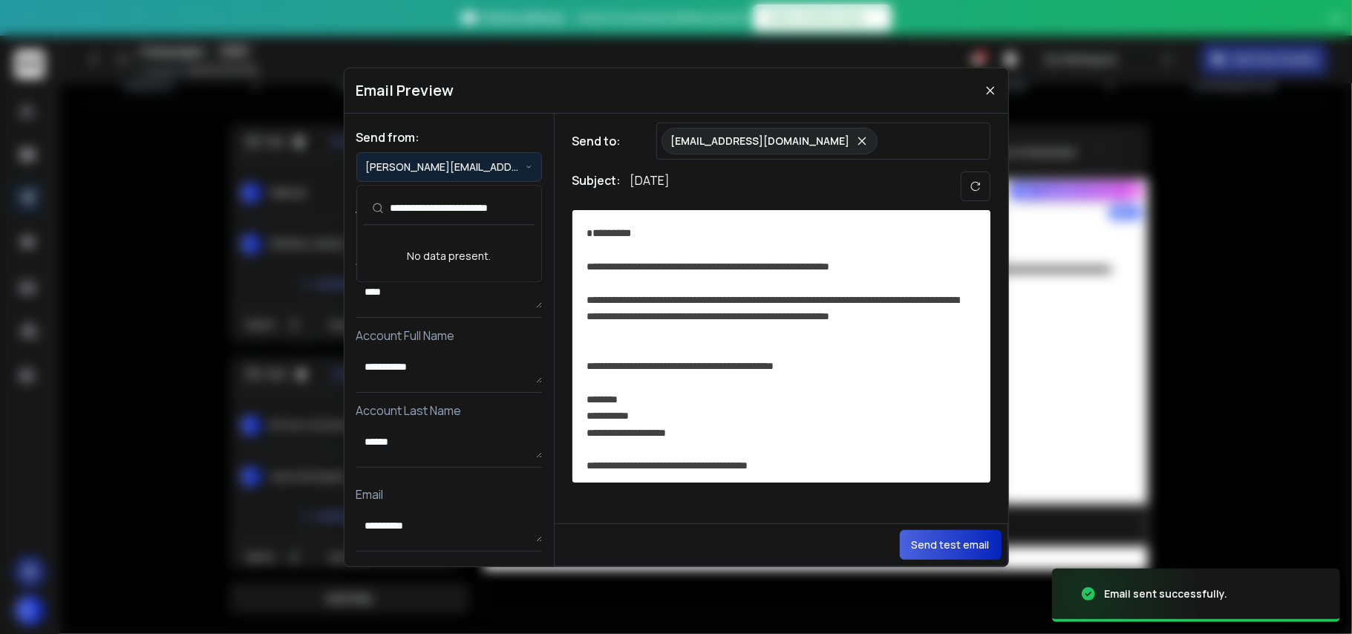
type input "**********"
click at [482, 164] on p "[PERSON_NAME][EMAIL_ADDRESS][PERSON_NAME][DOMAIN_NAME]" at bounding box center [446, 167] width 160 height 15
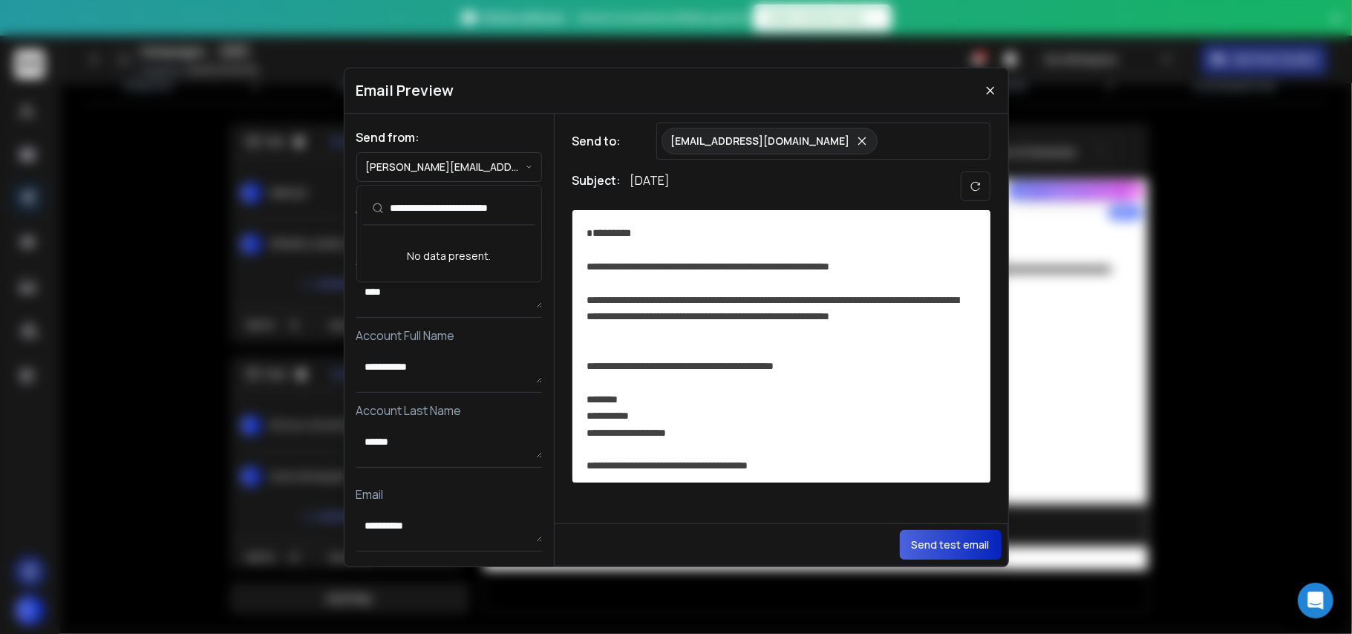
click at [475, 214] on input "**********" at bounding box center [458, 207] width 136 height 33
click at [461, 217] on input "**********" at bounding box center [458, 207] width 136 height 33
click at [485, 170] on p "[PERSON_NAME][EMAIL_ADDRESS][PERSON_NAME][DOMAIN_NAME]" at bounding box center [446, 167] width 160 height 15
click at [487, 168] on p "[PERSON_NAME][EMAIL_ADDRESS][PERSON_NAME][DOMAIN_NAME]" at bounding box center [446, 167] width 160 height 15
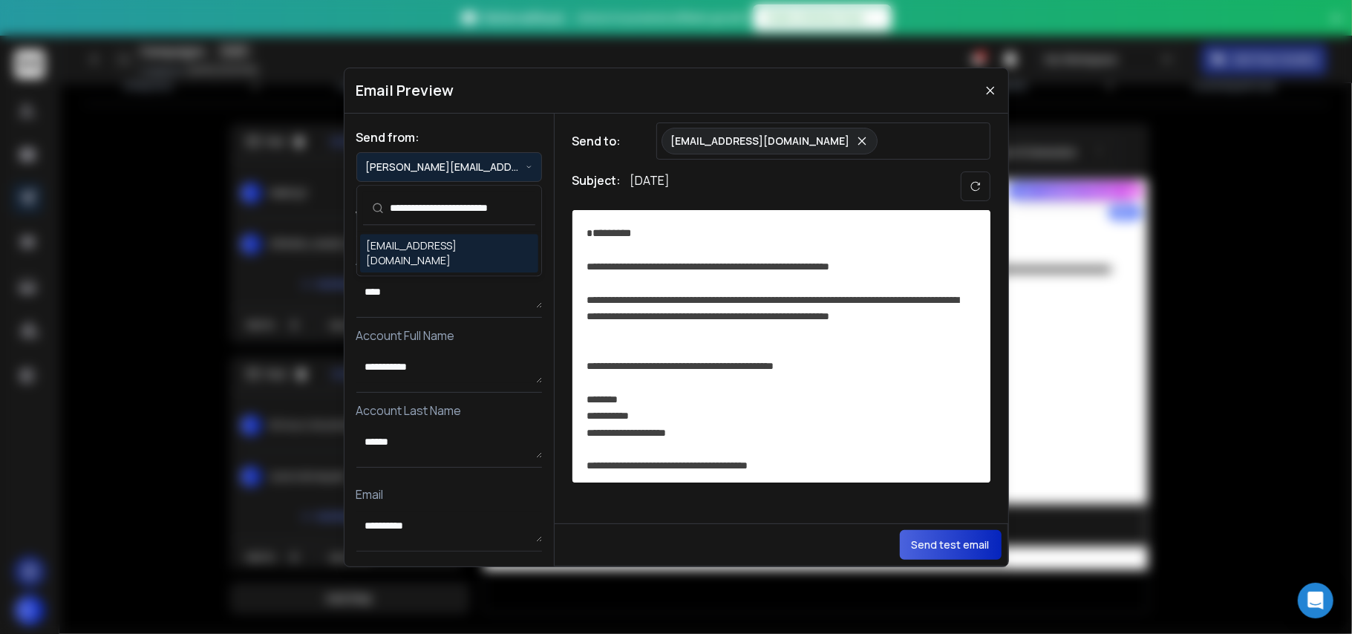
scroll to position [0, 3]
type input "**********"
click at [439, 254] on div "[EMAIL_ADDRESS][DOMAIN_NAME]" at bounding box center [449, 253] width 178 height 39
type textarea "****"
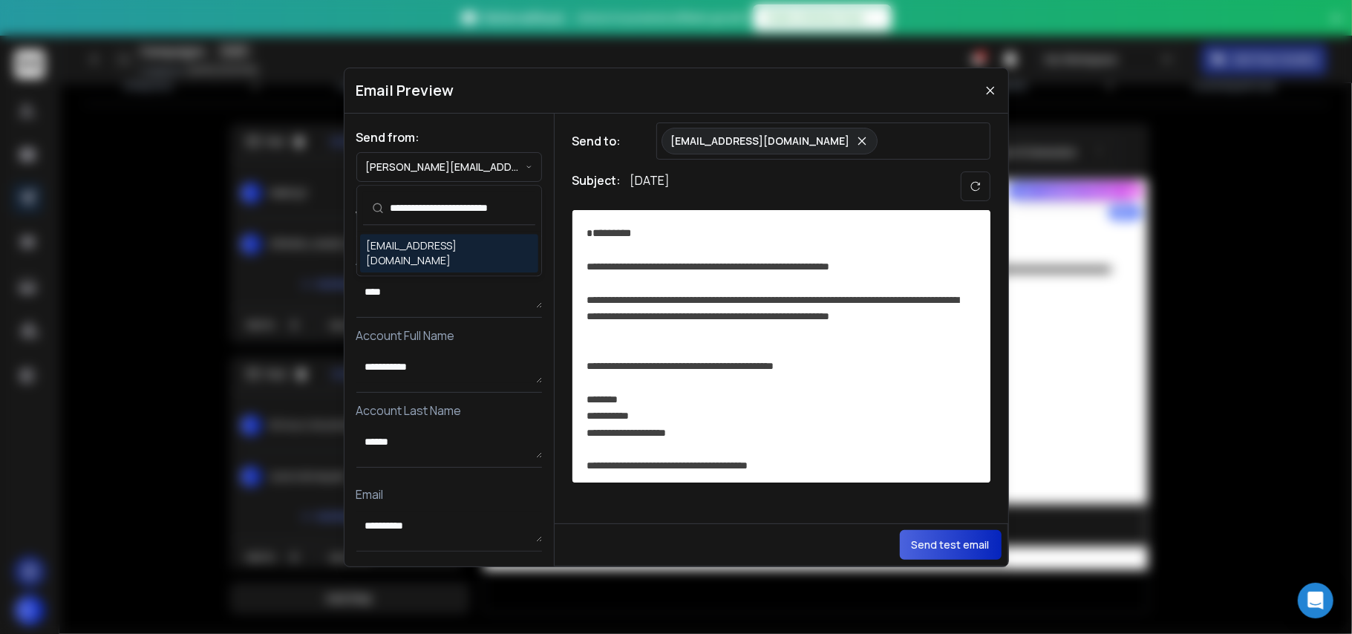
type textarea "**********"
type textarea "********"
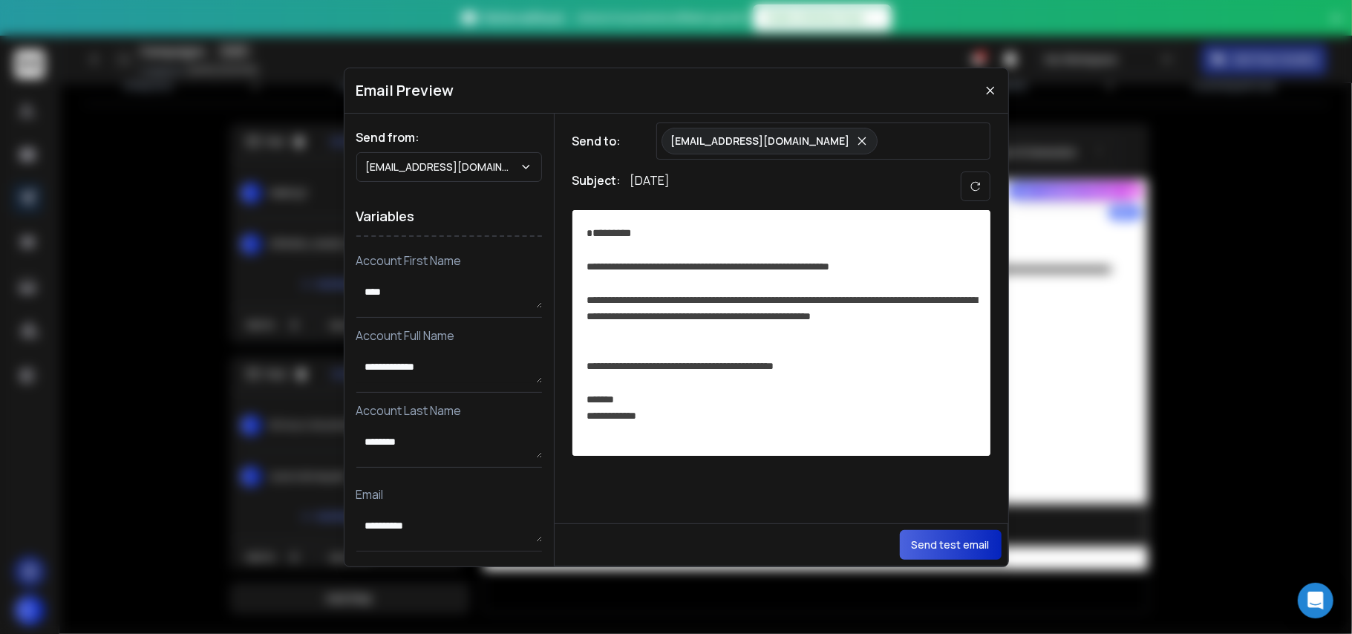
click at [788, 148] on div "[EMAIL_ADDRESS][DOMAIN_NAME]" at bounding box center [769, 141] width 216 height 27
click at [856, 138] on icon at bounding box center [862, 141] width 12 height 12
click at [883, 138] on input at bounding box center [1045, 141] width 324 height 27
click at [946, 540] on button "Send test email" at bounding box center [951, 545] width 102 height 30
click at [857, 140] on icon at bounding box center [861, 141] width 8 height 8
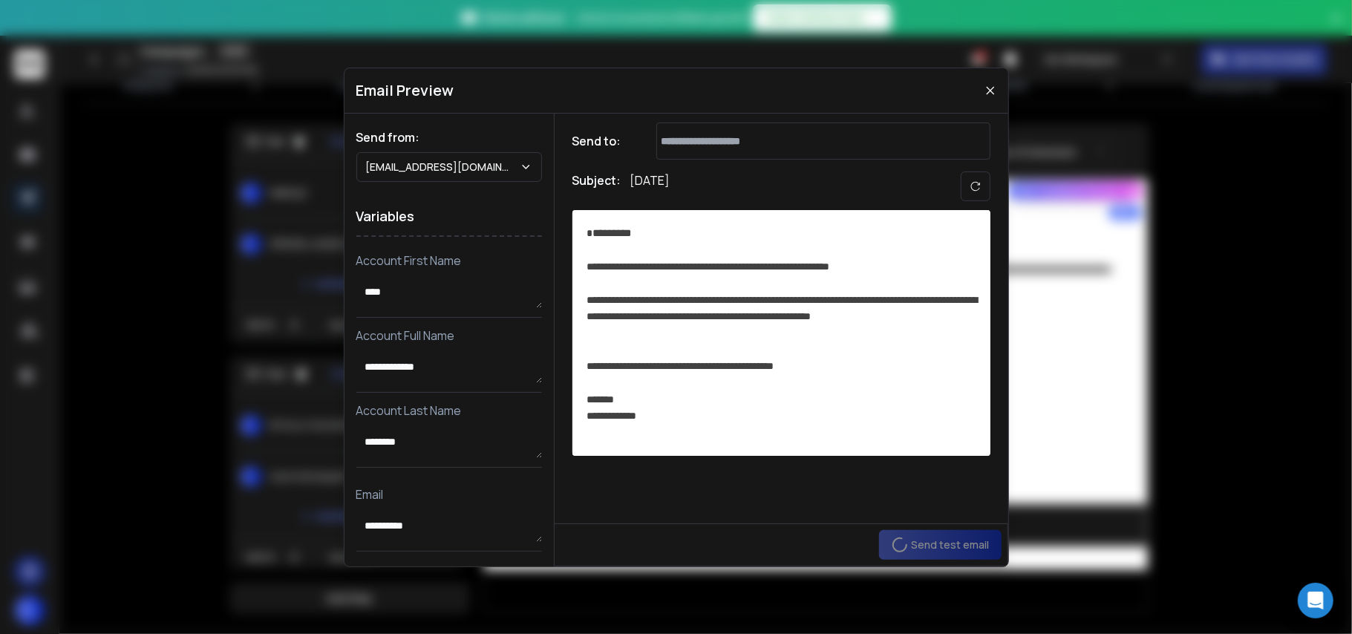
click at [776, 140] on input at bounding box center [823, 141] width 324 height 27
click at [957, 541] on button "Send test email" at bounding box center [951, 545] width 102 height 30
